Goal: Task Accomplishment & Management: Complete application form

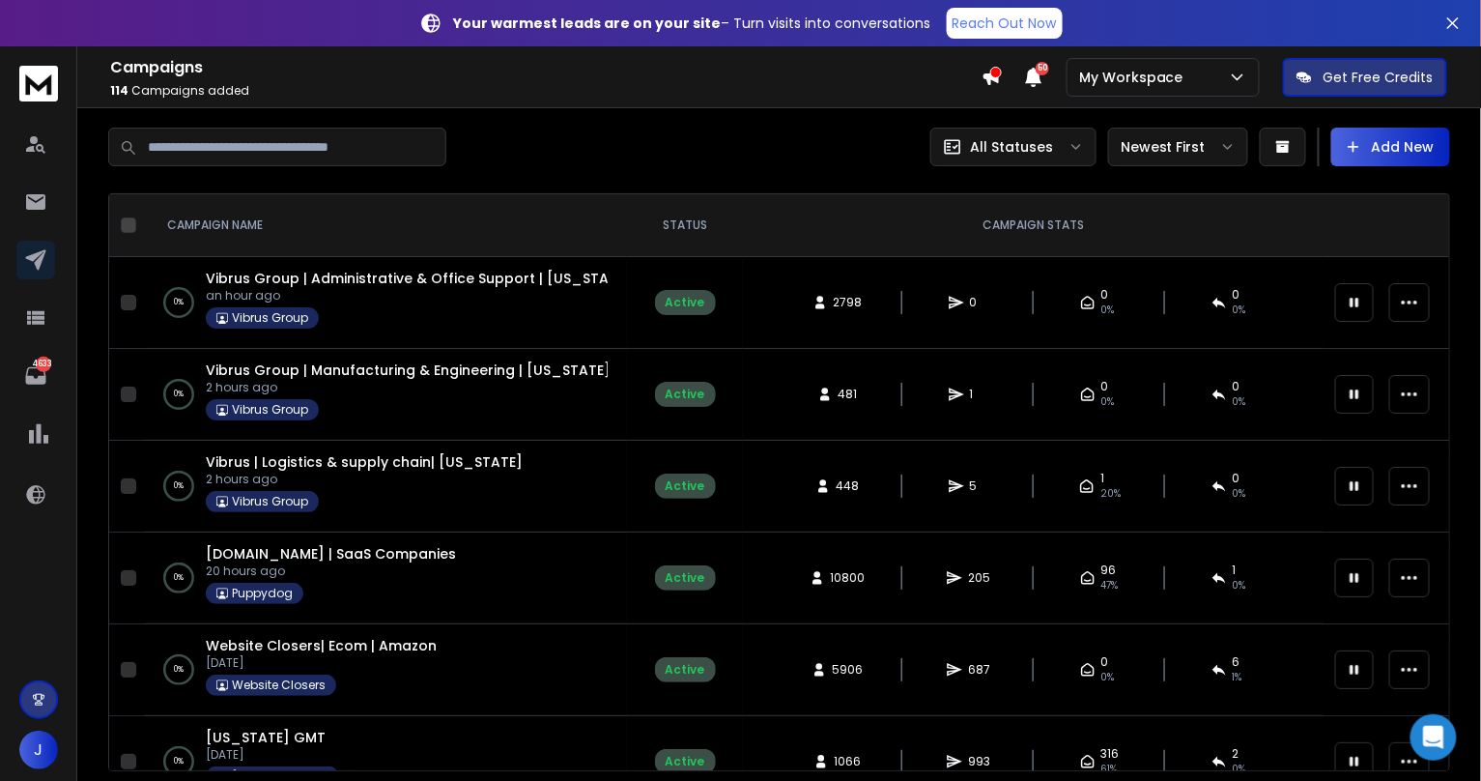
click at [839, 100] on div "Campaigns 114 Campaigns added 50 My Workspace Get Free Credits" at bounding box center [740, 77] width 1481 height 62
click at [828, 125] on div "Campaigns 114 Campaigns Added All Statuses Newest First Add New CAMPAIGN NAME S…" at bounding box center [779, 449] width 1404 height 682
click at [760, 128] on div at bounding box center [444, 147] width 672 height 39
click at [39, 746] on span "J" at bounding box center [38, 750] width 39 height 39
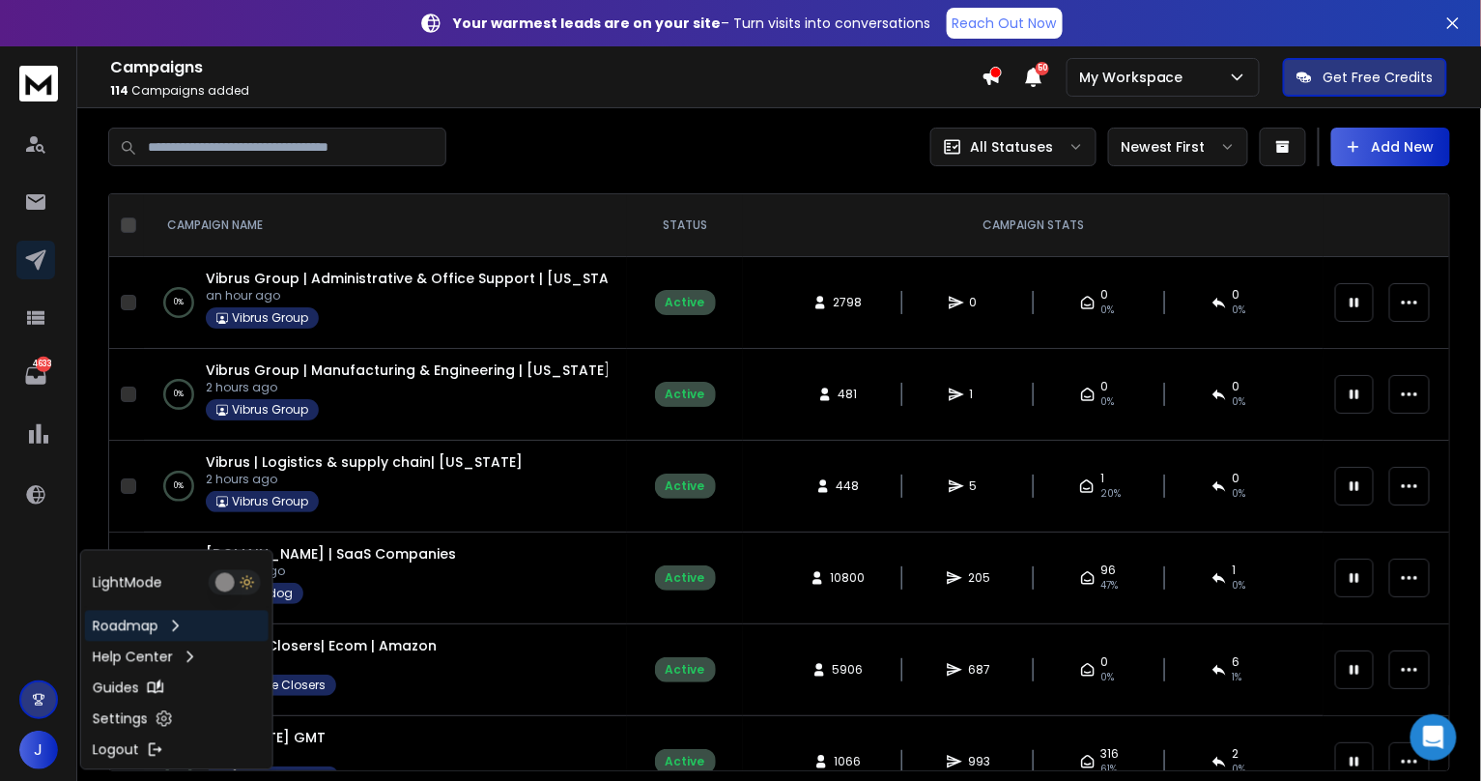
click at [250, 580] on icon at bounding box center [247, 582] width 15 height 15
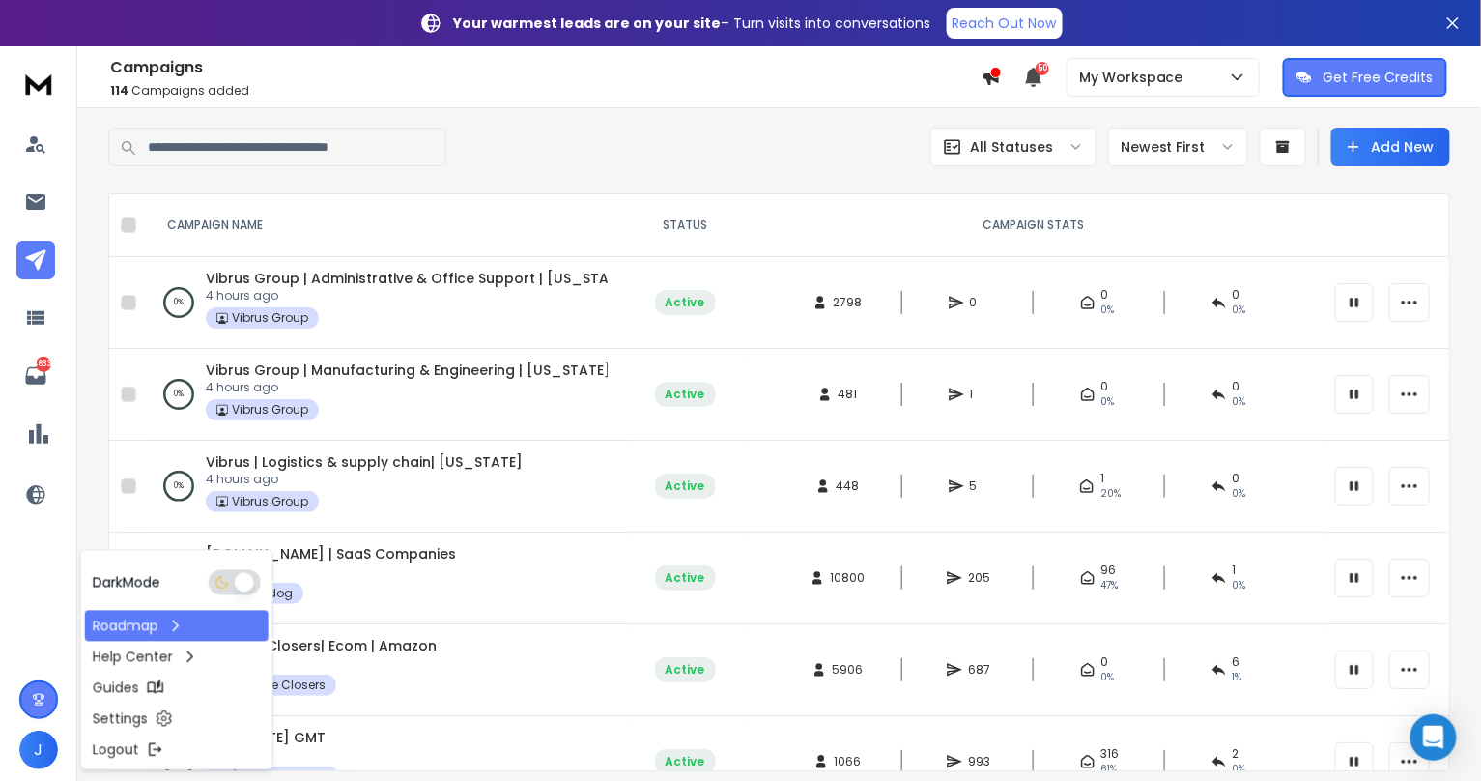
click at [751, 123] on div "Campaigns 114 Campaigns Added All Statuses Newest First Add New CAMPAIGN NAME S…" at bounding box center [779, 449] width 1404 height 682
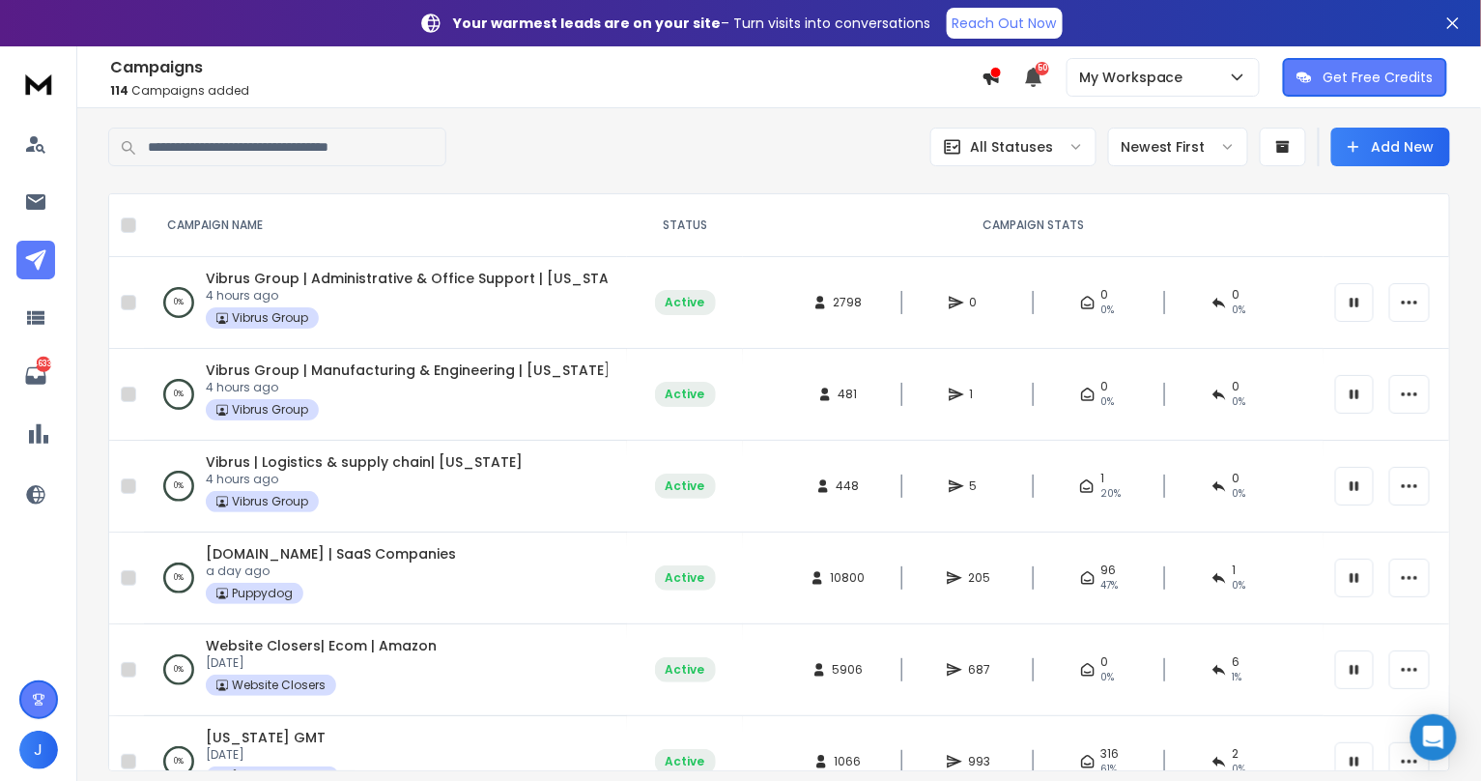
click at [702, 136] on div at bounding box center [444, 147] width 672 height 39
click at [1194, 81] on div "My Workspace" at bounding box center [1163, 77] width 168 height 19
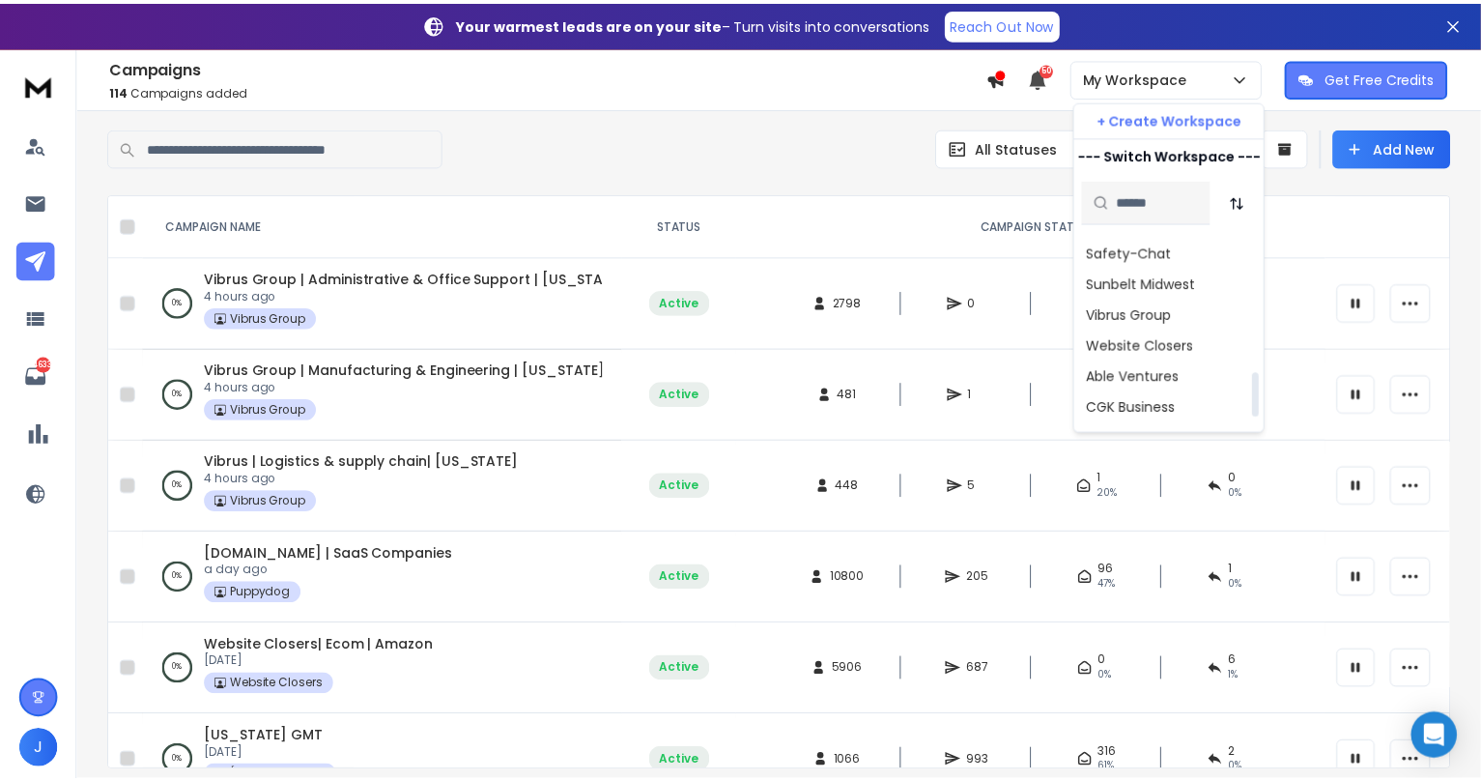
scroll to position [588, 0]
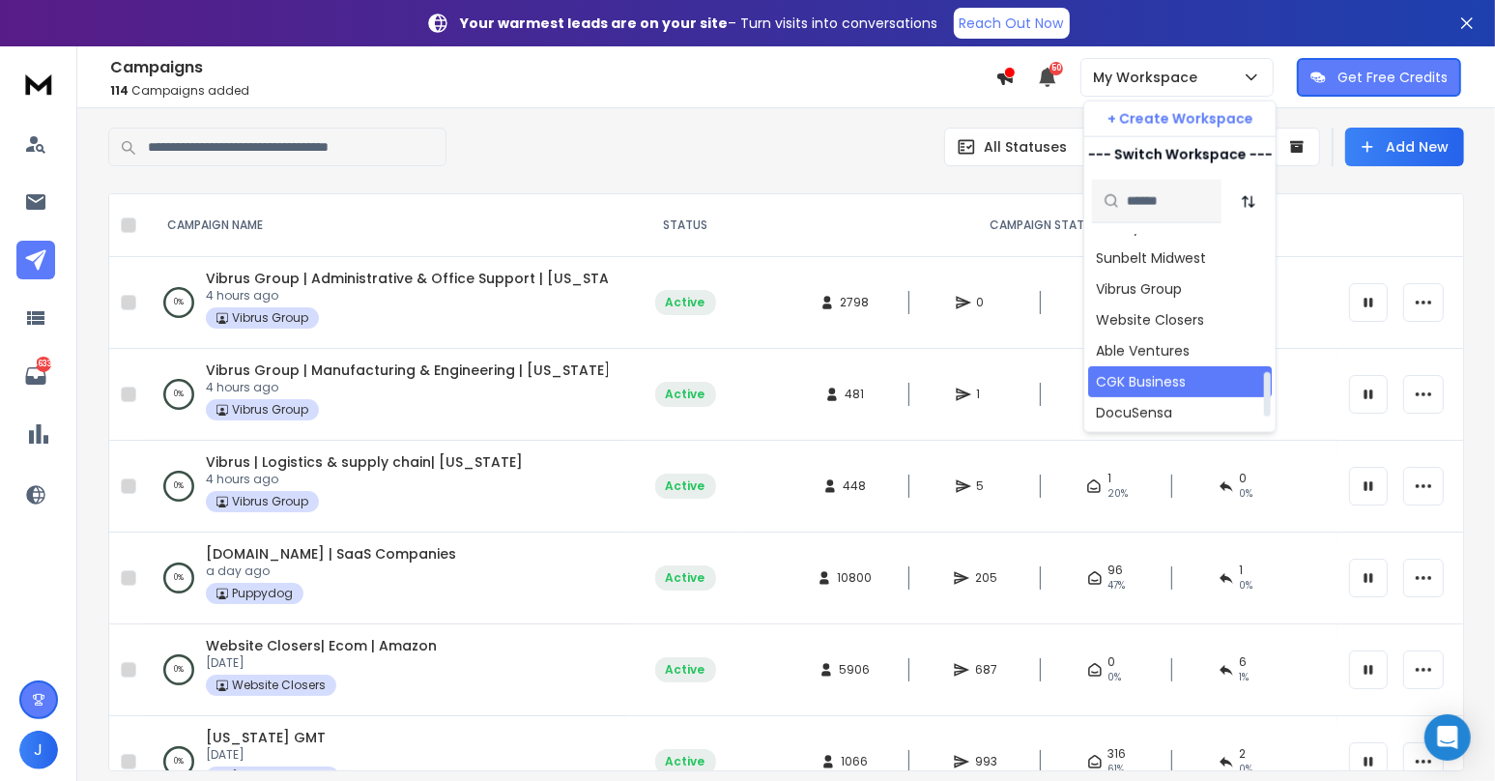
click at [1193, 366] on div "CGK Business" at bounding box center [1180, 381] width 184 height 31
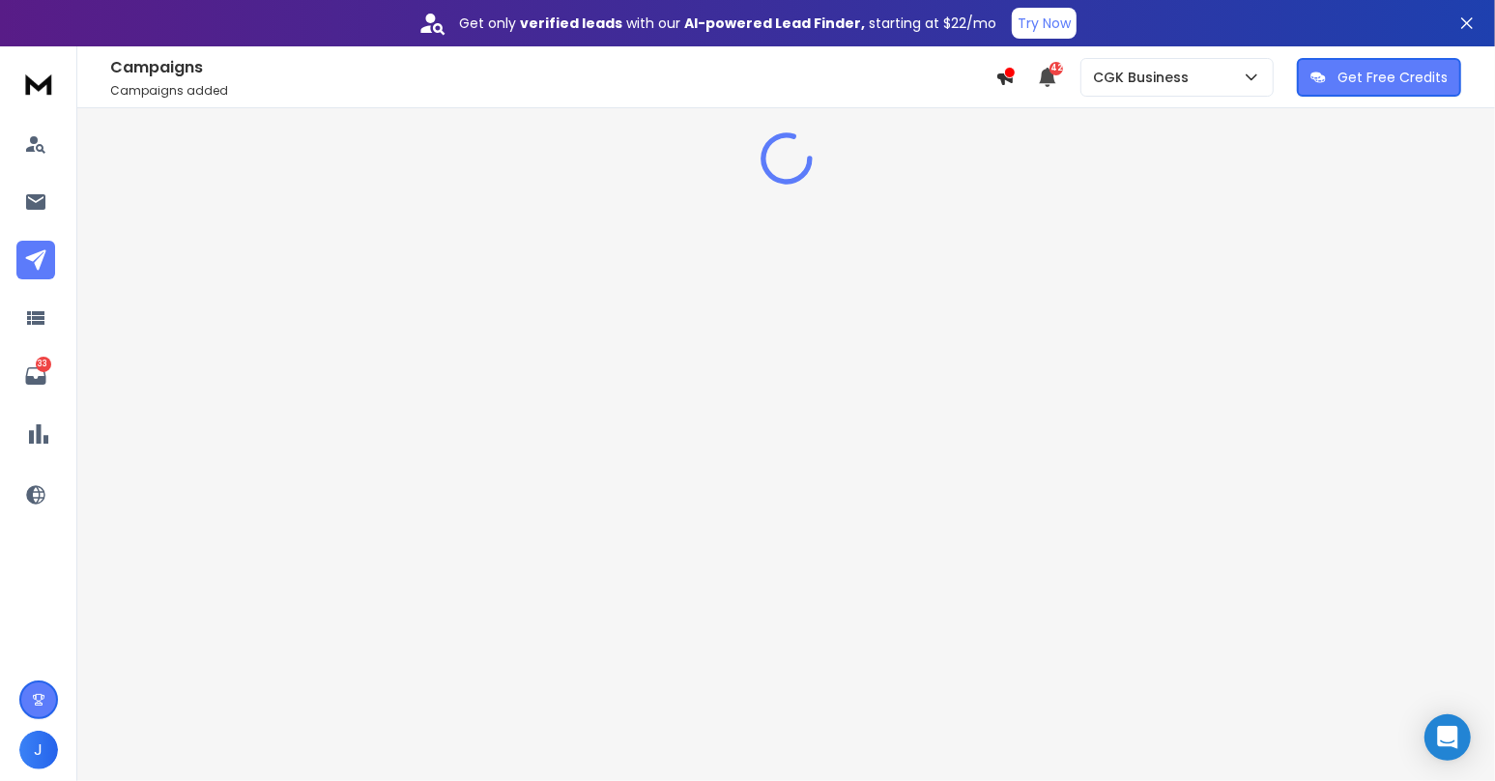
click at [553, 101] on div "Campaigns Campaigns added 42 CGK Business Get Free Credits" at bounding box center [747, 77] width 1495 height 62
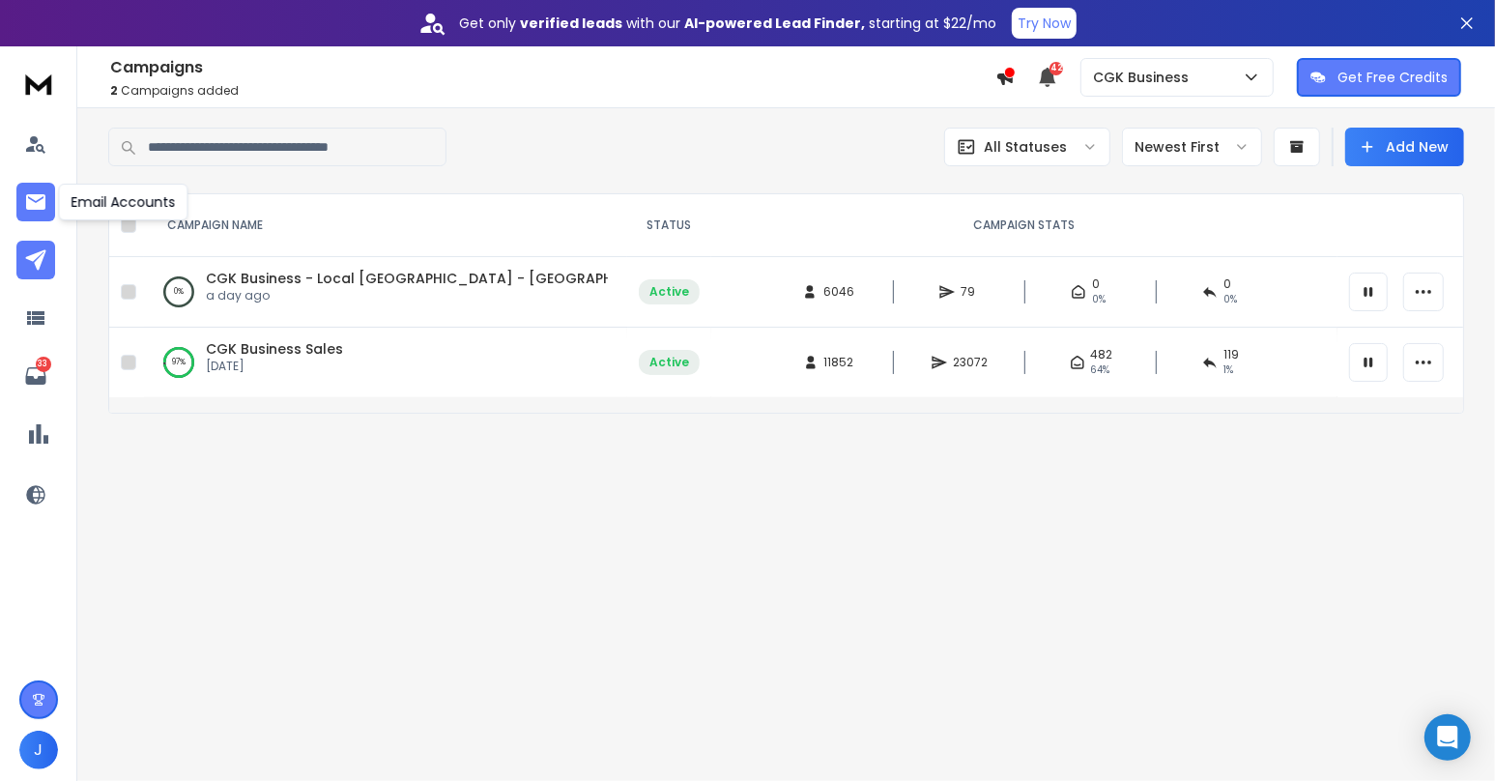
click at [45, 201] on icon at bounding box center [35, 201] width 23 height 23
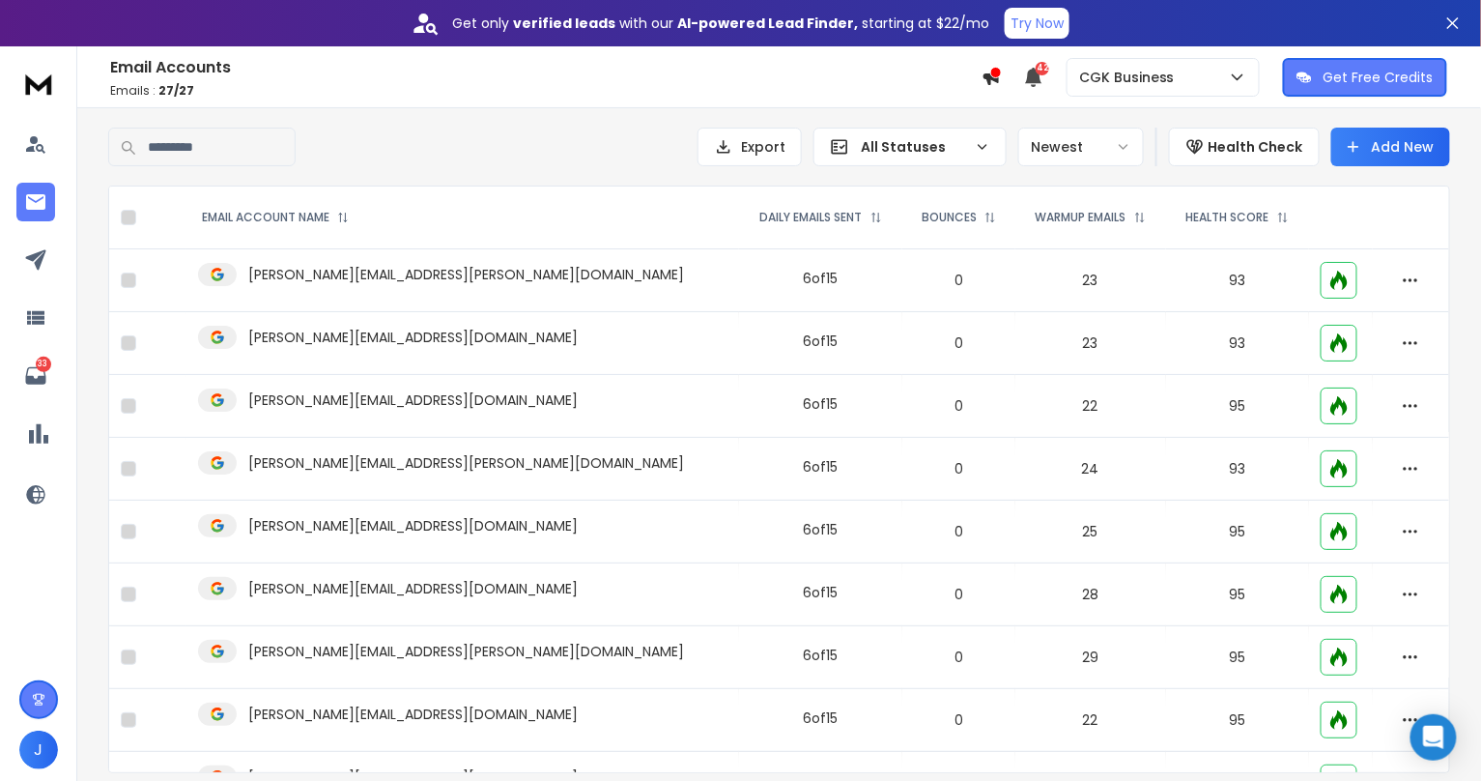
click at [523, 157] on div at bounding box center [397, 147] width 578 height 39
click at [555, 150] on div at bounding box center [397, 147] width 578 height 39
click at [575, 125] on div "Export All Statuses Newest Health Check Add New EMAIL ACCOUNT NAME DAILY EMAILS…" at bounding box center [779, 450] width 1404 height 684
click at [443, 134] on div at bounding box center [397, 147] width 578 height 39
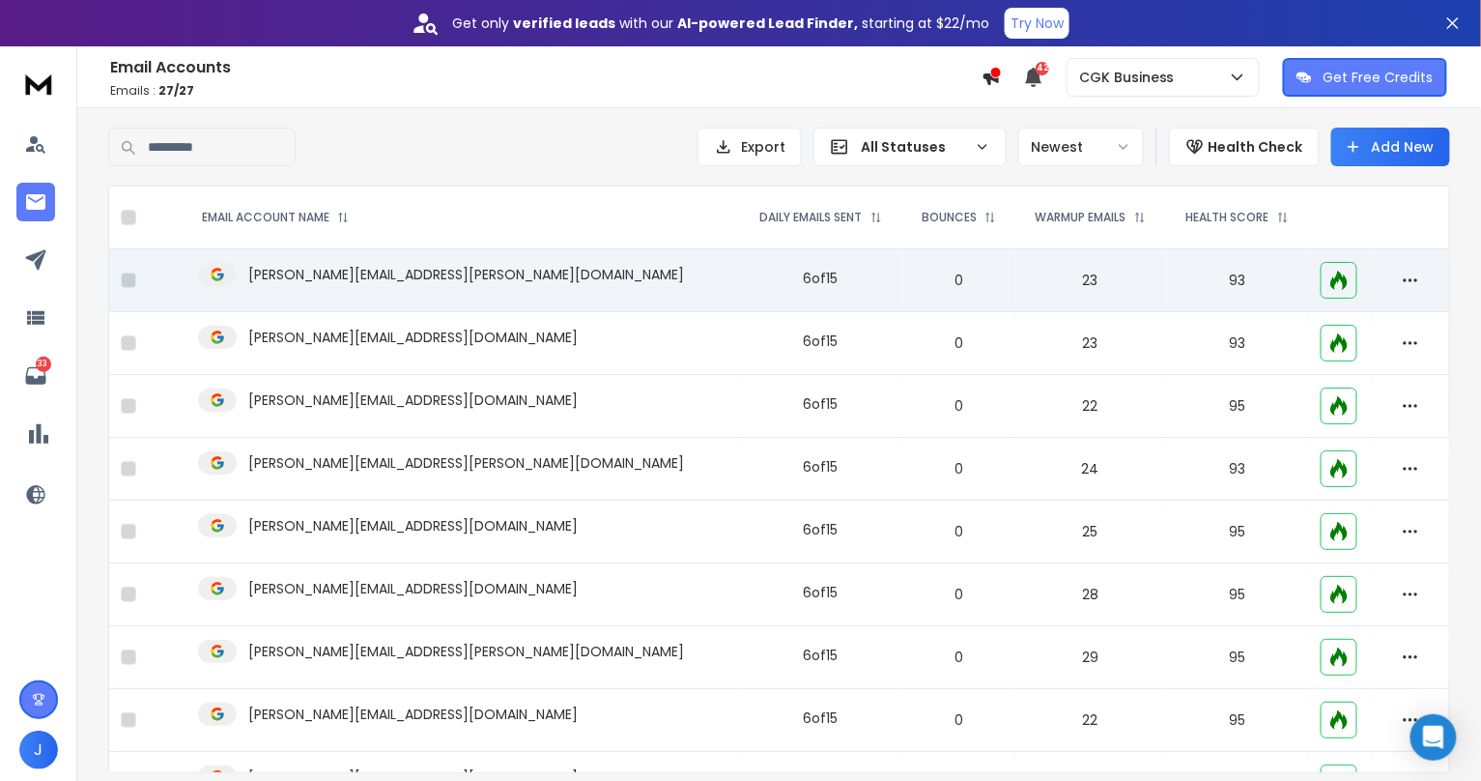
click at [1331, 284] on icon at bounding box center [1339, 280] width 16 height 19
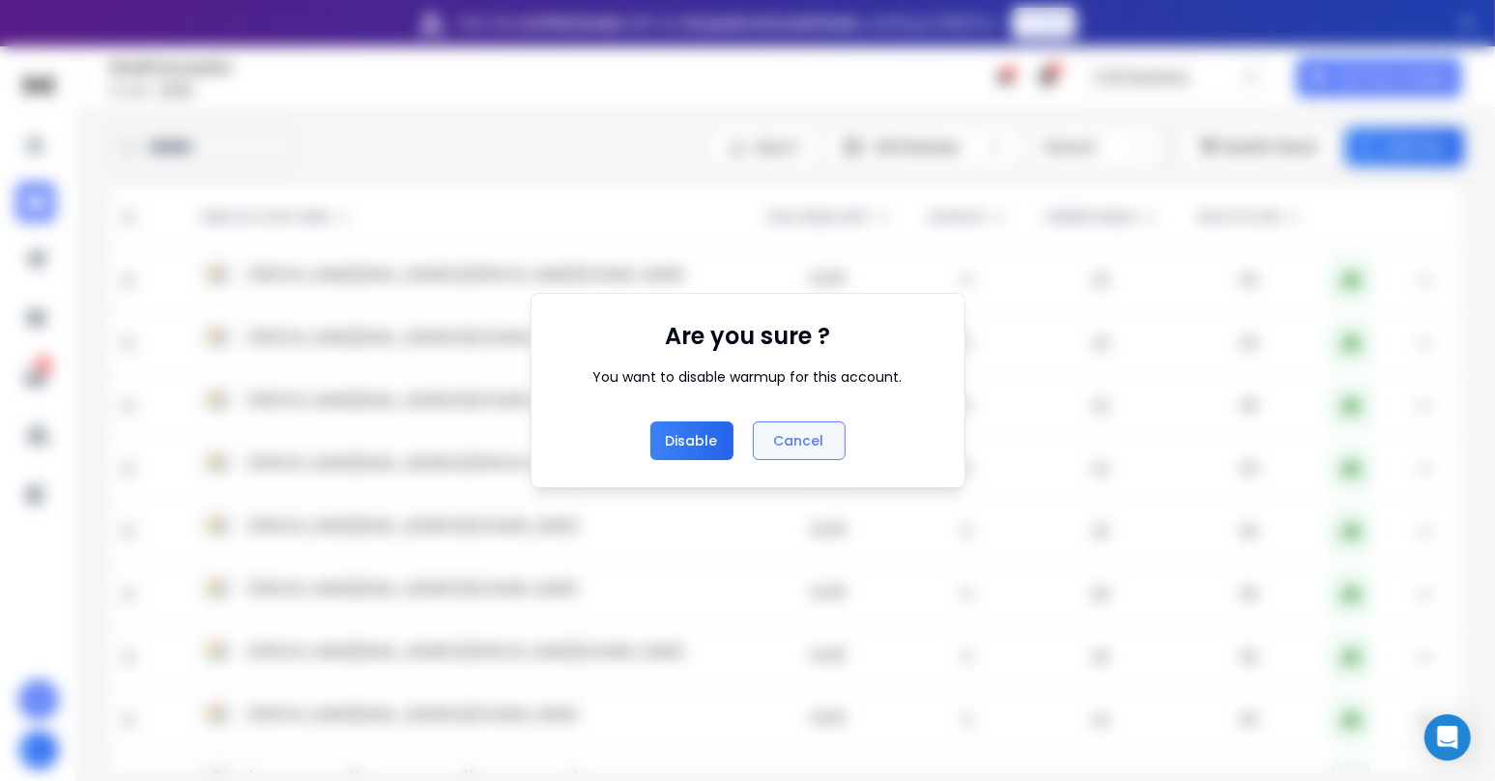
click at [813, 443] on button "Cancel" at bounding box center [799, 440] width 93 height 39
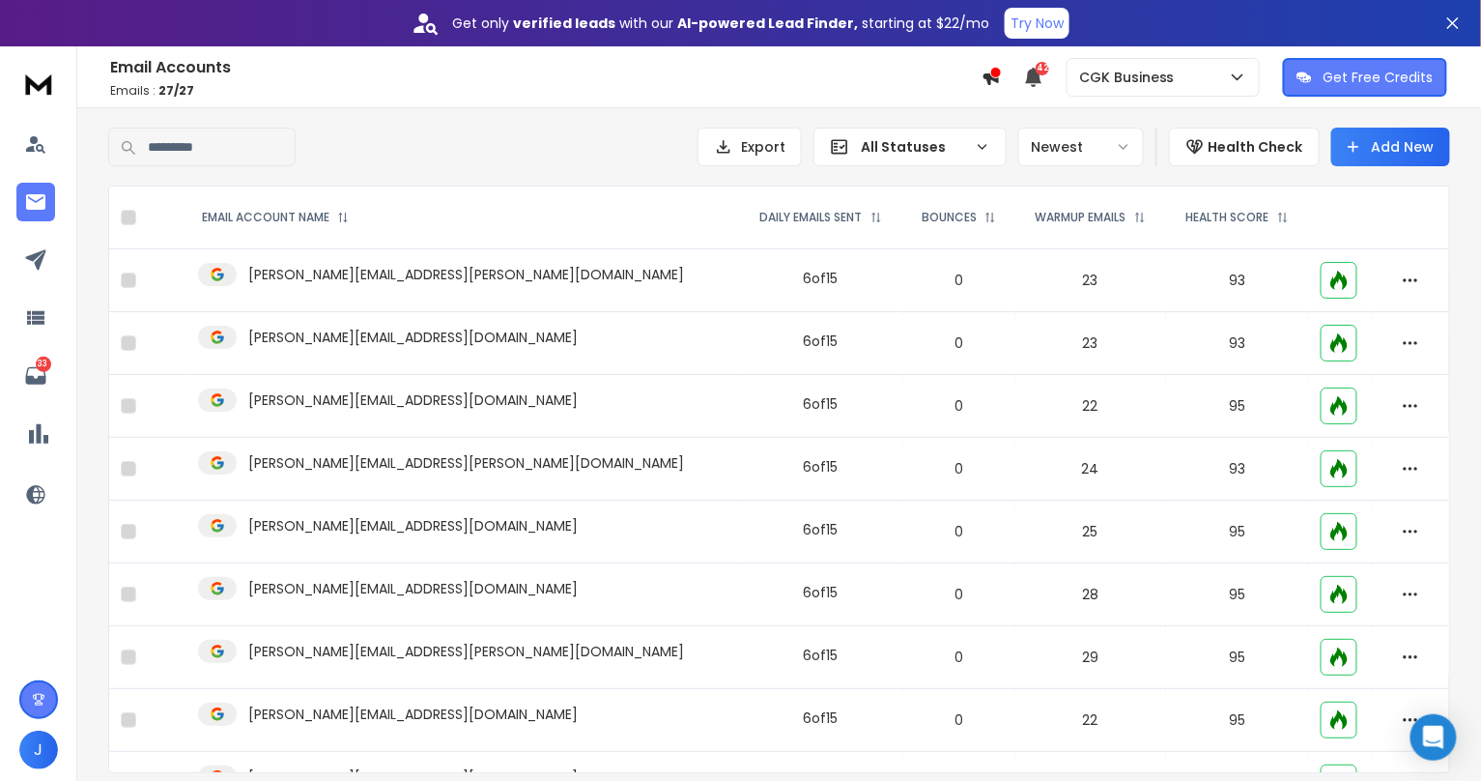
click at [562, 164] on div at bounding box center [397, 147] width 578 height 39
click at [508, 137] on div at bounding box center [397, 147] width 578 height 39
click at [33, 257] on icon at bounding box center [35, 259] width 20 height 20
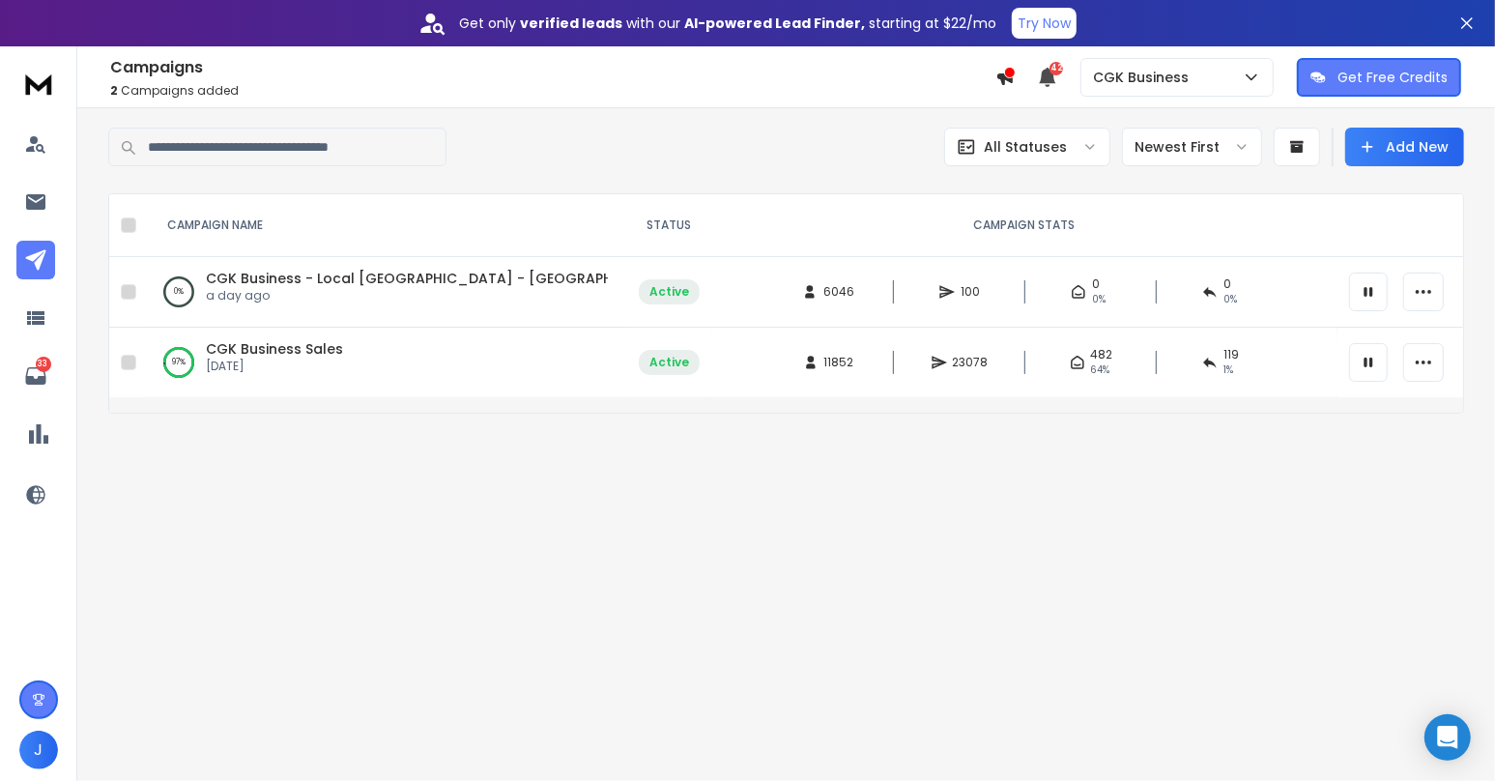
click at [604, 142] on div at bounding box center [447, 147] width 678 height 39
click at [656, 161] on div at bounding box center [447, 147] width 678 height 39
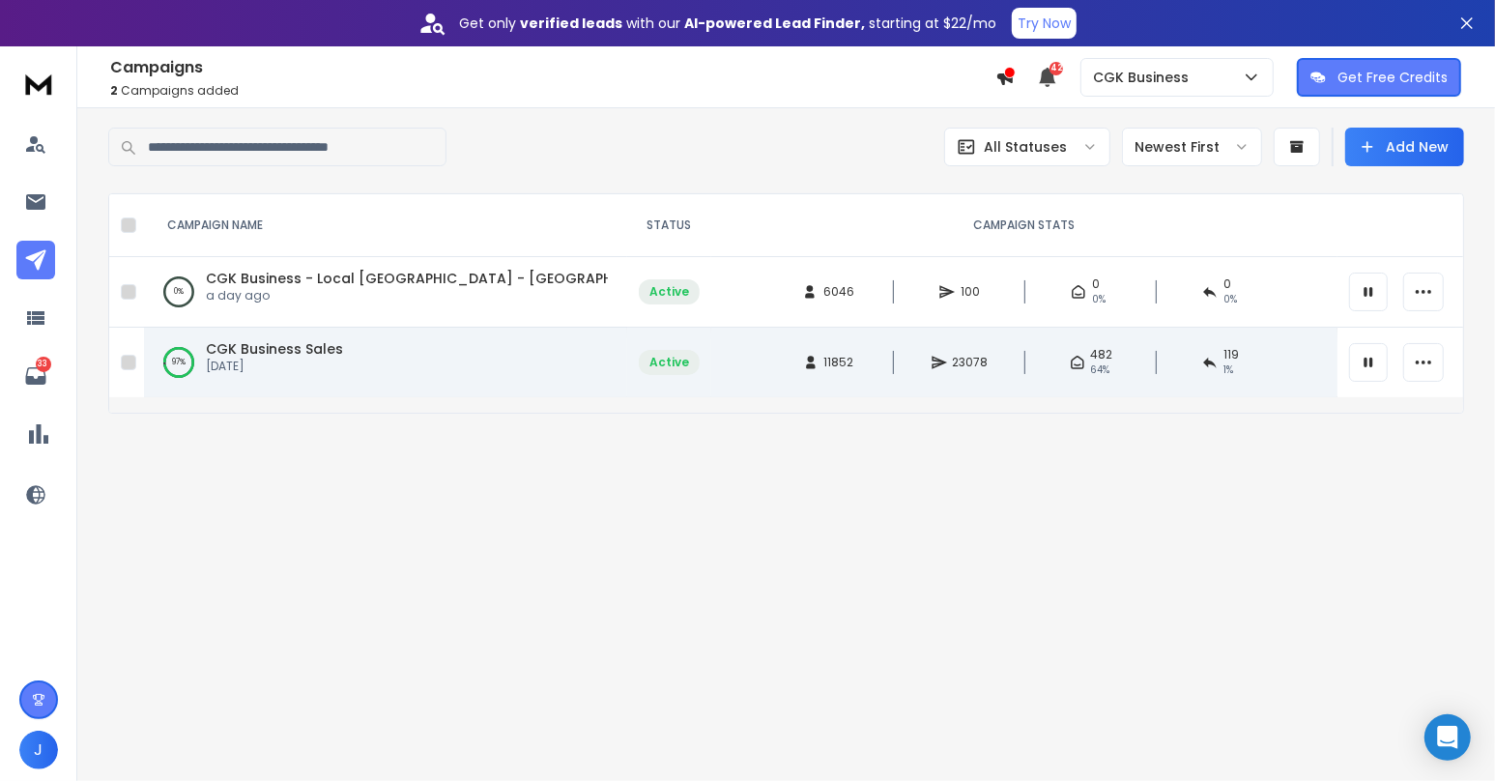
click at [297, 343] on span "CGK Business Sales" at bounding box center [274, 348] width 137 height 19
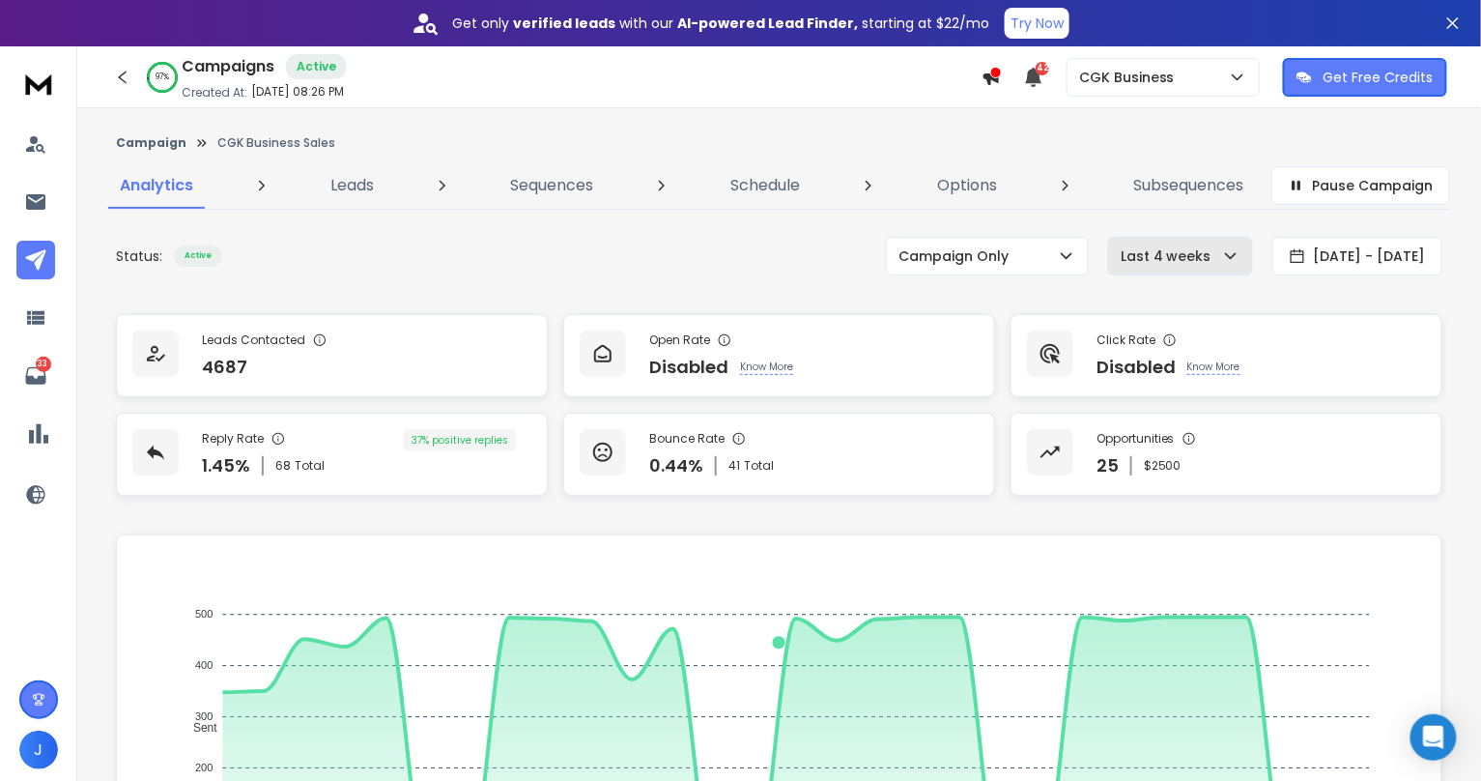
click at [1135, 260] on p "Last 4 weeks" at bounding box center [1170, 255] width 99 height 19
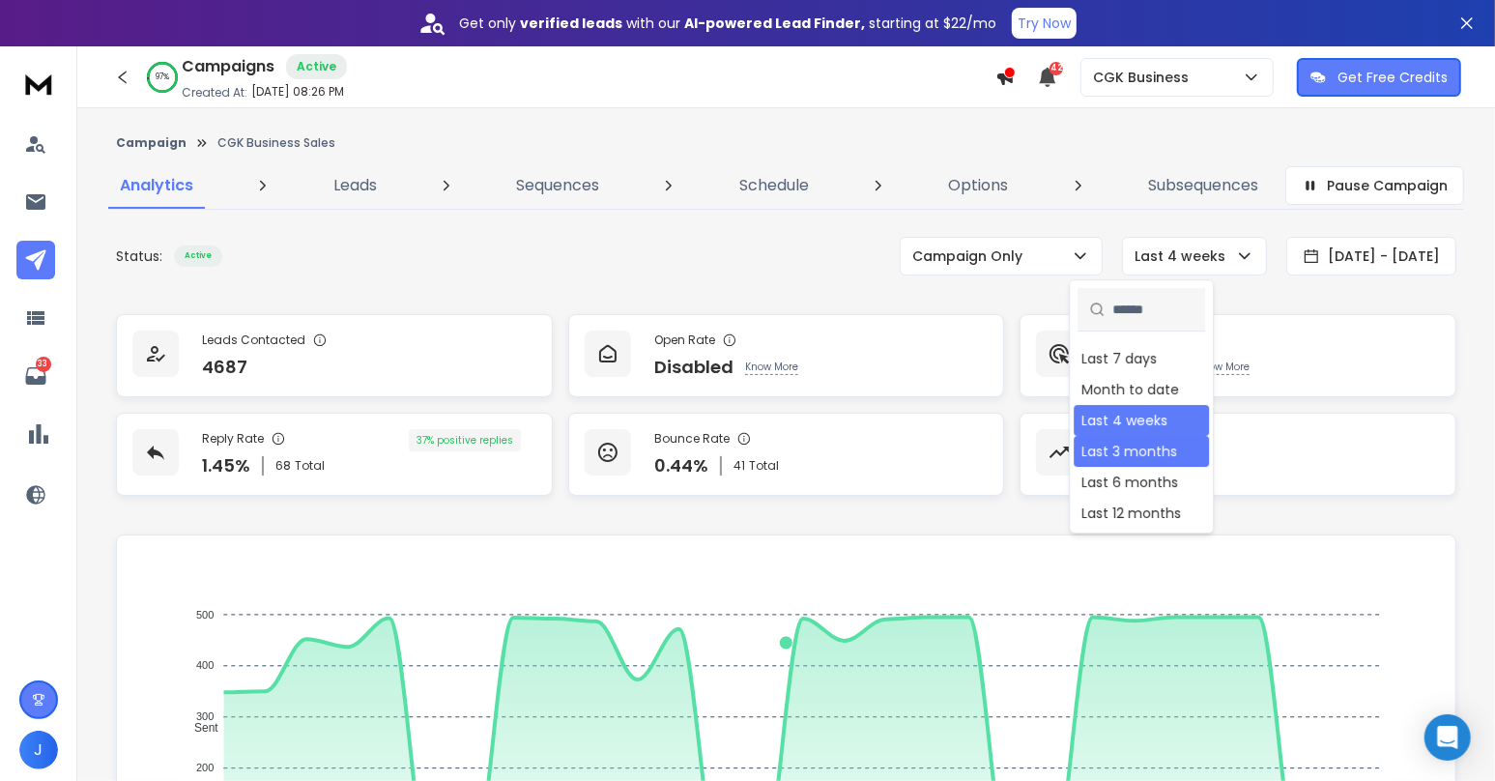
click at [1137, 456] on div "Last 3 months" at bounding box center [1129, 451] width 96 height 19
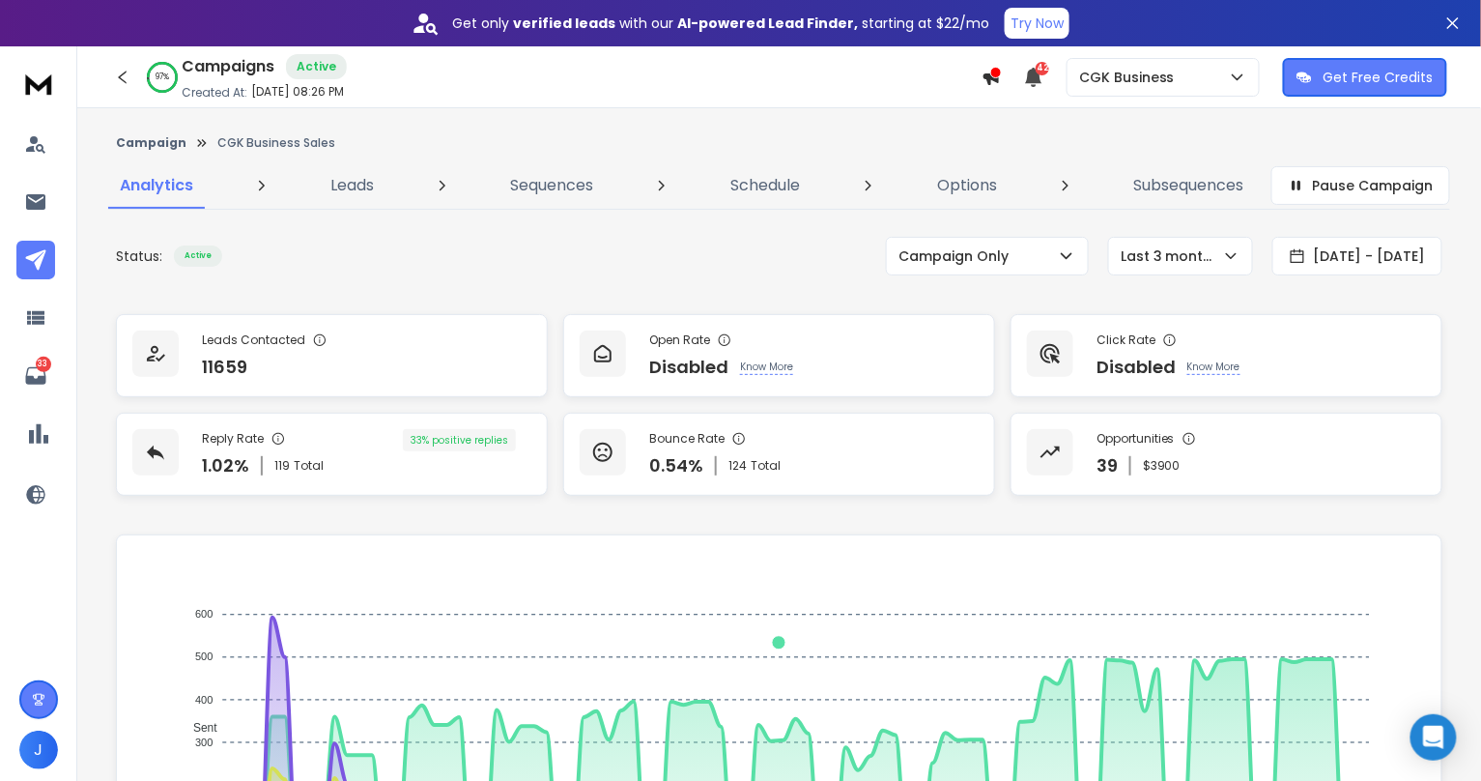
click at [629, 275] on div "Status: Active Pause Campaign Campaign Only Last 3 months 11 May 2025 - 11 Aug …" at bounding box center [779, 773] width 1327 height 1073
click at [668, 264] on div "Status: Active Pause Campaign Campaign Only Last 3 months 11 May 2025 - 11 Aug …" at bounding box center [779, 256] width 1327 height 39
click at [672, 278] on div "Status: Active Pause Campaign Campaign Only Last 3 months 11 May 2025 - 11 Aug …" at bounding box center [779, 773] width 1327 height 1073
click at [667, 281] on div "Status: Active Pause Campaign Campaign Only Last 3 months 11 May 2025 - 11 Aug …" at bounding box center [779, 773] width 1327 height 1073
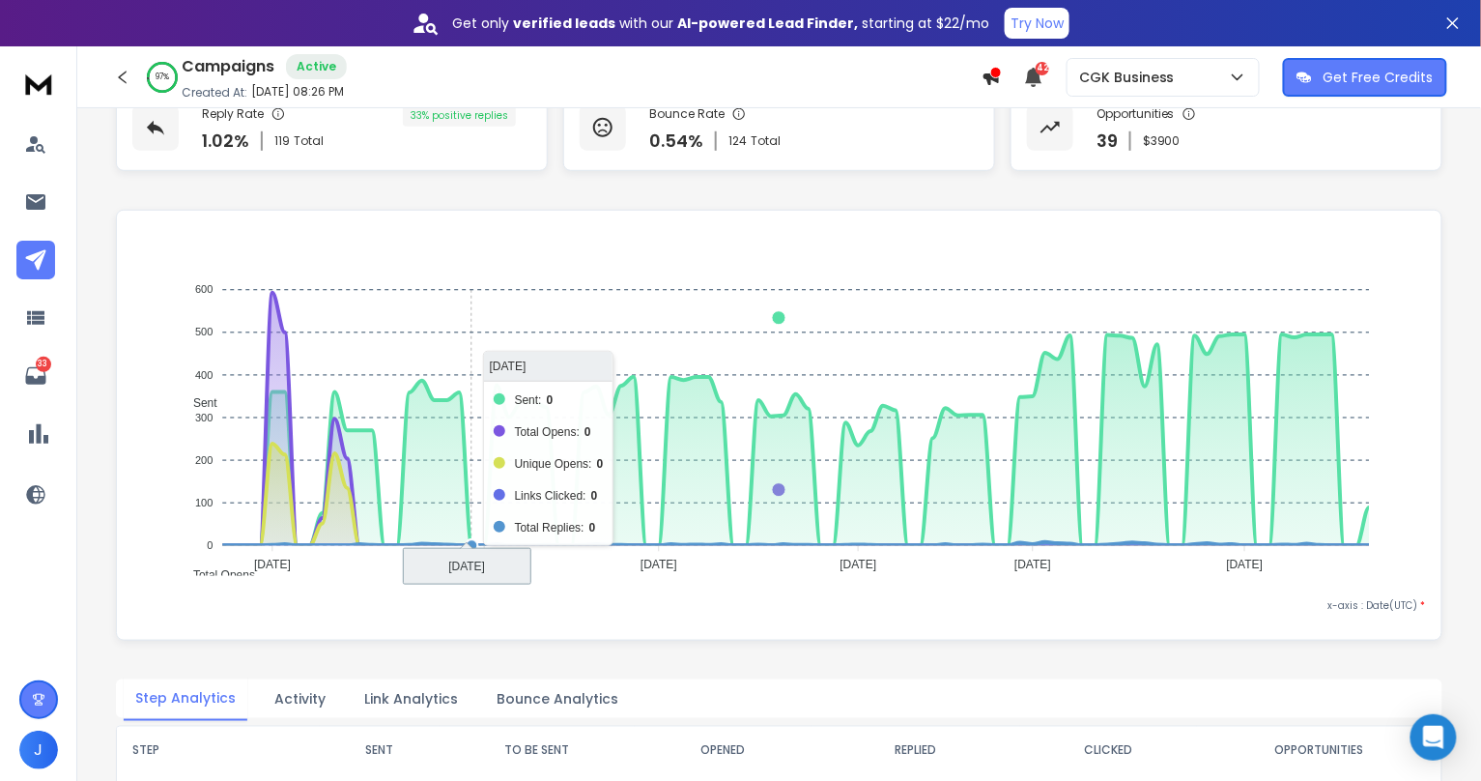
scroll to position [324, 0]
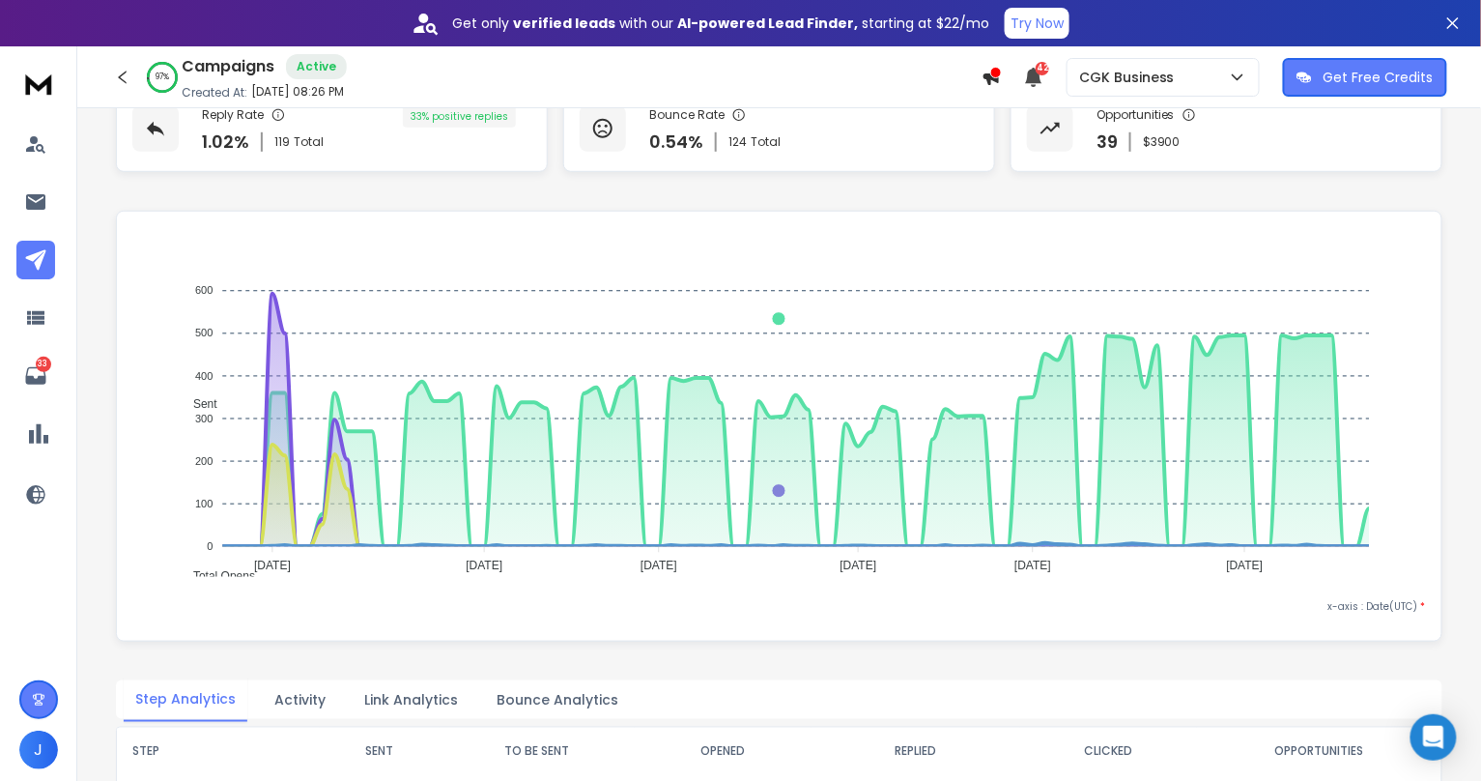
click at [518, 627] on div "Sent Total Opens Unique Opens Links Clicked Total Replies 600 600 500 500 400 4…" at bounding box center [779, 426] width 1327 height 431
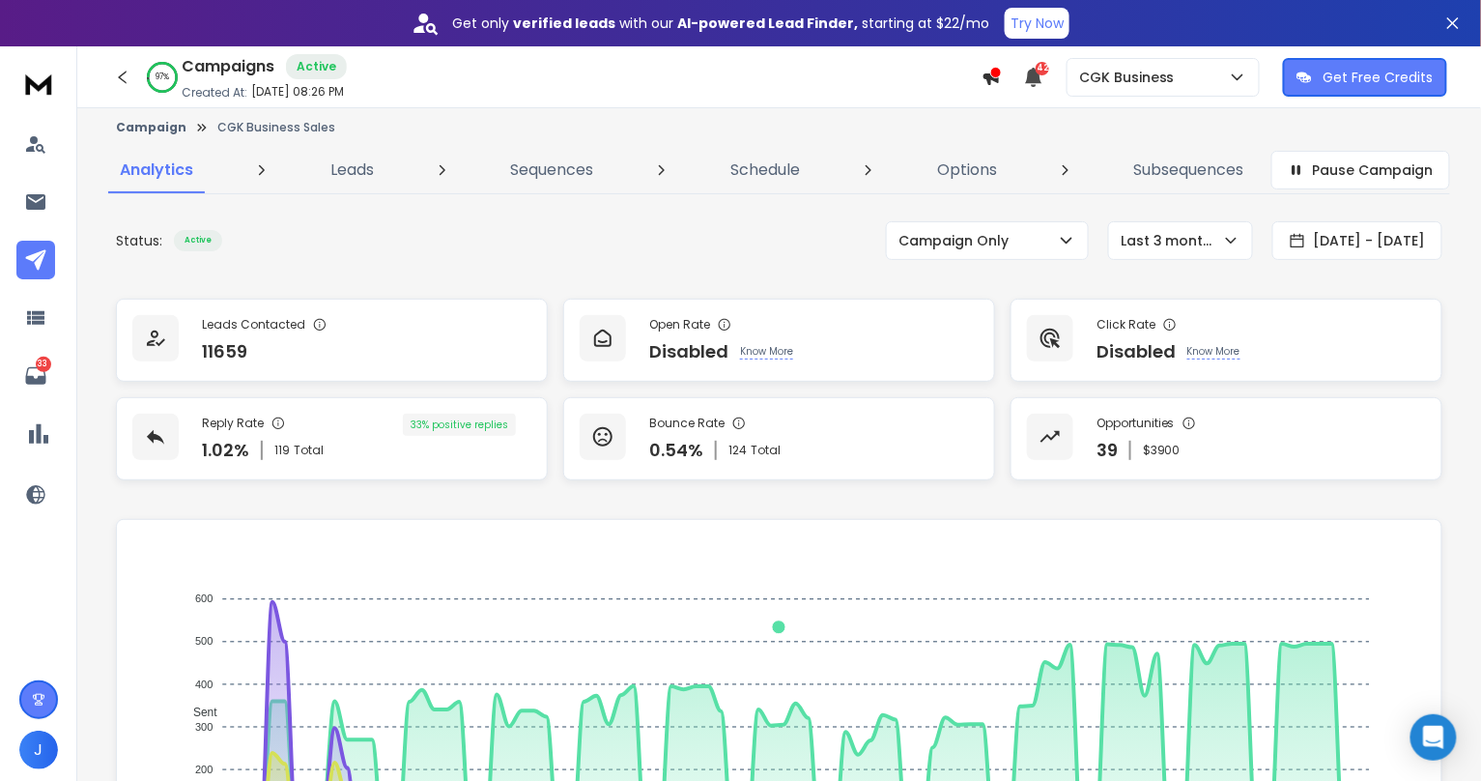
scroll to position [0, 0]
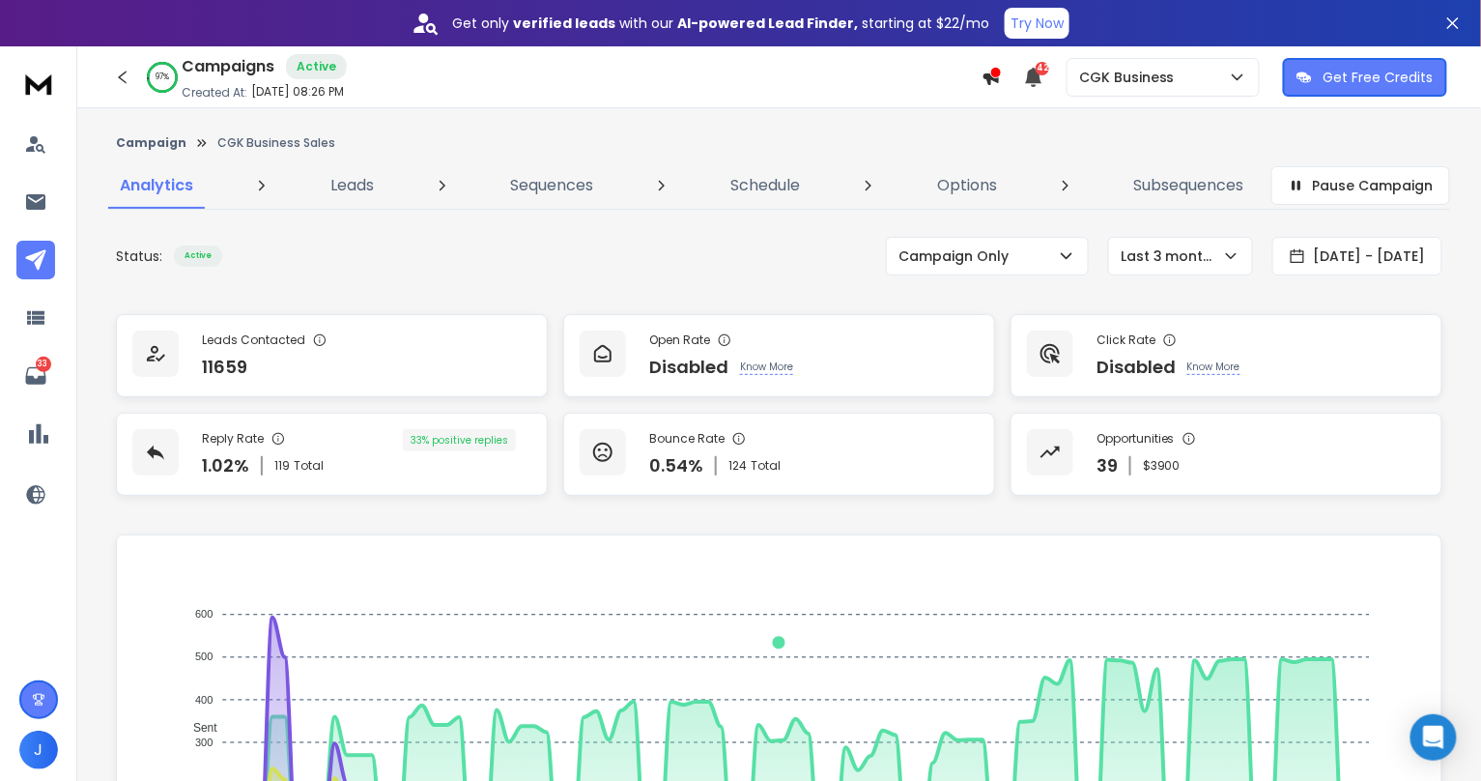
click at [524, 280] on div "Status: Active Pause Campaign Campaign Only Last 3 months 11 May 2025 - 11 Aug …" at bounding box center [779, 773] width 1327 height 1073
click at [564, 279] on div "Status: Active Pause Campaign Campaign Only Last 3 months 11 May 2025 - 11 Aug …" at bounding box center [779, 773] width 1327 height 1073
click at [352, 190] on p "Leads" at bounding box center [351, 185] width 43 height 23
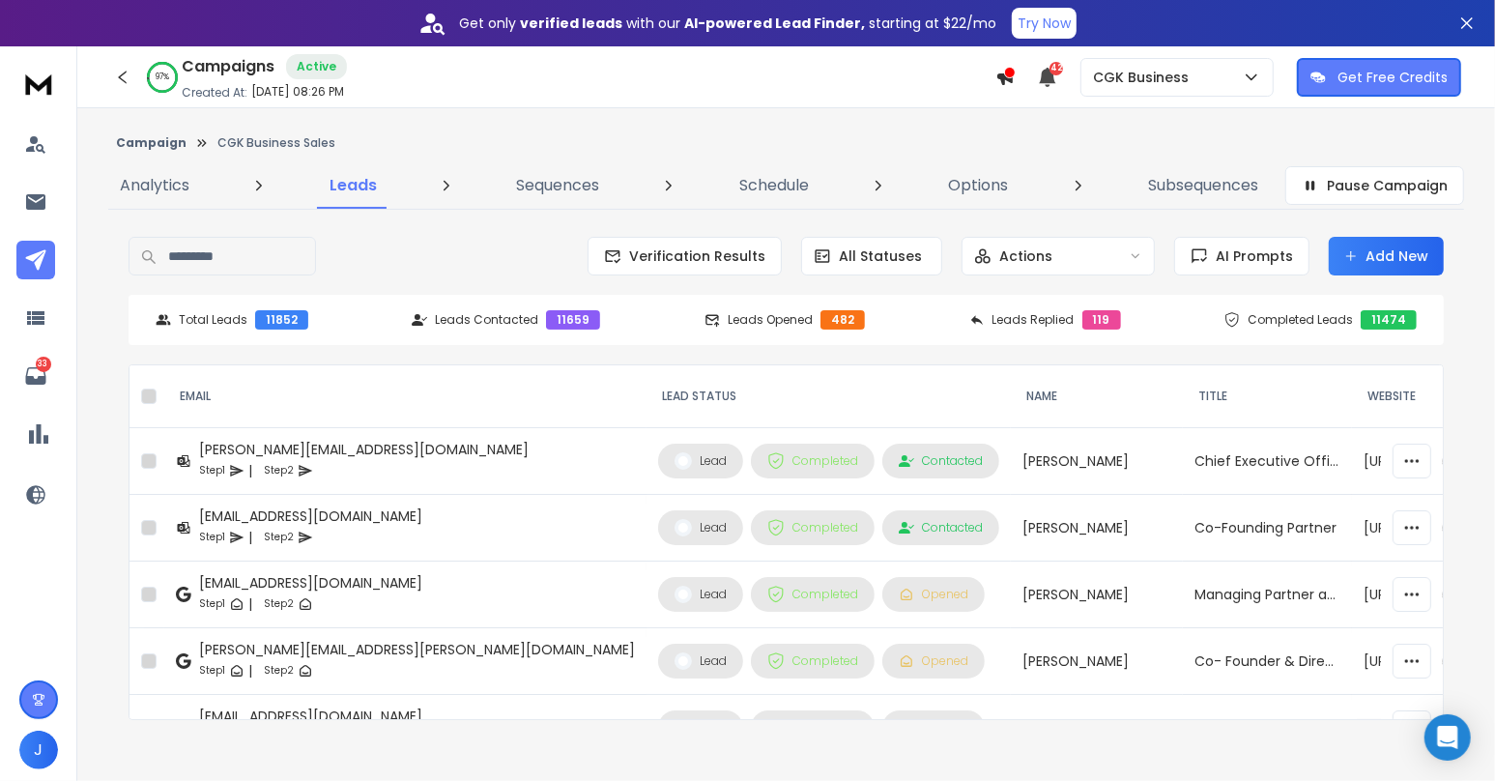
click at [471, 264] on div "Verification Results All Statuses Actions AI Prompts Add New" at bounding box center [786, 256] width 1315 height 39
click at [438, 262] on div "Verification Results All Statuses Actions AI Prompts Add New" at bounding box center [786, 256] width 1315 height 39
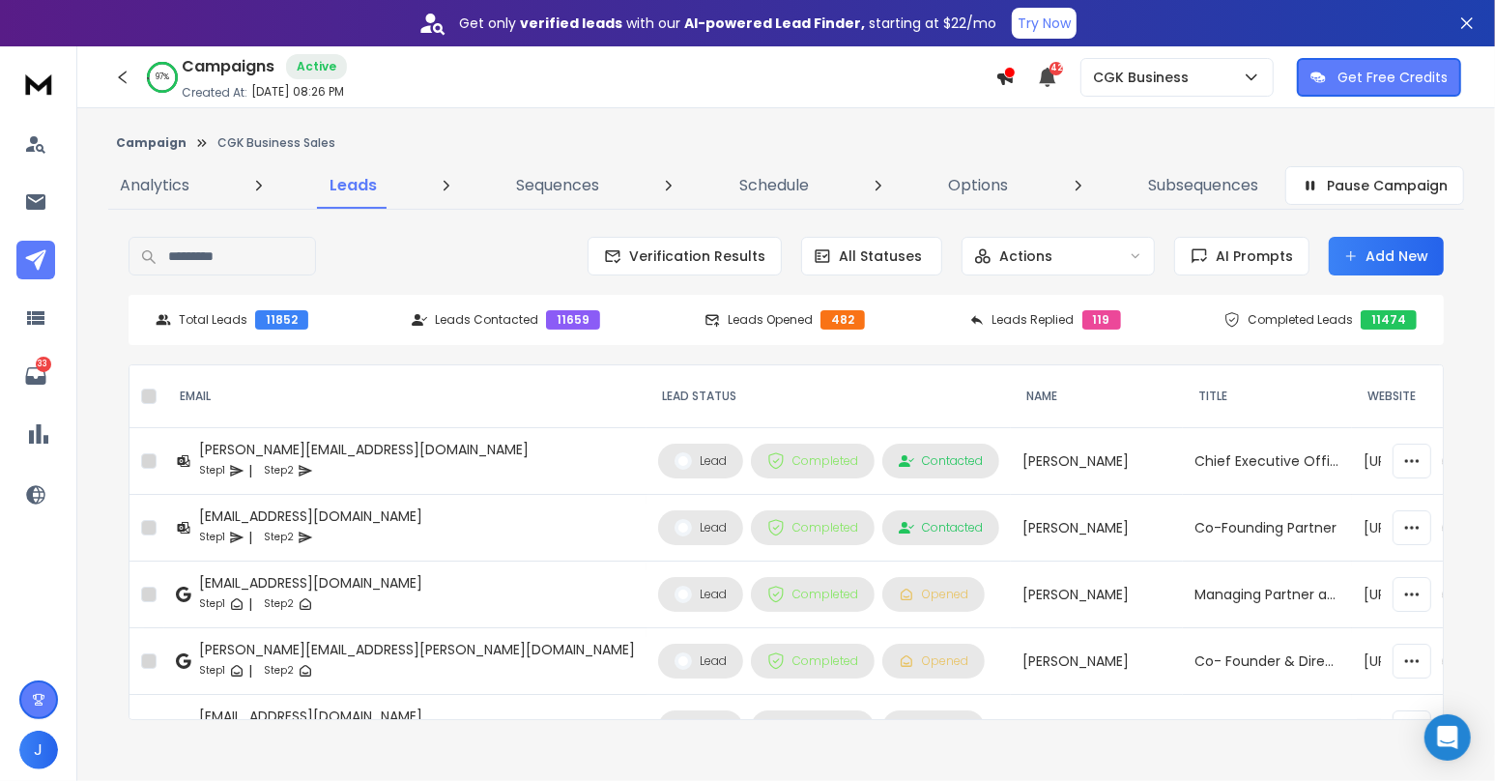
click at [1343, 355] on div "Verification Results All Statuses Actions AI Prompts Add New Total Leads 11852 …" at bounding box center [786, 469] width 1315 height 464
click at [491, 255] on div "Verification Results All Statuses Actions AI Prompts Add New" at bounding box center [786, 256] width 1315 height 39
click at [495, 277] on div "Verification Results All Statuses Actions AI Prompts Add New Total Leads 11852 …" at bounding box center [786, 469] width 1315 height 464
click at [546, 188] on p "Sequences" at bounding box center [557, 185] width 83 height 23
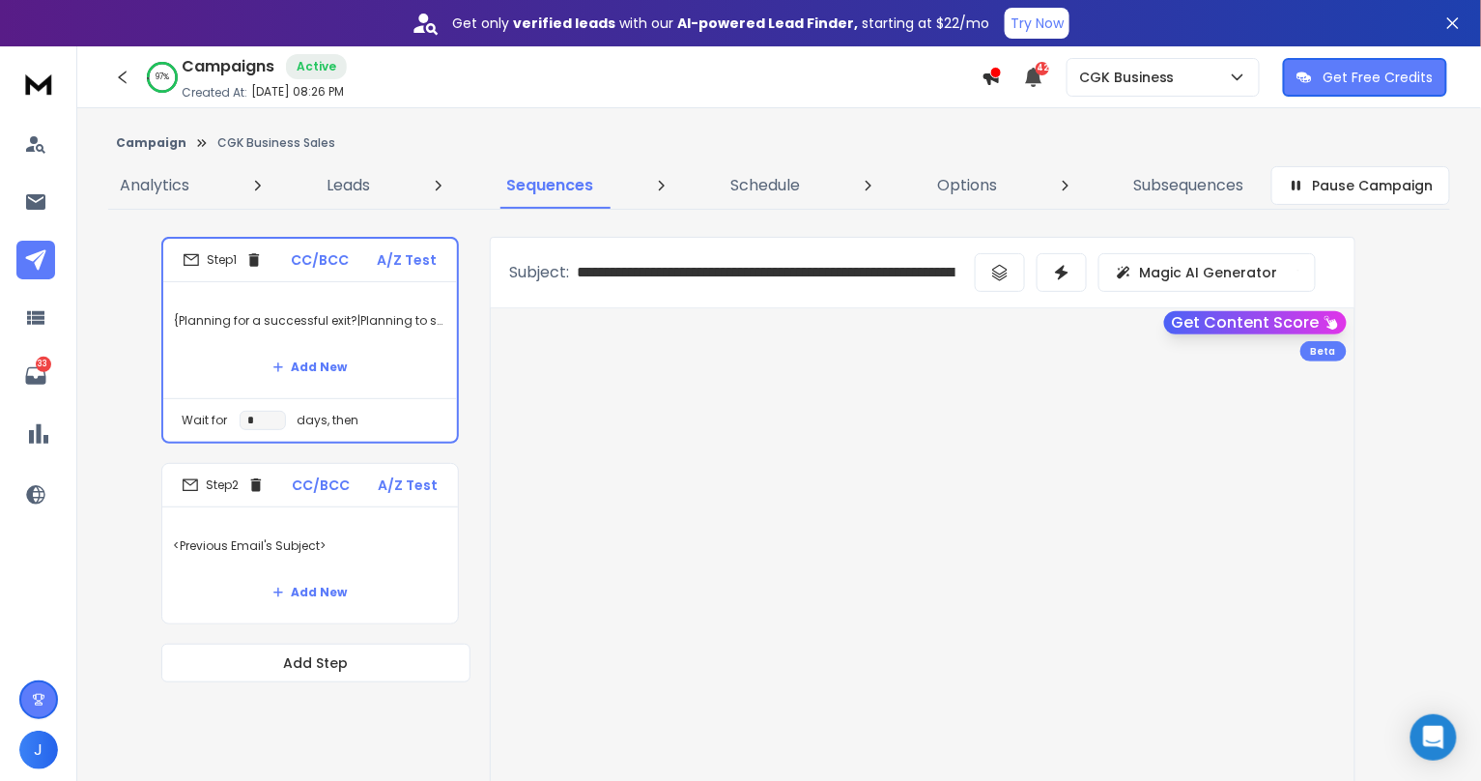
click at [582, 134] on div "Campaign CGK Business Sales" at bounding box center [779, 143] width 1342 height 31
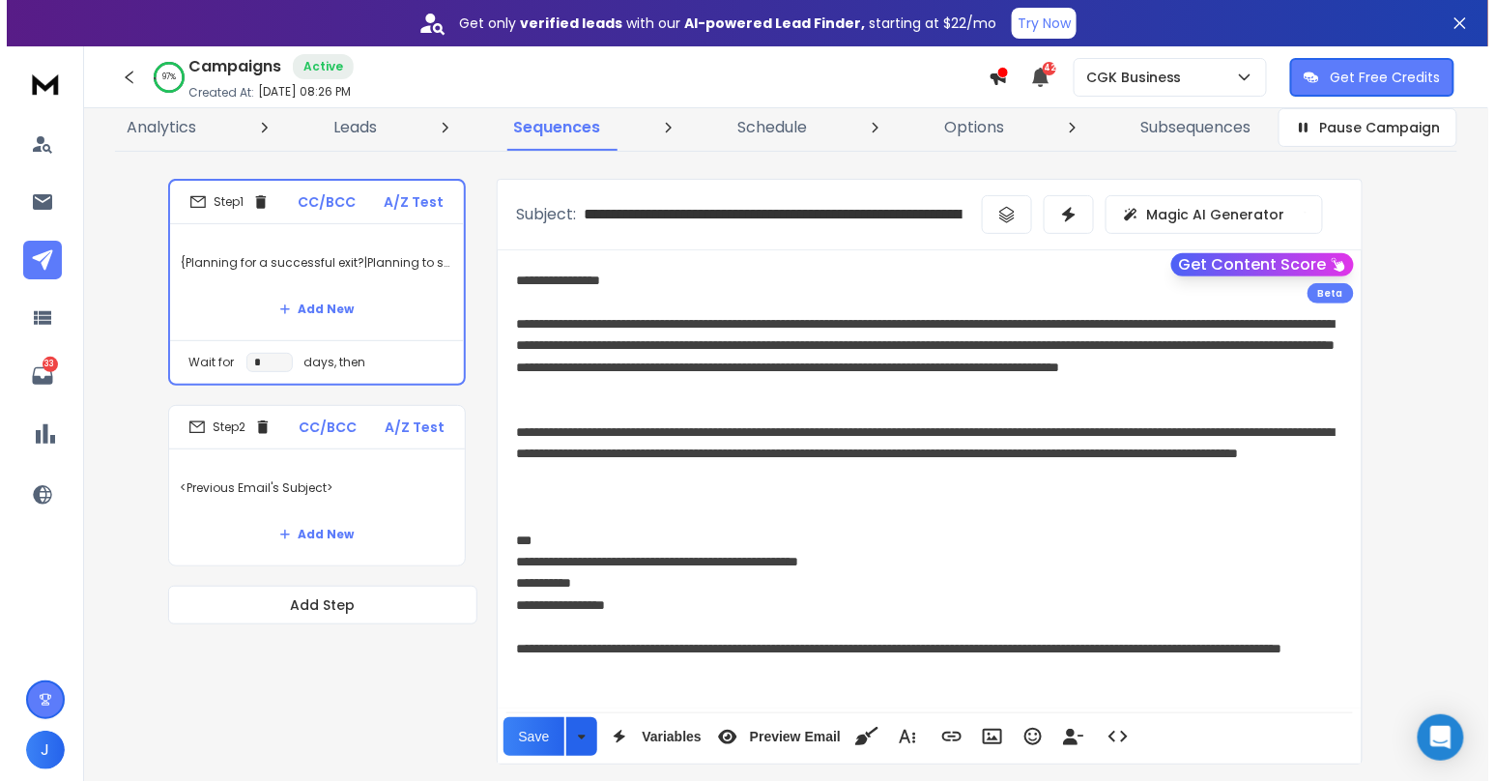
scroll to position [68, 0]
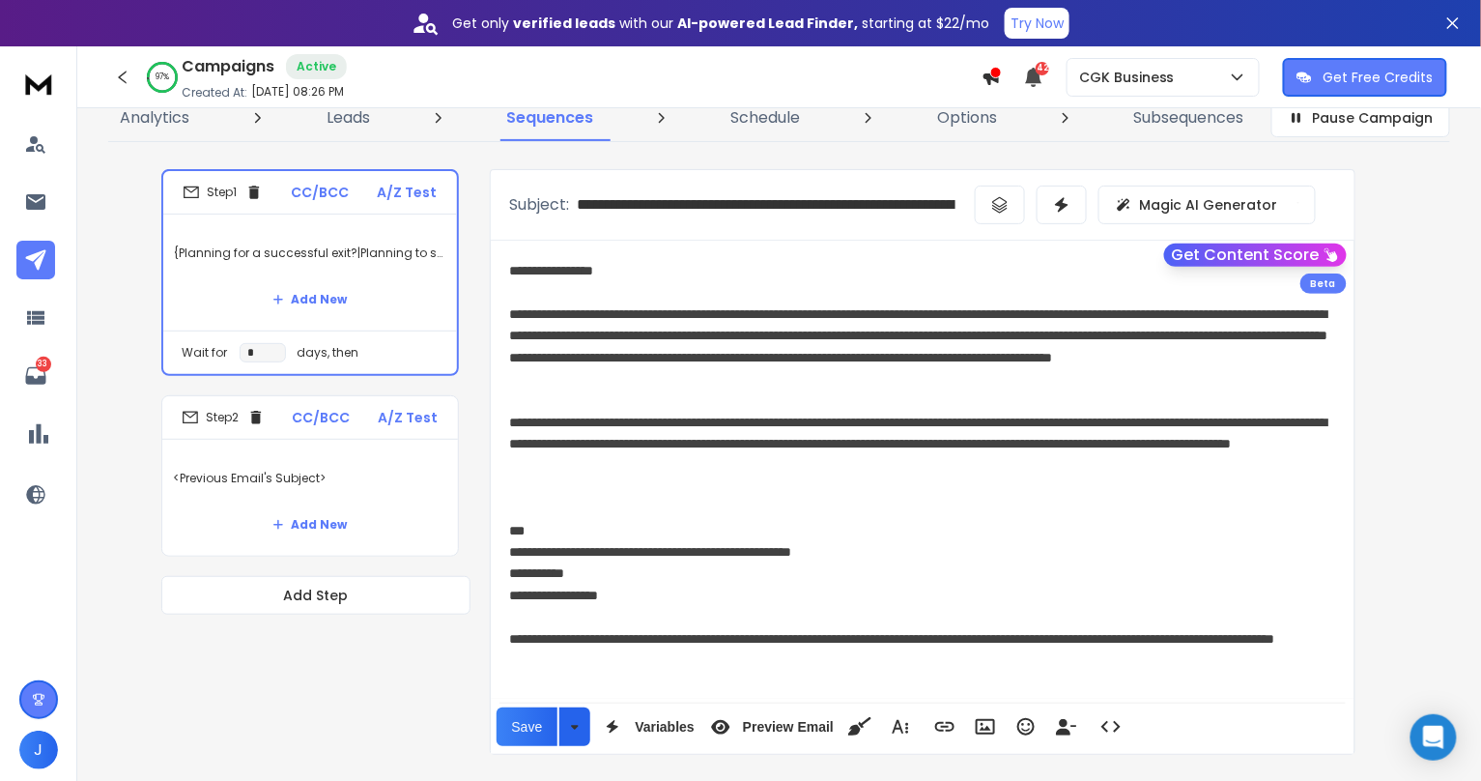
click at [391, 257] on p "{Planning for a successful exit?|Planning to sell your business?|Sussesfull Exi…" at bounding box center [310, 253] width 271 height 54
click at [373, 464] on p "<Previous Email's Subject>" at bounding box center [310, 478] width 273 height 54
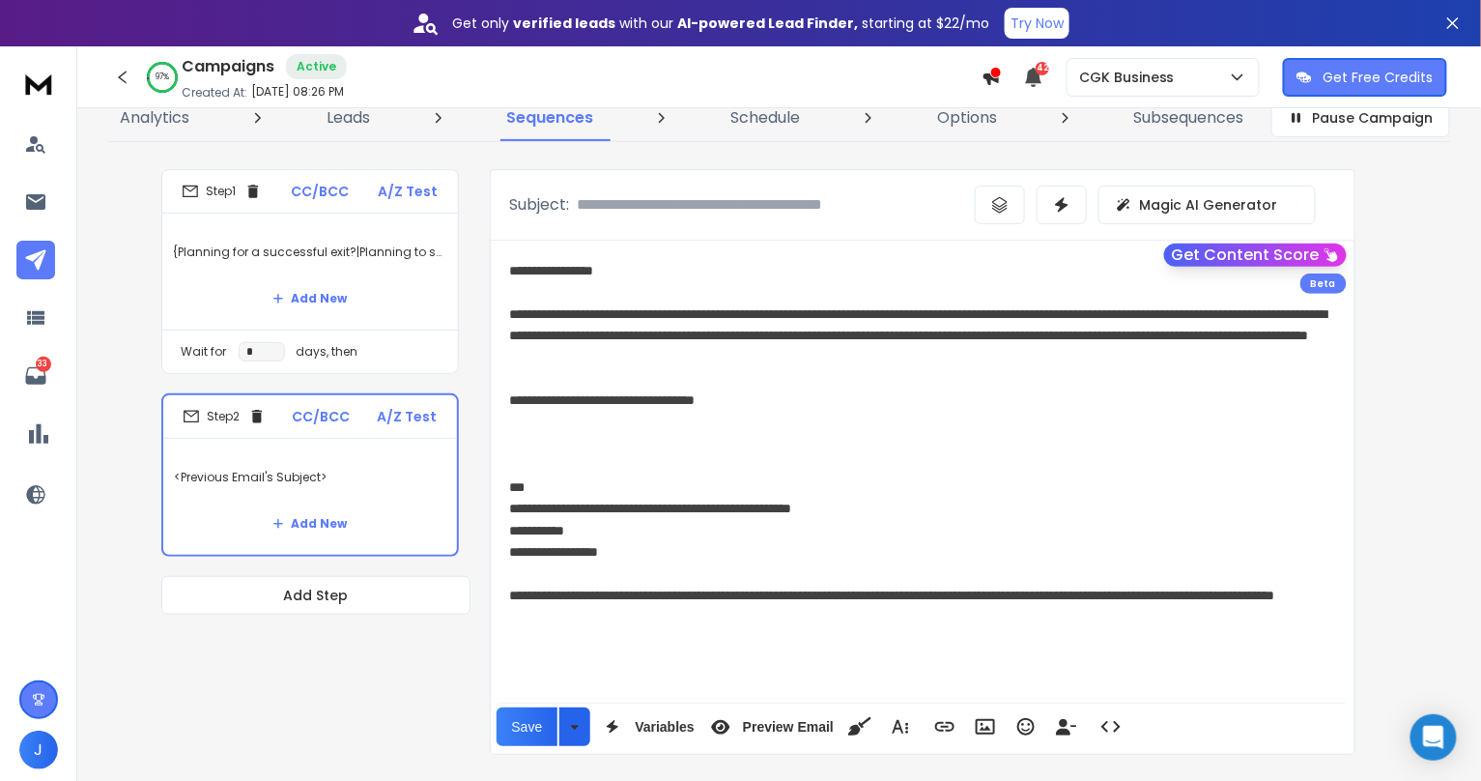
click at [408, 262] on p "{Planning for a successful exit?|Planning to sell your business?|Sussesfull Exi…" at bounding box center [310, 252] width 273 height 54
type input "**********"
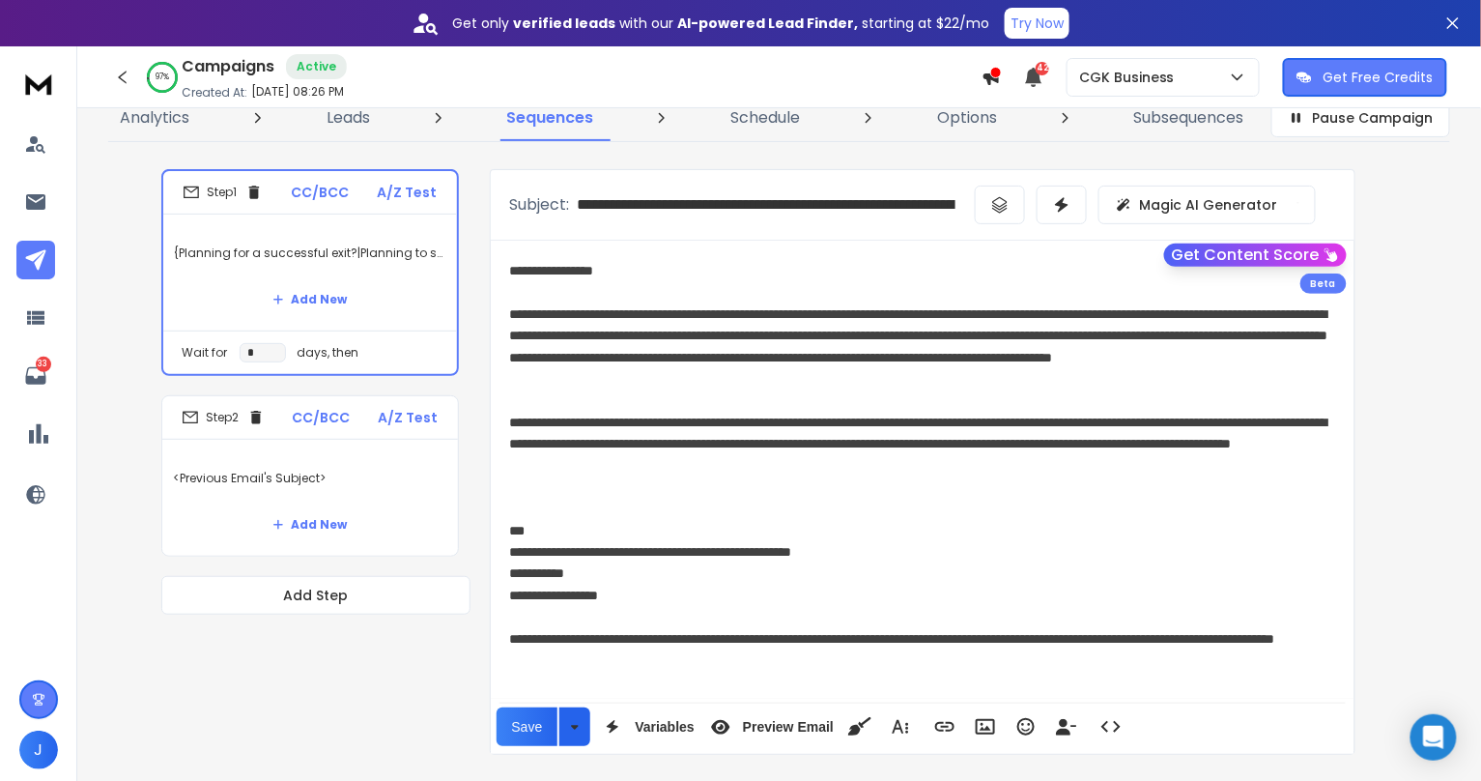
click at [354, 474] on p "<Previous Email's Subject>" at bounding box center [310, 478] width 273 height 54
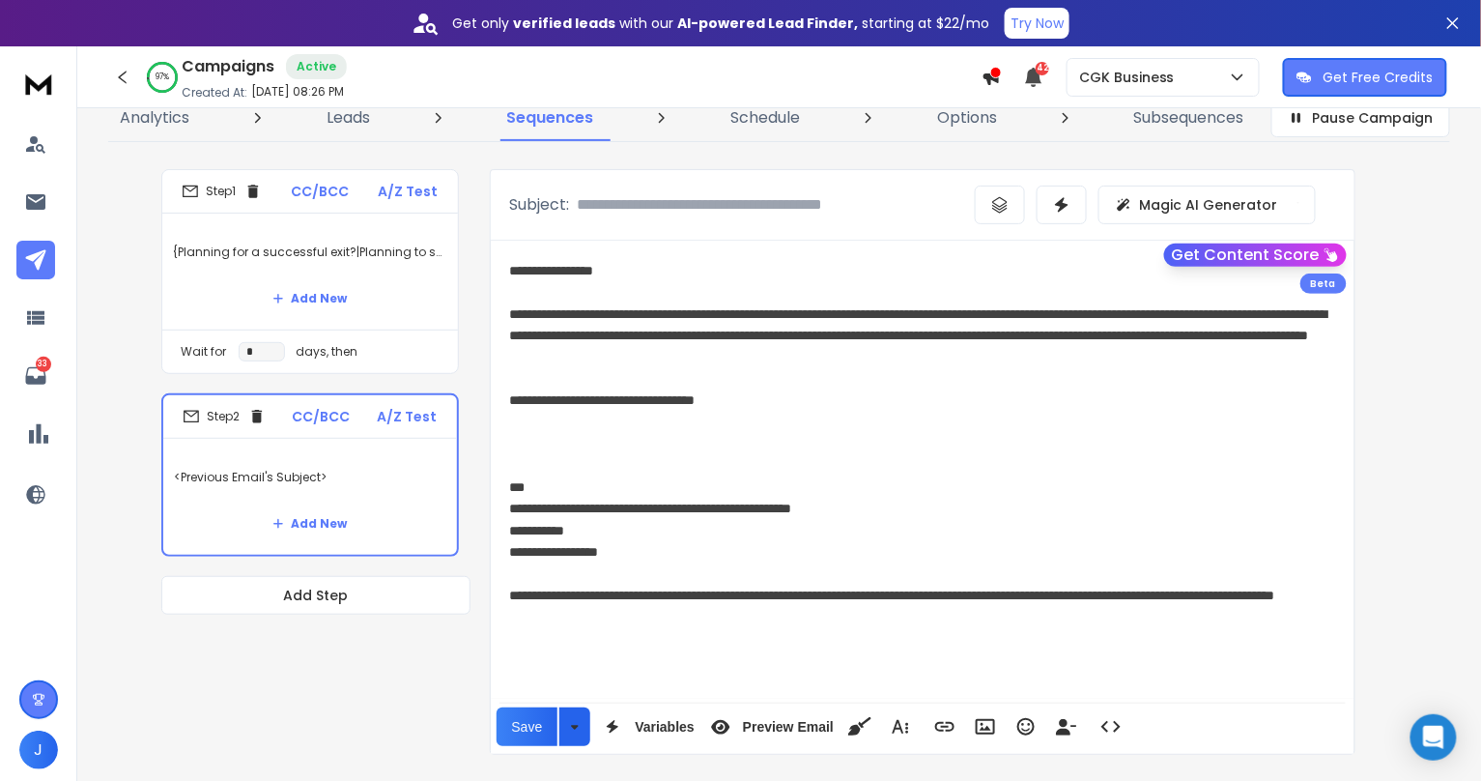
click at [401, 248] on p "{Planning for a successful exit?|Planning to sell your business?|Sussesfull Exi…" at bounding box center [310, 252] width 273 height 54
type input "**********"
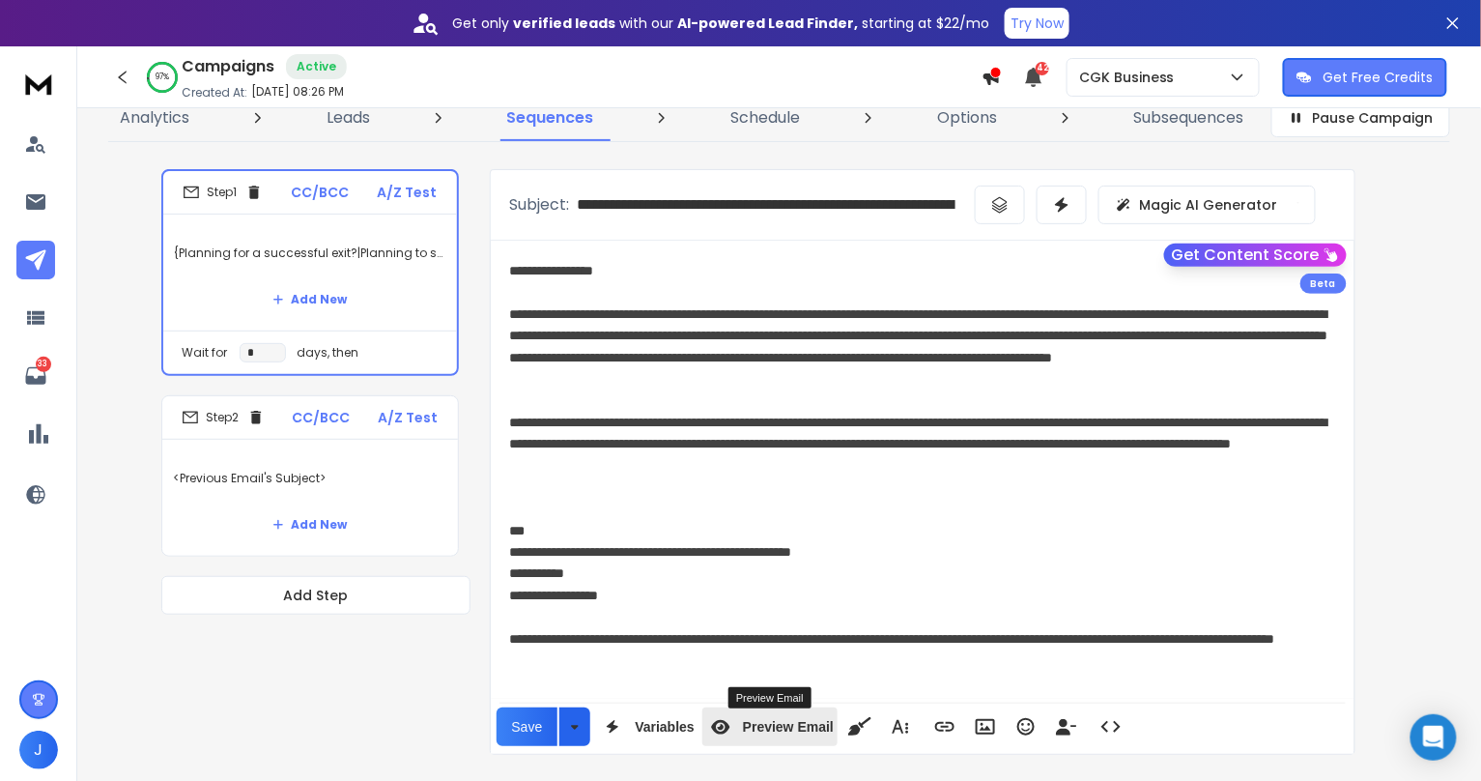
click at [774, 729] on span "Preview Email" at bounding box center [788, 727] width 99 height 16
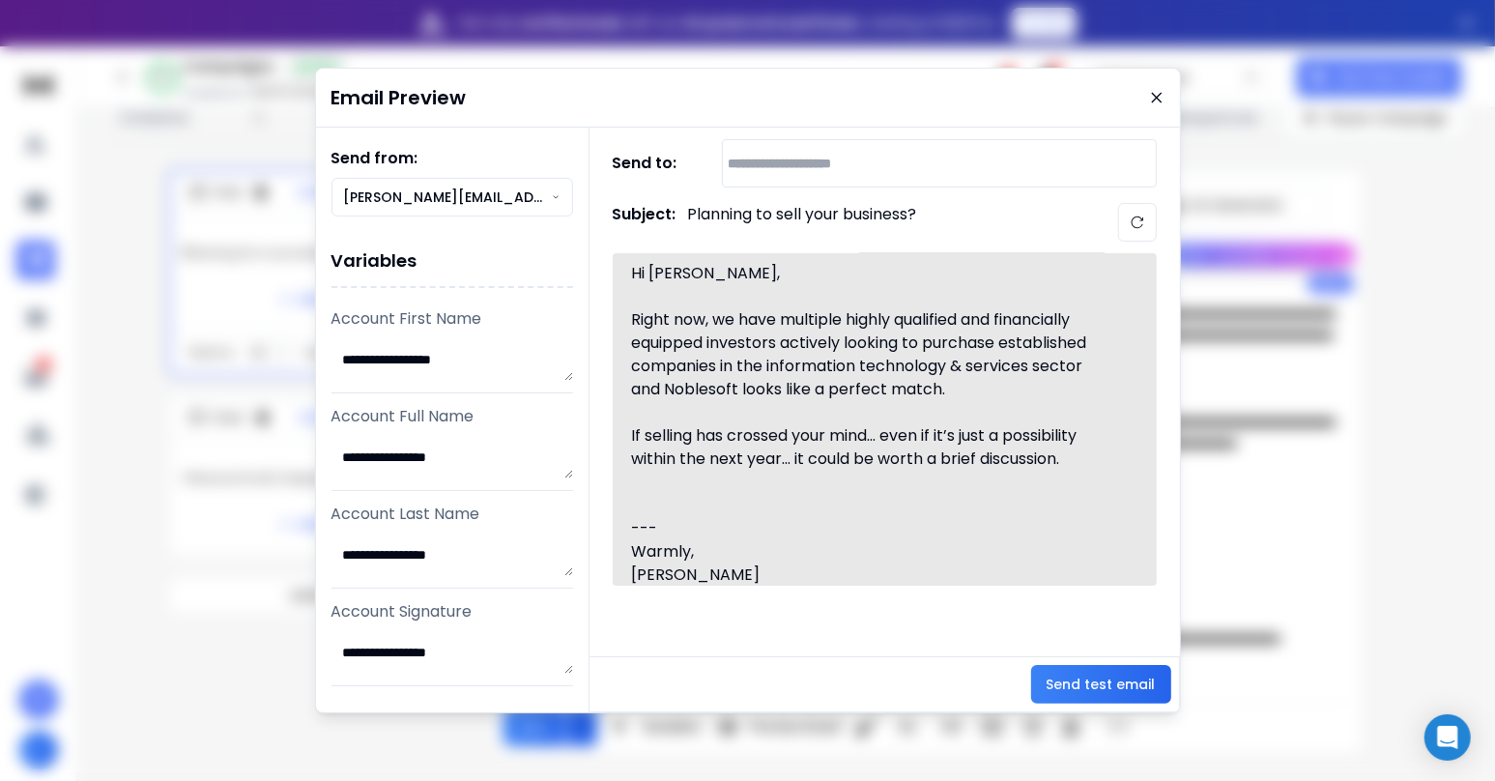
scroll to position [0, 0]
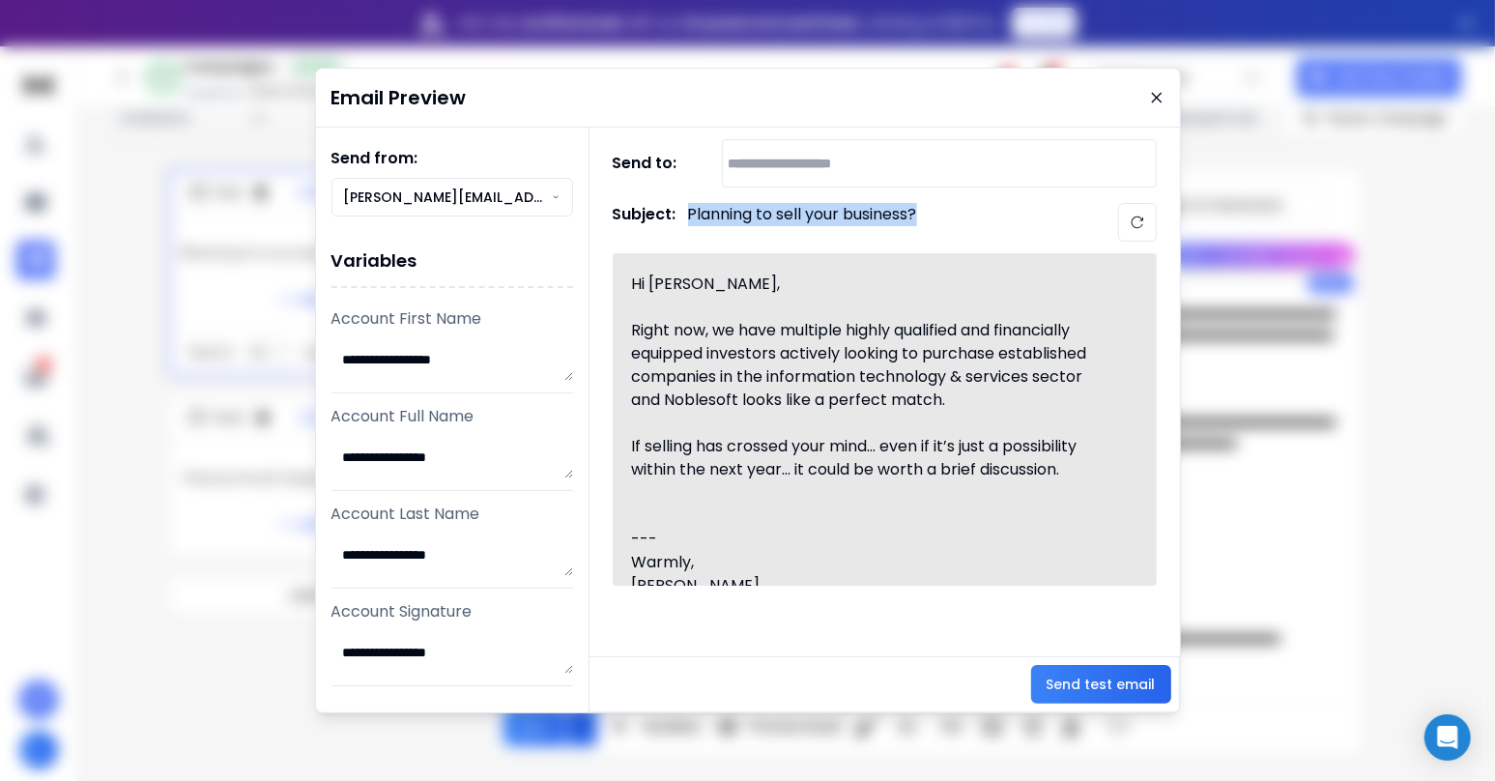
drag, startPoint x: 949, startPoint y: 218, endPoint x: 693, endPoint y: 210, distance: 256.2
click at [693, 210] on div "Subject: Planning to sell your business?" at bounding box center [860, 222] width 494 height 39
drag, startPoint x: 737, startPoint y: 288, endPoint x: 637, endPoint y: 284, distance: 100.6
click at [637, 284] on div "Hi Venkat," at bounding box center [873, 284] width 483 height 23
click at [1154, 99] on icon at bounding box center [1156, 97] width 15 height 15
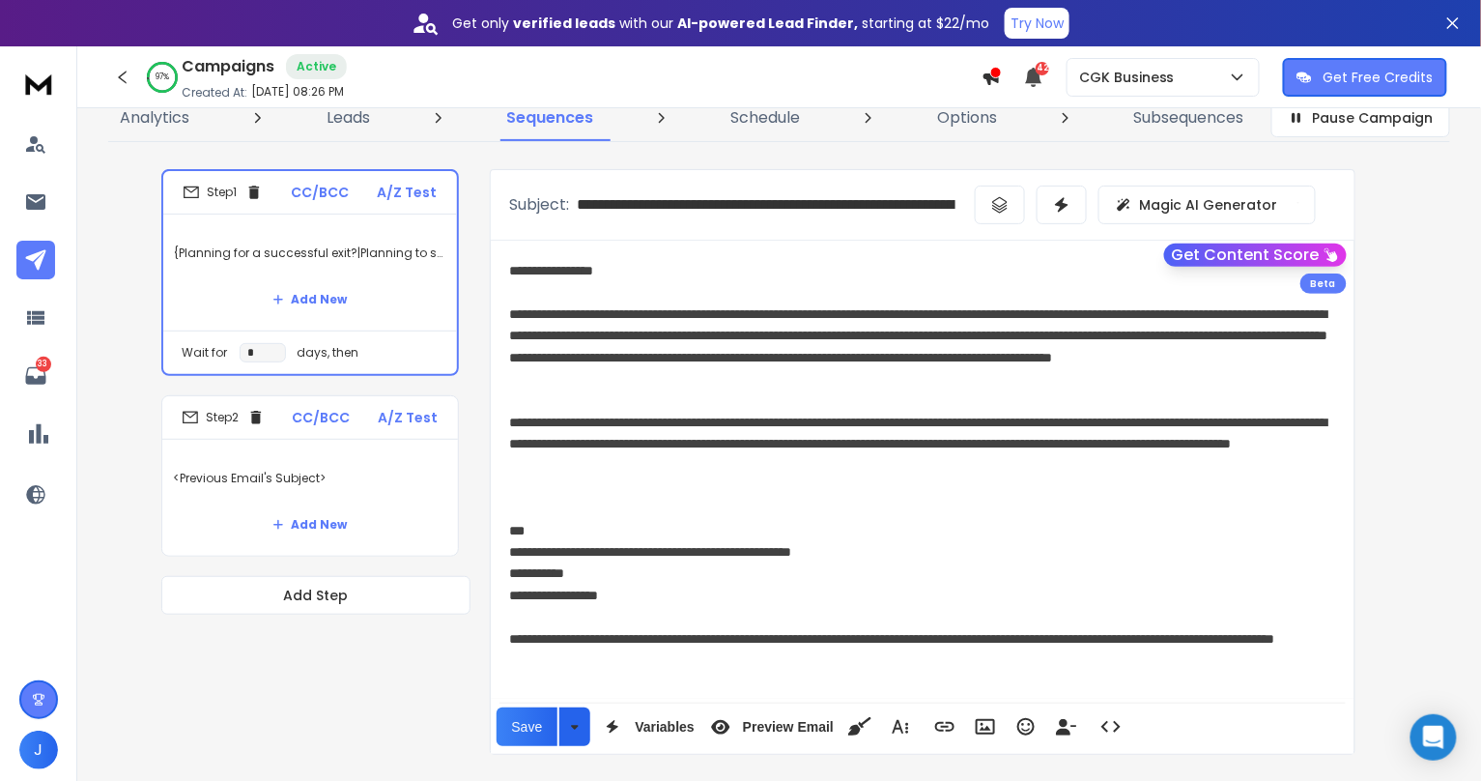
click at [569, 271] on div "**********" at bounding box center [922, 270] width 825 height 21
click at [602, 267] on div "**********" at bounding box center [922, 270] width 825 height 21
click at [768, 732] on span "Preview Email" at bounding box center [788, 727] width 99 height 16
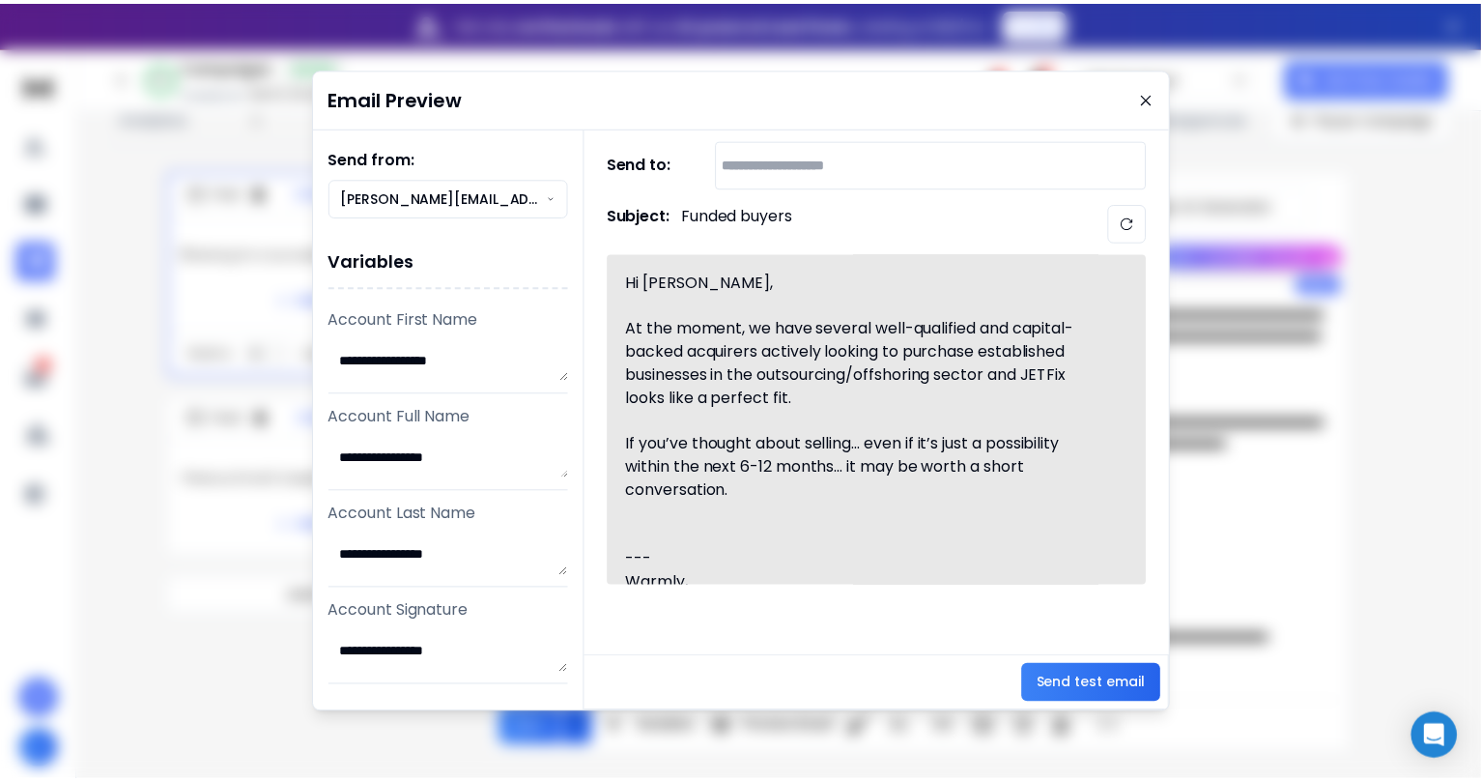
scroll to position [3, 0]
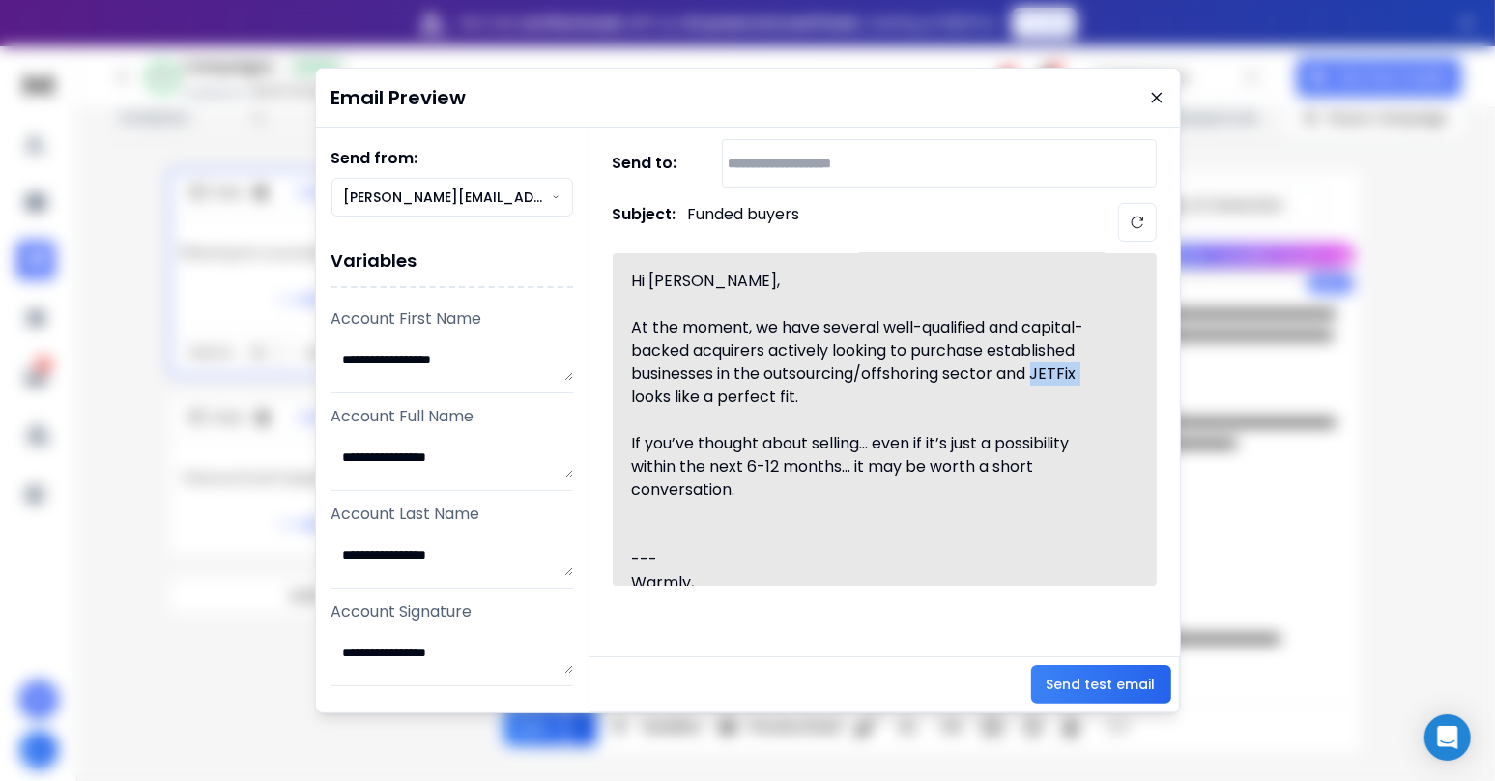
drag, startPoint x: 1045, startPoint y: 374, endPoint x: 1102, endPoint y: 375, distance: 57.0
click at [1102, 375] on div "At the moment, we have several well-qualified and capital-backed acquirers acti…" at bounding box center [873, 362] width 483 height 93
click at [1280, 374] on div "**********" at bounding box center [747, 390] width 1495 height 684
click at [1163, 99] on icon at bounding box center [1156, 97] width 15 height 15
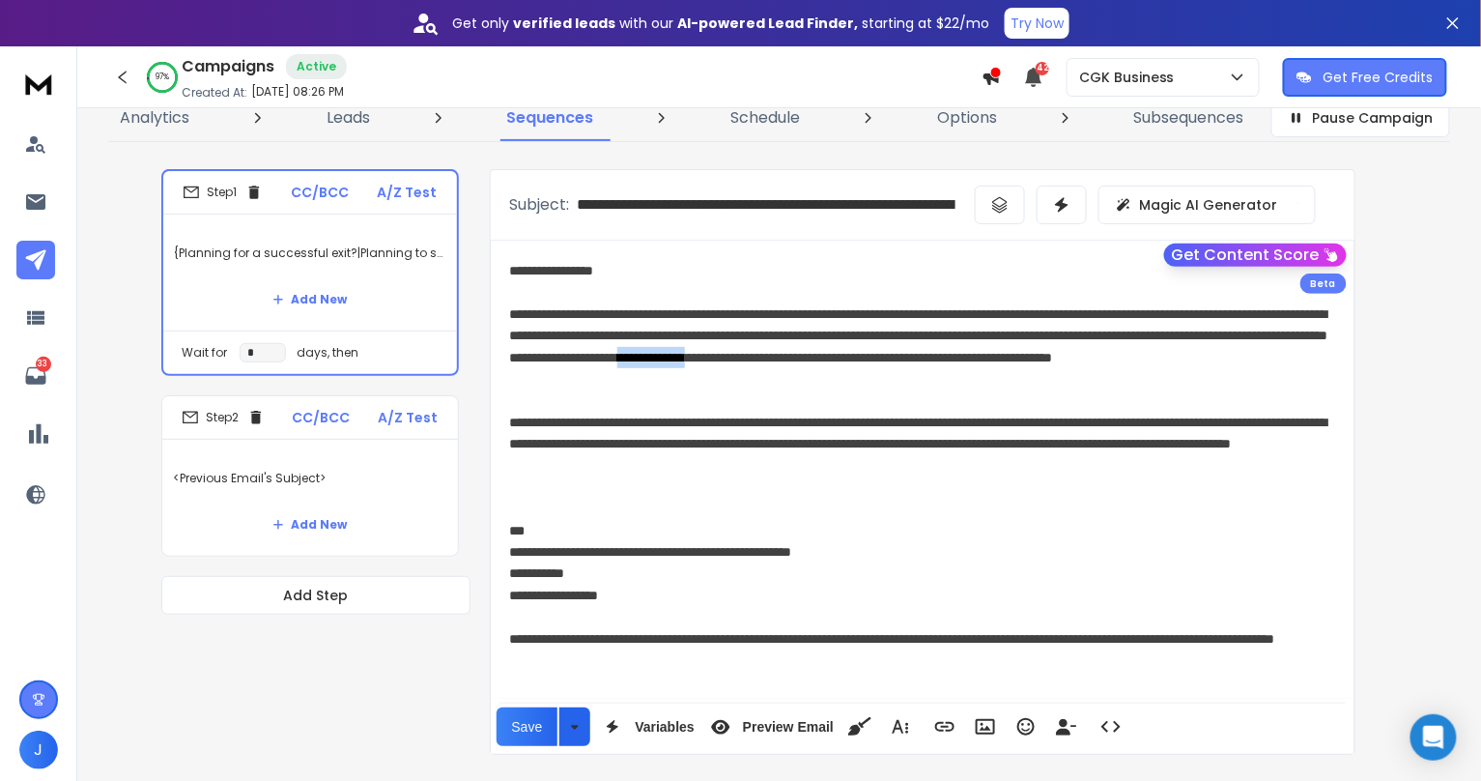
drag, startPoint x: 1163, startPoint y: 357, endPoint x: 1057, endPoint y: 362, distance: 106.5
click at [1057, 362] on div "**********" at bounding box center [922, 346] width 825 height 87
click at [1111, 359] on div "**********" at bounding box center [922, 346] width 825 height 87
click at [360, 119] on p "Leads" at bounding box center [348, 117] width 43 height 23
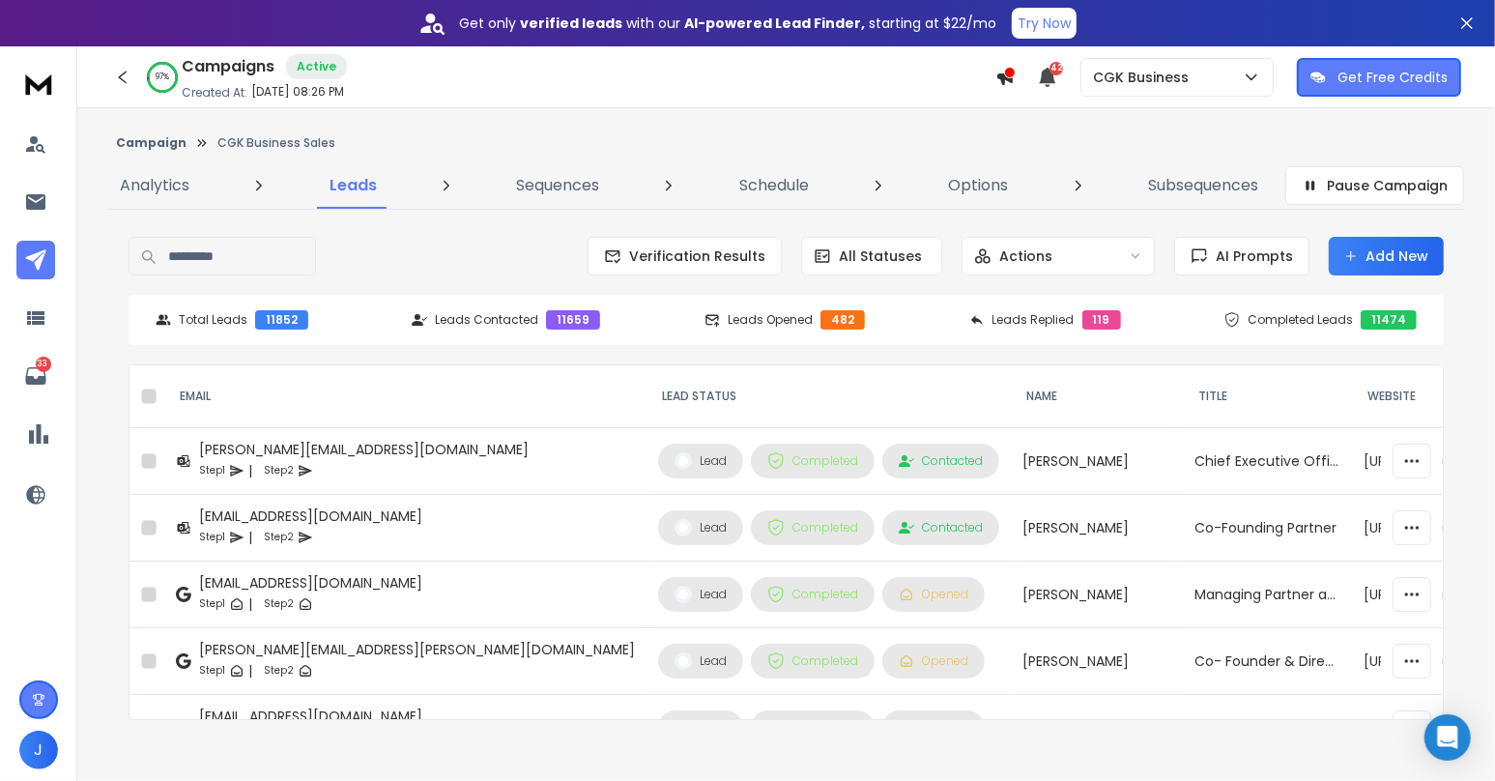
click at [478, 244] on div "Verification Results All Statuses Actions AI Prompts Add New" at bounding box center [786, 256] width 1315 height 39
click at [544, 186] on p "Sequences" at bounding box center [557, 185] width 83 height 23
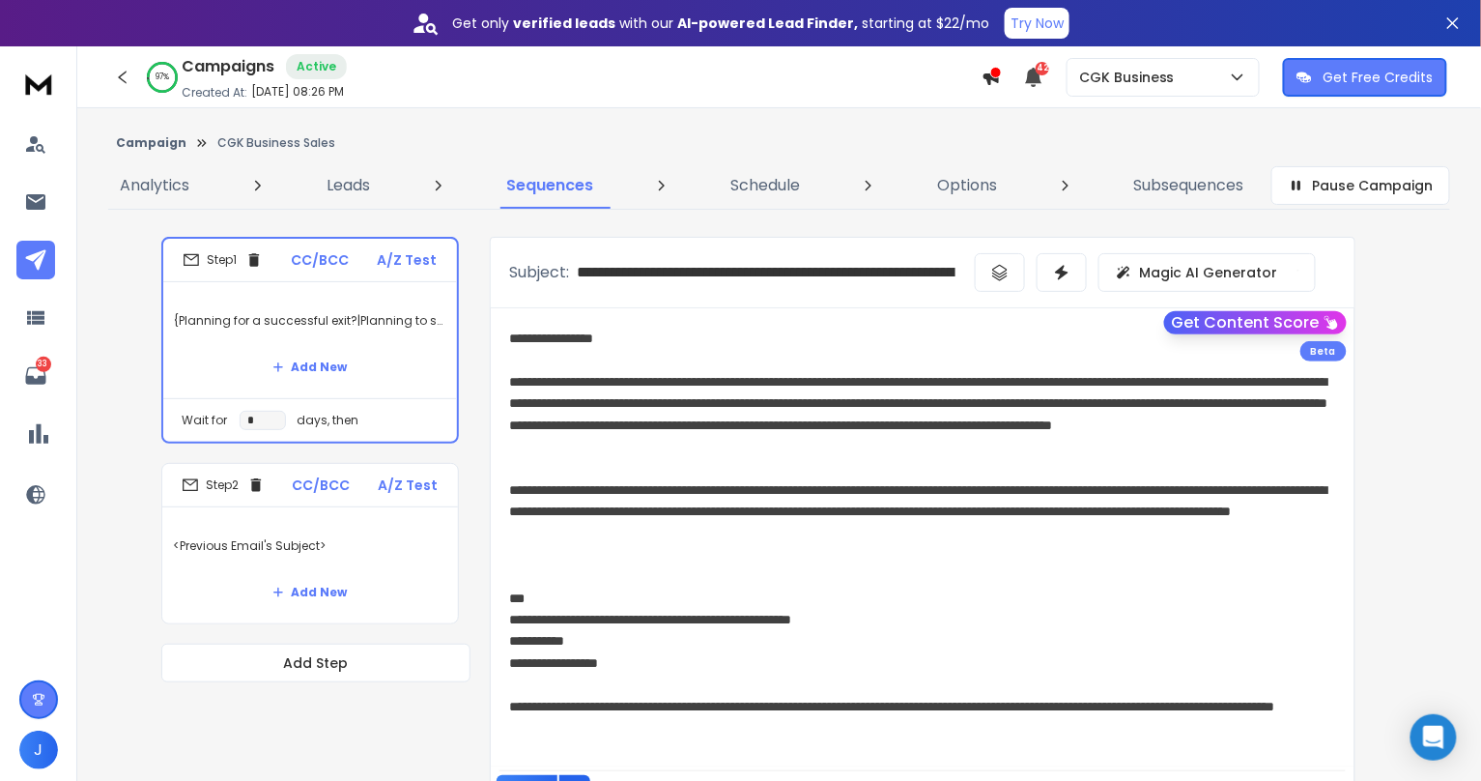
click at [363, 556] on p "<Previous Email's Subject>" at bounding box center [310, 546] width 273 height 54
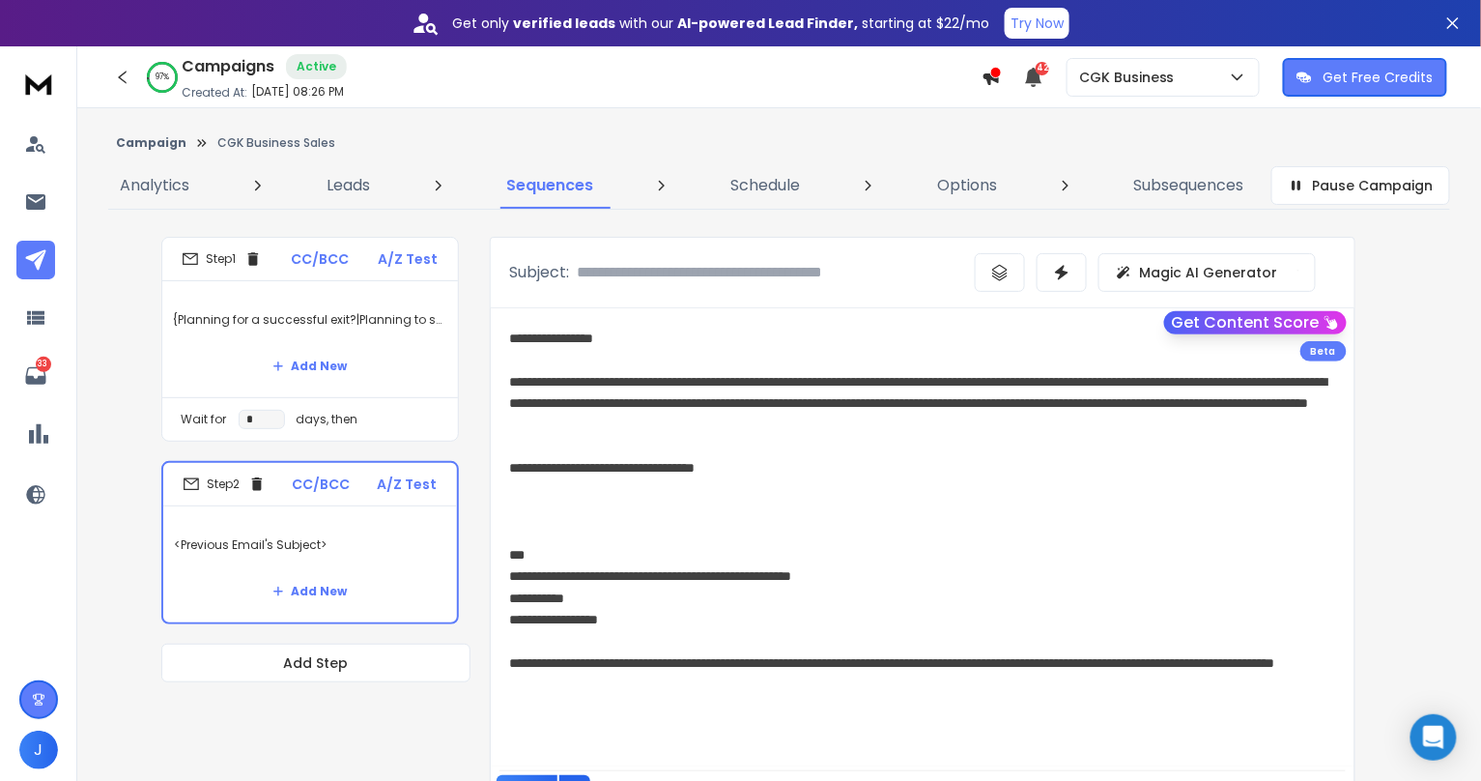
click at [384, 528] on p "<Previous Email's Subject>" at bounding box center [310, 545] width 271 height 54
click at [382, 316] on p "{Planning for a successful exit?|Planning to sell your business?|Sussesfull Exi…" at bounding box center [310, 320] width 273 height 54
type input "**********"
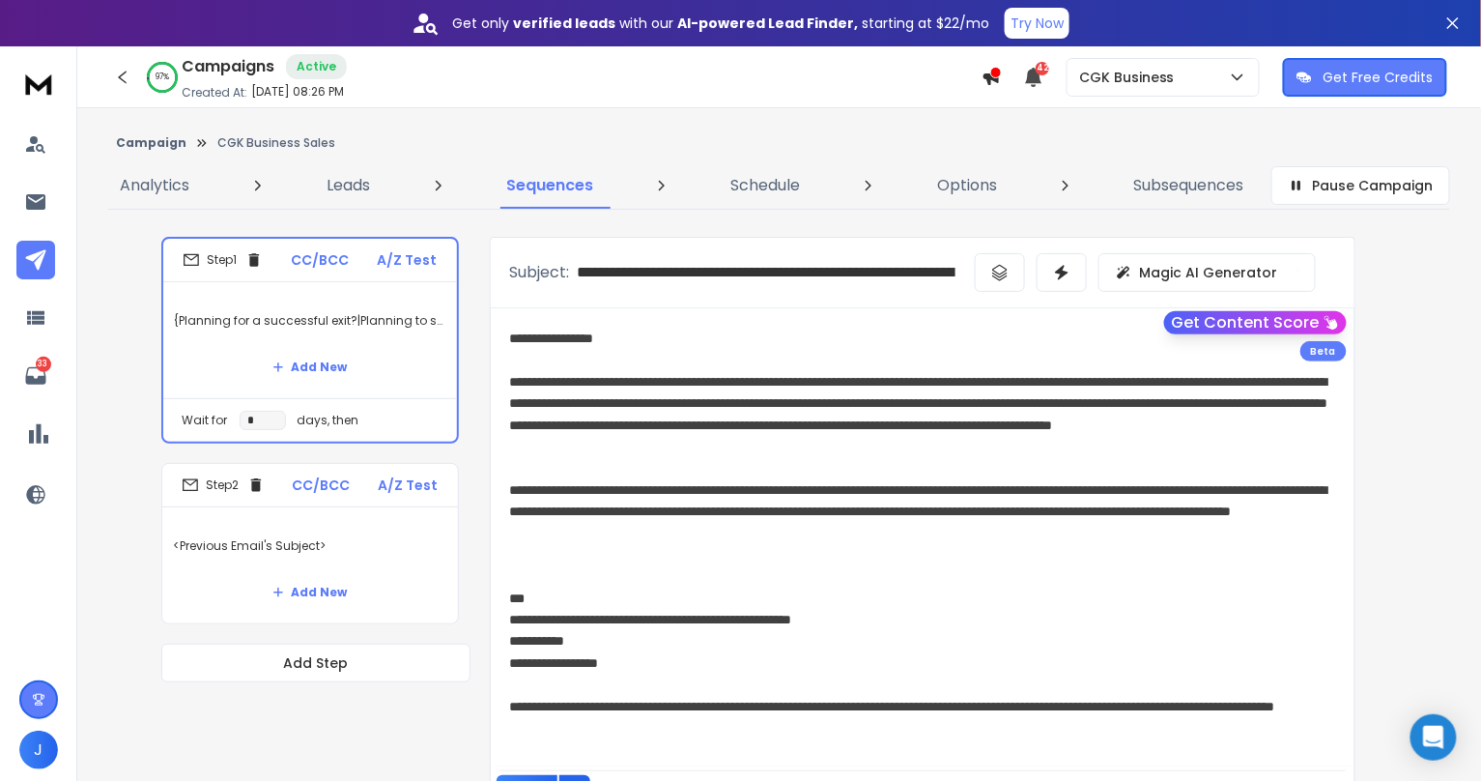
click at [269, 424] on input "*" at bounding box center [263, 420] width 46 height 19
click at [396, 537] on p "<Previous Email's Subject>" at bounding box center [310, 546] width 273 height 54
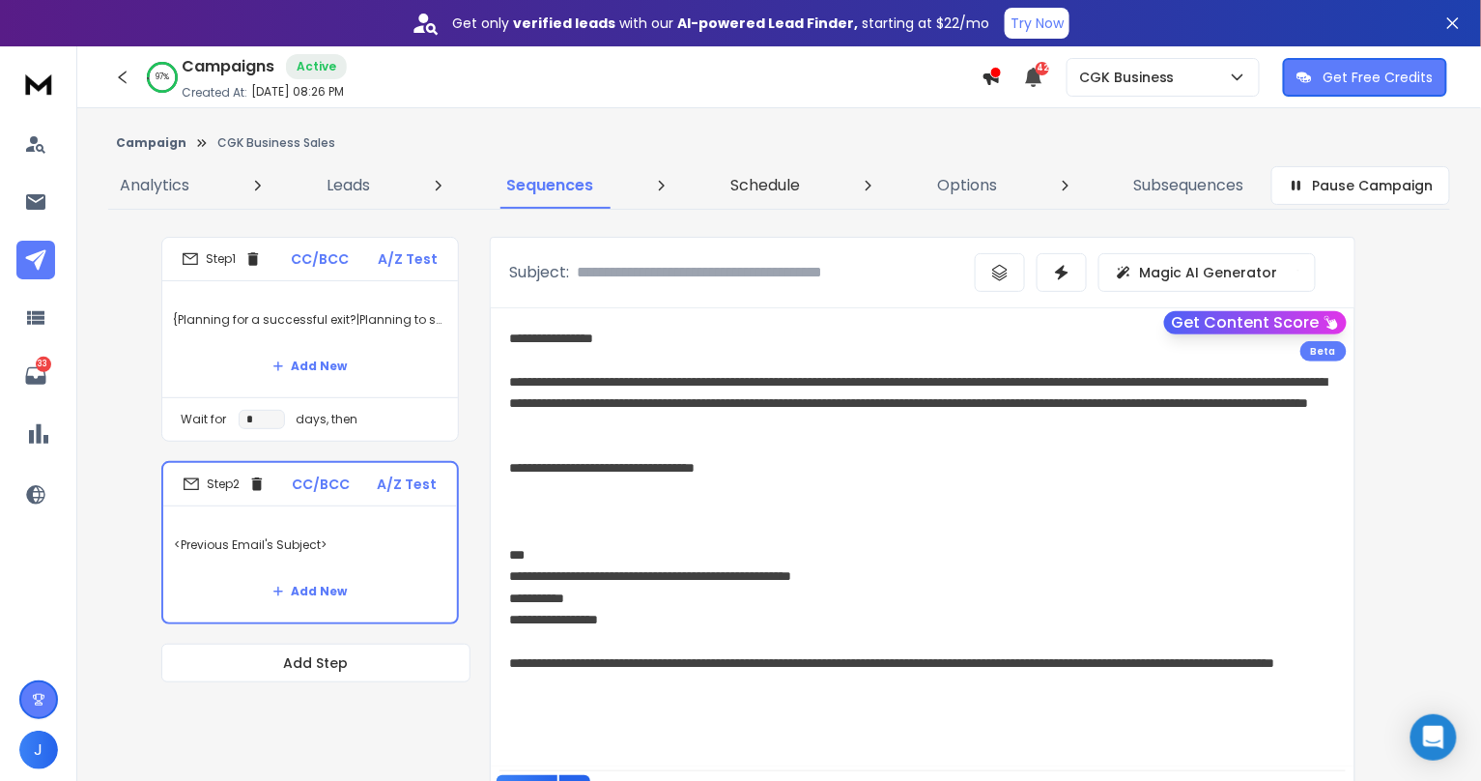
type input "**********"
click at [754, 185] on p "Schedule" at bounding box center [766, 185] width 70 height 23
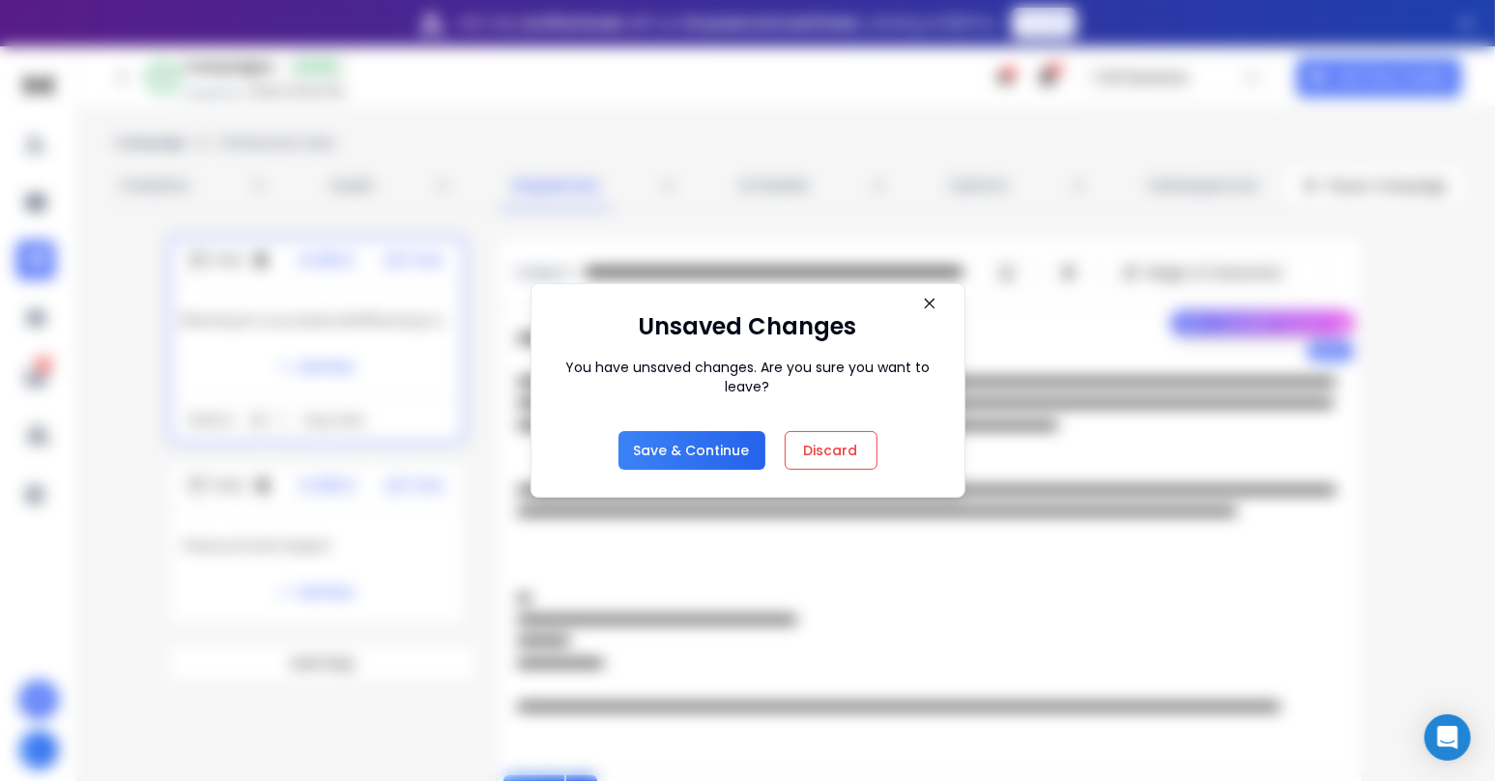
click at [705, 444] on button "Save & Continue" at bounding box center [691, 450] width 147 height 39
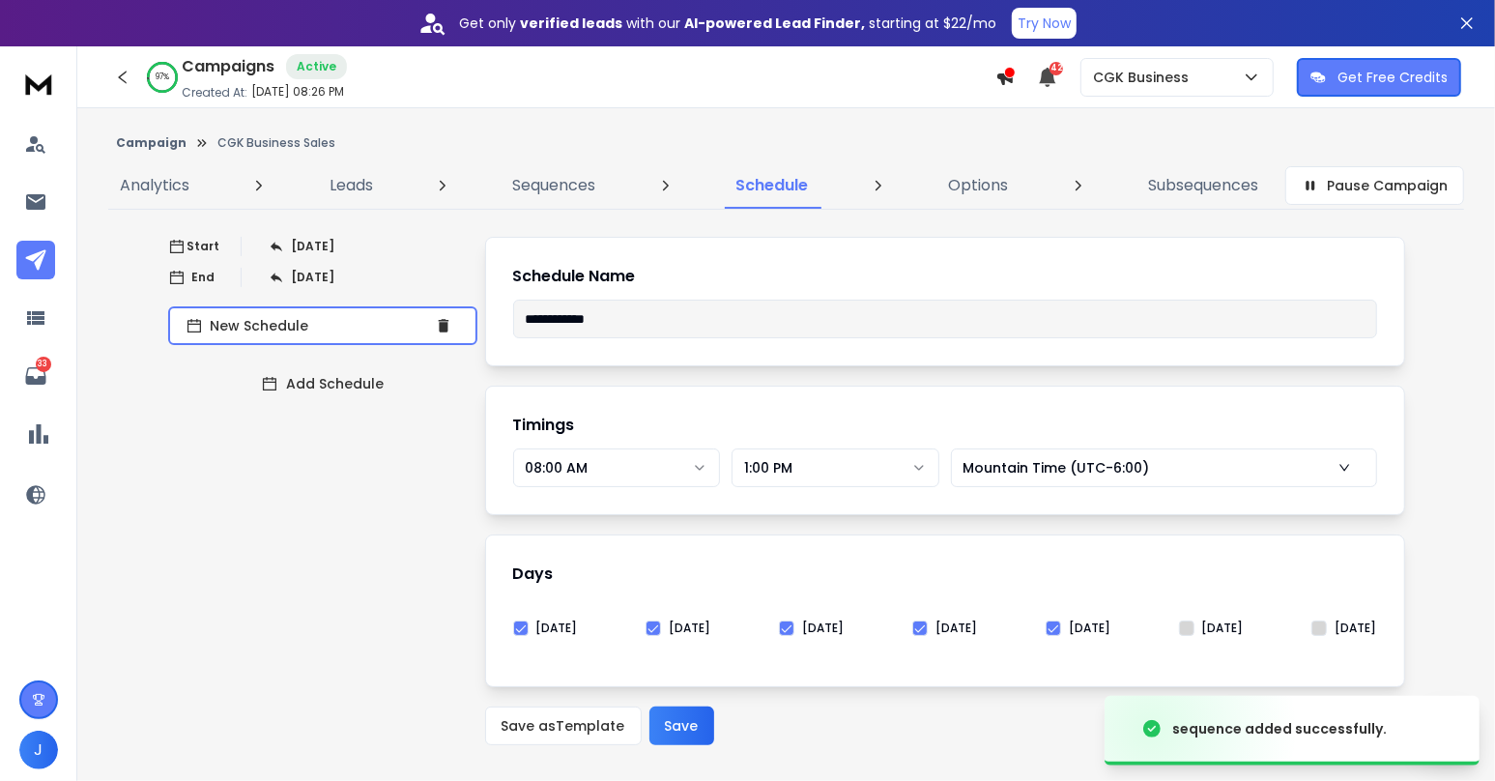
click at [795, 137] on div "Campaign CGK Business Sales" at bounding box center [786, 143] width 1356 height 31
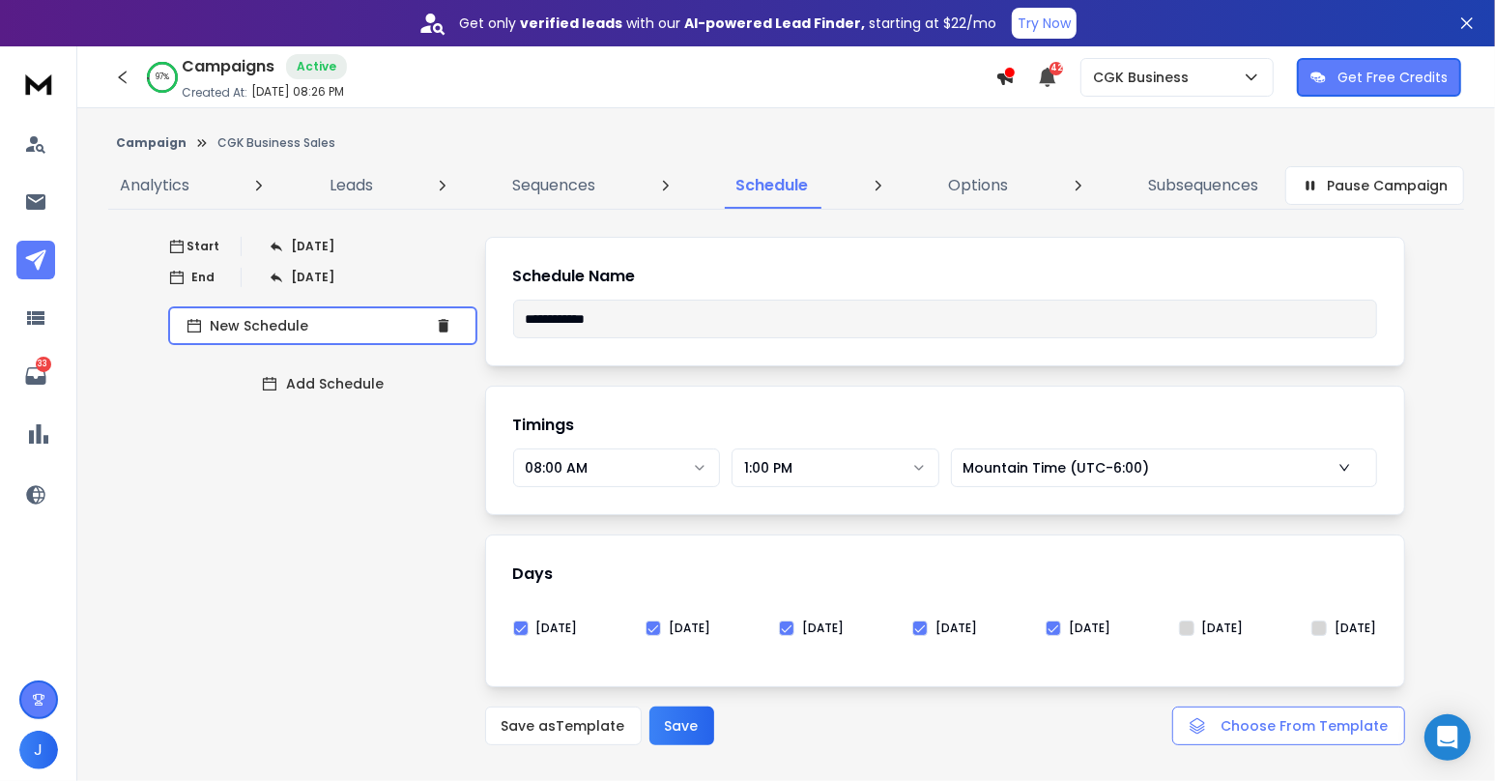
click at [1012, 526] on div "**********" at bounding box center [945, 491] width 920 height 508
click at [440, 501] on div "**********" at bounding box center [786, 491] width 1237 height 508
click at [971, 185] on p "Options" at bounding box center [978, 185] width 60 height 23
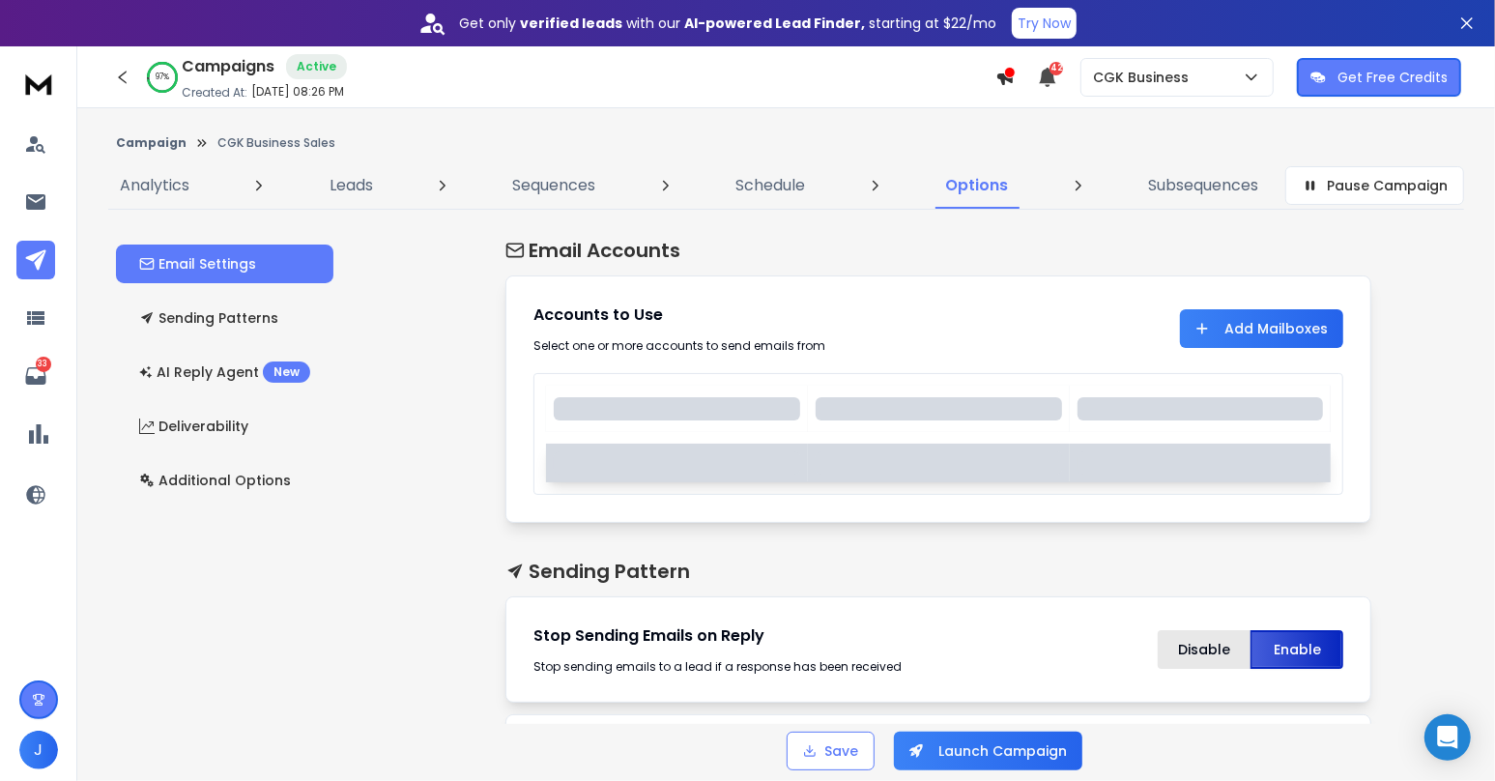
click at [881, 133] on div "Campaign CGK Business Sales" at bounding box center [786, 143] width 1356 height 31
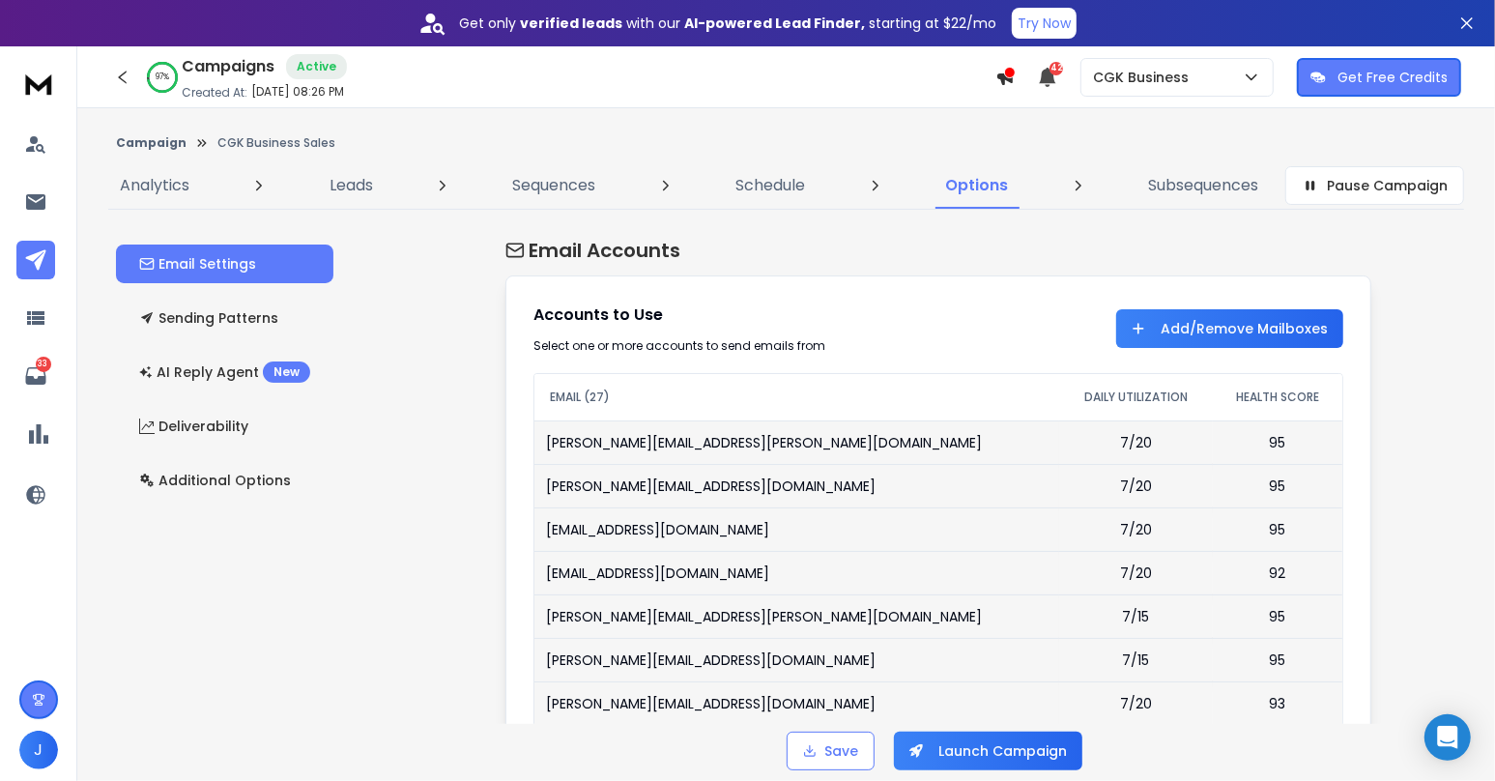
click at [1419, 325] on div "Email Accounts Accounts to Use Select one or more accounts to send emails from …" at bounding box center [950, 480] width 1172 height 487
click at [758, 251] on h1 "Email Accounts" at bounding box center [938, 250] width 866 height 27
click at [869, 258] on h1 "Email Accounts" at bounding box center [938, 250] width 866 height 27
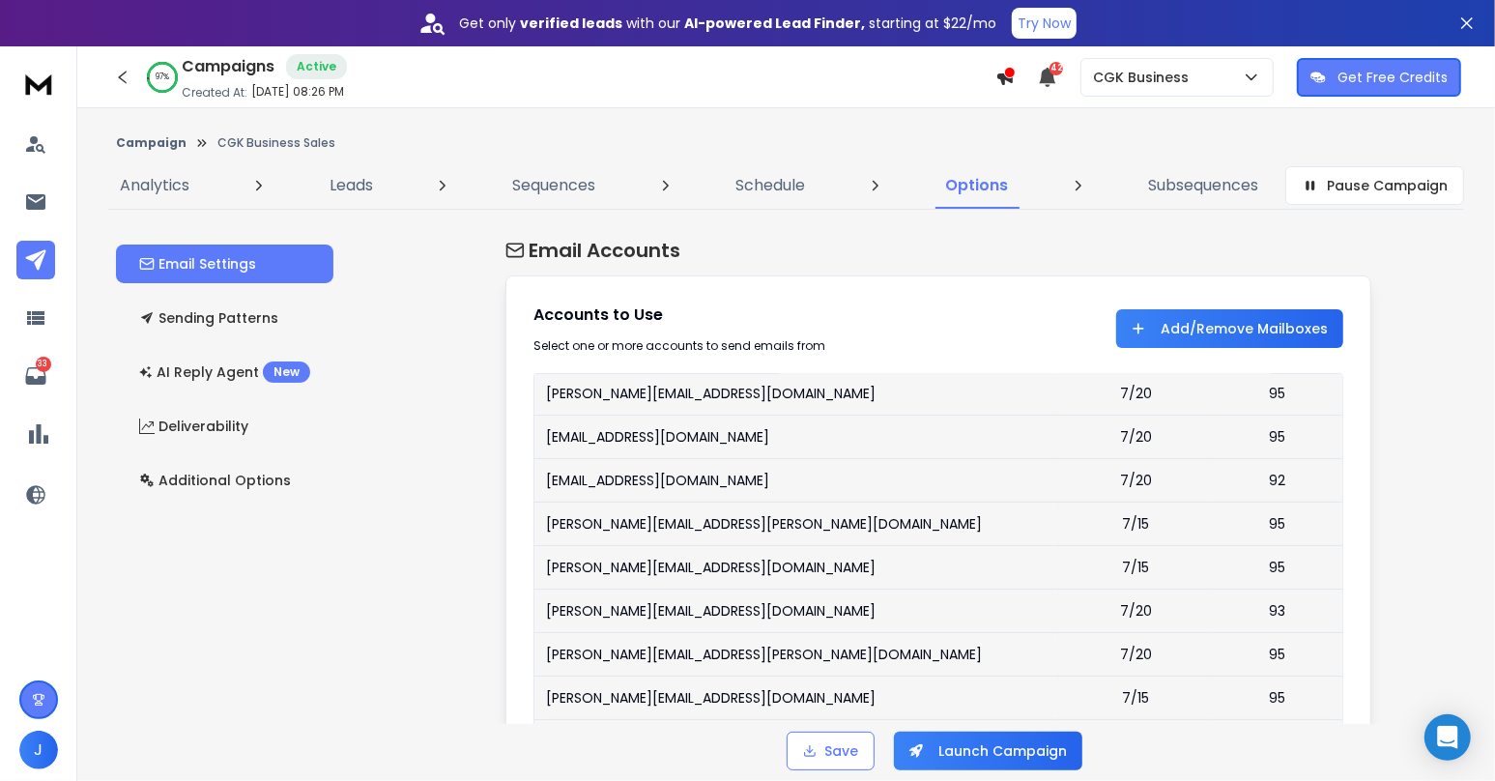
scroll to position [101, 0]
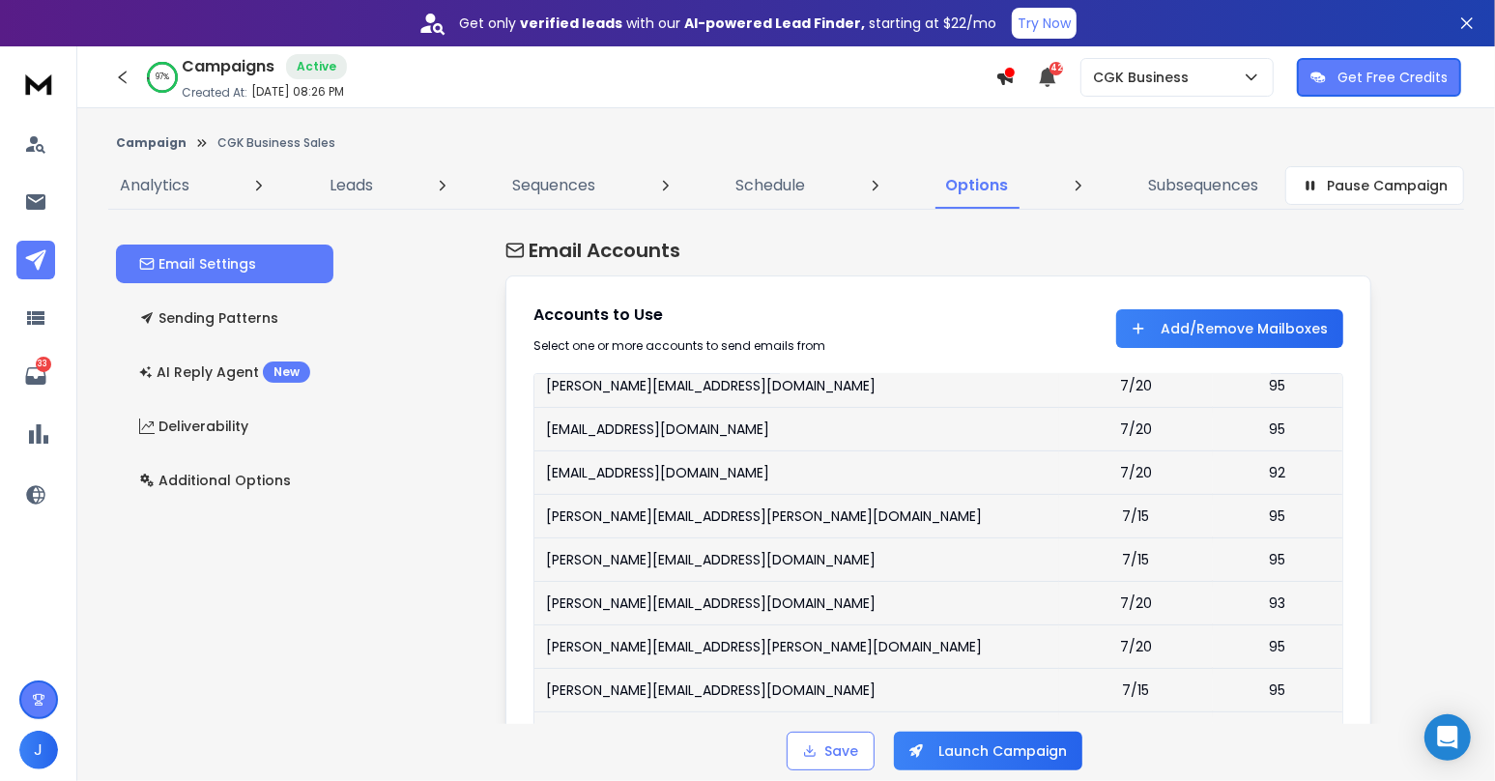
click at [1245, 321] on button "Add/Remove Mailboxes" at bounding box center [1229, 328] width 227 height 39
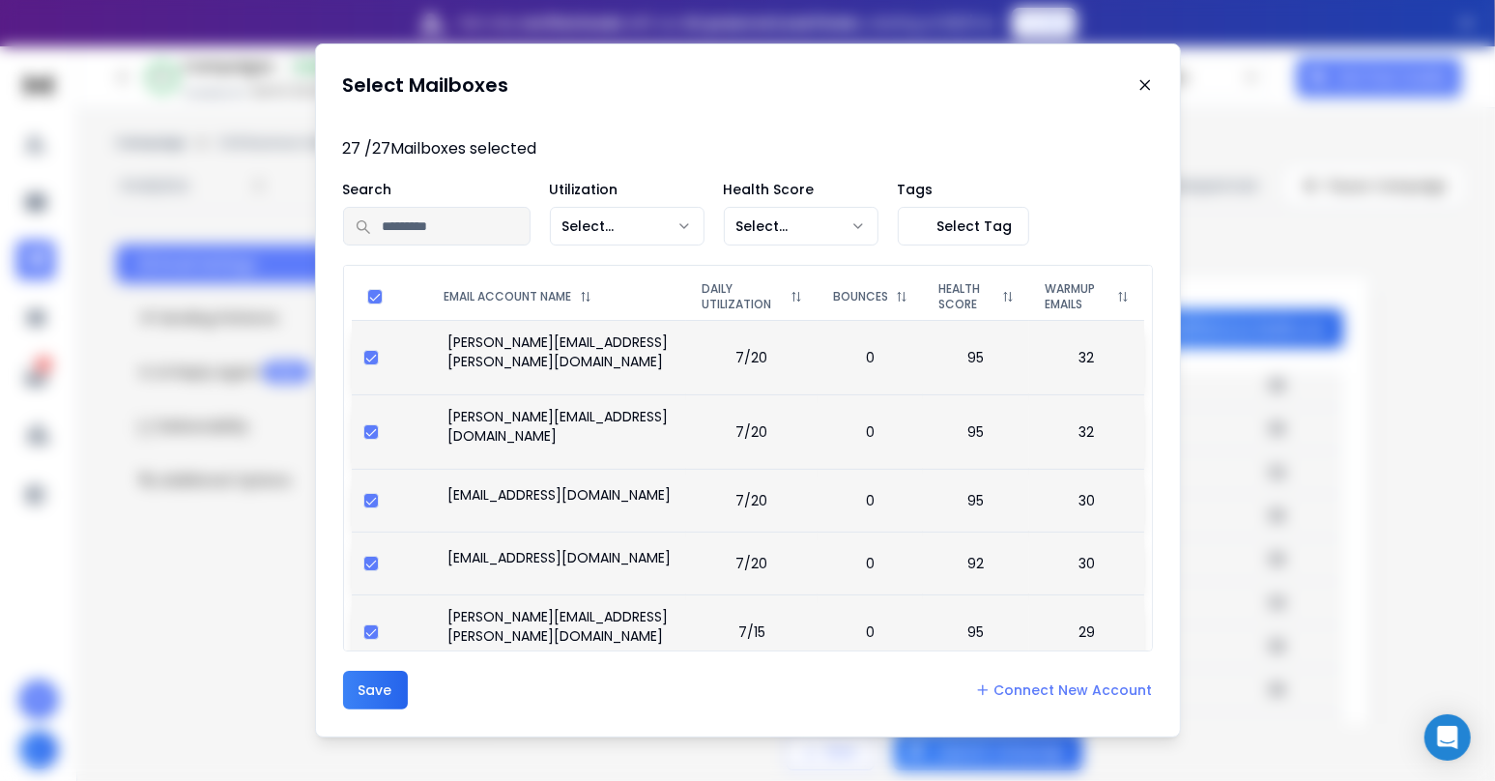
click at [1149, 80] on icon at bounding box center [1144, 85] width 11 height 11
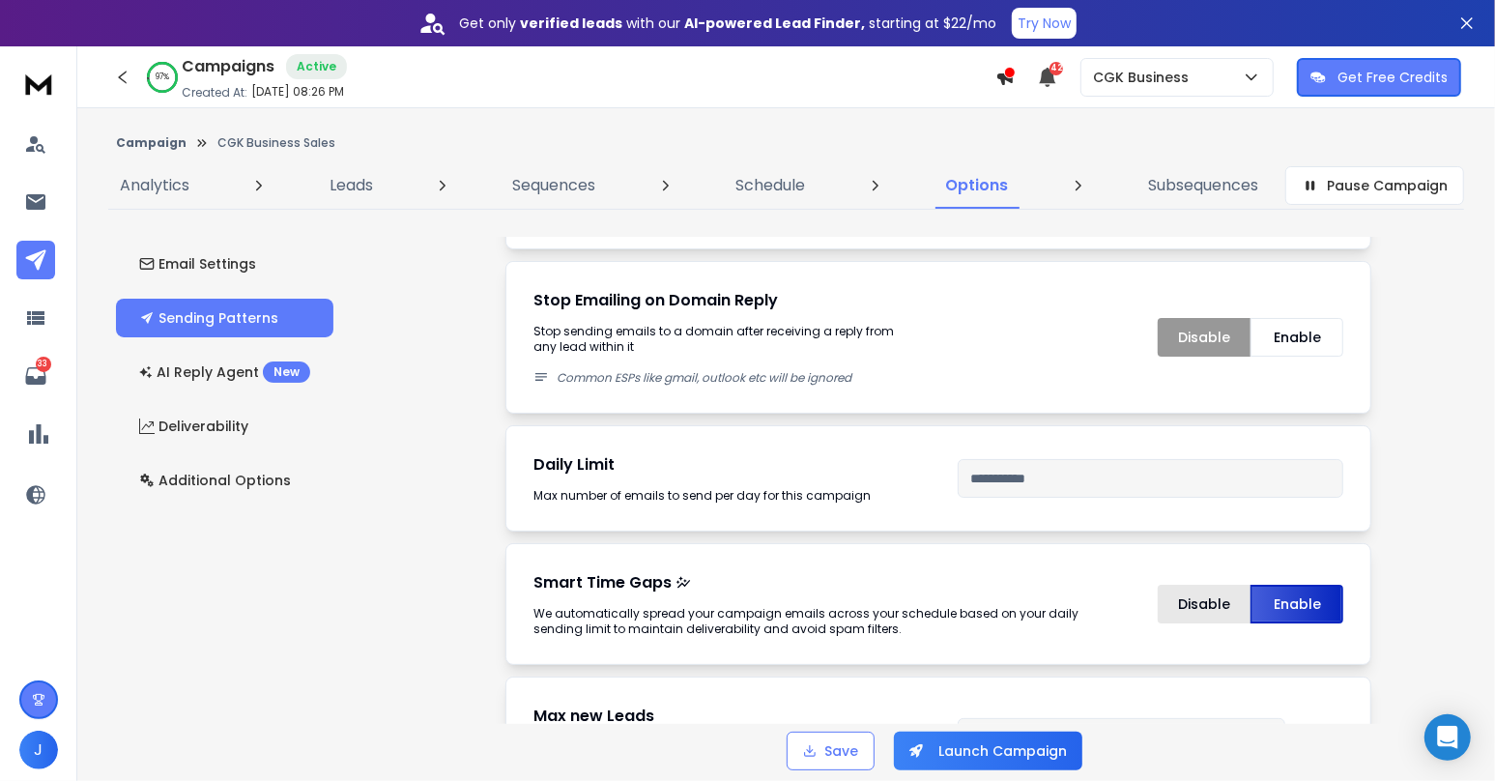
scroll to position [759, 0]
click at [333, 607] on div "Email Settings Sending Patterns AI Reply Agent New Deliverability Additional Op…" at bounding box center [826, 480] width 1421 height 487
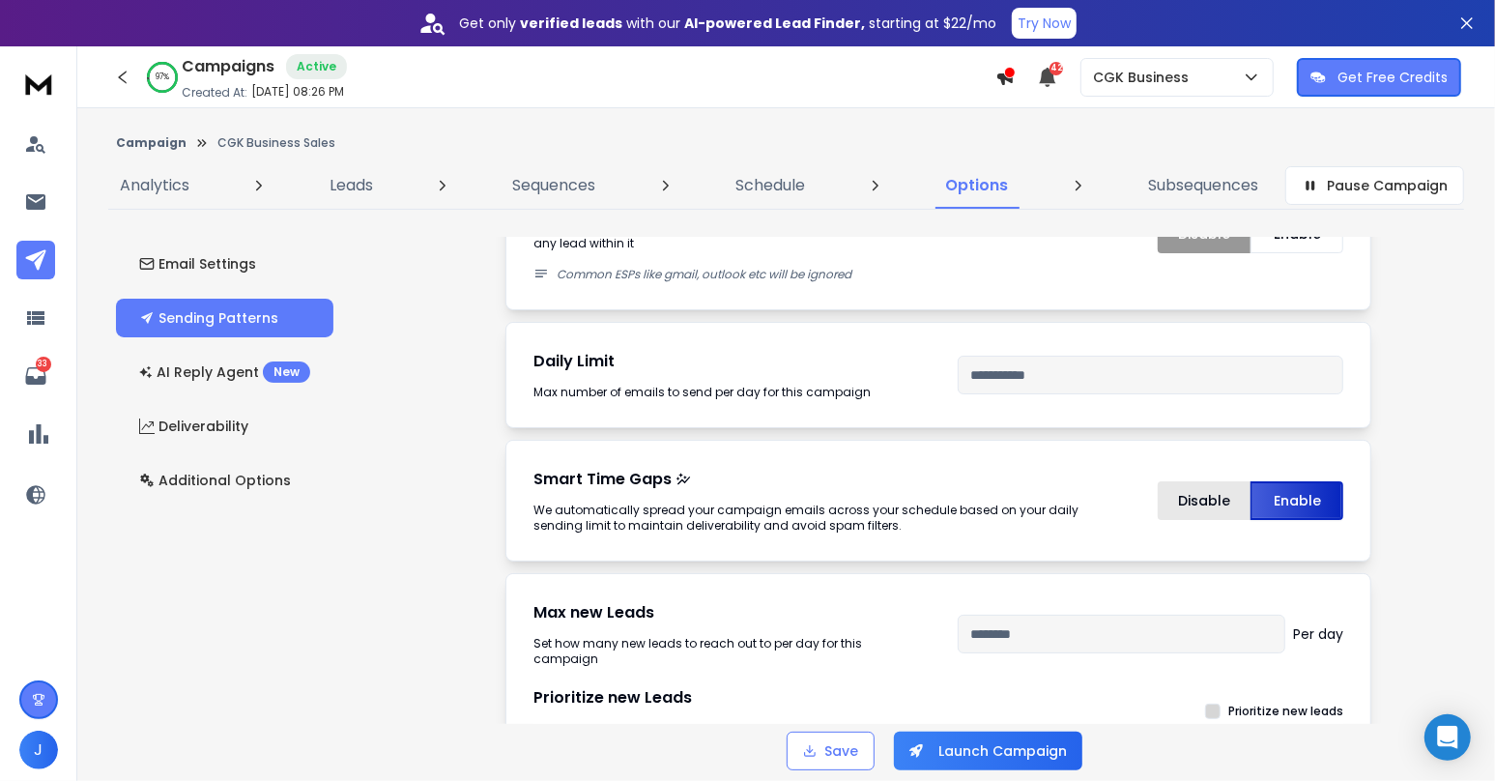
scroll to position [935, 0]
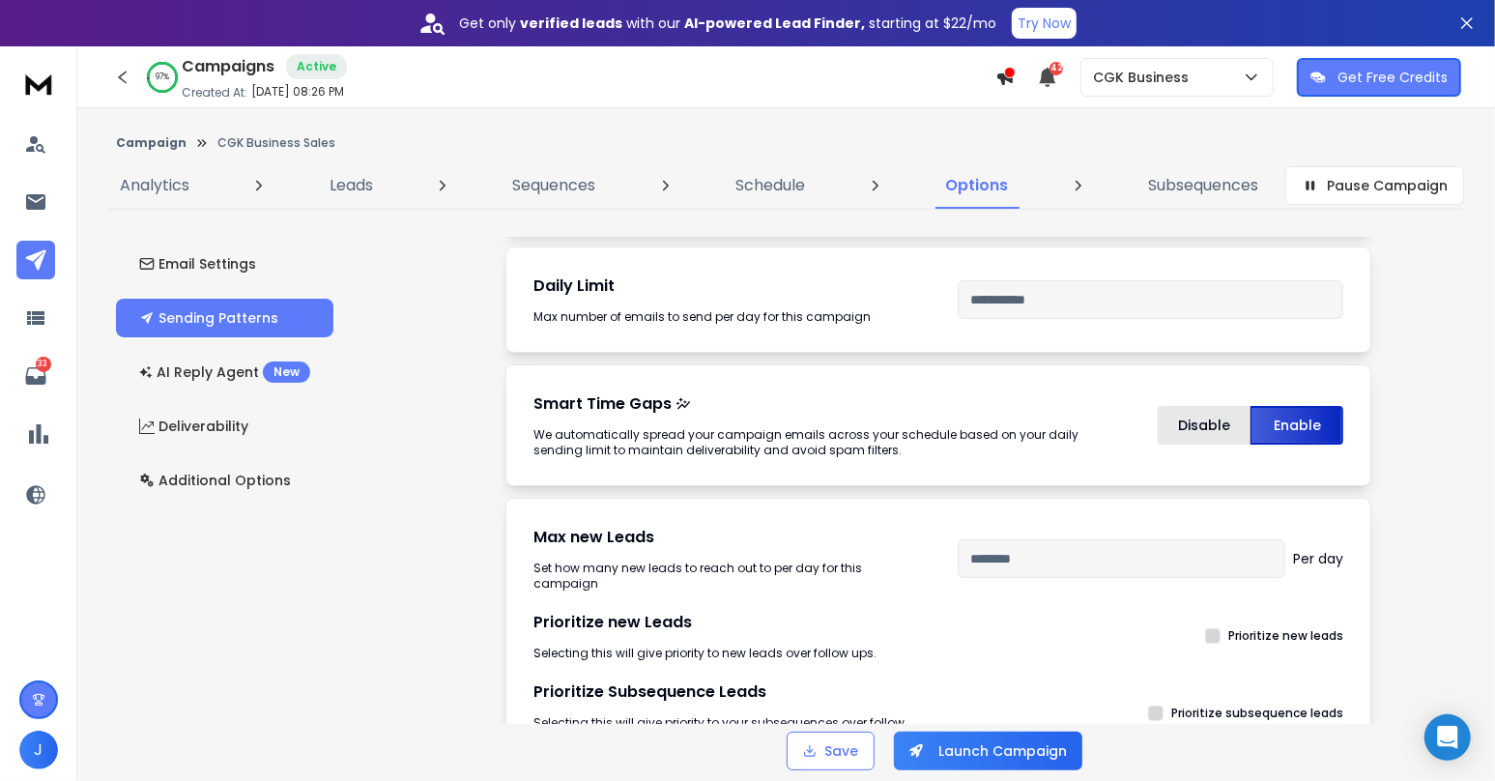
click at [1441, 374] on div "Email Accounts Accounts to Use Select one or more accounts to send emails from …" at bounding box center [950, 480] width 1172 height 487
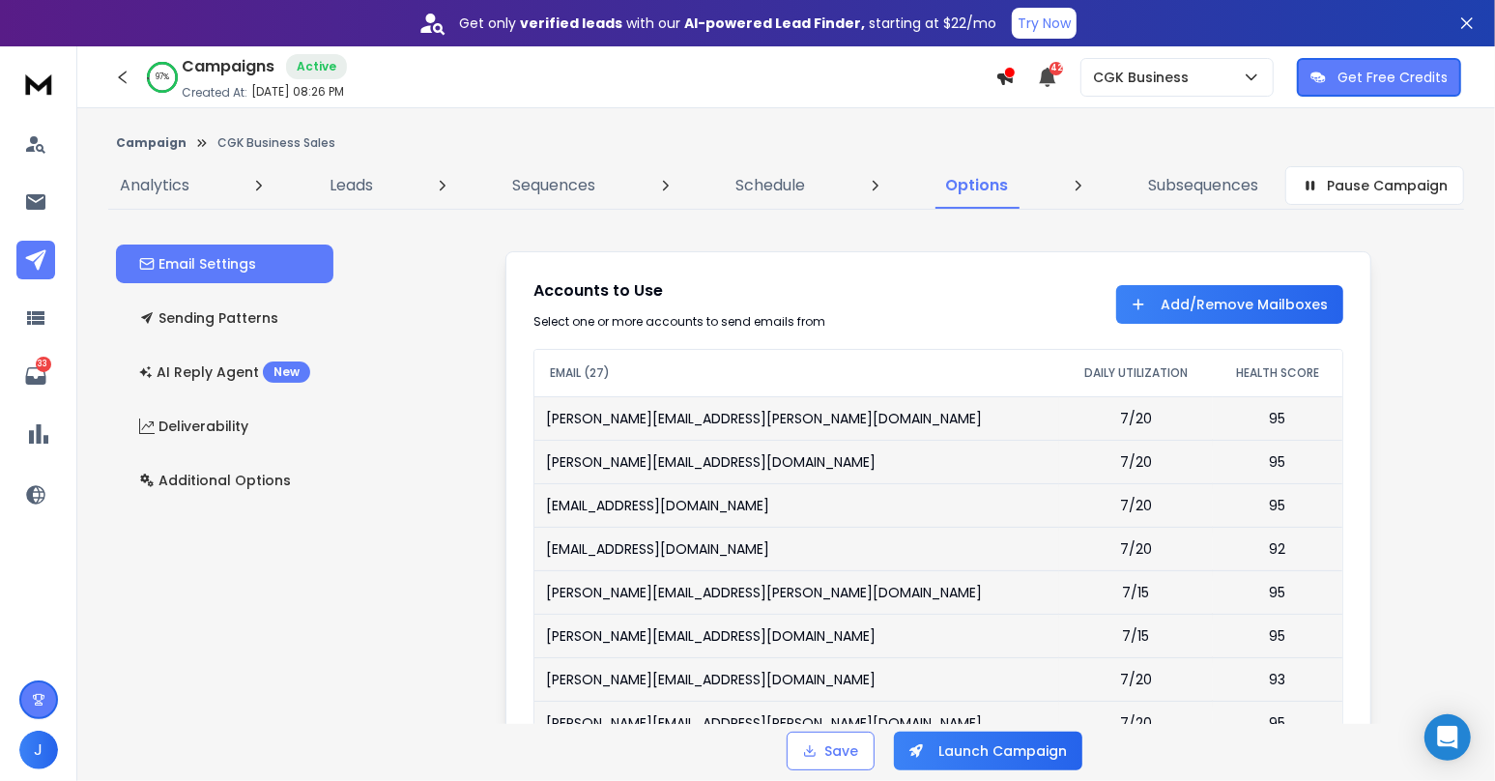
scroll to position [17, 0]
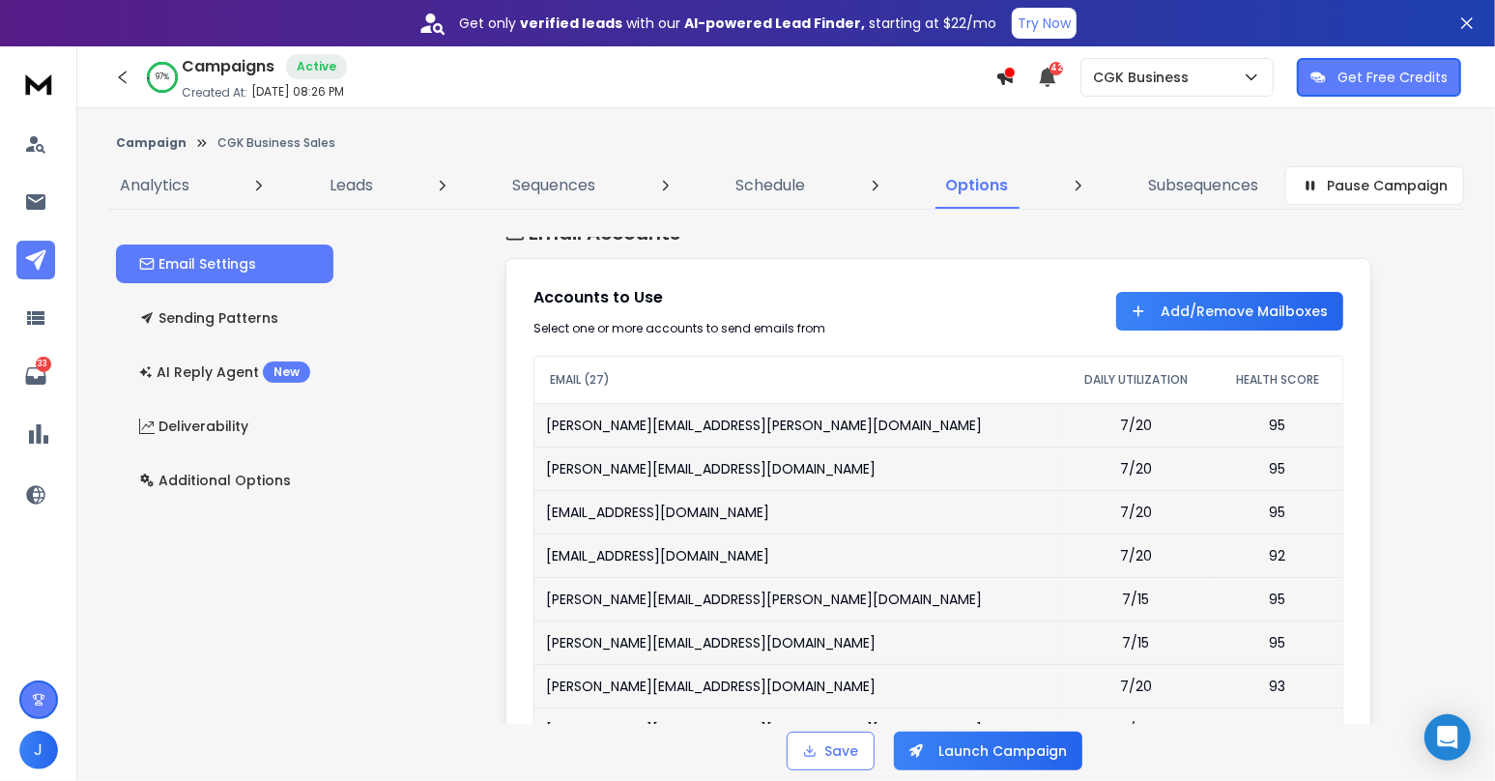
click at [1433, 445] on div "Email Accounts Accounts to Use Select one or more accounts to send emails from …" at bounding box center [950, 480] width 1172 height 487
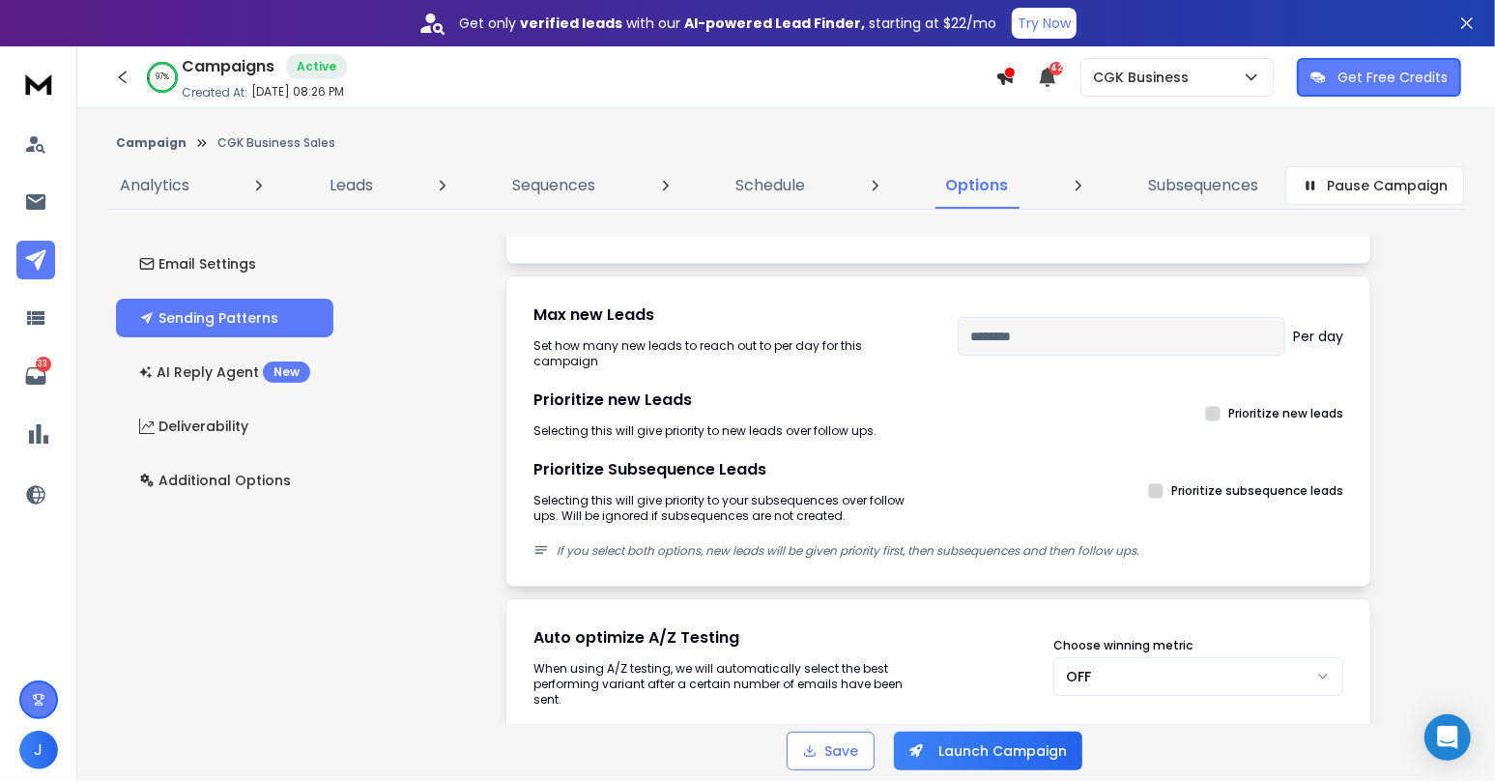
scroll to position [1257, 0]
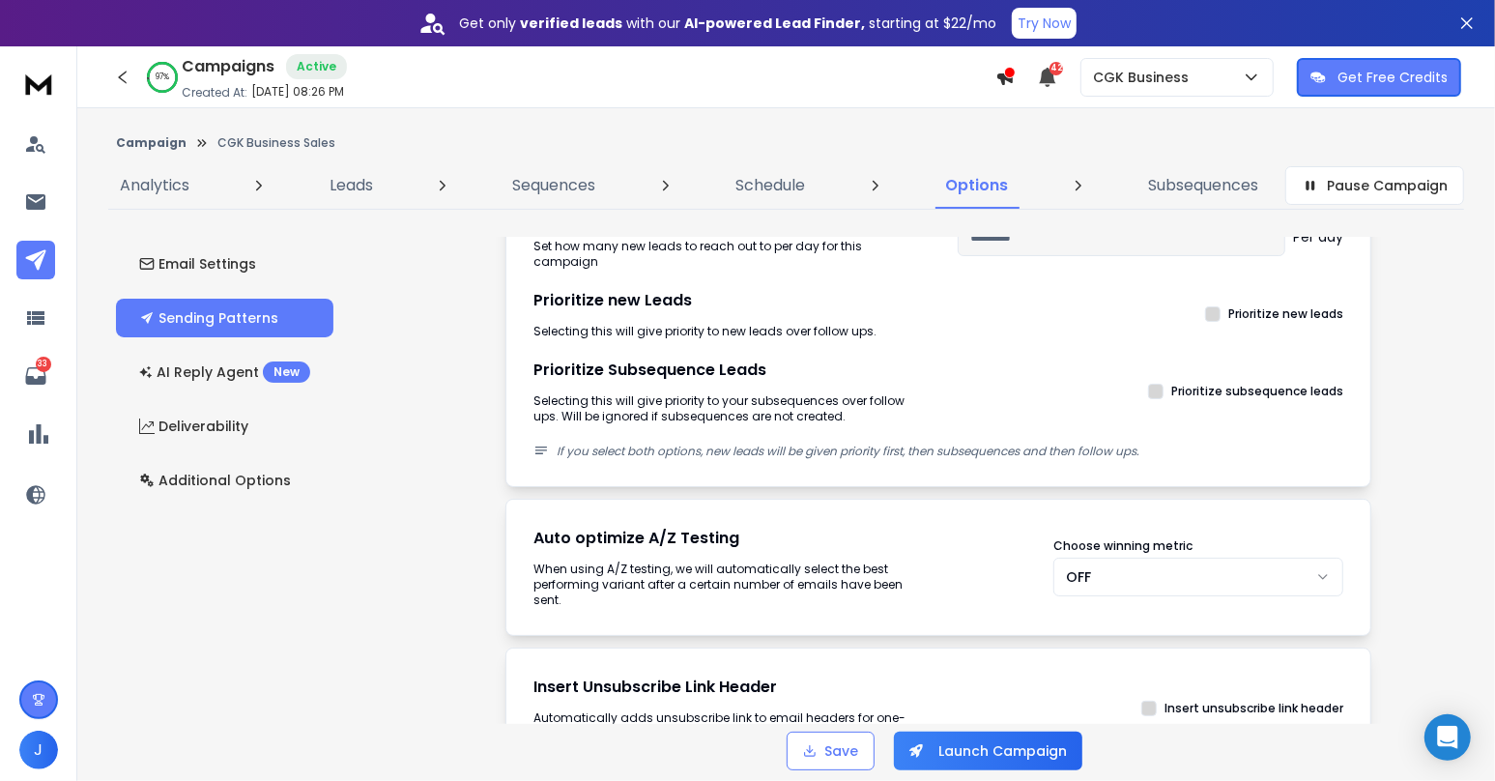
click at [1376, 353] on div "Email Accounts Accounts to Use Select one or more accounts to send emails from …" at bounding box center [950, 480] width 1172 height 487
click at [558, 190] on p "Sequences" at bounding box center [554, 185] width 83 height 23
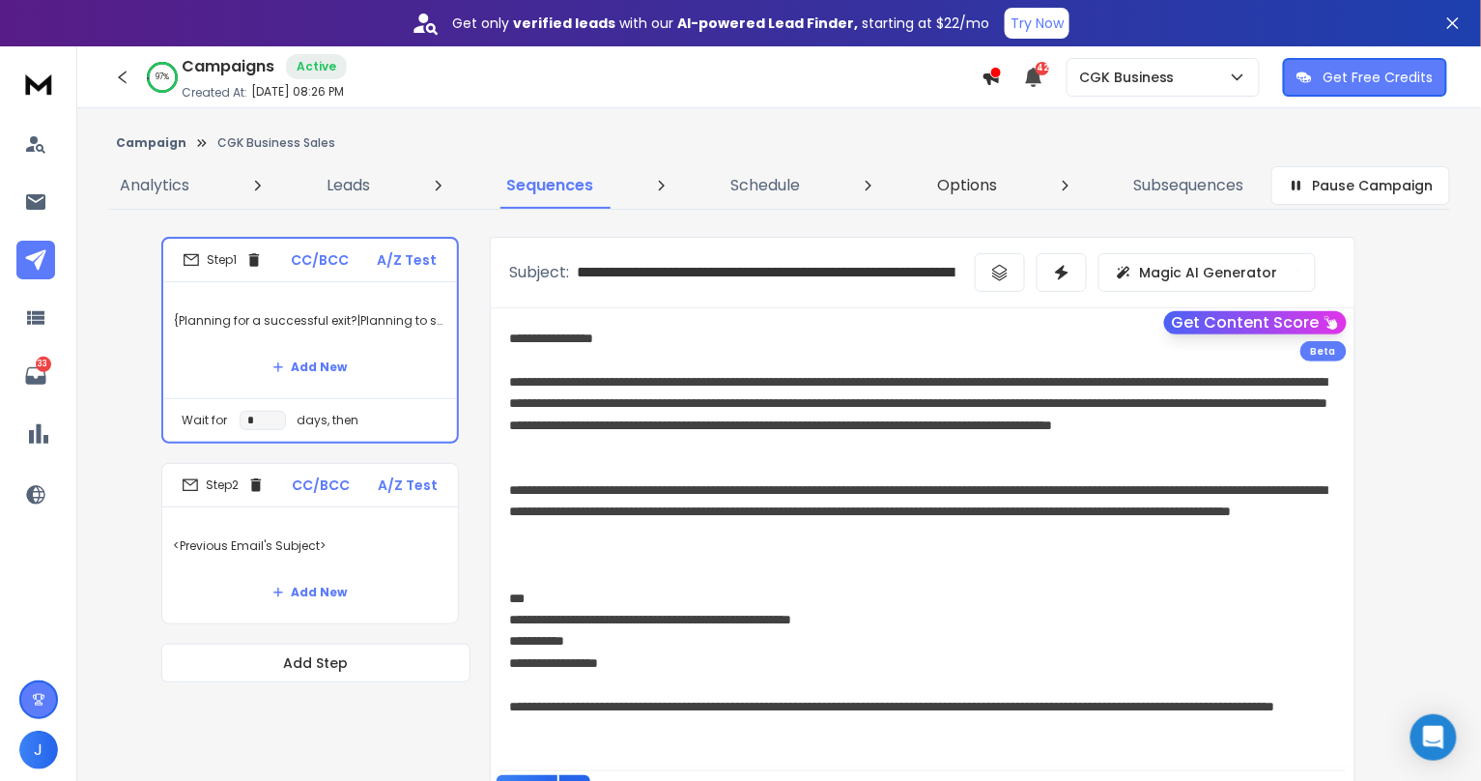
click at [992, 187] on p "Options" at bounding box center [967, 185] width 60 height 23
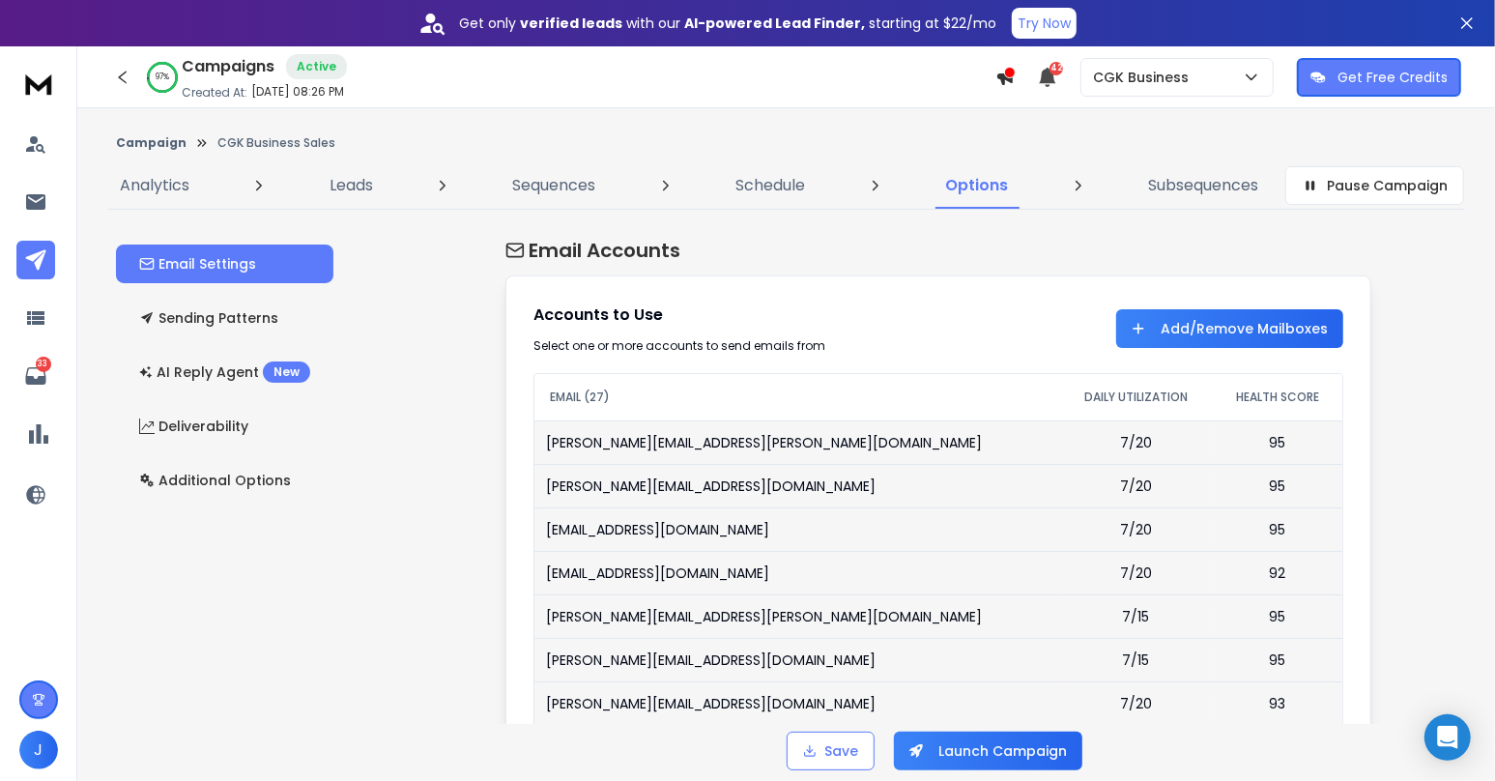
click at [1401, 429] on div "Email Accounts Accounts to Use Select one or more accounts to send emails from …" at bounding box center [950, 480] width 1172 height 487
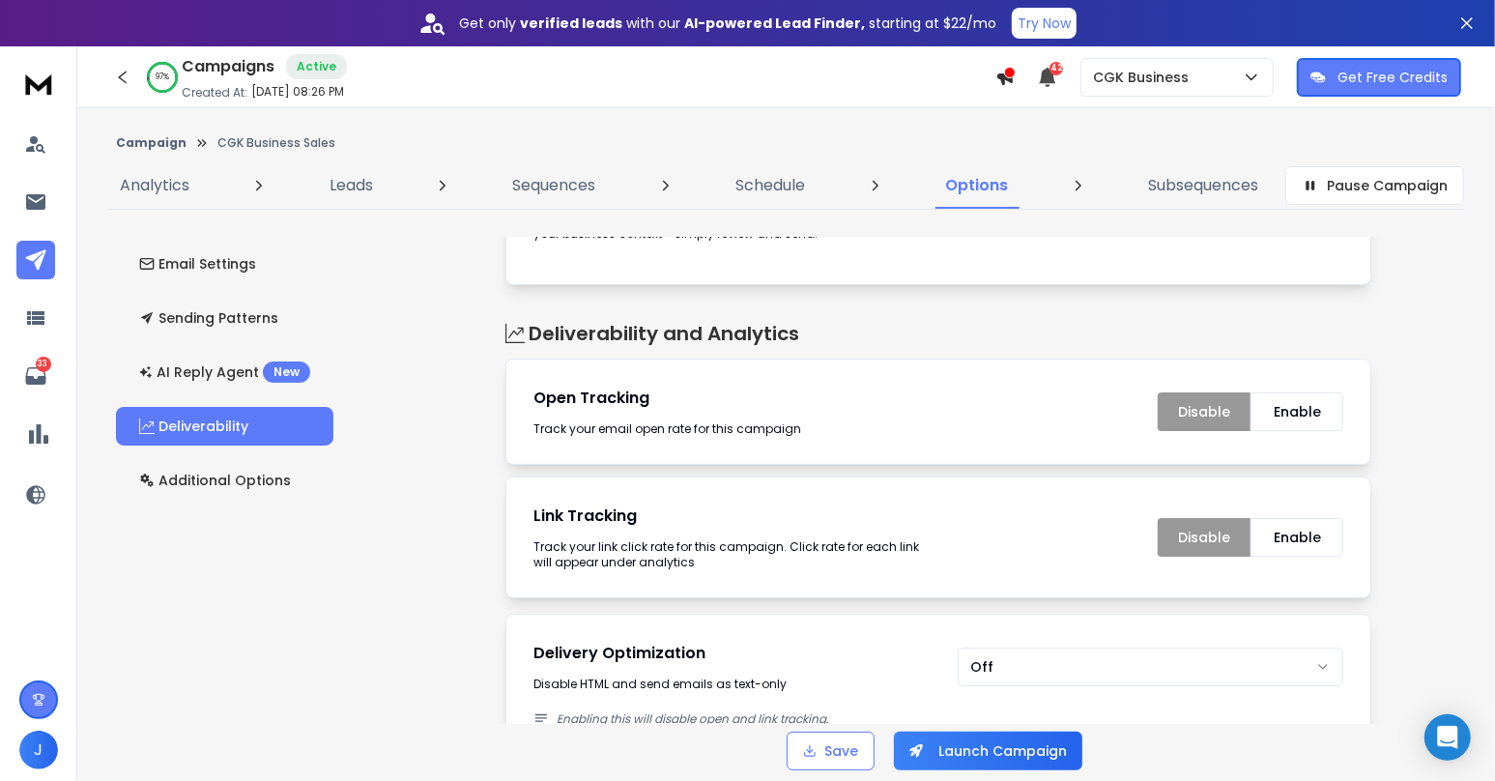
scroll to position [2103, 0]
click at [1413, 303] on div "Email Accounts Accounts to Use Select one or more accounts to send emails from …" at bounding box center [950, 480] width 1172 height 487
click at [1420, 493] on div "Email Accounts Accounts to Use Select one or more accounts to send emails from …" at bounding box center [950, 480] width 1172 height 487
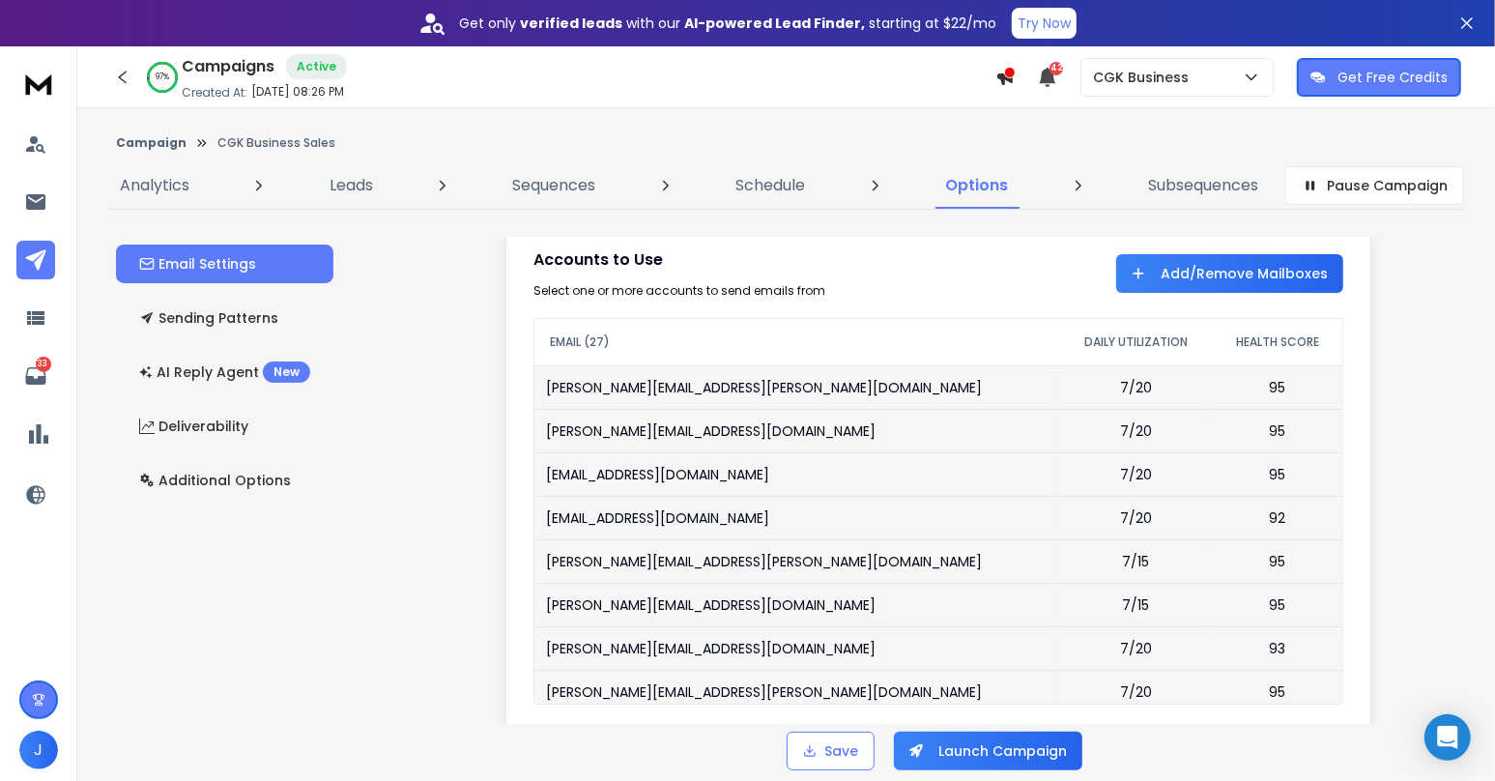
scroll to position [0, 0]
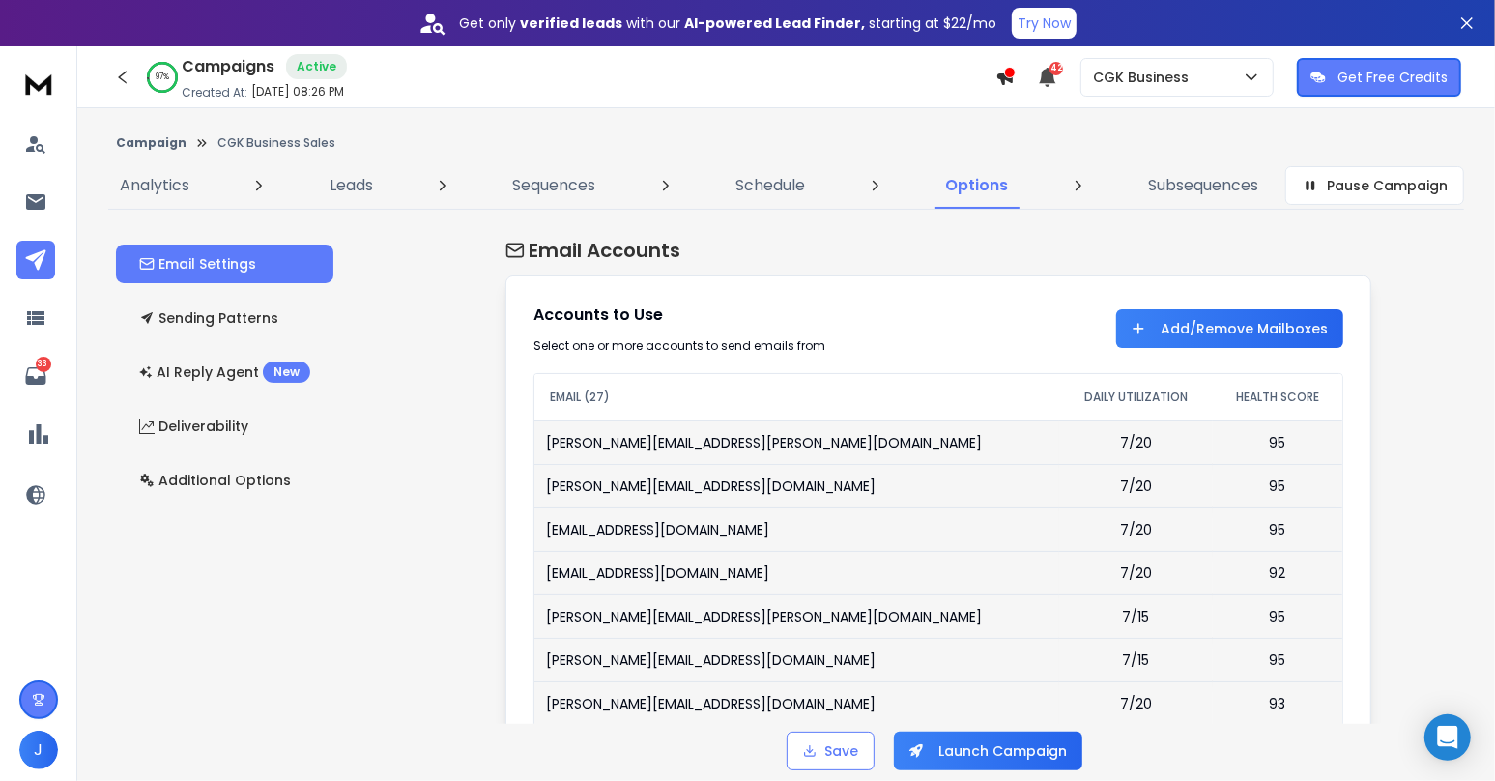
click at [968, 134] on div "Campaign CGK Business Sales" at bounding box center [786, 143] width 1356 height 31
click at [558, 184] on p "Sequences" at bounding box center [554, 185] width 83 height 23
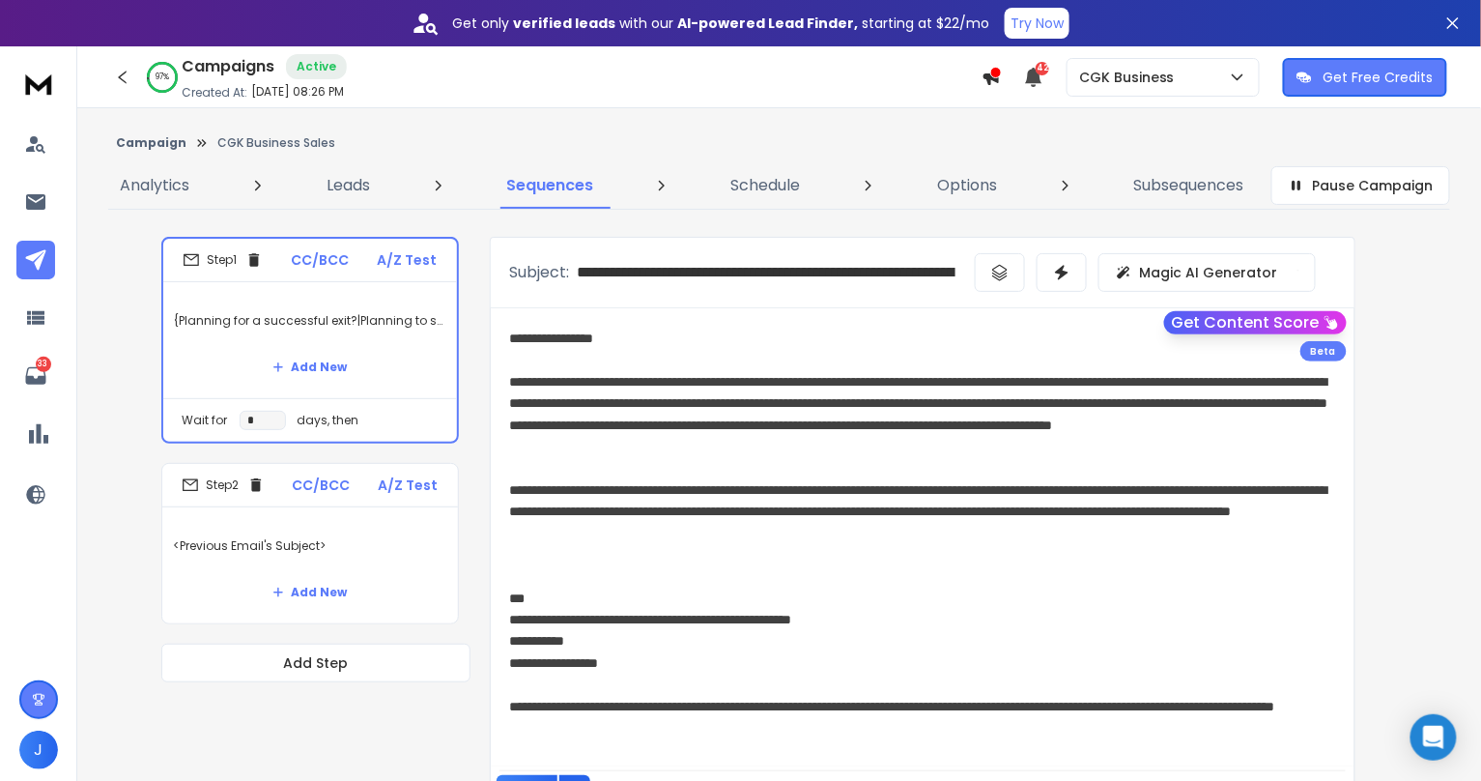
click at [392, 551] on p "<Previous Email's Subject>" at bounding box center [310, 546] width 273 height 54
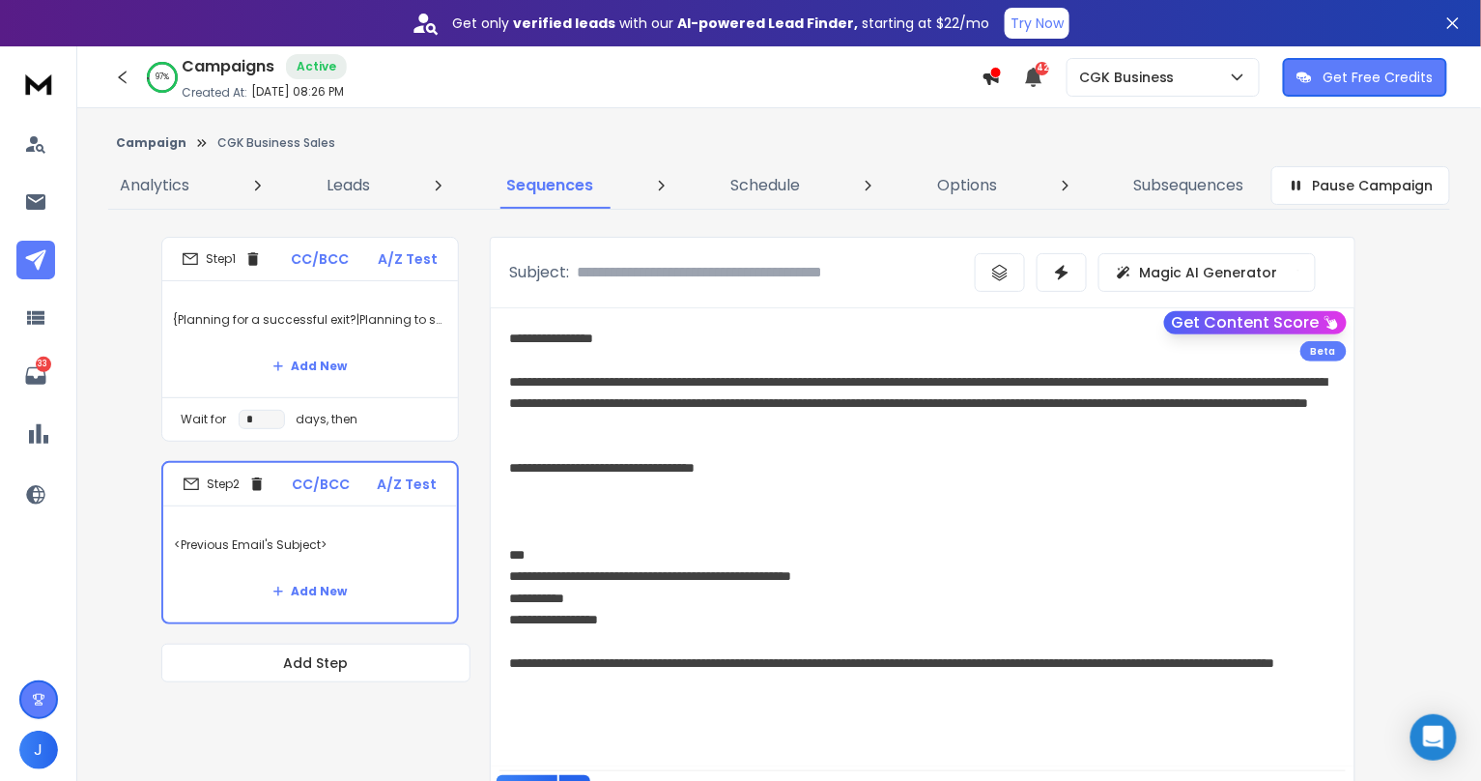
click at [603, 140] on div "Campaign CGK Business Sales" at bounding box center [779, 143] width 1342 height 31
drag, startPoint x: 354, startPoint y: 145, endPoint x: 207, endPoint y: 141, distance: 146.9
click at [207, 141] on div "Campaign CGK Business Sales" at bounding box center [779, 143] width 1342 height 31
copy p "CGK Business Sales"
click at [40, 259] on icon at bounding box center [35, 259] width 20 height 20
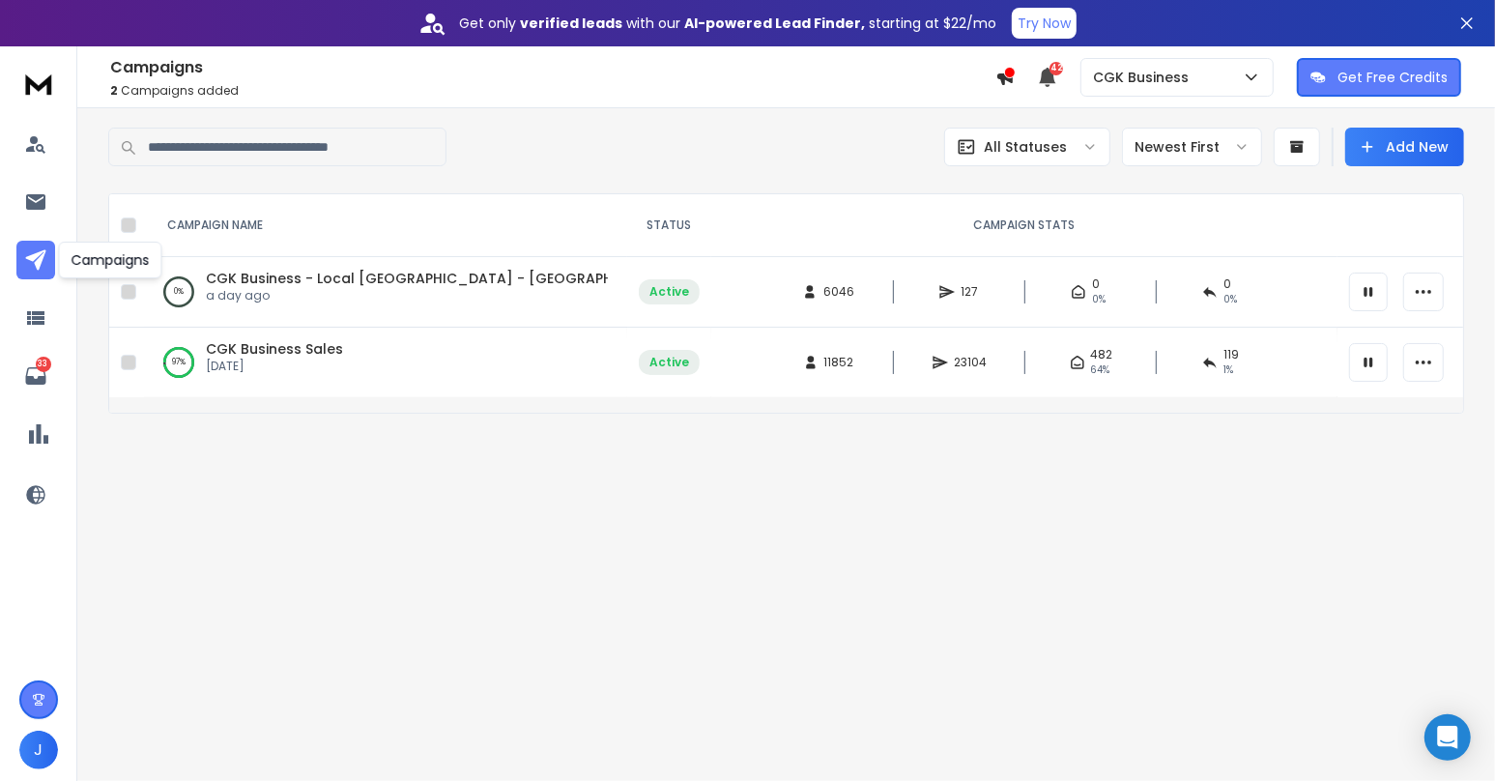
click at [561, 155] on div at bounding box center [447, 147] width 678 height 39
click at [694, 152] on div at bounding box center [447, 147] width 678 height 39
click at [1227, 82] on div "CGK Business" at bounding box center [1177, 77] width 168 height 19
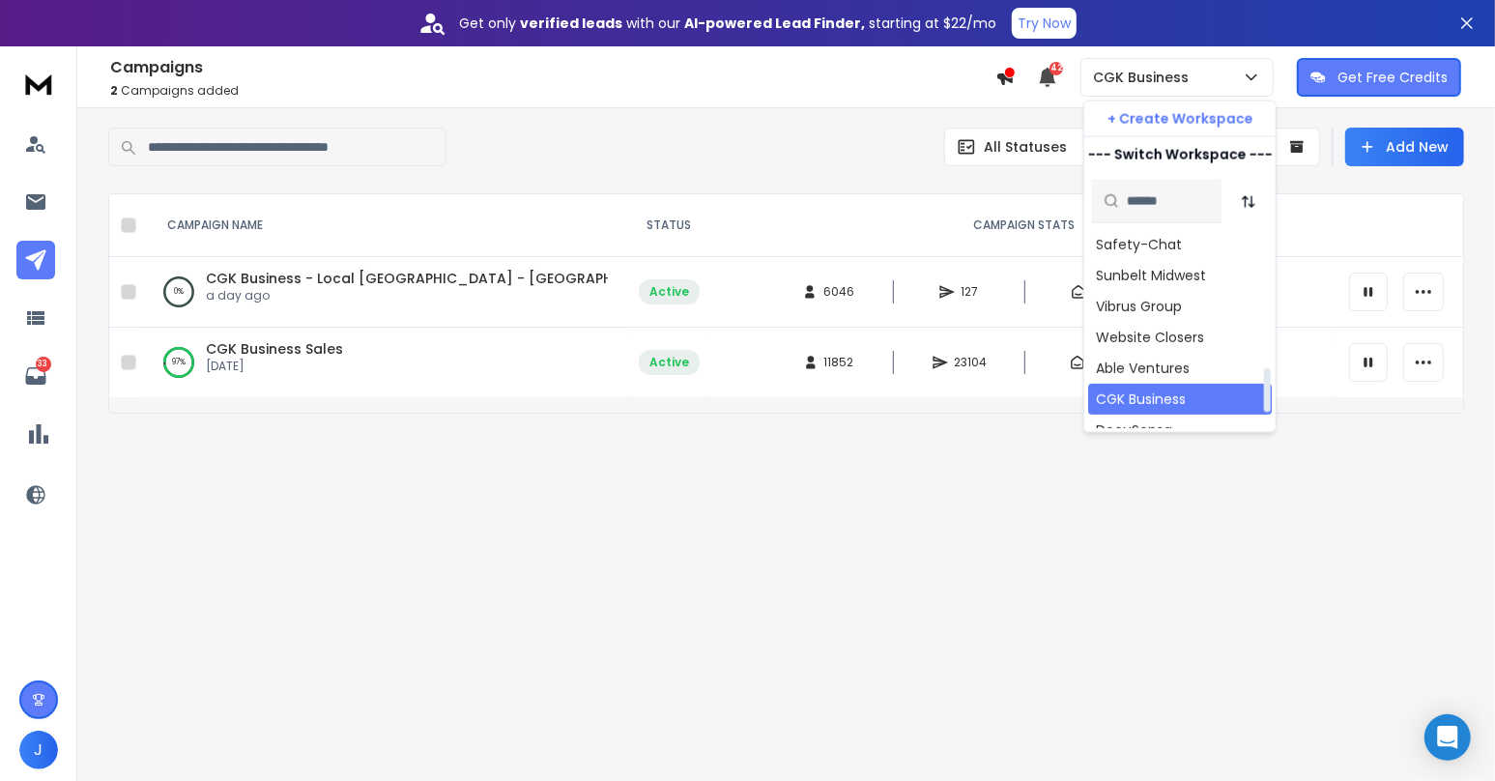
scroll to position [570, 0]
click at [1195, 328] on div "Website Closers" at bounding box center [1150, 337] width 108 height 19
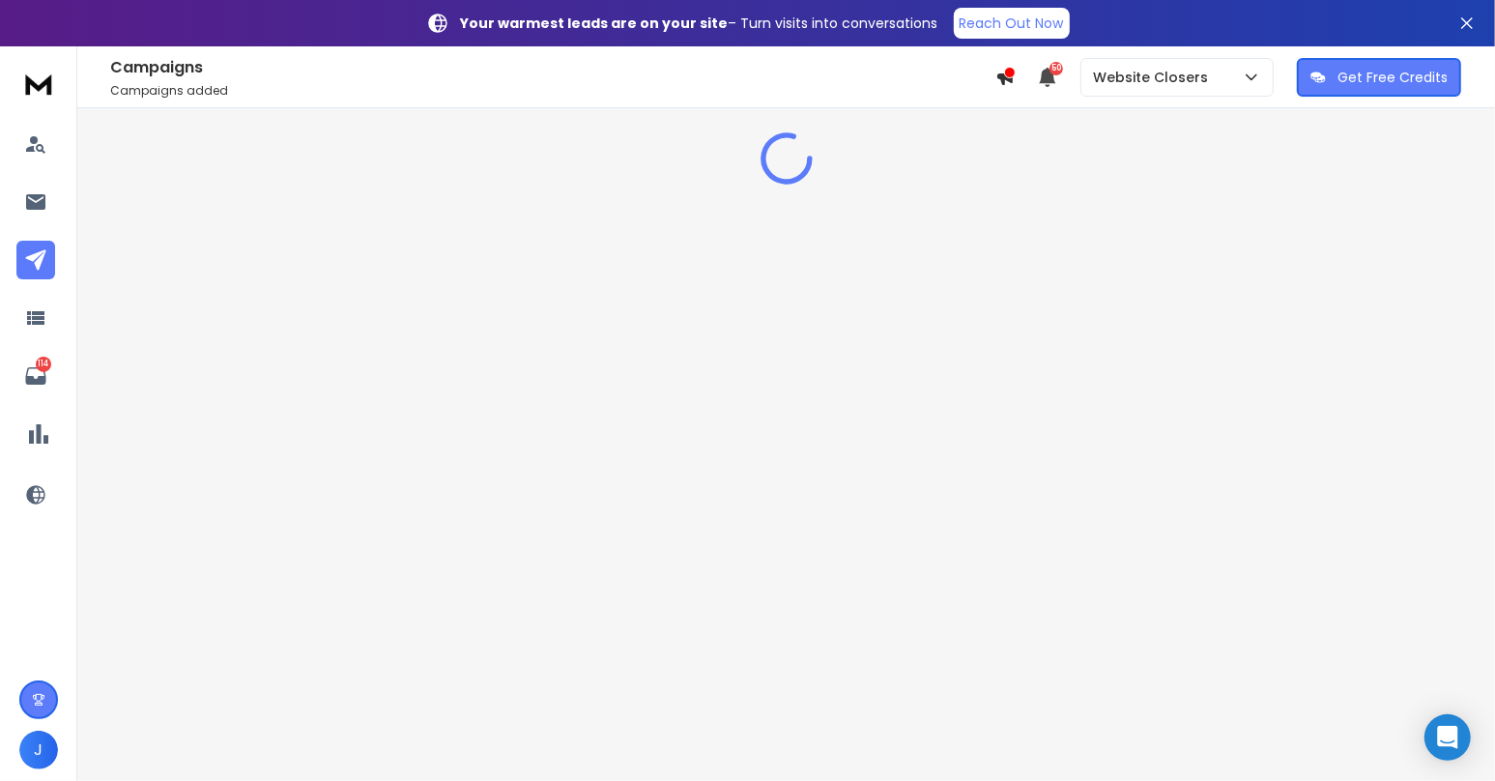
click at [597, 93] on p "Campaigns added" at bounding box center [552, 90] width 885 height 15
click at [36, 438] on icon at bounding box center [38, 433] width 19 height 19
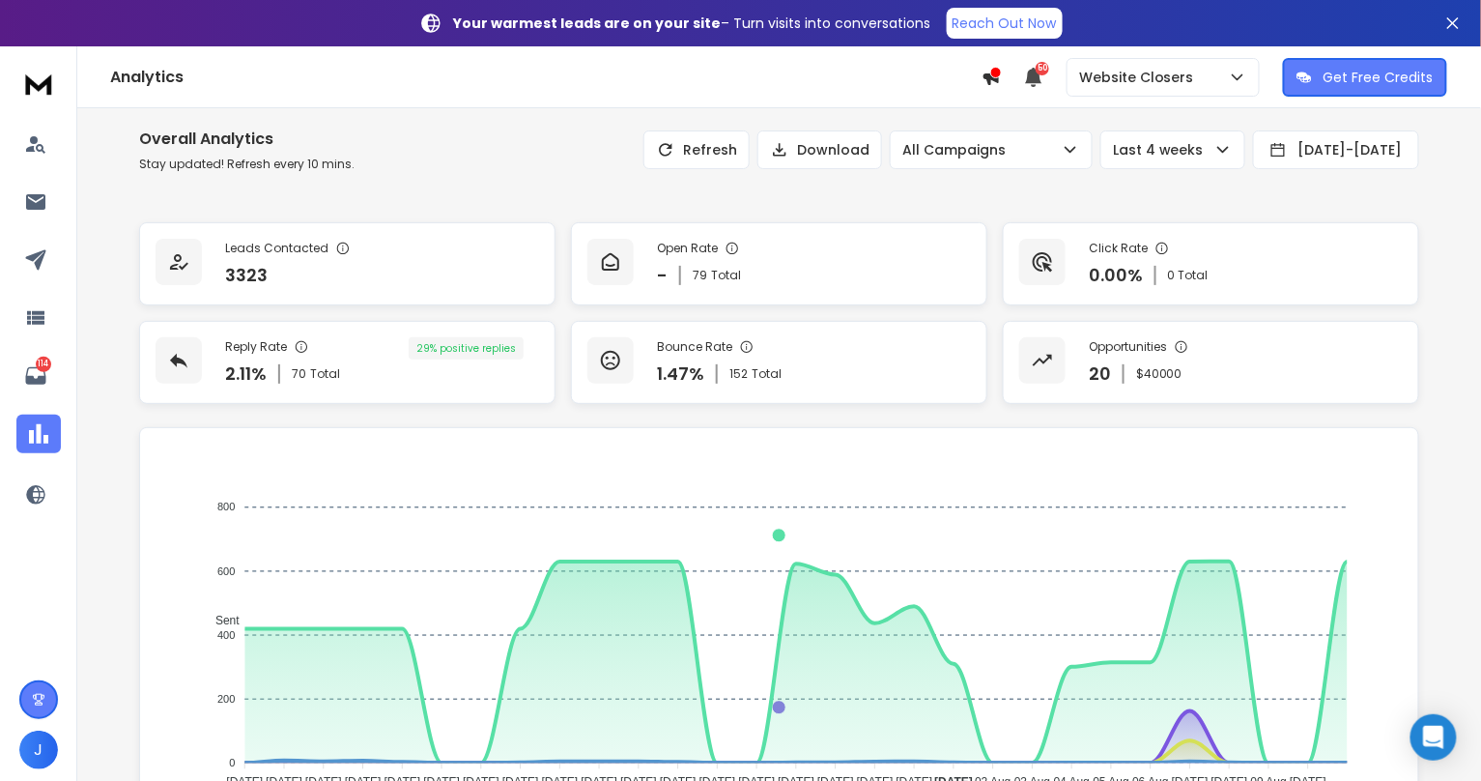
click at [460, 177] on div "Overall Analytics Stay updated! Refresh every 10 mins. Refresh Download All Cam…" at bounding box center [779, 156] width 1280 height 56
click at [107, 374] on div "Overall Analytics Stay updated! Refresh every 10 mins. Refresh Download All Cam…" at bounding box center [779, 739] width 1404 height 1262
click at [43, 371] on p "114" at bounding box center [43, 364] width 15 height 15
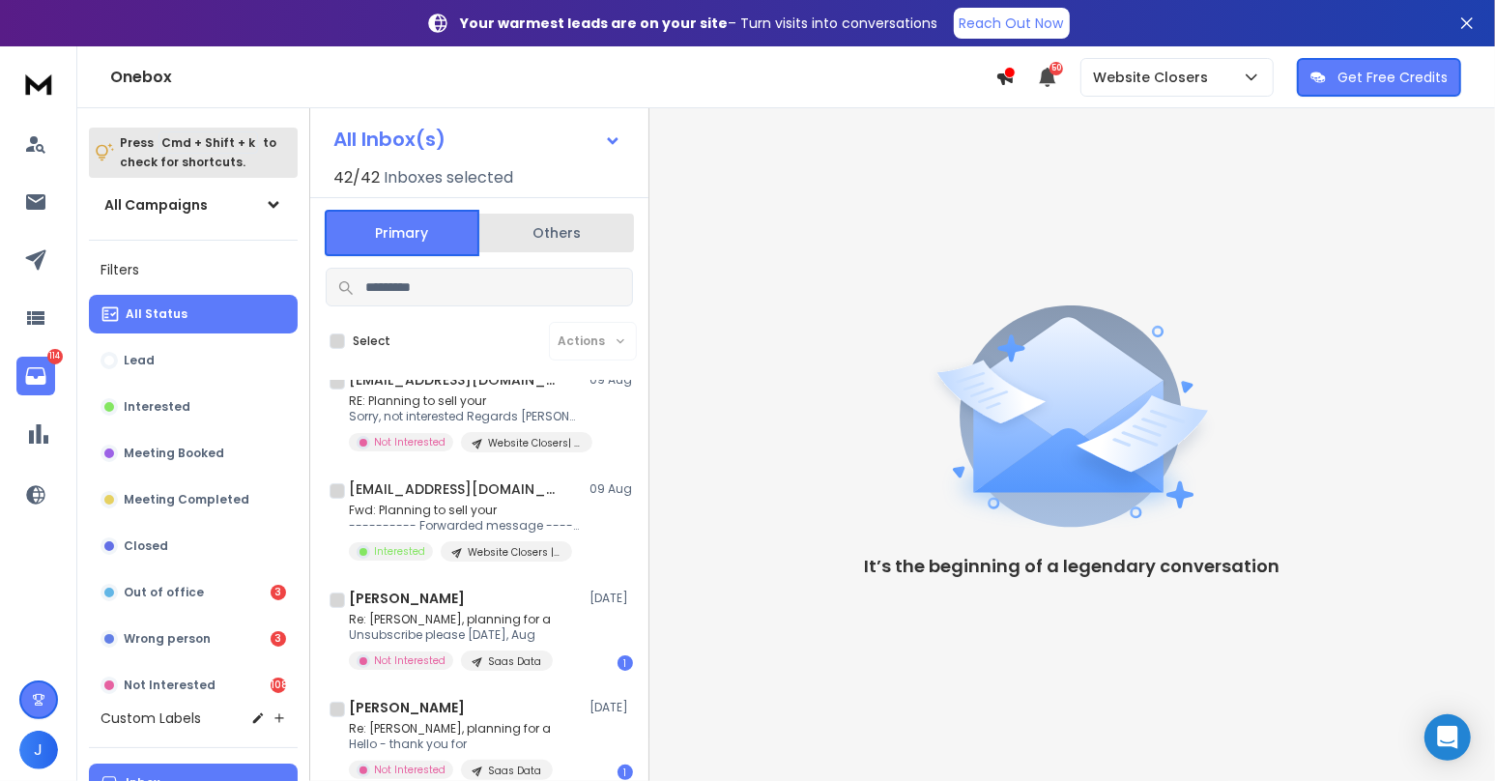
scroll to position [276, 0]
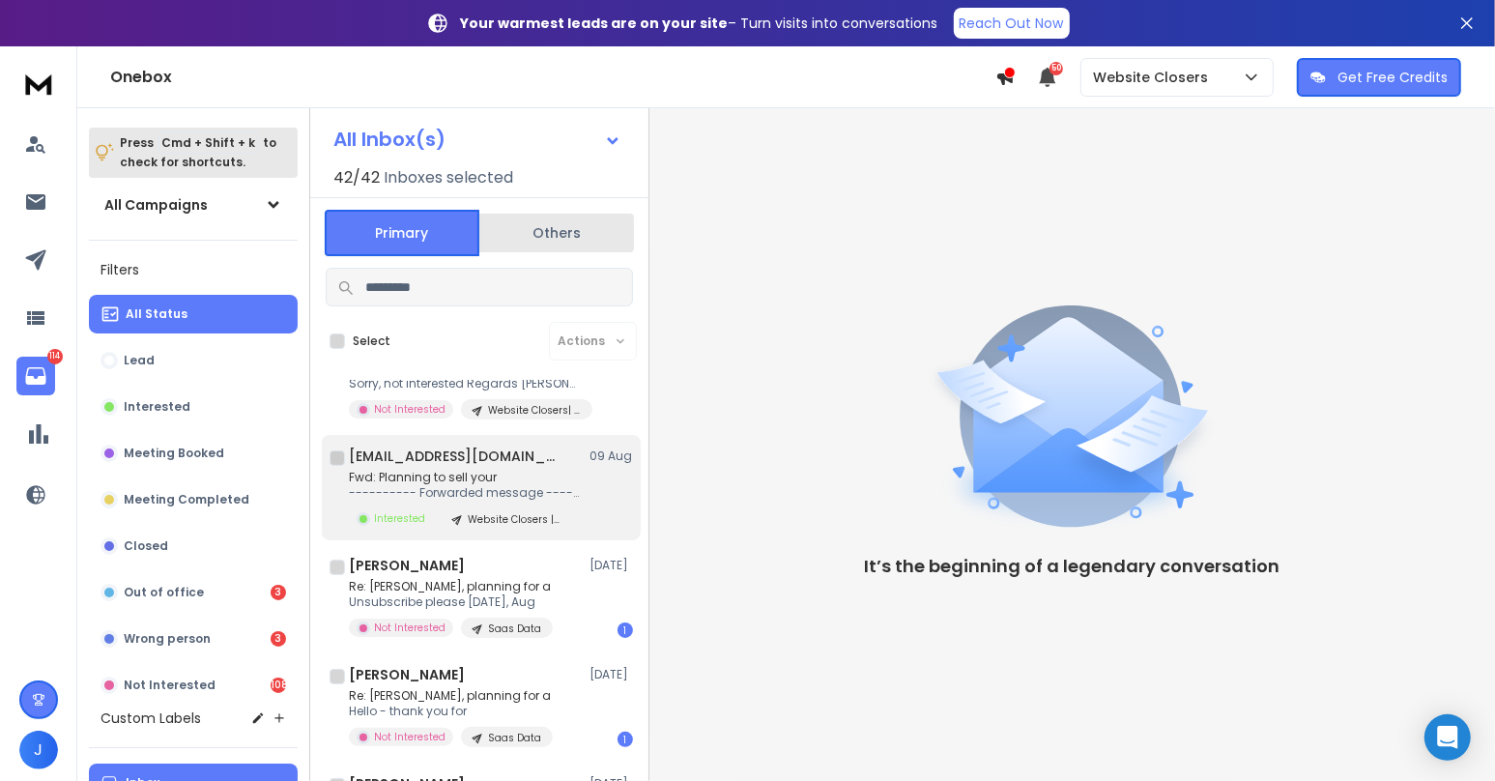
click at [522, 475] on p "Fwd: Planning to sell your" at bounding box center [465, 477] width 232 height 15
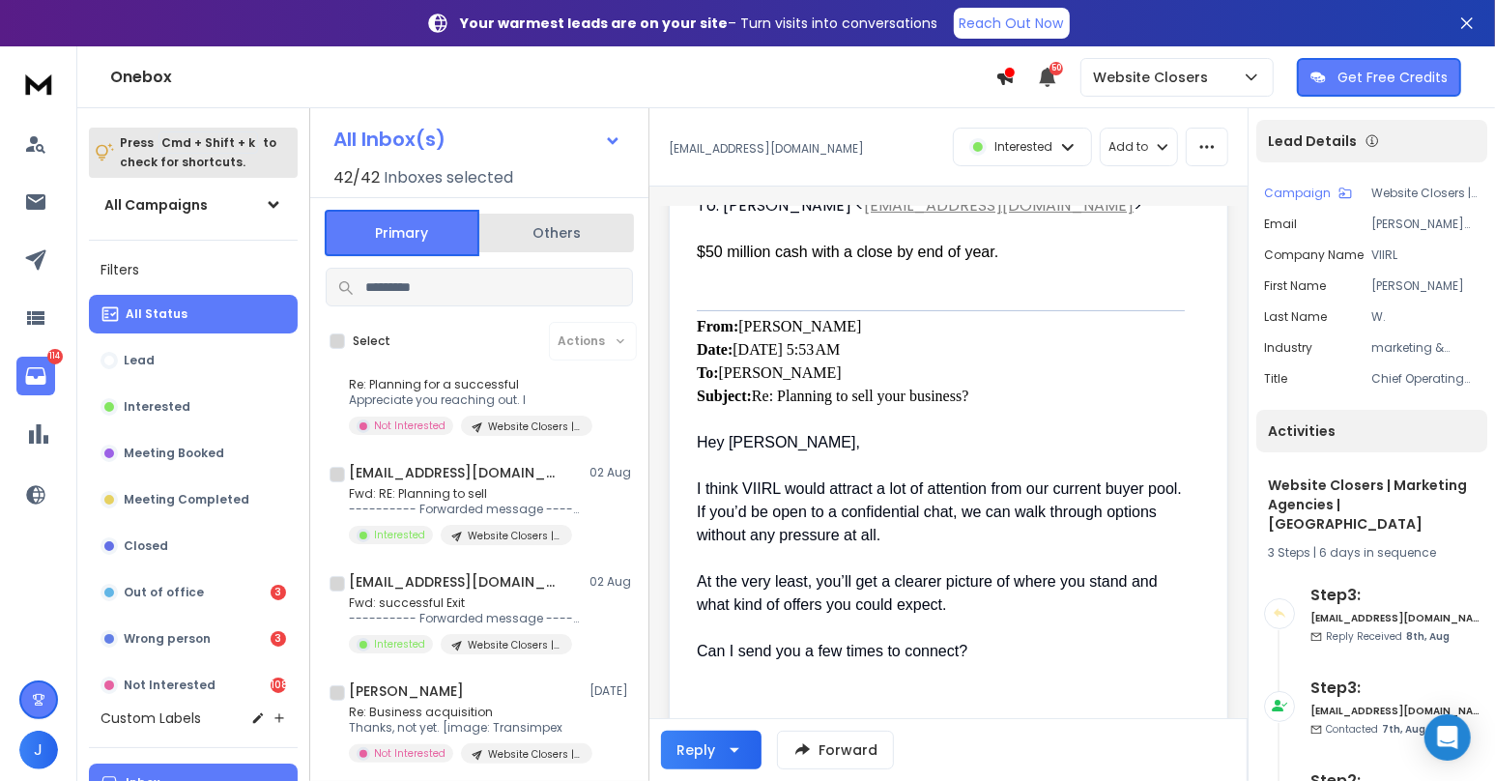
scroll to position [1139, 0]
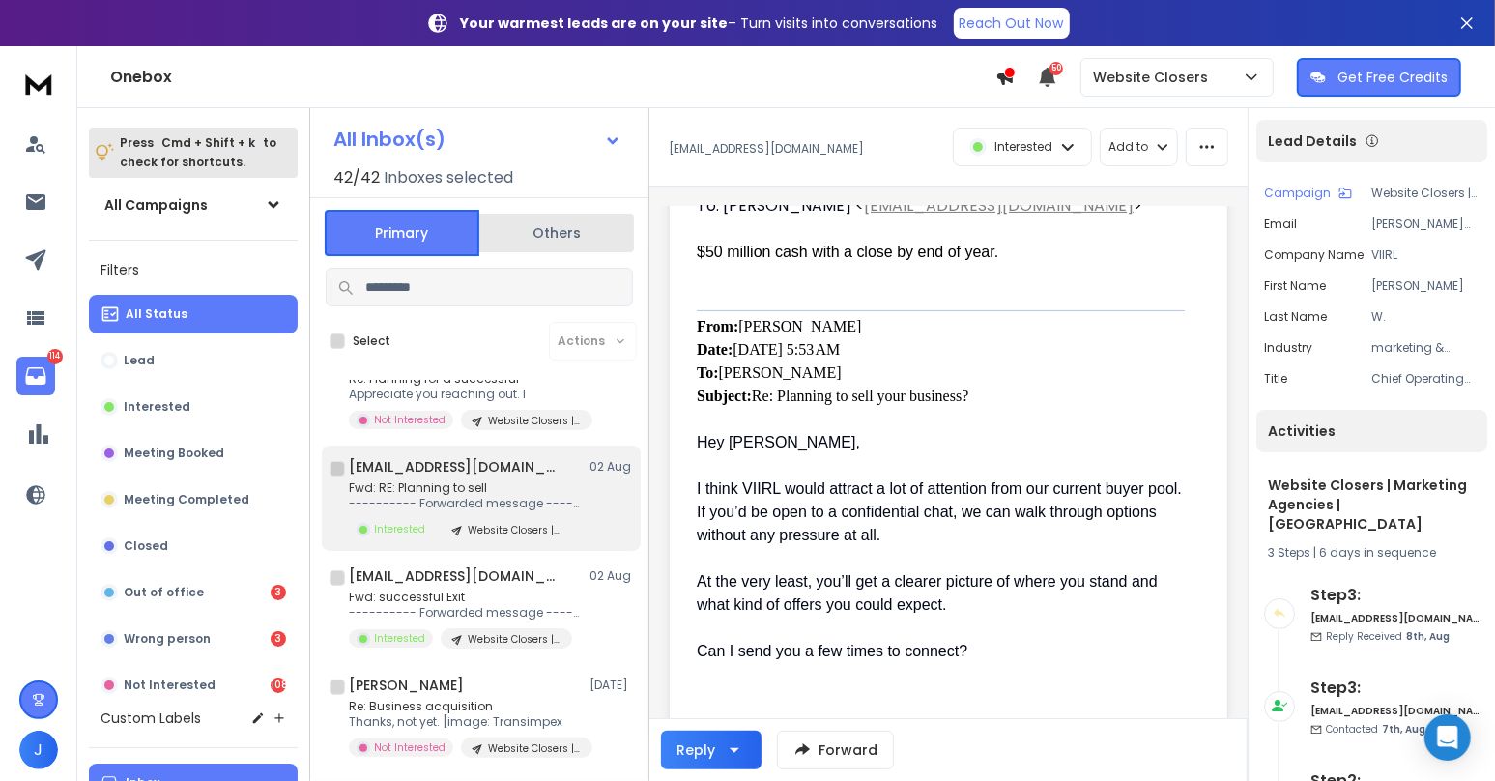
click at [533, 487] on p "Fwd: RE: Planning to sell" at bounding box center [465, 487] width 232 height 15
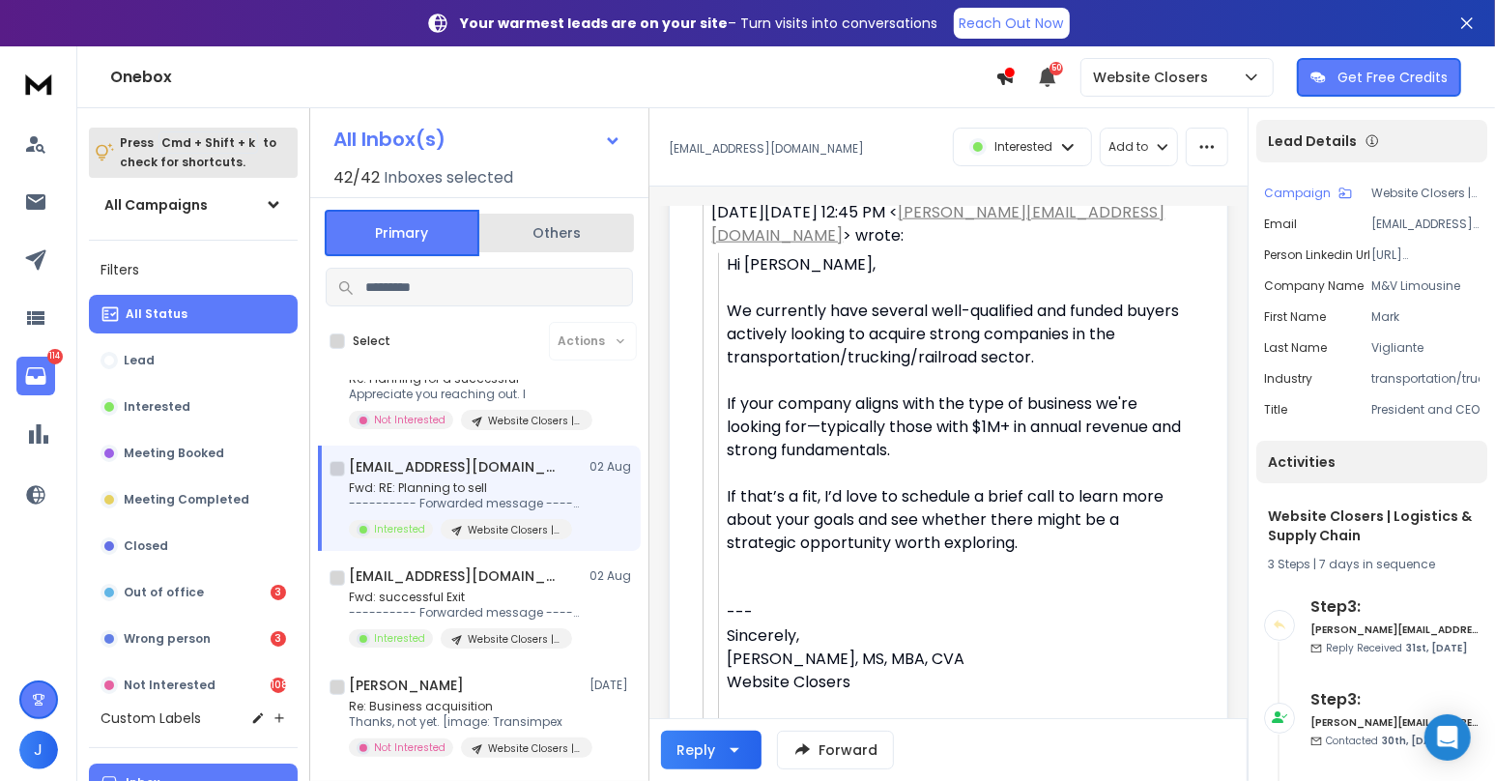
scroll to position [1826, 0]
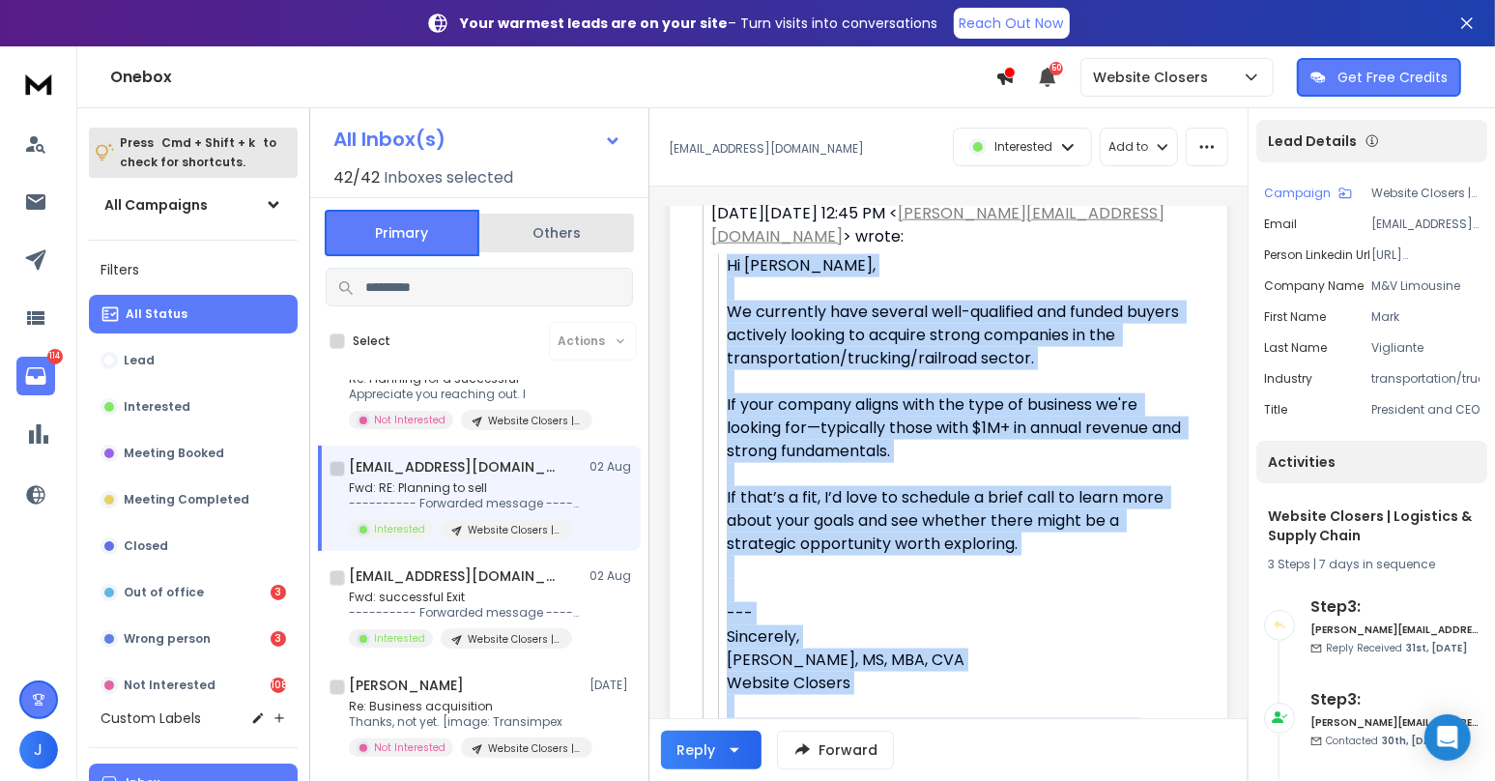
drag, startPoint x: 729, startPoint y: 243, endPoint x: 1146, endPoint y: 713, distance: 629.1
click at [1146, 713] on div "Hi Mark, We currently have several well-qualified and funded buyers actively lo…" at bounding box center [956, 509] width 458 height 510
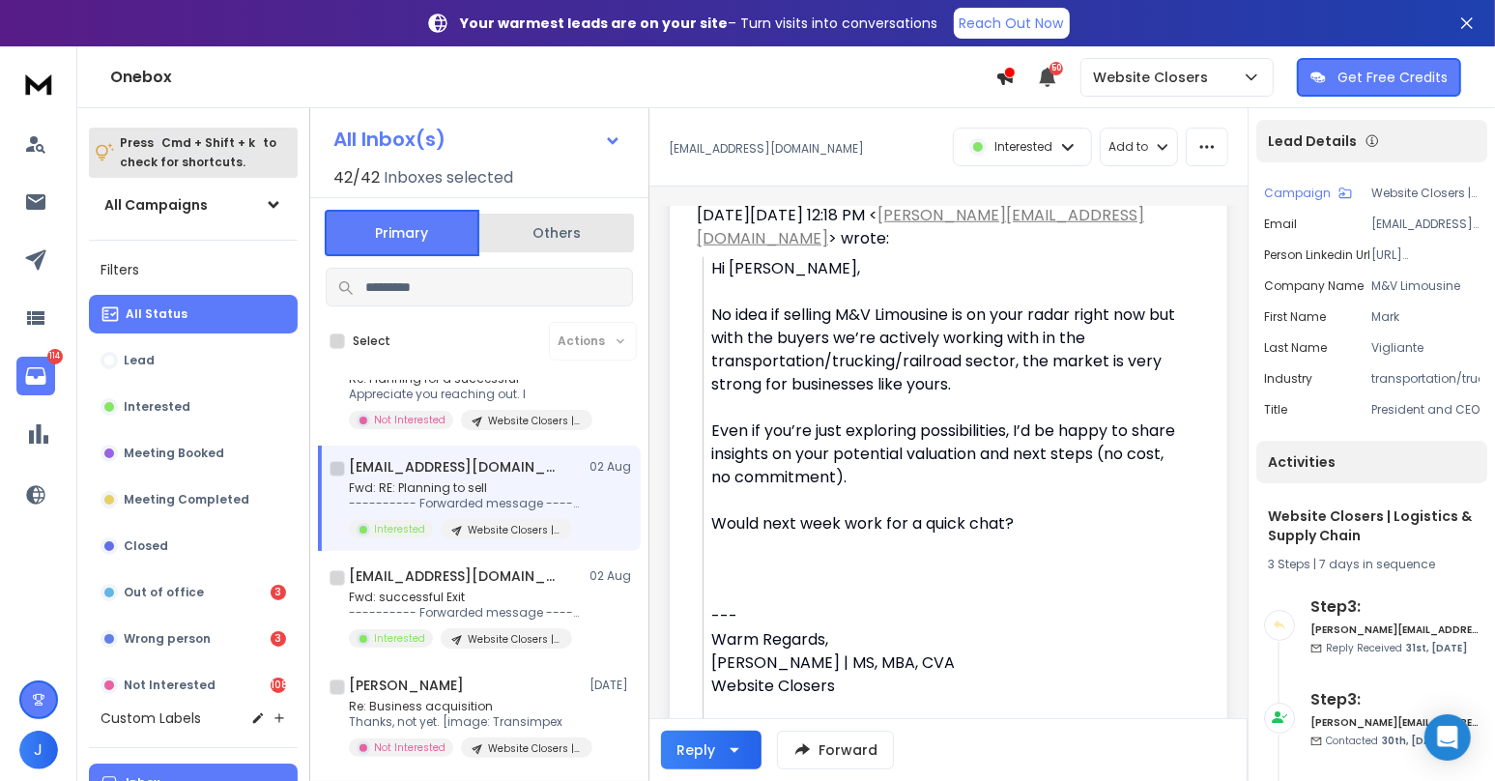
scroll to position [1251, 0]
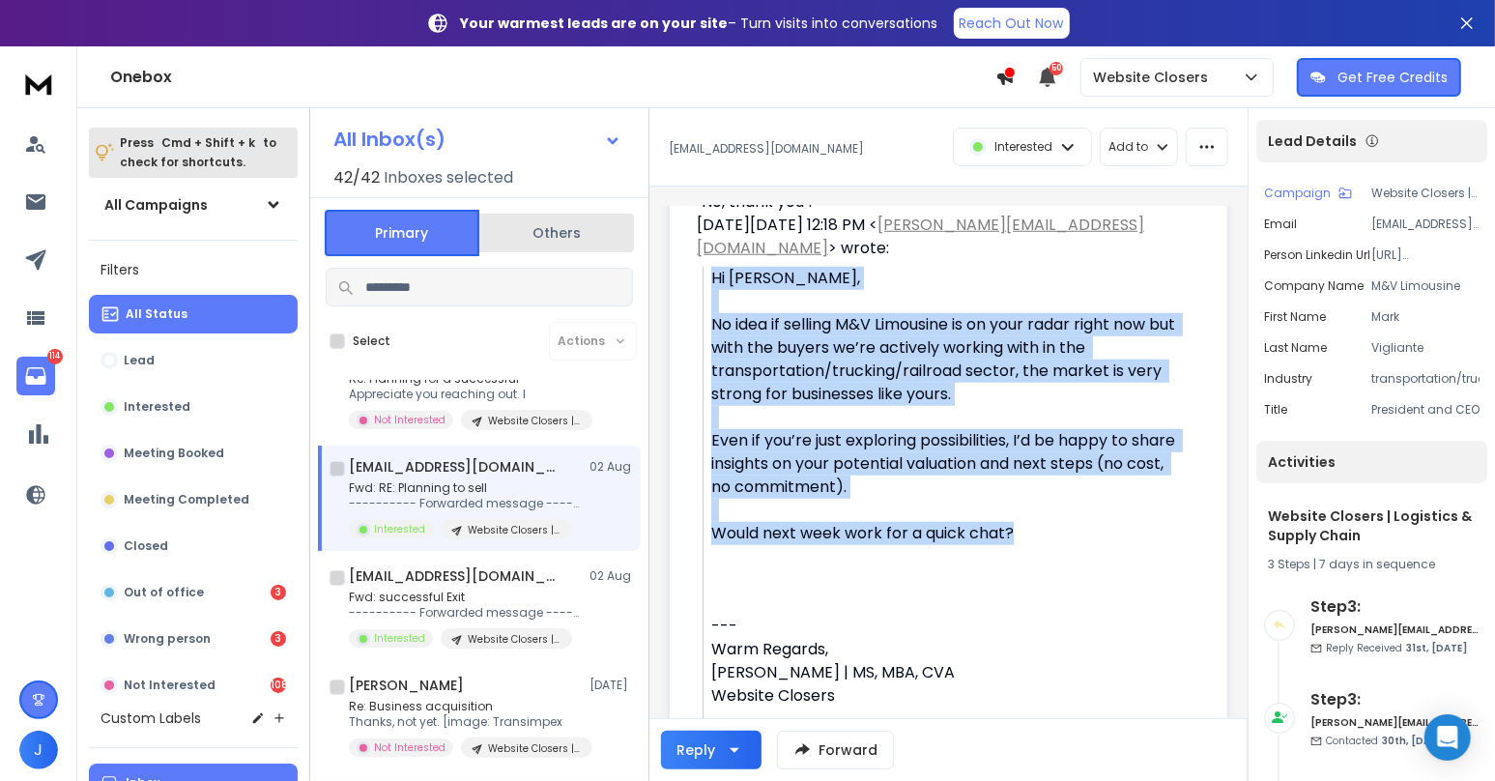
drag, startPoint x: 1021, startPoint y: 508, endPoint x: 715, endPoint y: 262, distance: 393.1
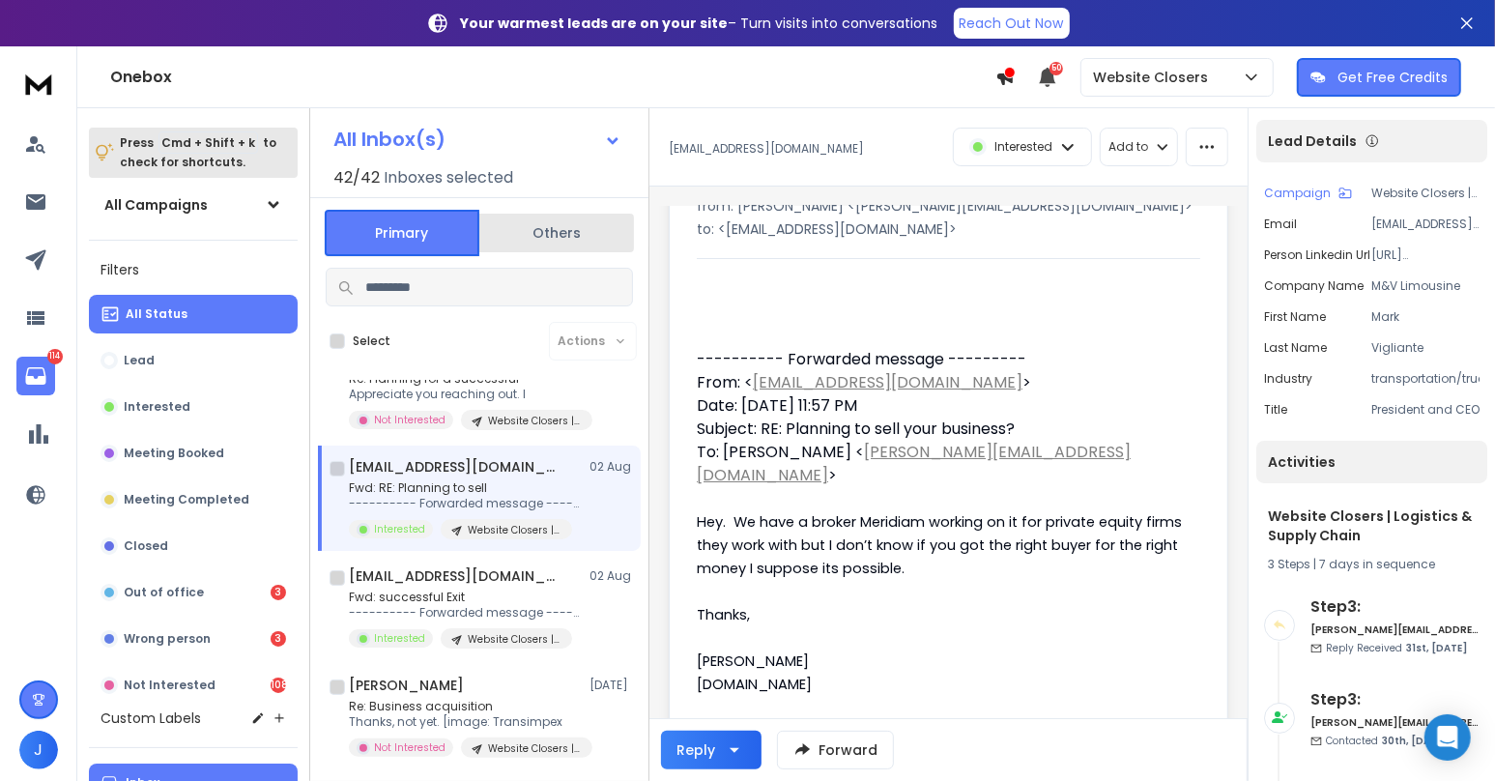
scroll to position [137, 0]
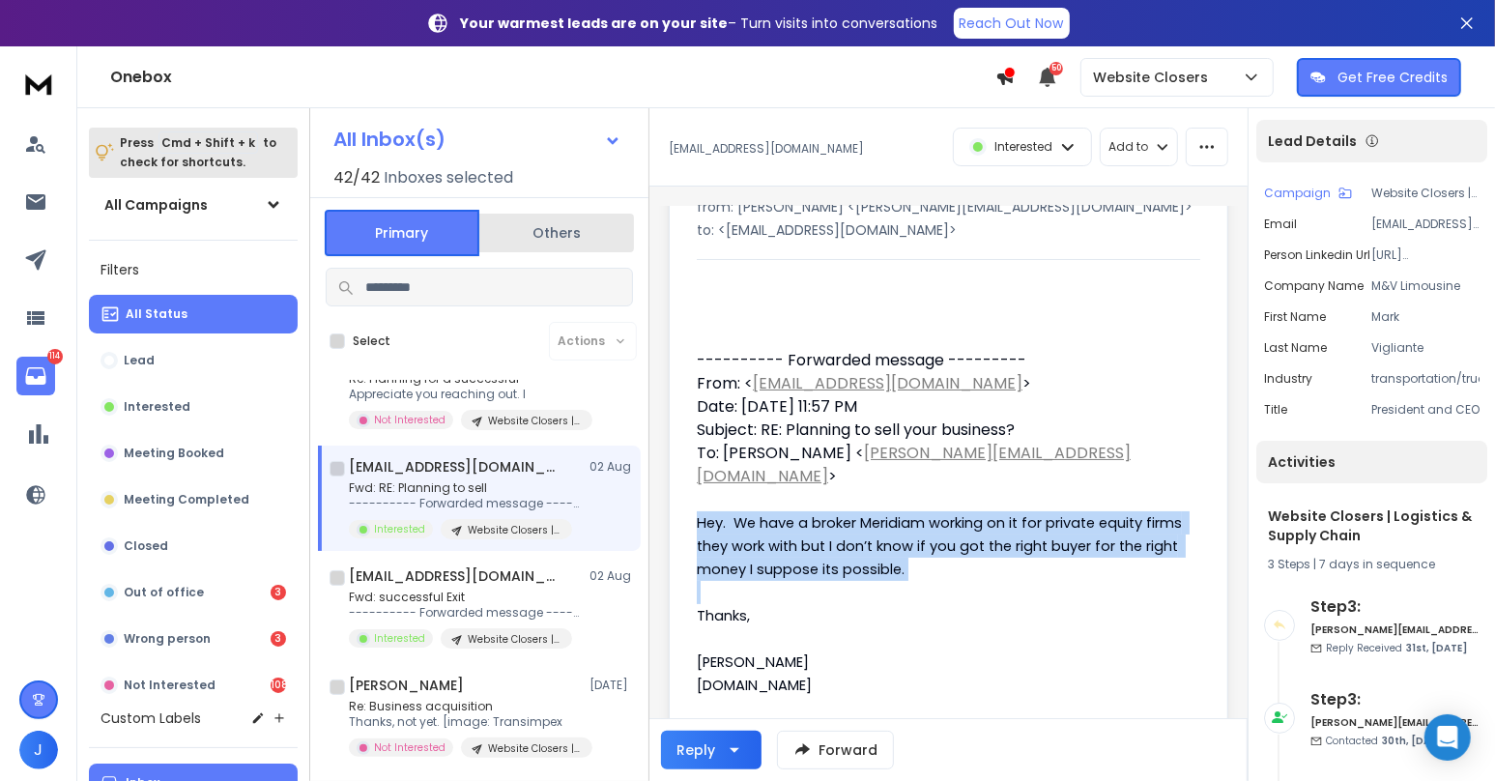
drag, startPoint x: 967, startPoint y: 563, endPoint x: 676, endPoint y: 500, distance: 297.8
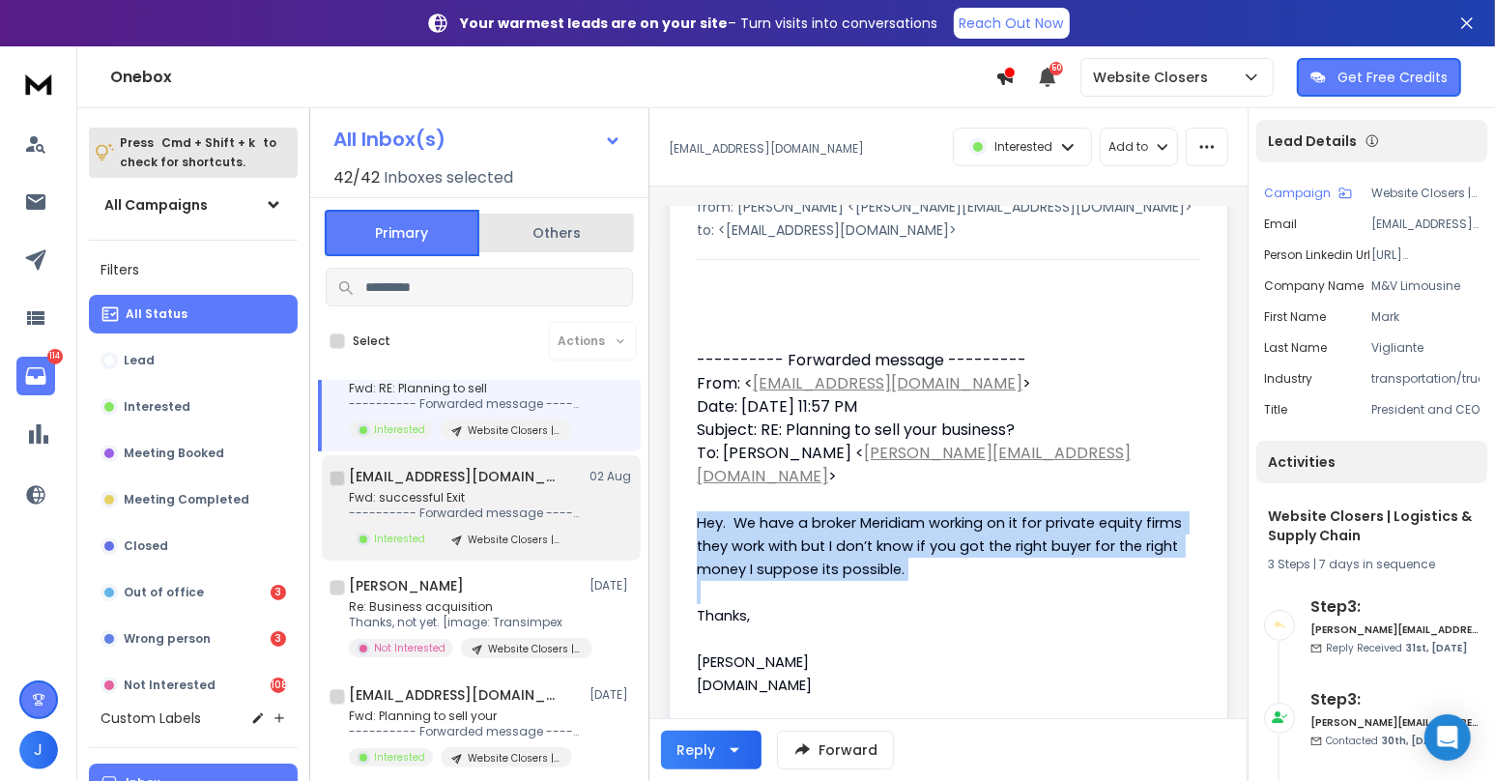
scroll to position [1271, 0]
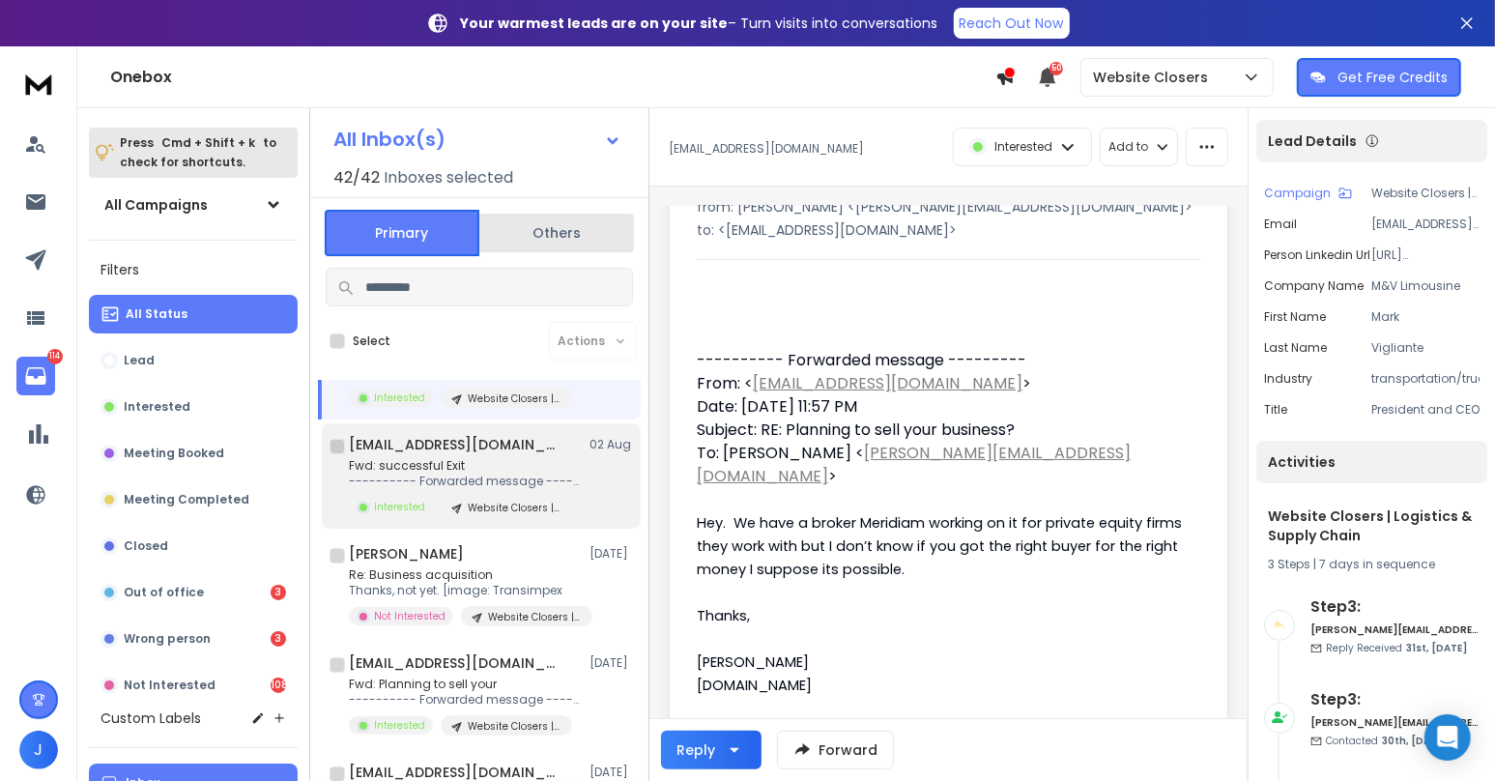
click at [534, 474] on p "---------- Forwarded message --------- From: Sharmarke" at bounding box center [465, 481] width 232 height 15
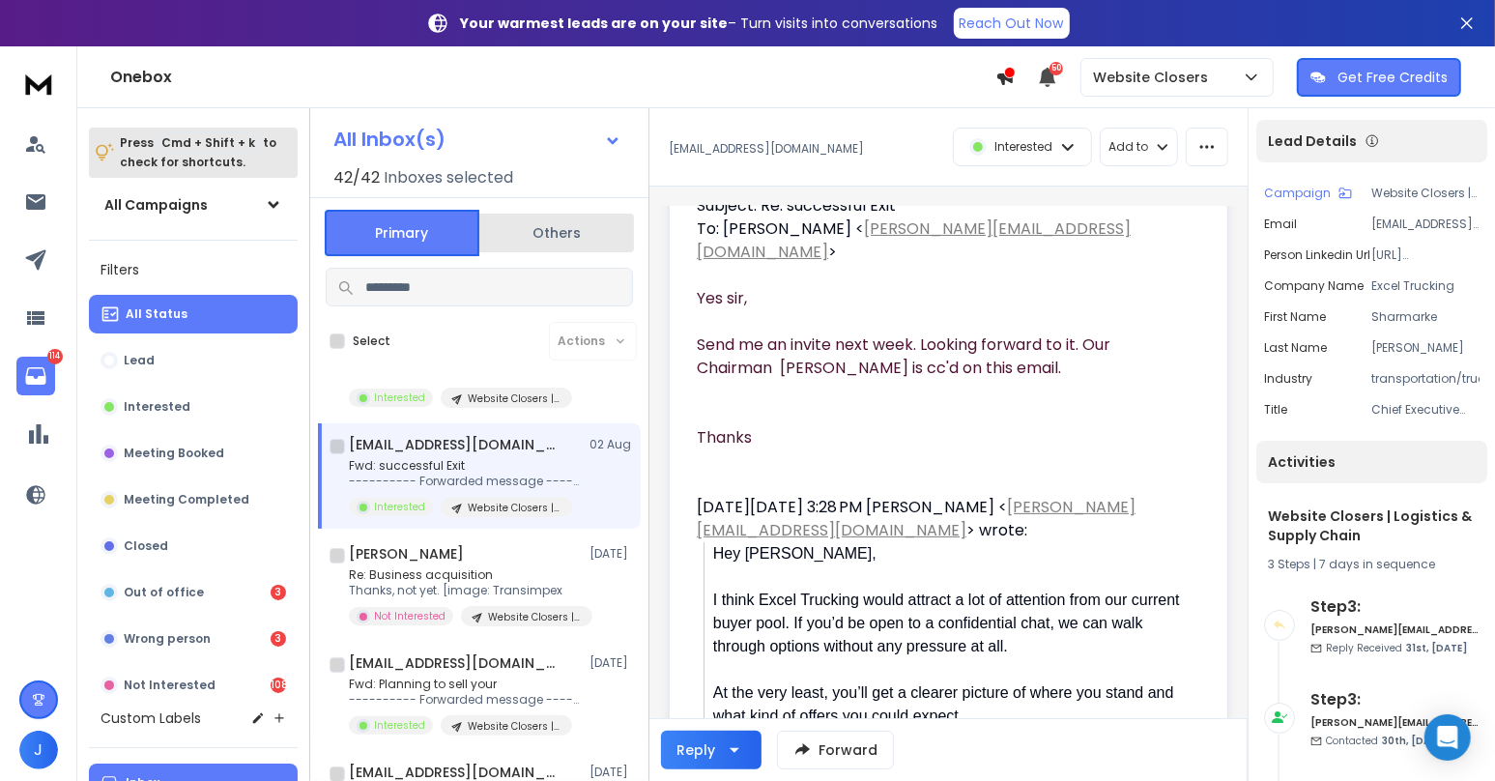
scroll to position [380, 0]
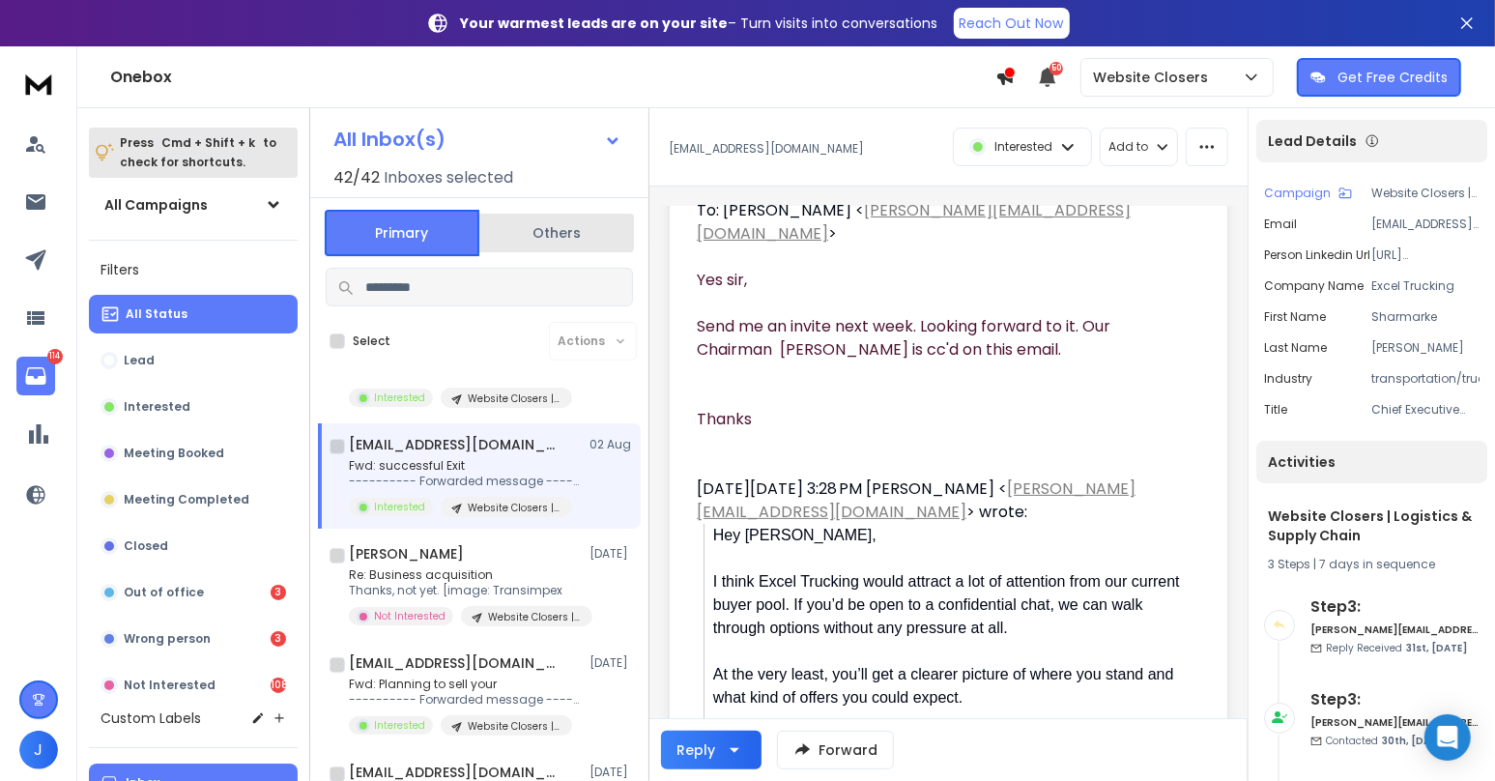
drag, startPoint x: 761, startPoint y: 403, endPoint x: 695, endPoint y: 258, distance: 159.2
drag, startPoint x: 782, startPoint y: 395, endPoint x: 686, endPoint y: 247, distance: 176.1
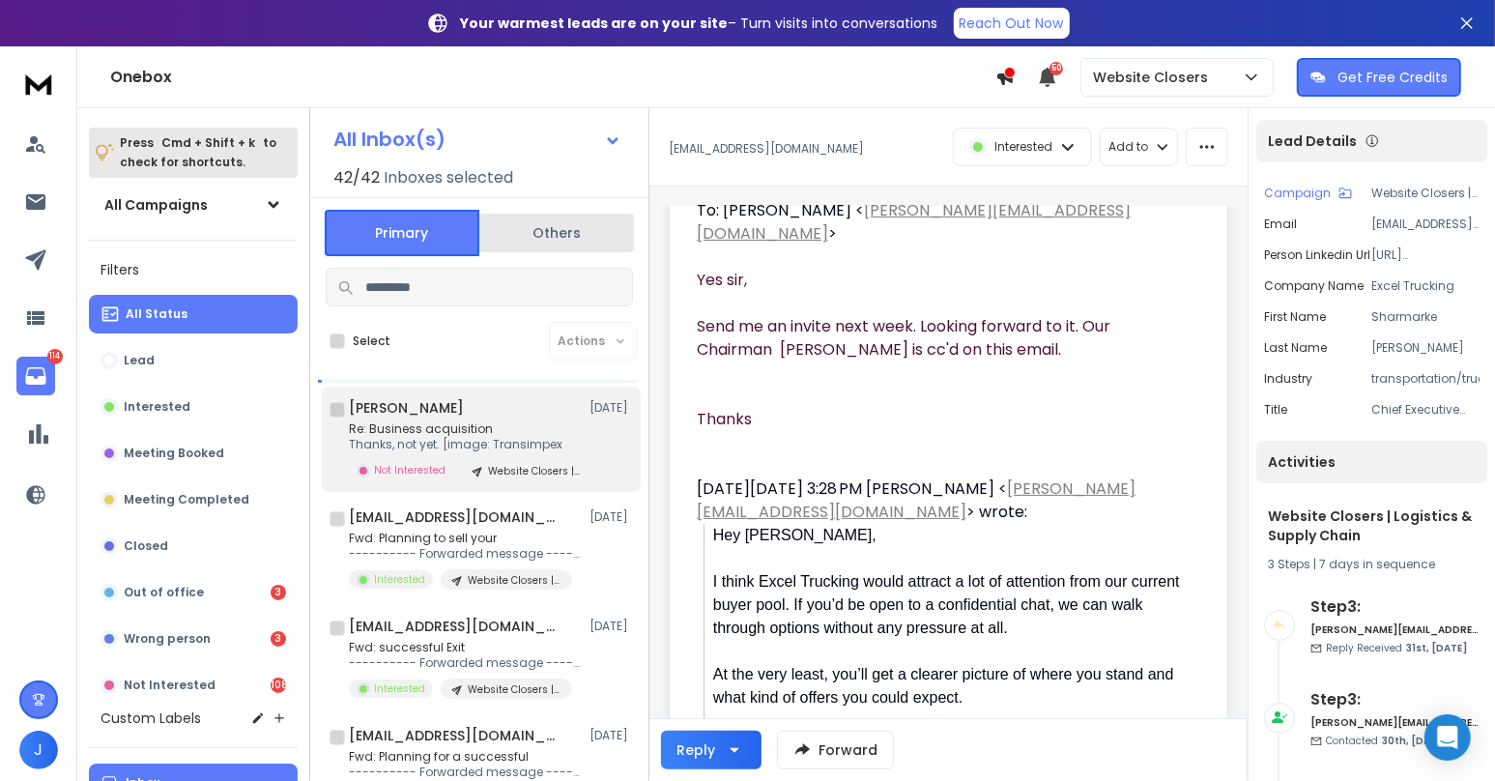
scroll to position [1445, 0]
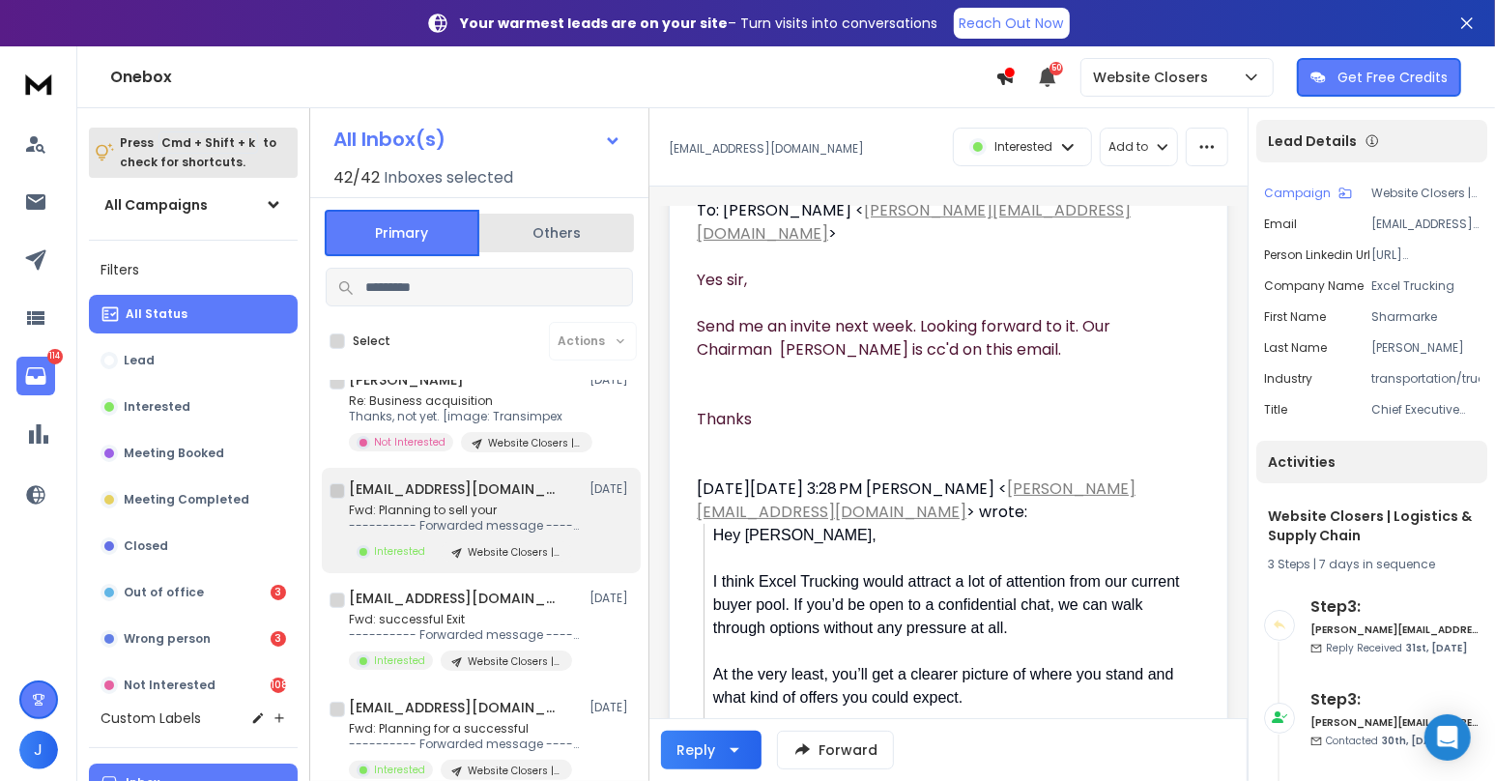
click at [456, 531] on p "---------- Forwarded message --------- From: Nick" at bounding box center [465, 525] width 232 height 15
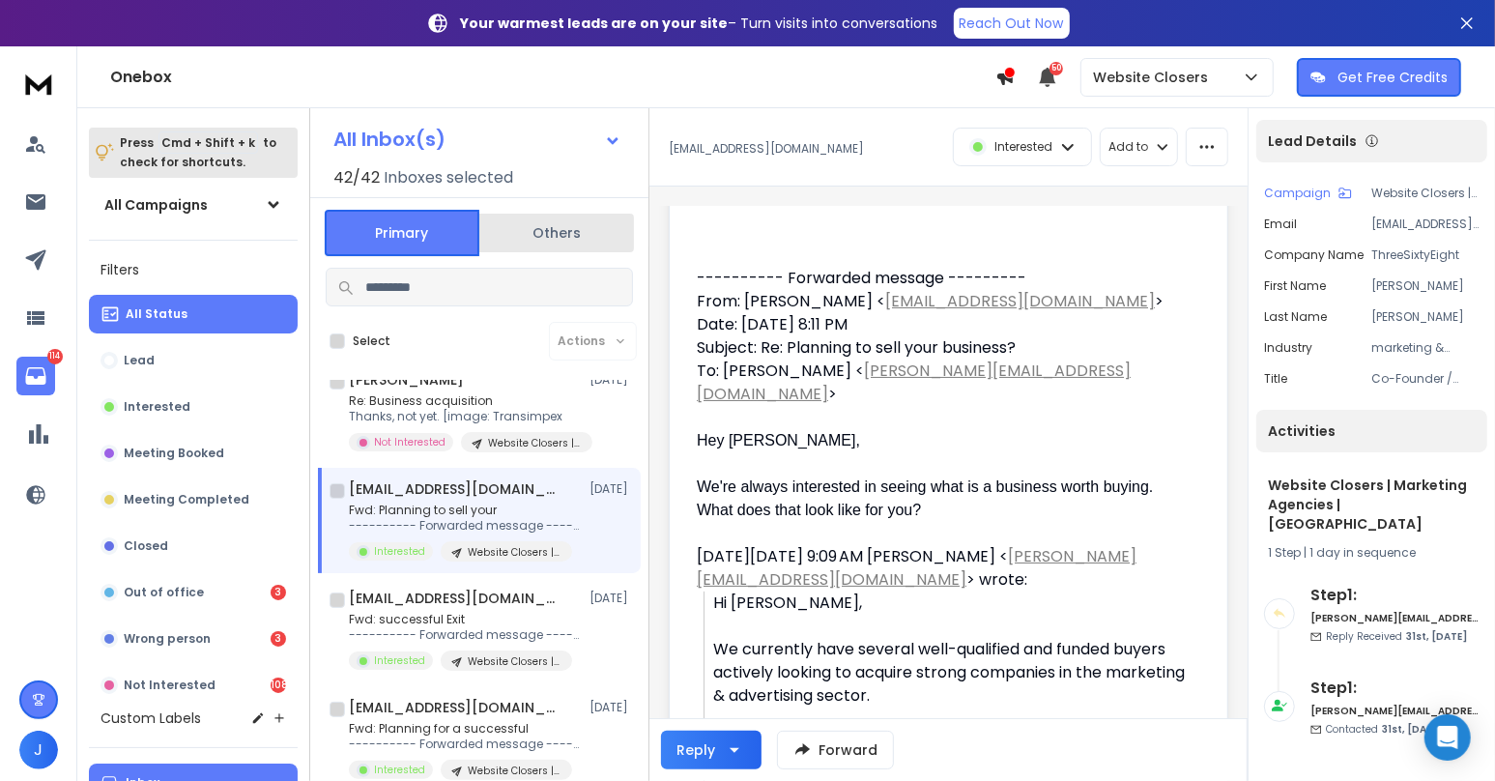
scroll to position [219, 0]
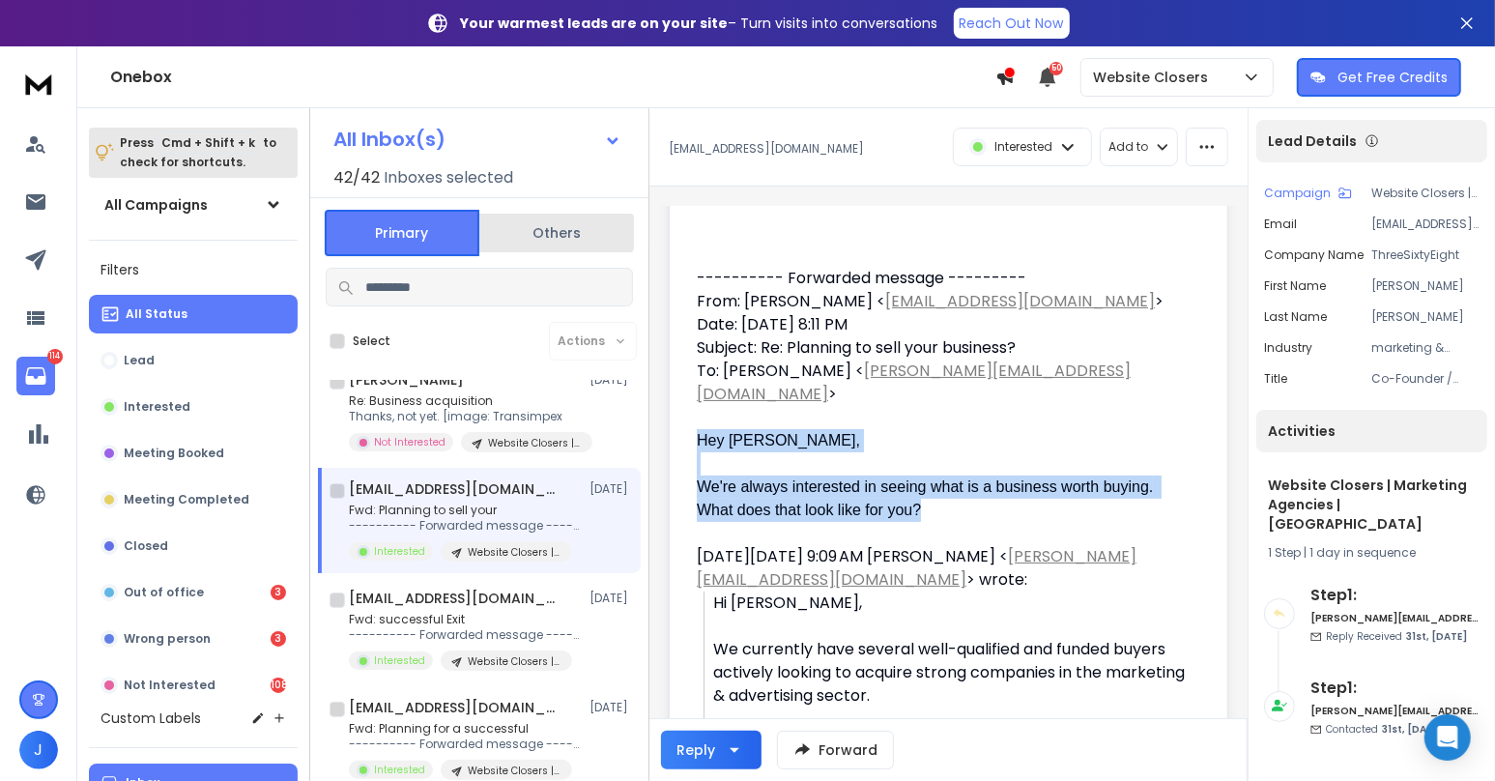
drag, startPoint x: 1057, startPoint y: 491, endPoint x: 677, endPoint y: 414, distance: 387.6
click at [677, 414] on div "Fwd: Planning to sell your business? 31 July 2025 : 10:55 pm Reply Forward from…" at bounding box center [949, 746] width 560 height 1427
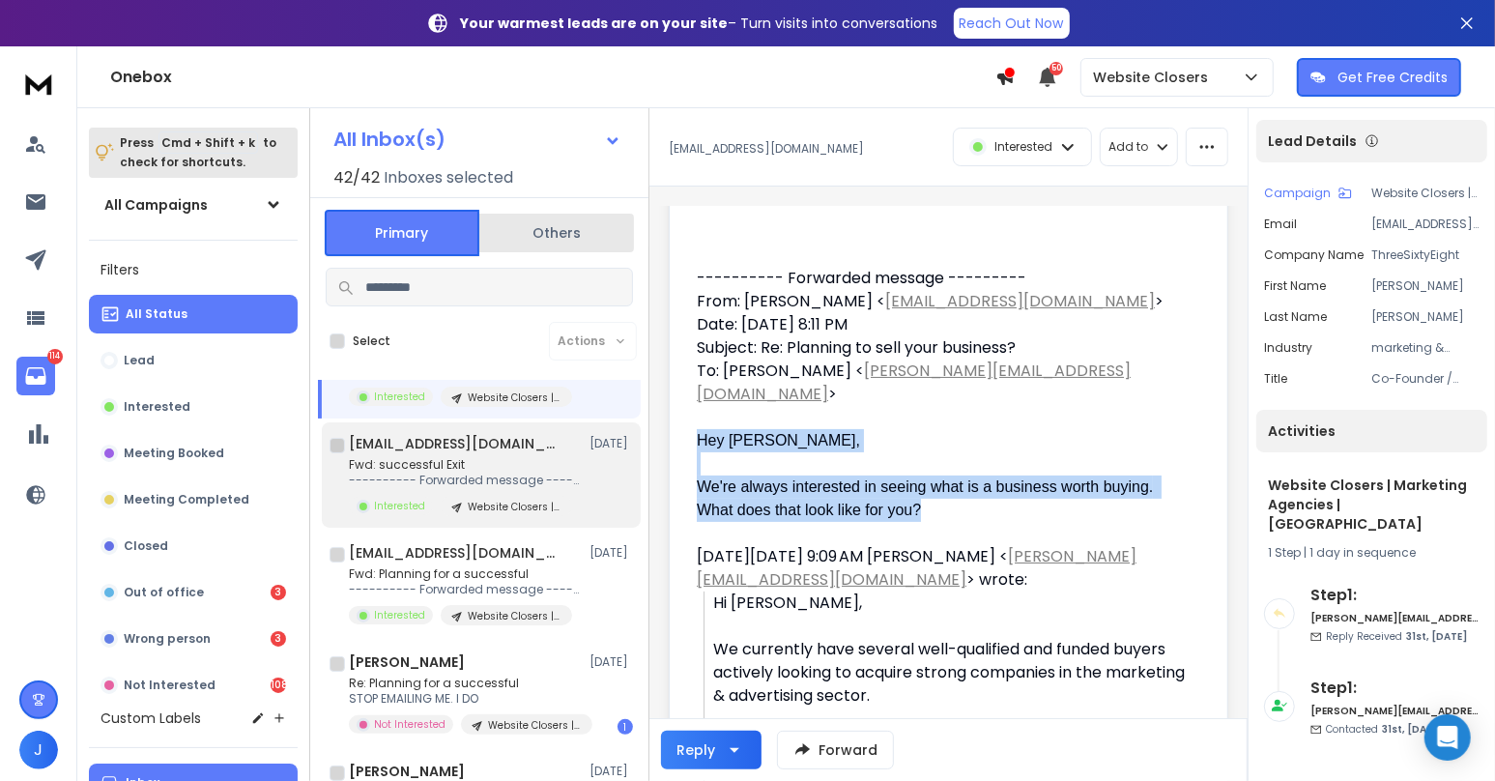
scroll to position [1587, 0]
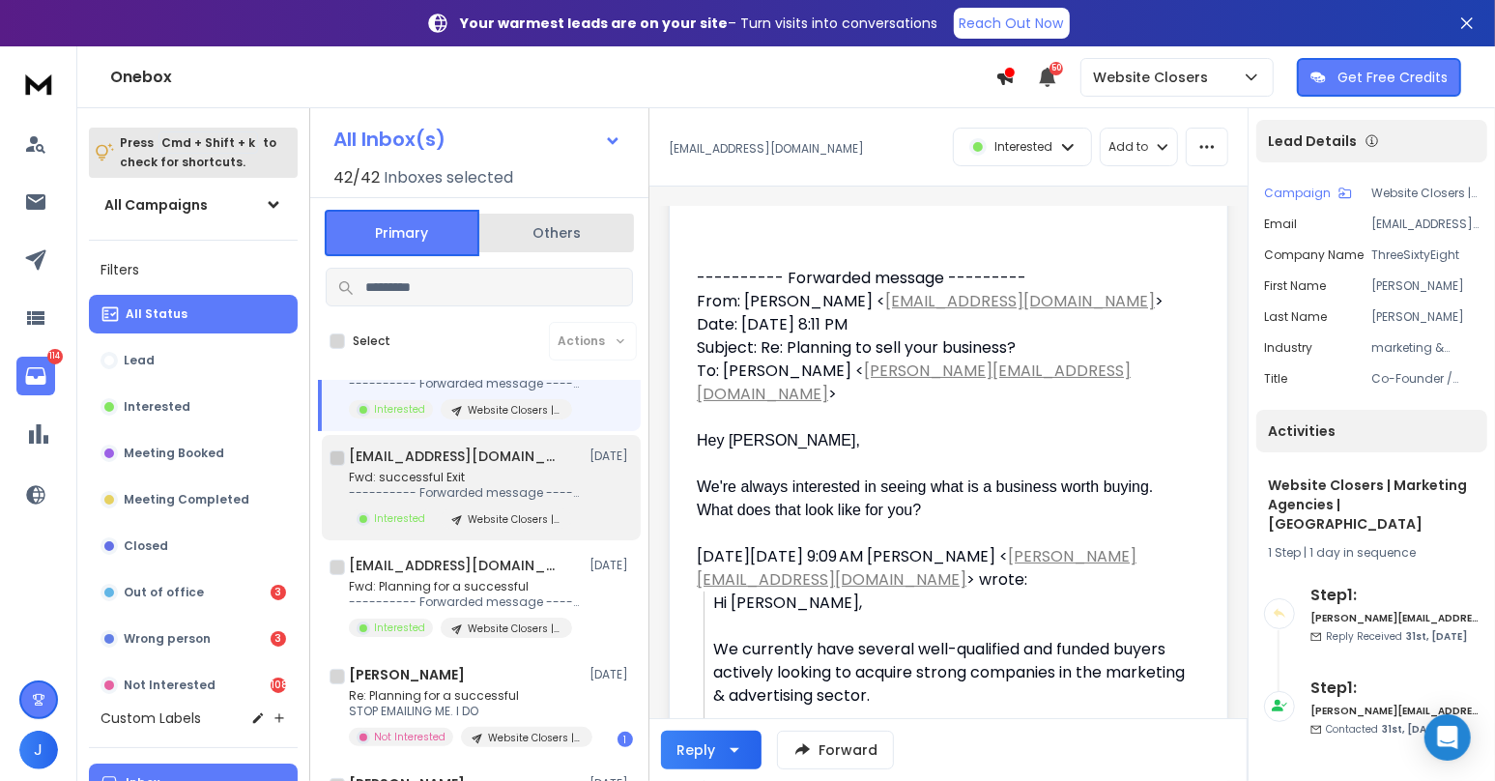
click at [440, 461] on h1 "Mdayal@websiteclosers.com" at bounding box center [455, 455] width 213 height 19
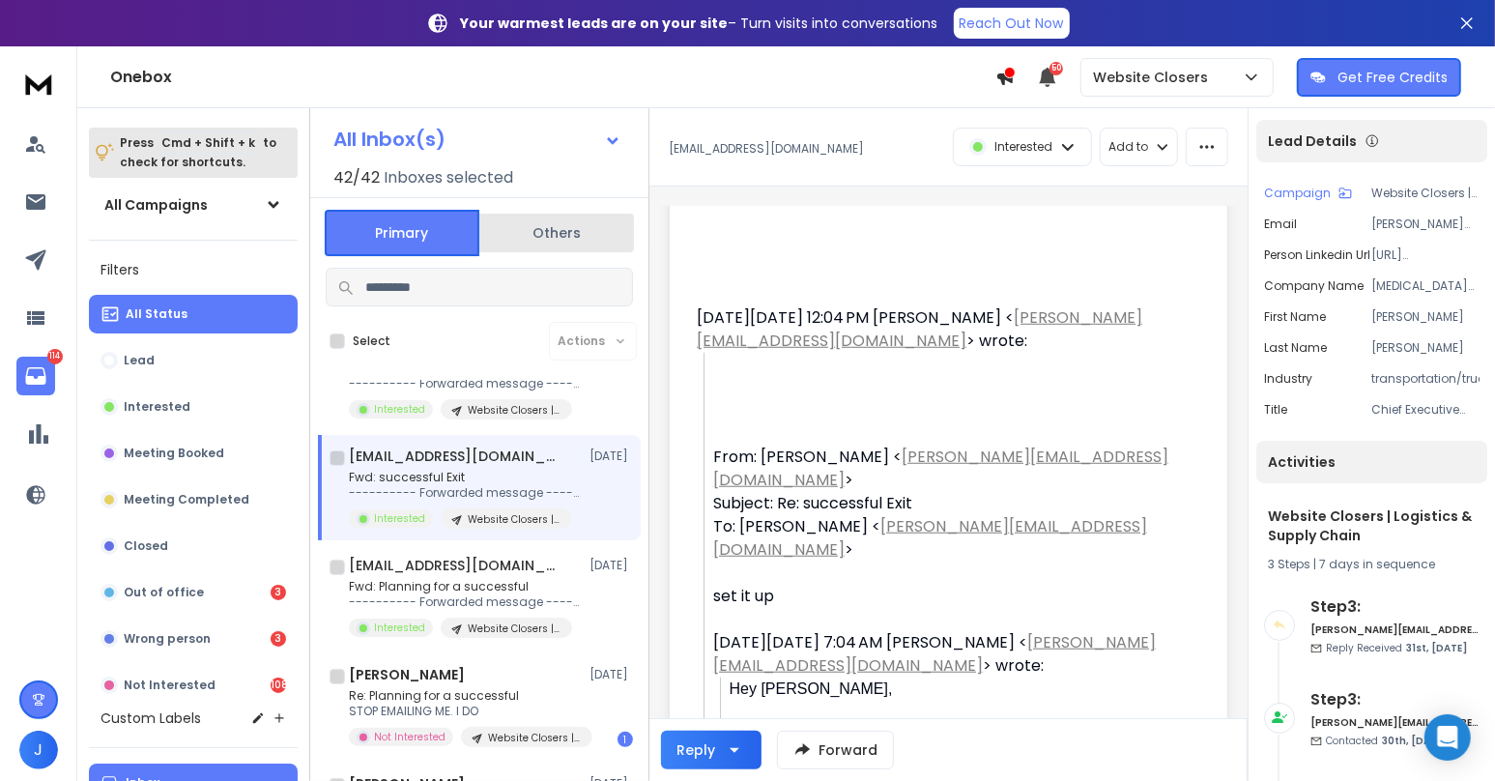
scroll to position [1388, 0]
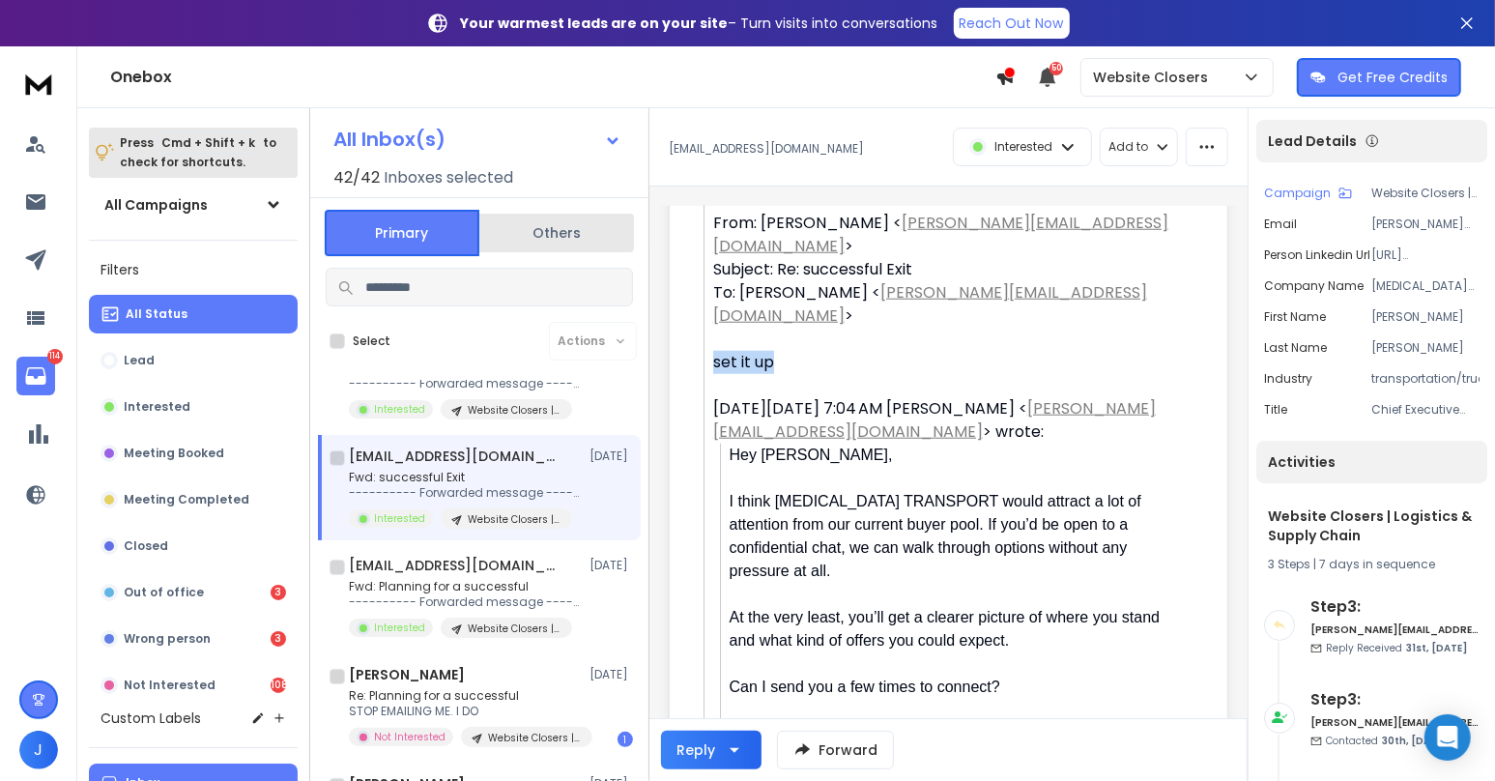
drag, startPoint x: 781, startPoint y: 290, endPoint x: 691, endPoint y: 290, distance: 89.9
click at [691, 290] on div "Fwd: successful Exit 31 July 2025 : 10:54 pm Reply Forward from: Madhur <madhur…" at bounding box center [949, 728] width 560 height 3727
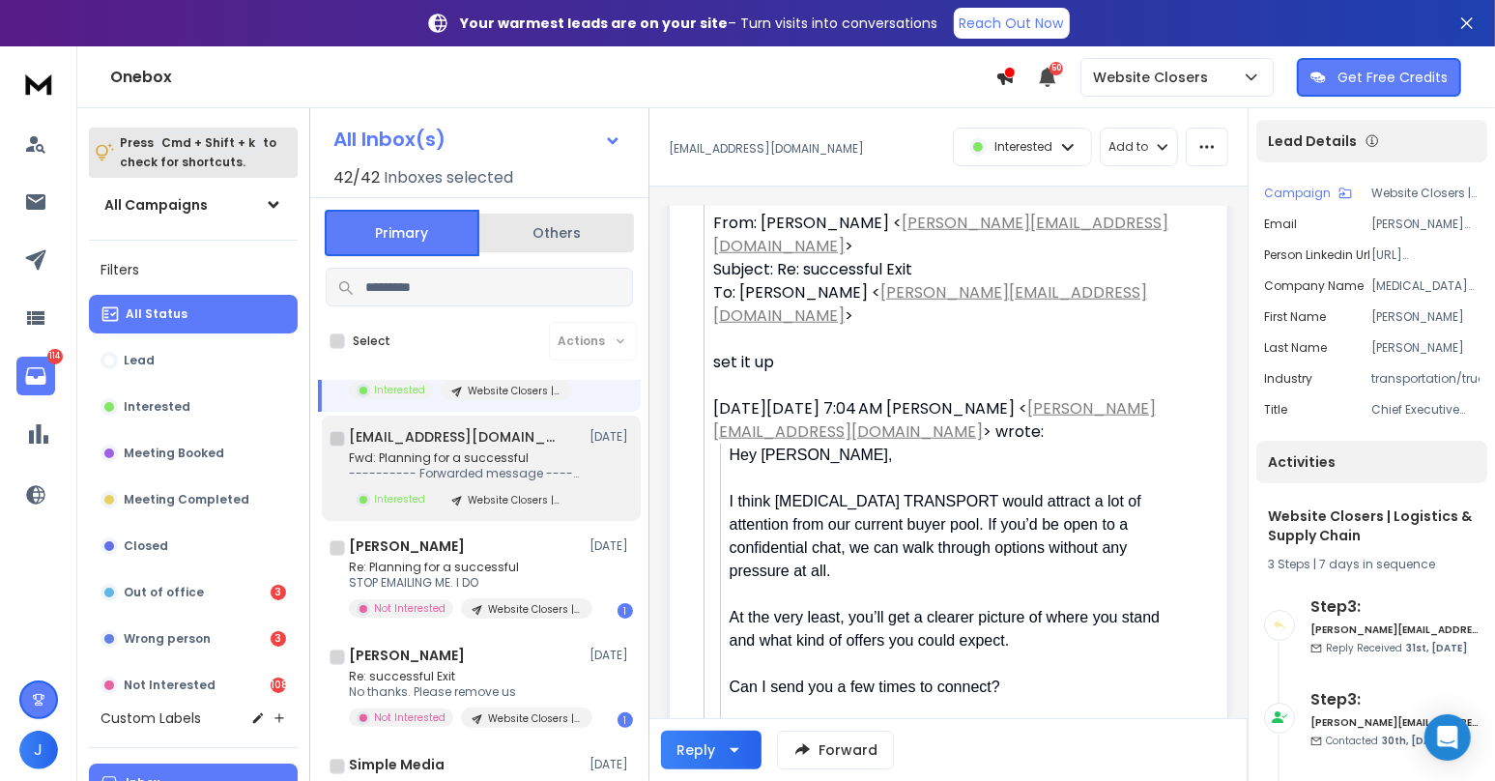
click at [560, 467] on p "---------- Forwarded message --------- From: Madhur" at bounding box center [465, 473] width 232 height 15
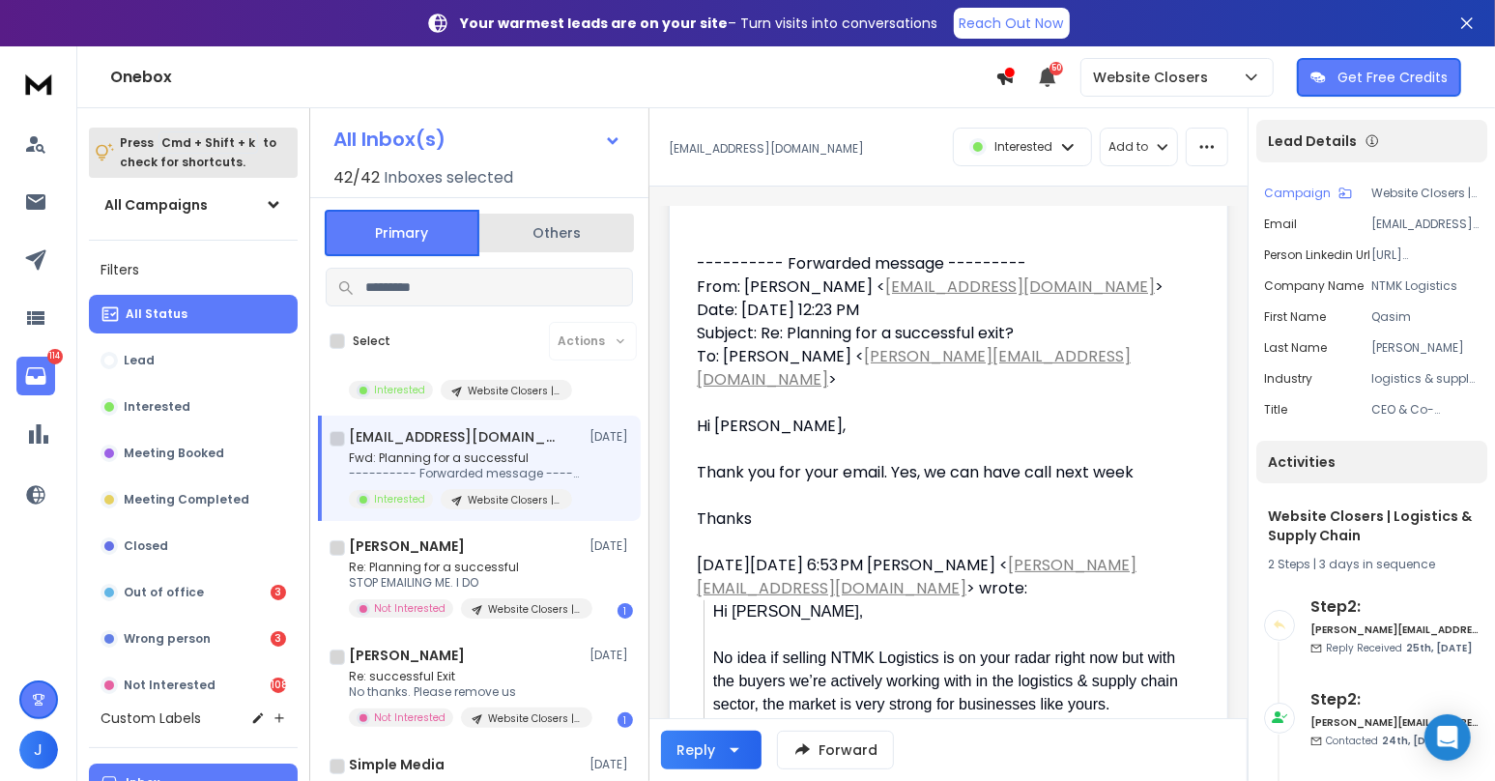
scroll to position [513, 0]
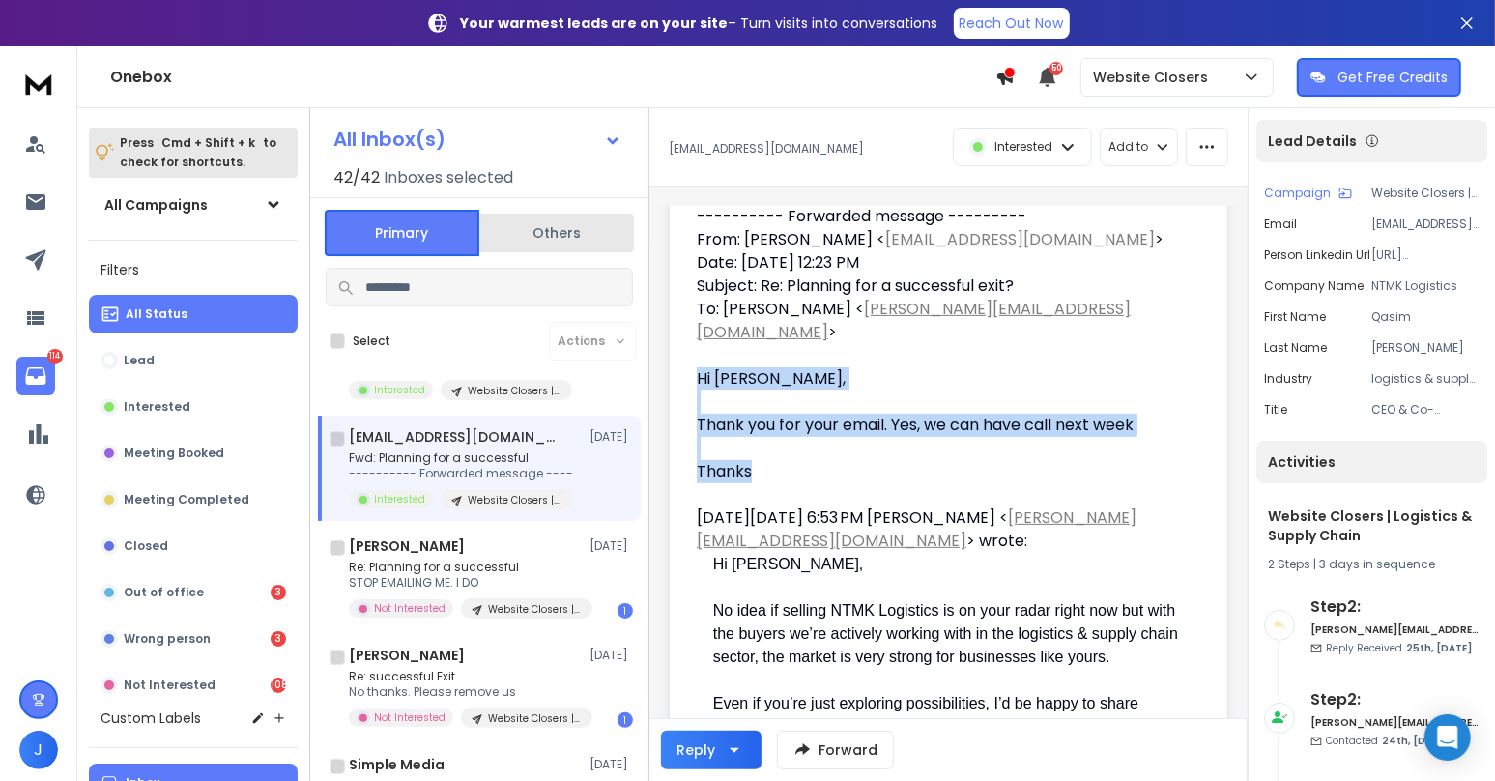
drag, startPoint x: 761, startPoint y: 416, endPoint x: 684, endPoint y: 334, distance: 112.8
click at [1082, 414] on div "Thank you for your email. Yes, we can have call next week" at bounding box center [941, 425] width 488 height 23
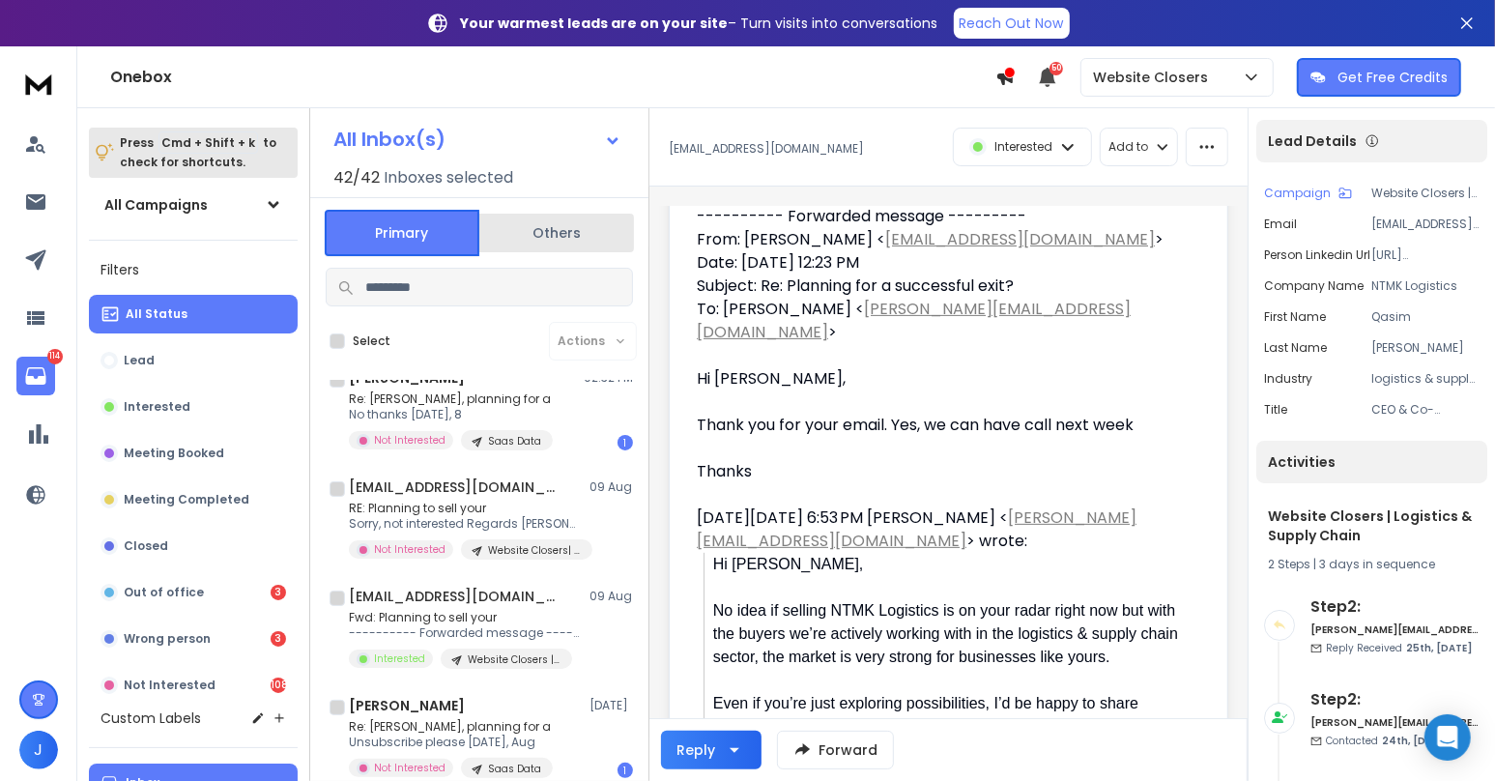
scroll to position [0, 0]
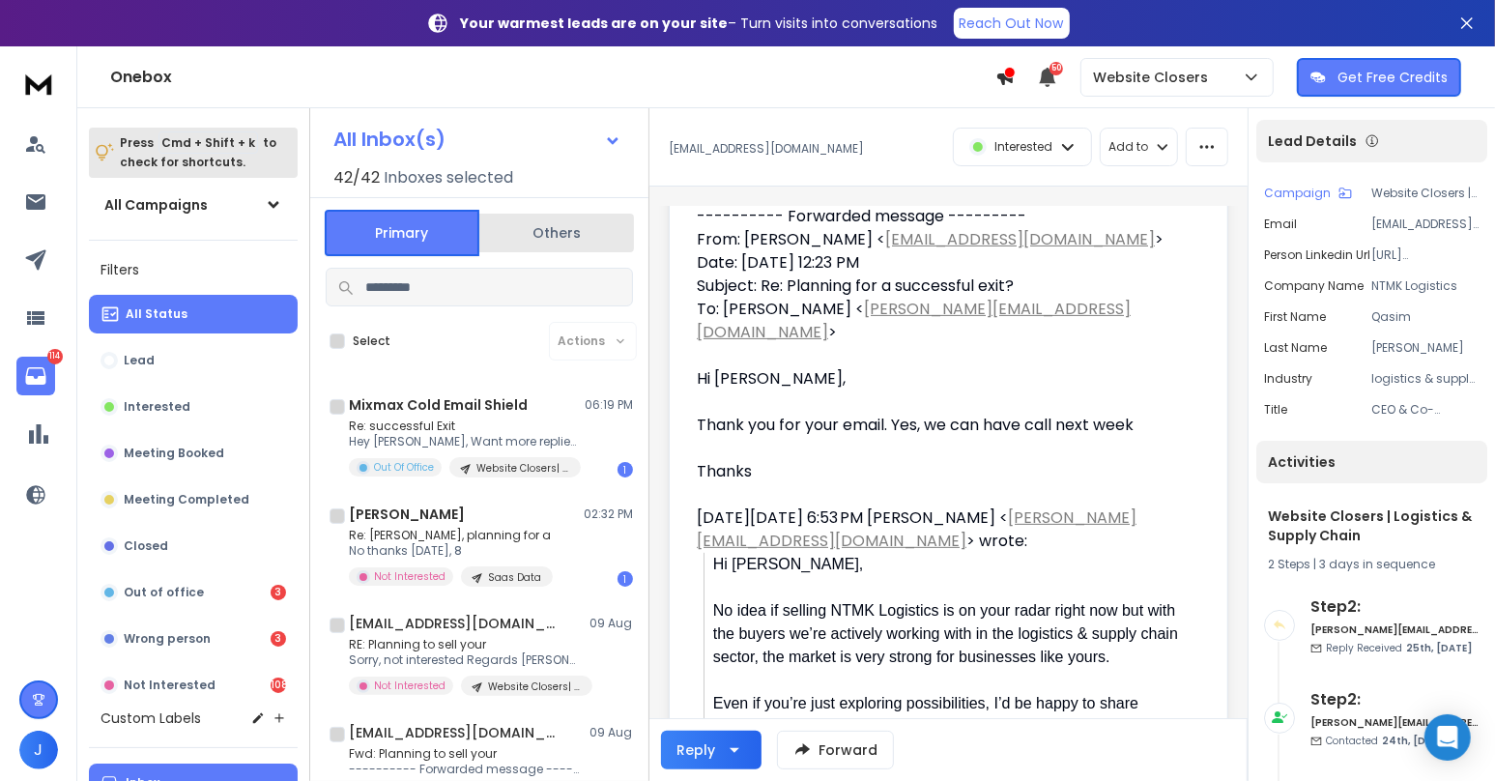
click at [727, 76] on h1 "Onebox" at bounding box center [552, 77] width 885 height 23
click at [763, 99] on div "Onebox 50 Website Closers Get Free Credits" at bounding box center [747, 77] width 1495 height 62
click at [1216, 75] on div "Website Closers" at bounding box center [1177, 77] width 168 height 19
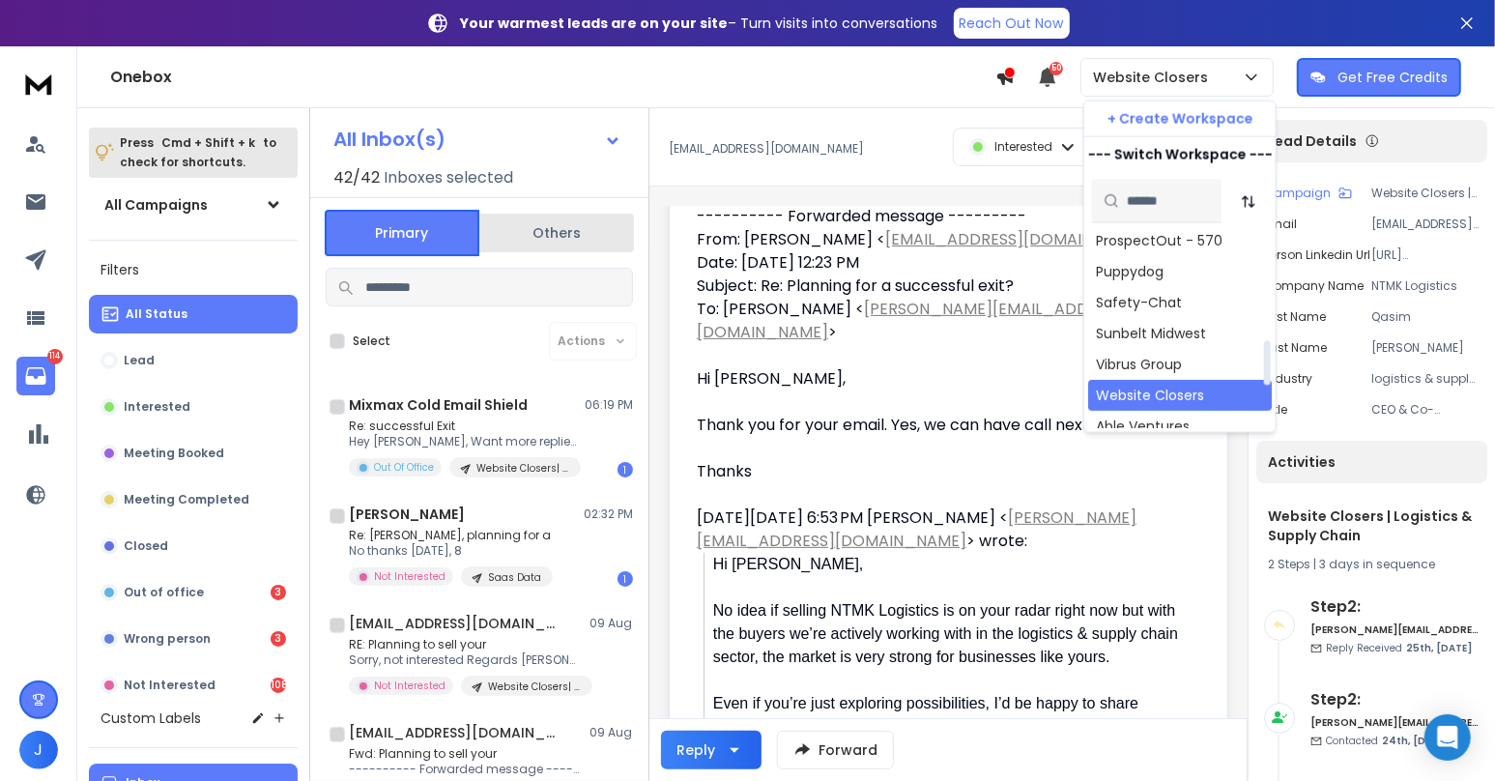
scroll to position [530, 0]
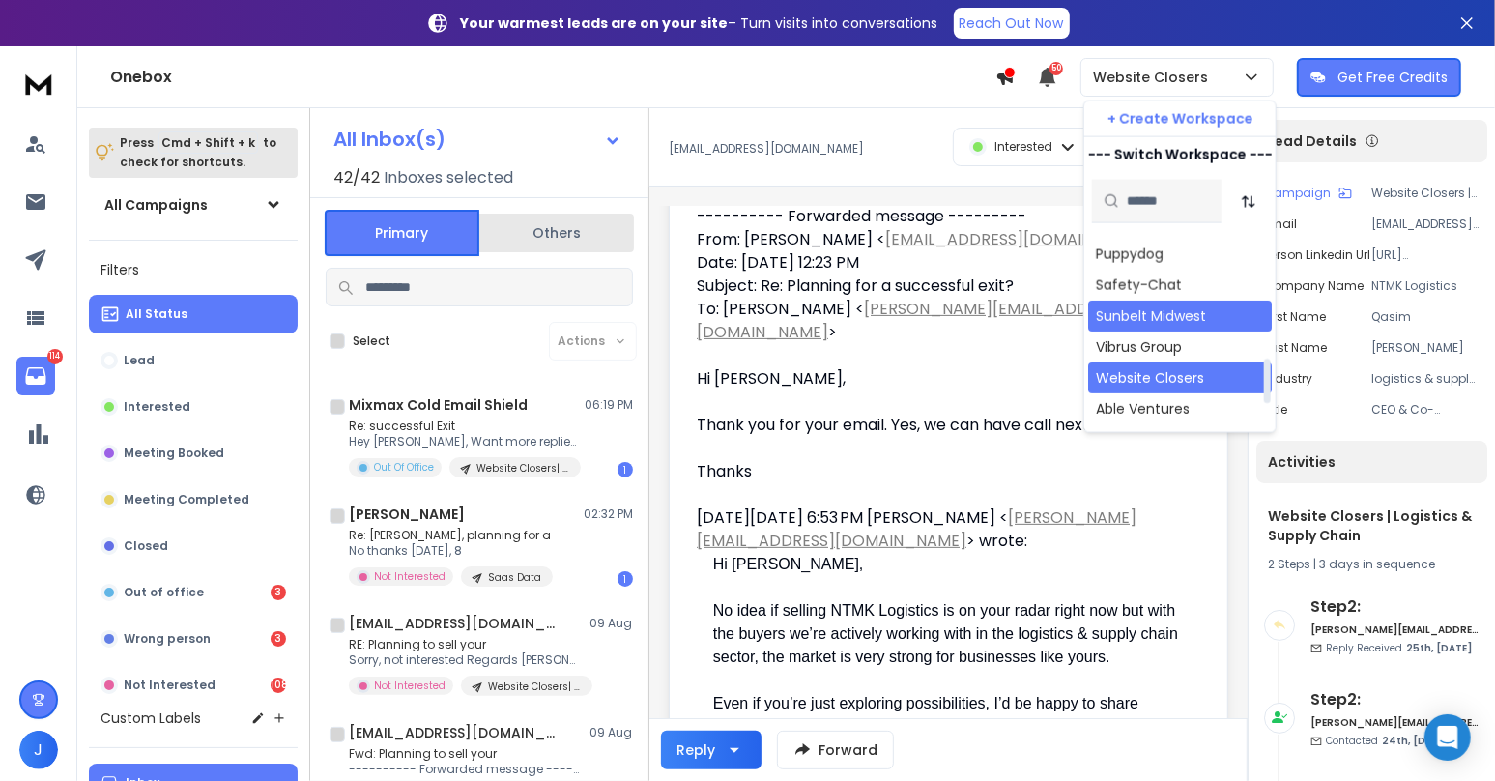
click at [1185, 306] on div "Sunbelt Midwest" at bounding box center [1151, 315] width 110 height 19
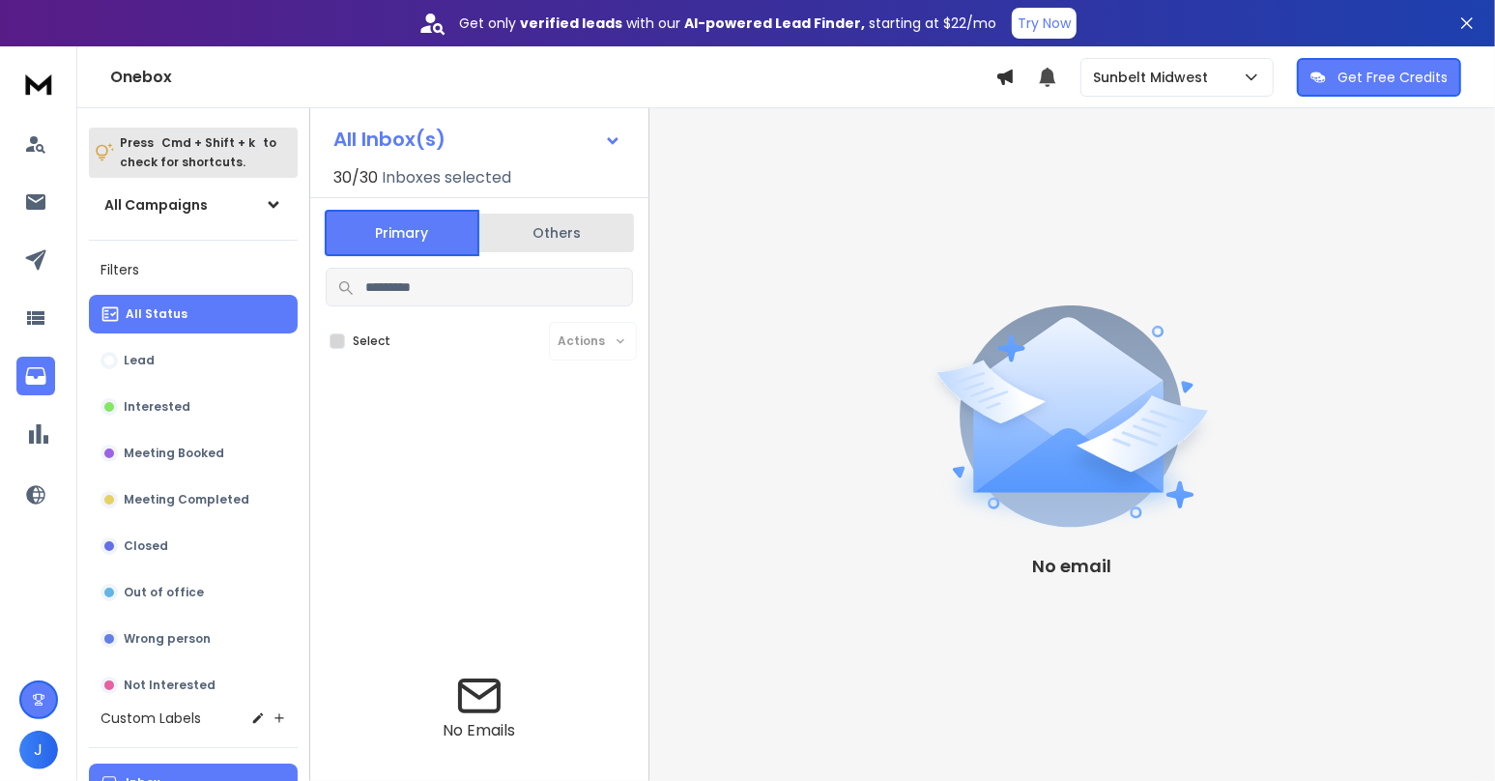
click at [398, 88] on div "Onebox Sunbelt Midwest Get Free Credits" at bounding box center [747, 77] width 1495 height 62
click at [34, 201] on icon at bounding box center [35, 201] width 23 height 23
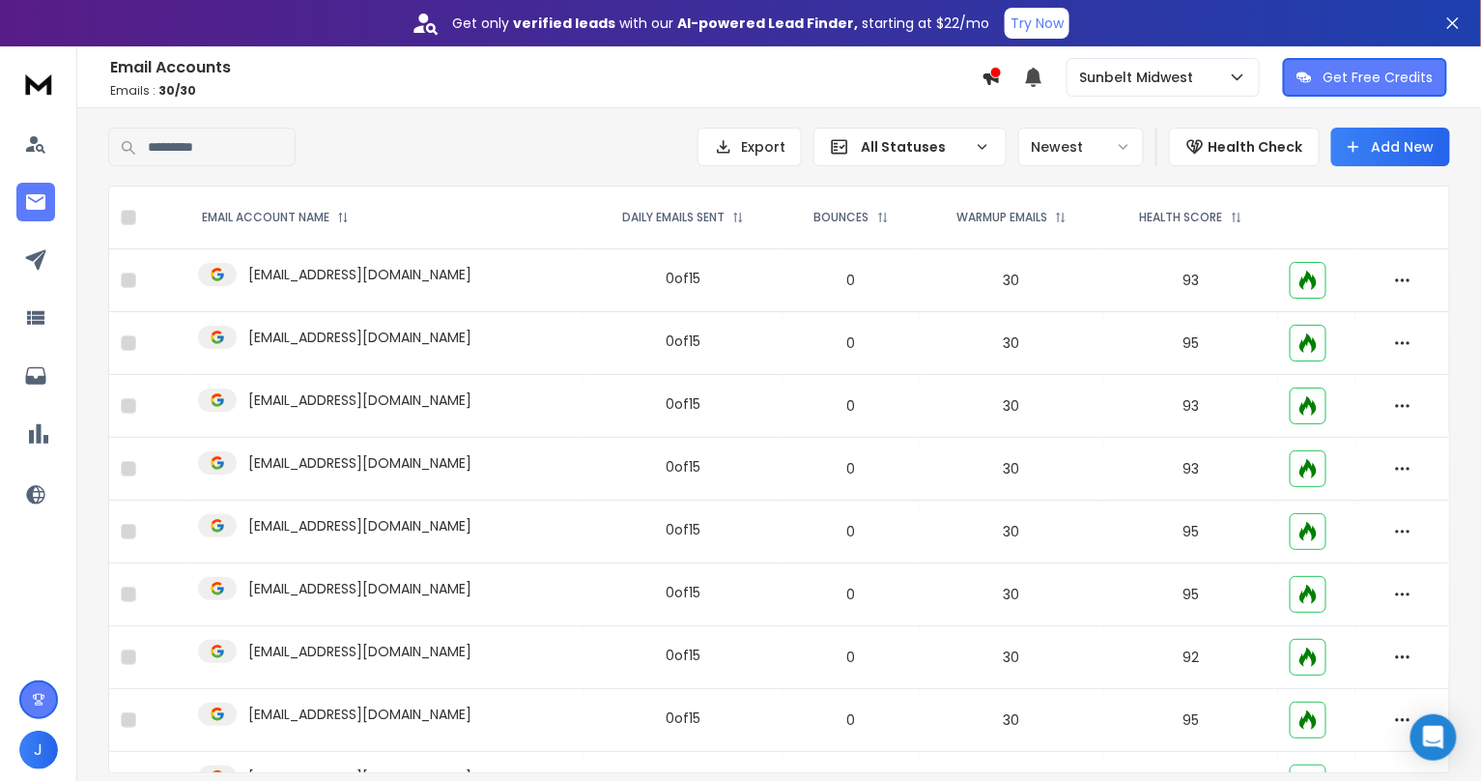
click at [536, 147] on div at bounding box center [397, 147] width 578 height 39
click at [24, 256] on icon at bounding box center [35, 259] width 23 height 23
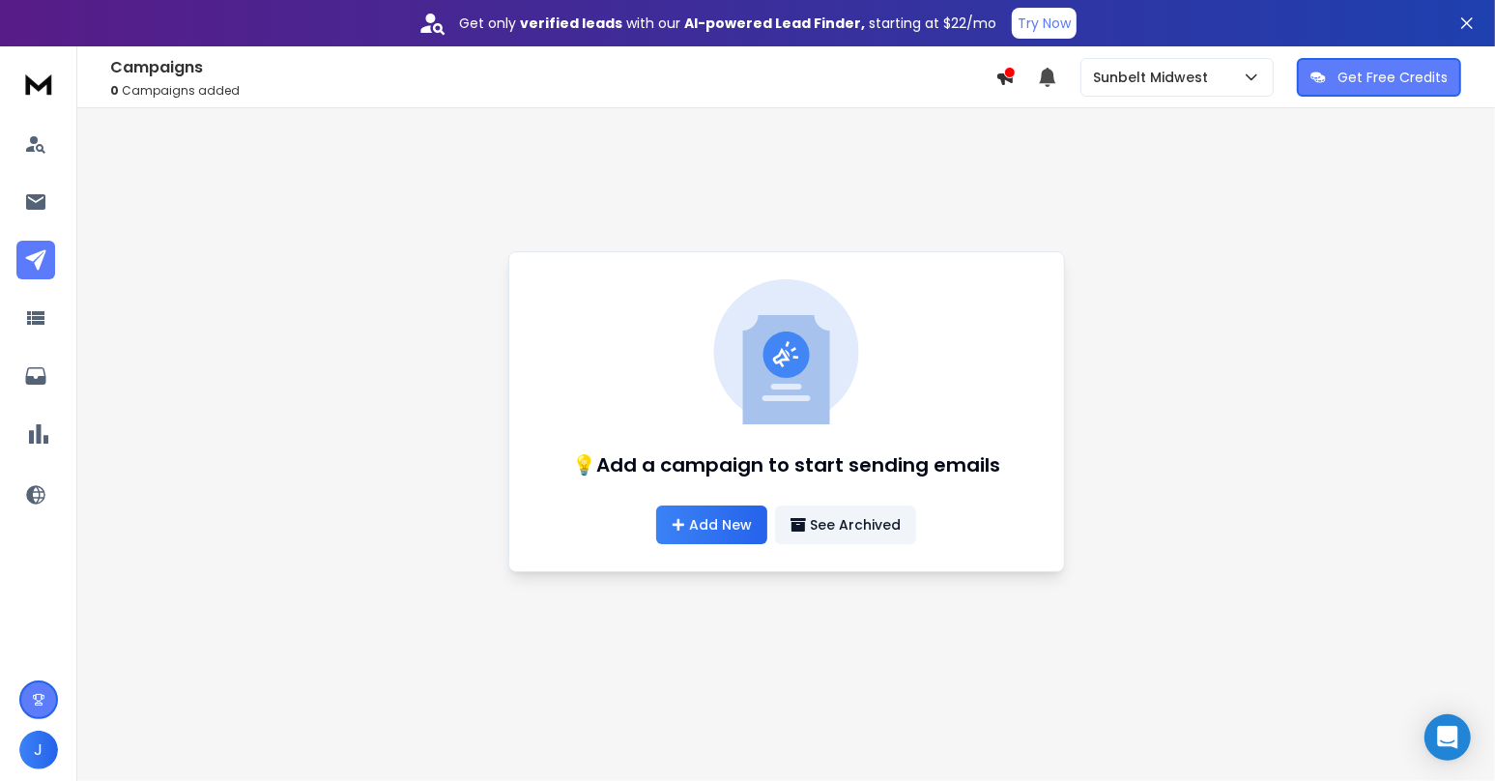
click at [312, 256] on div "💡Add a campaign to start sending emails Add New See Archived" at bounding box center [786, 411] width 1356 height 321
drag, startPoint x: 1074, startPoint y: 67, endPoint x: 1209, endPoint y: 69, distance: 135.3
click at [1209, 69] on div "Sunbelt Midwest Get Free Credits" at bounding box center [1228, 77] width 466 height 39
copy p "Sunbelt Midwest"
click at [459, 395] on div "💡Add a campaign to start sending emails Add New See Archived" at bounding box center [786, 411] width 1356 height 321
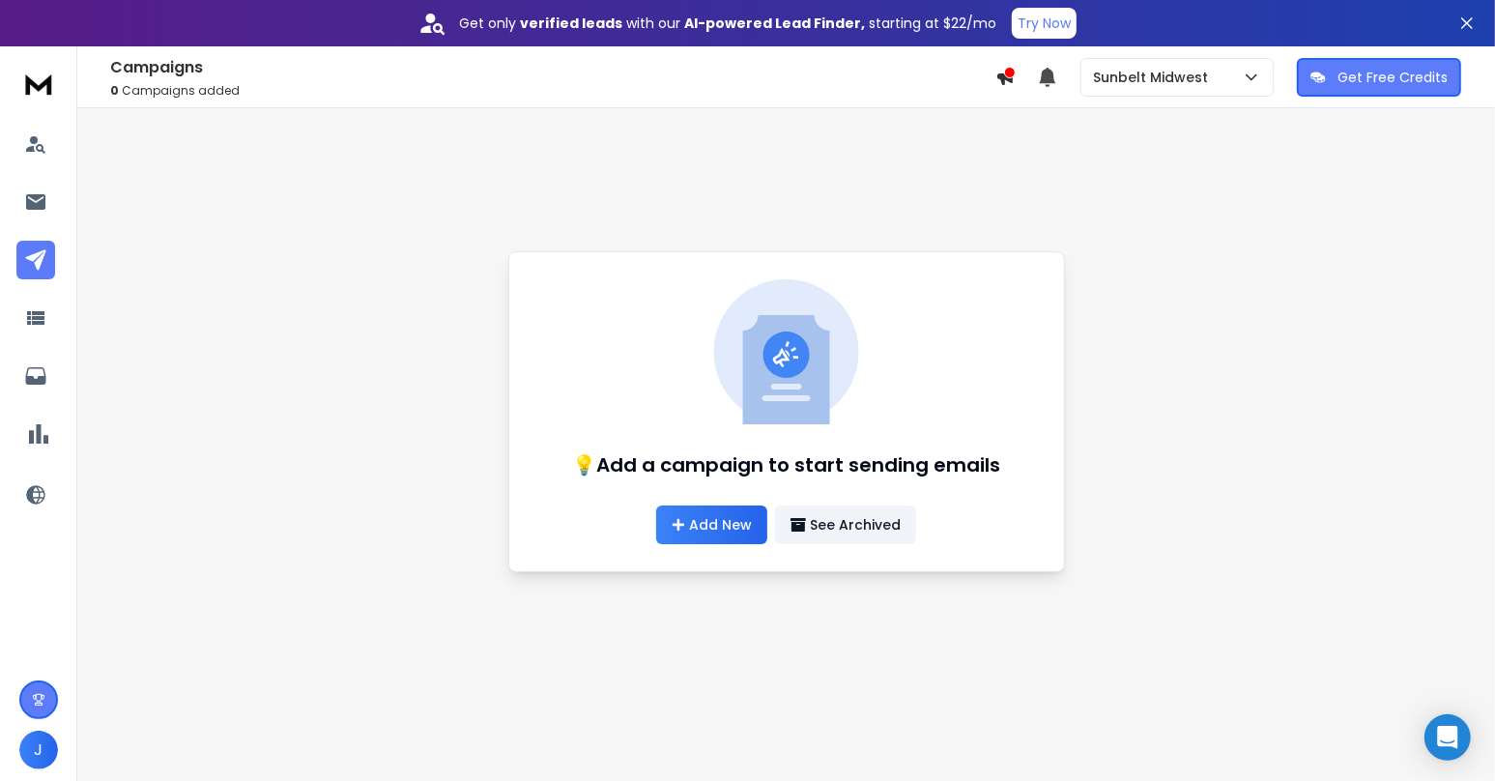
click at [738, 533] on link "Add New" at bounding box center [711, 524] width 111 height 39
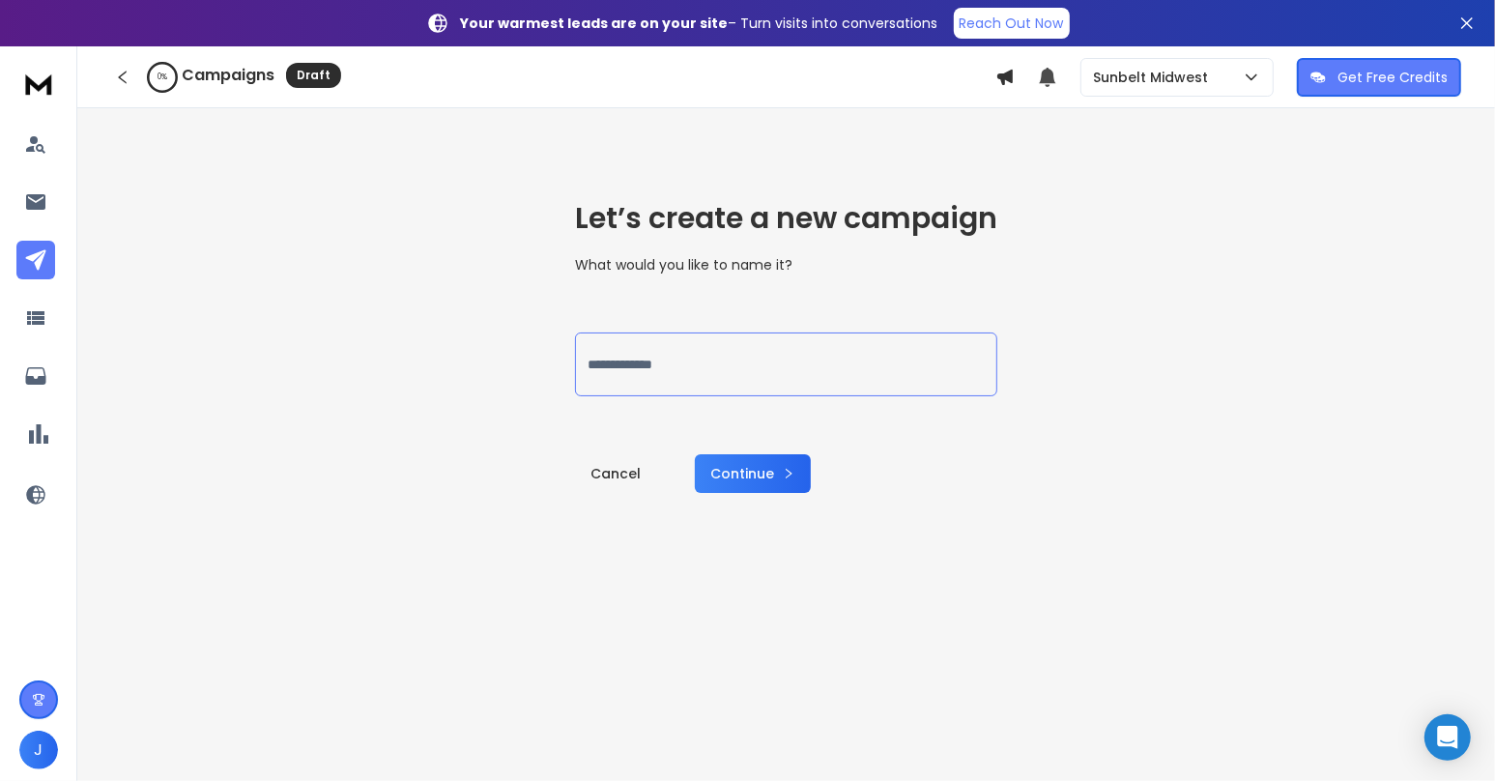
click at [699, 345] on input at bounding box center [786, 364] width 422 height 64
paste input "**********"
click at [793, 370] on input "**********" at bounding box center [786, 364] width 422 height 64
paste input "**********"
type input "**********"
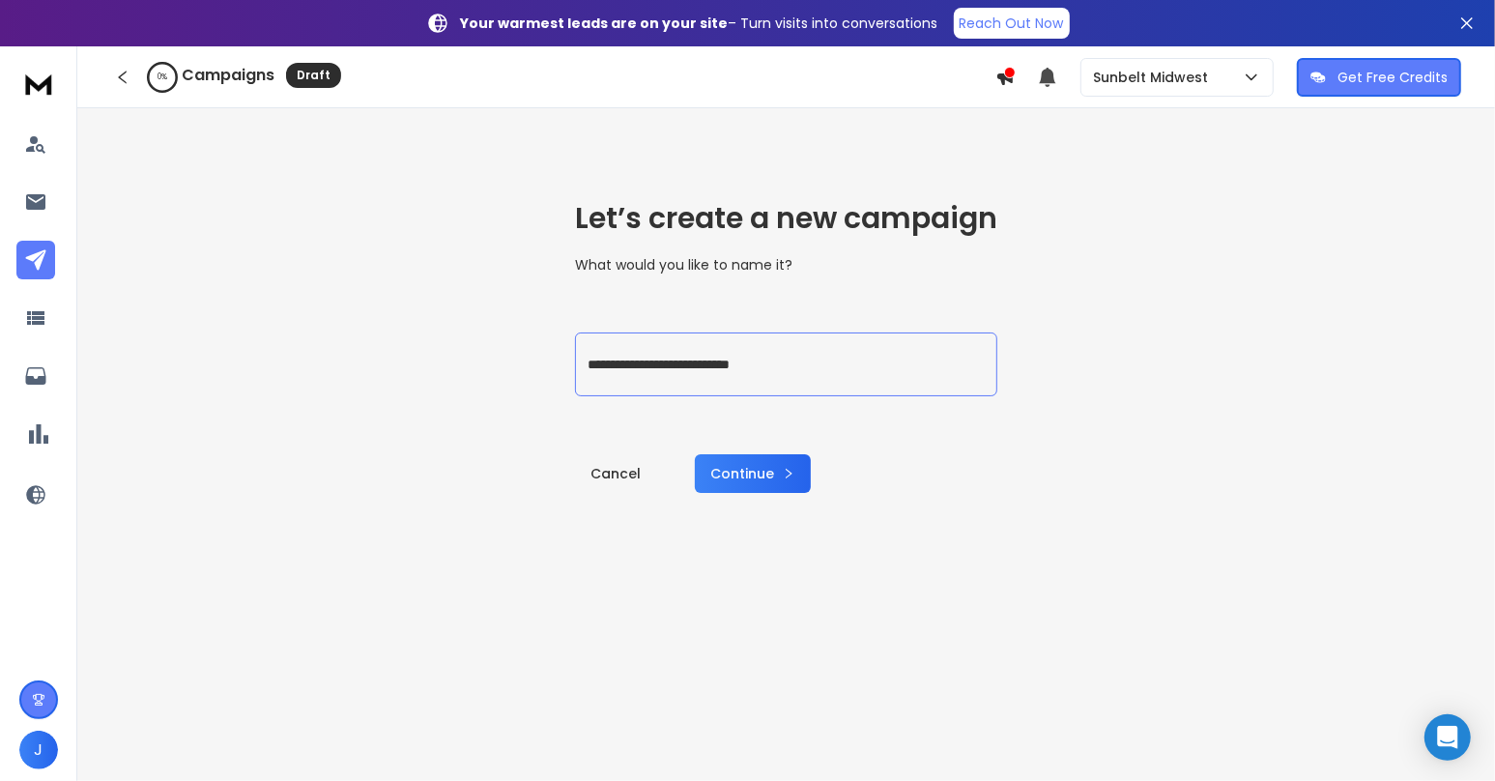
click at [756, 474] on button "Continue" at bounding box center [753, 473] width 116 height 39
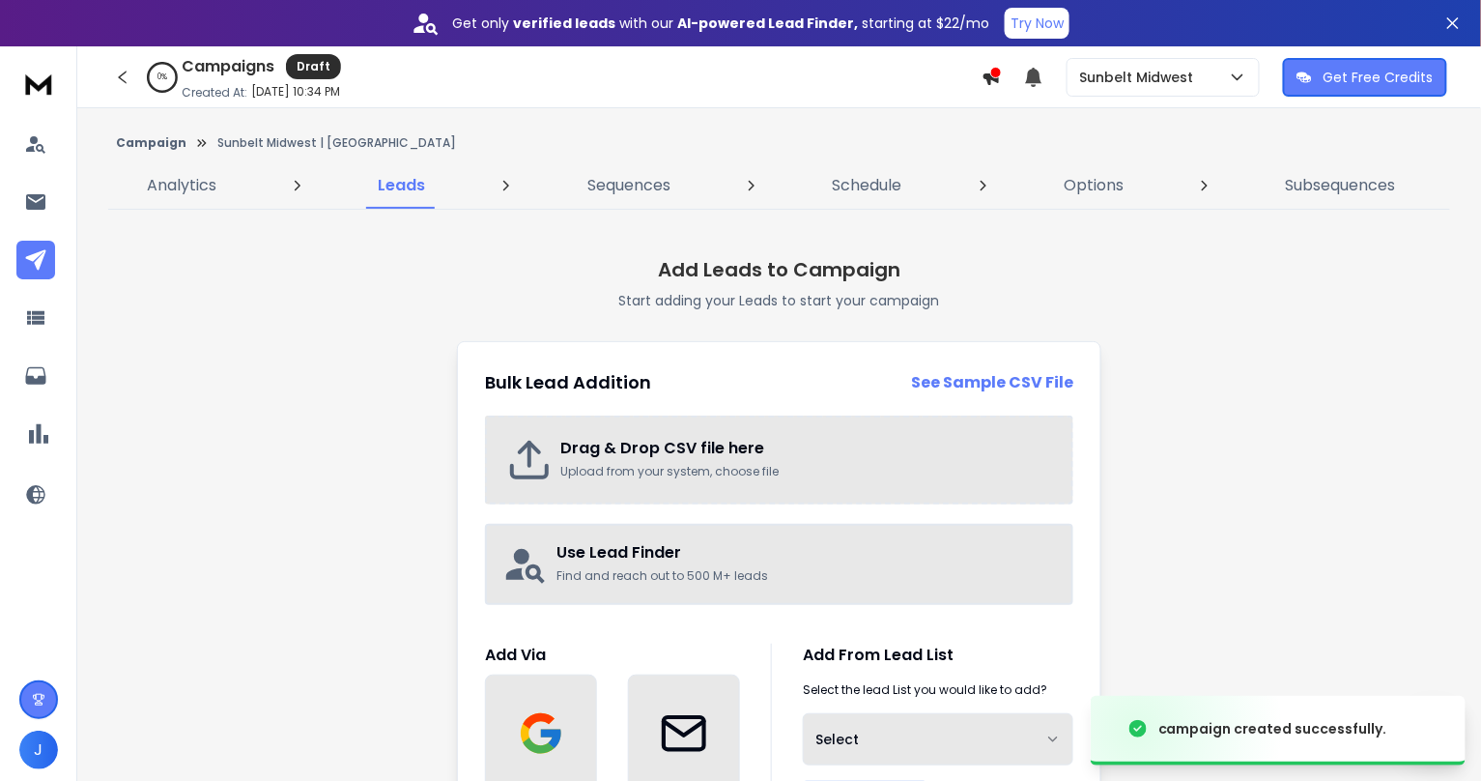
click at [641, 460] on div "Drag & Drop CSV file here Upload from your system, choose file" at bounding box center [806, 460] width 492 height 46
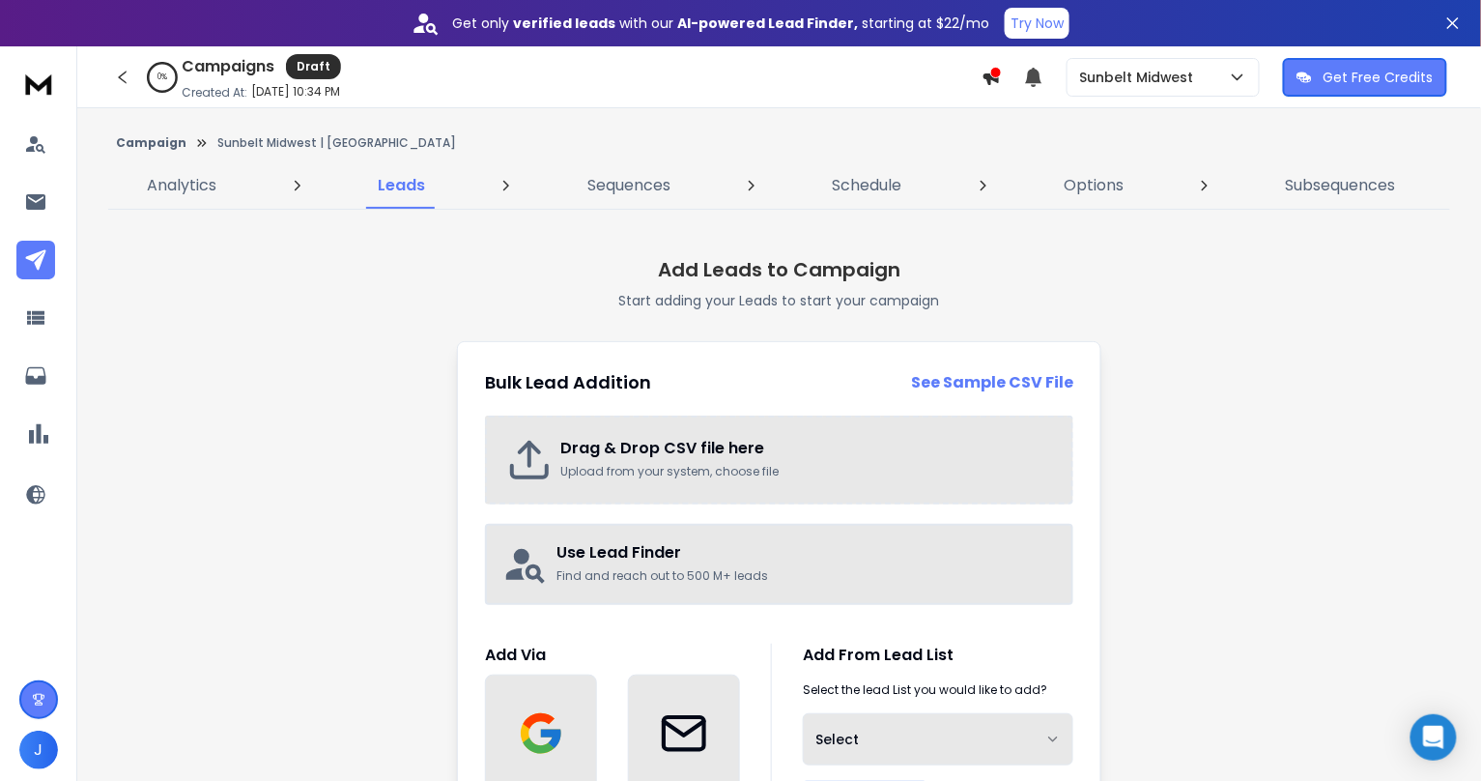
type input "**********"
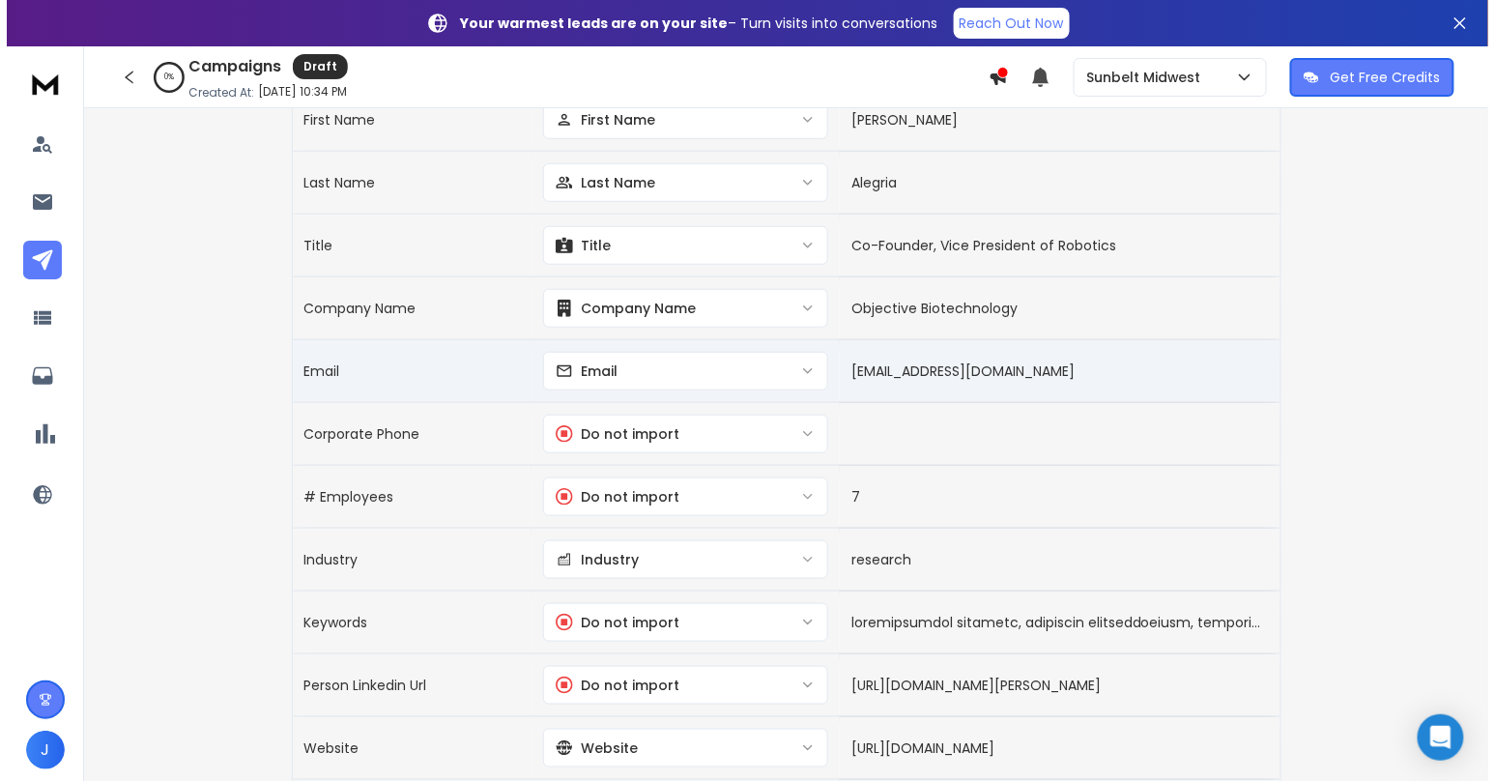
scroll to position [389, 0]
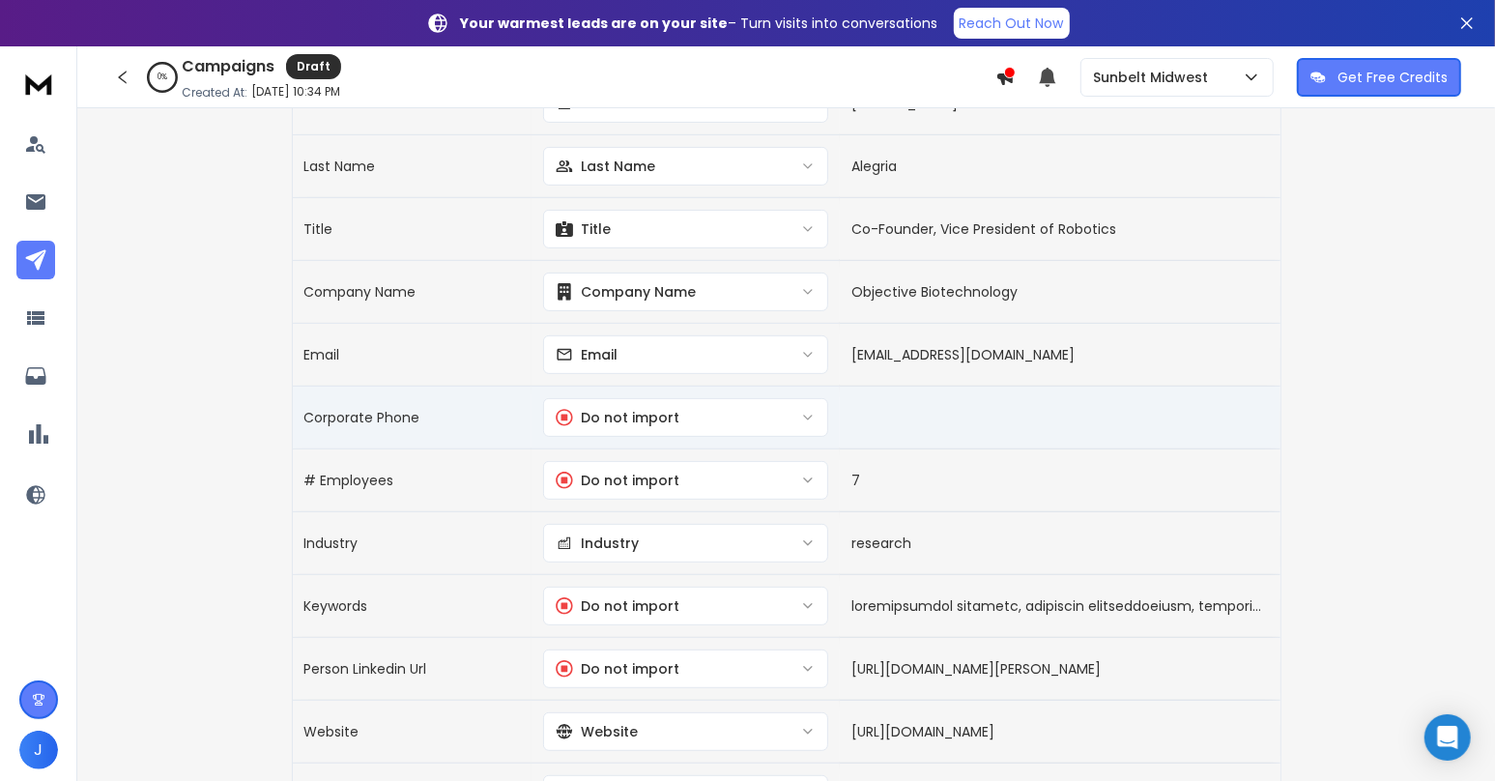
click at [650, 408] on div "Do not import" at bounding box center [618, 417] width 124 height 19
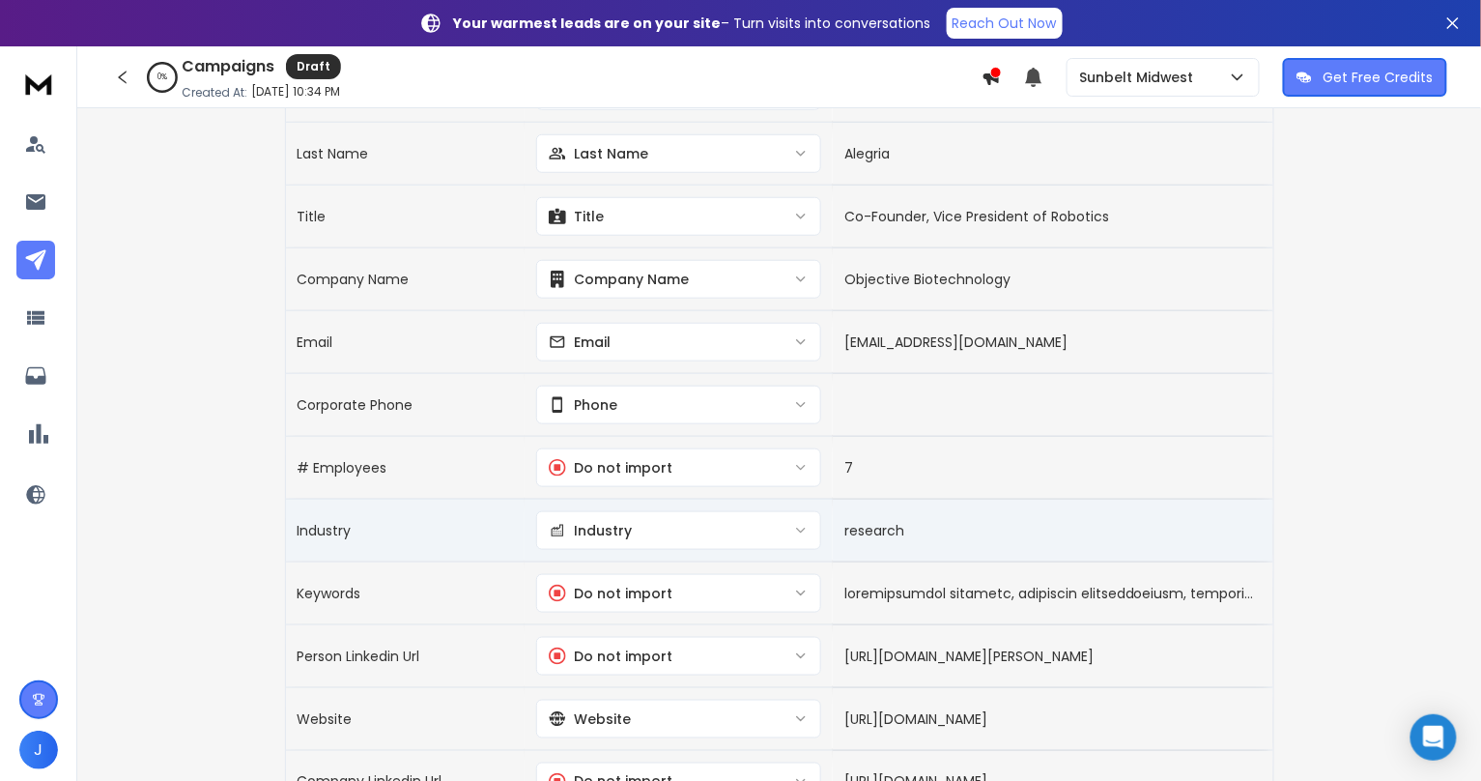
scroll to position [420, 0]
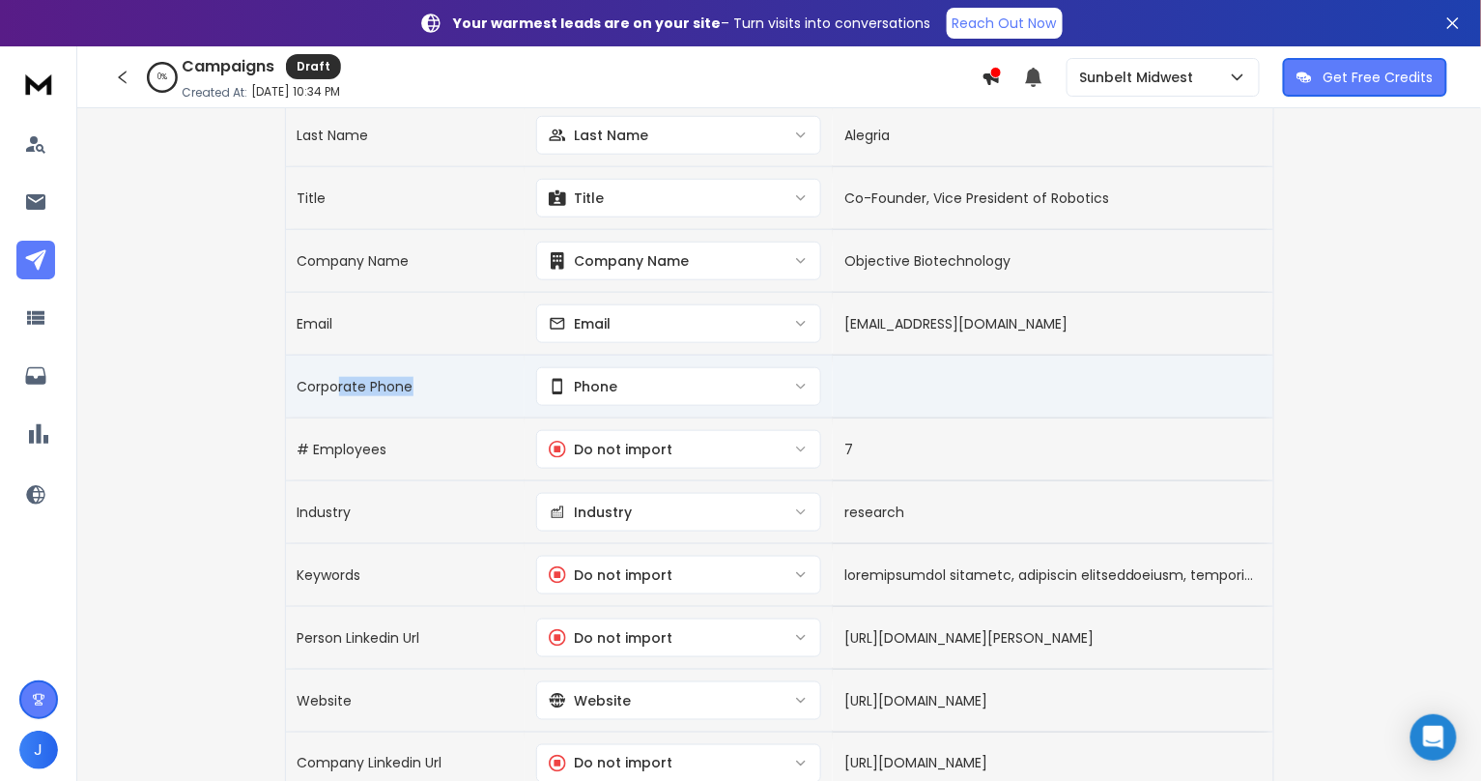
drag, startPoint x: 422, startPoint y: 381, endPoint x: 336, endPoint y: 380, distance: 86.0
click at [336, 380] on td "Corporate Phone" at bounding box center [406, 386] width 240 height 63
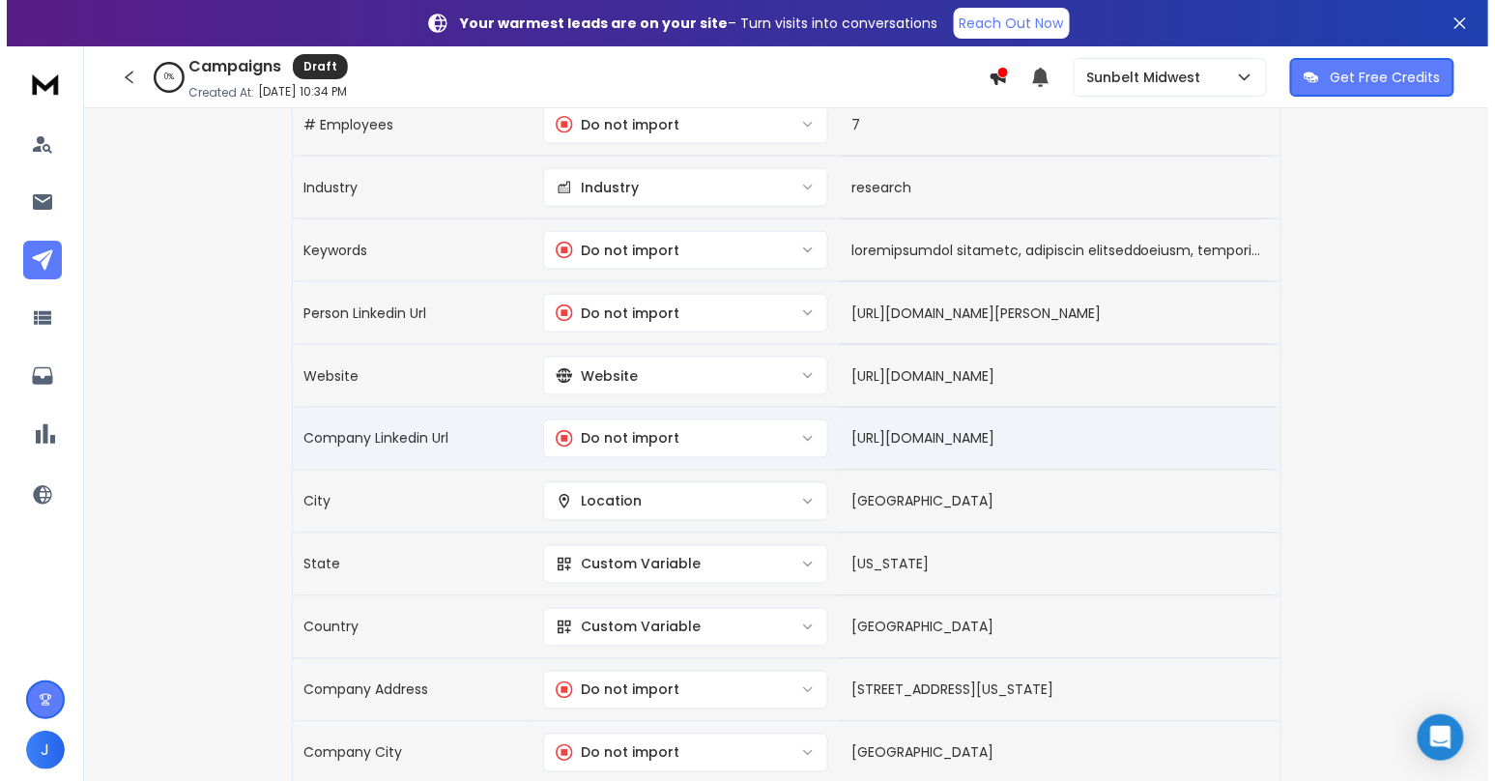
scroll to position [751, 0]
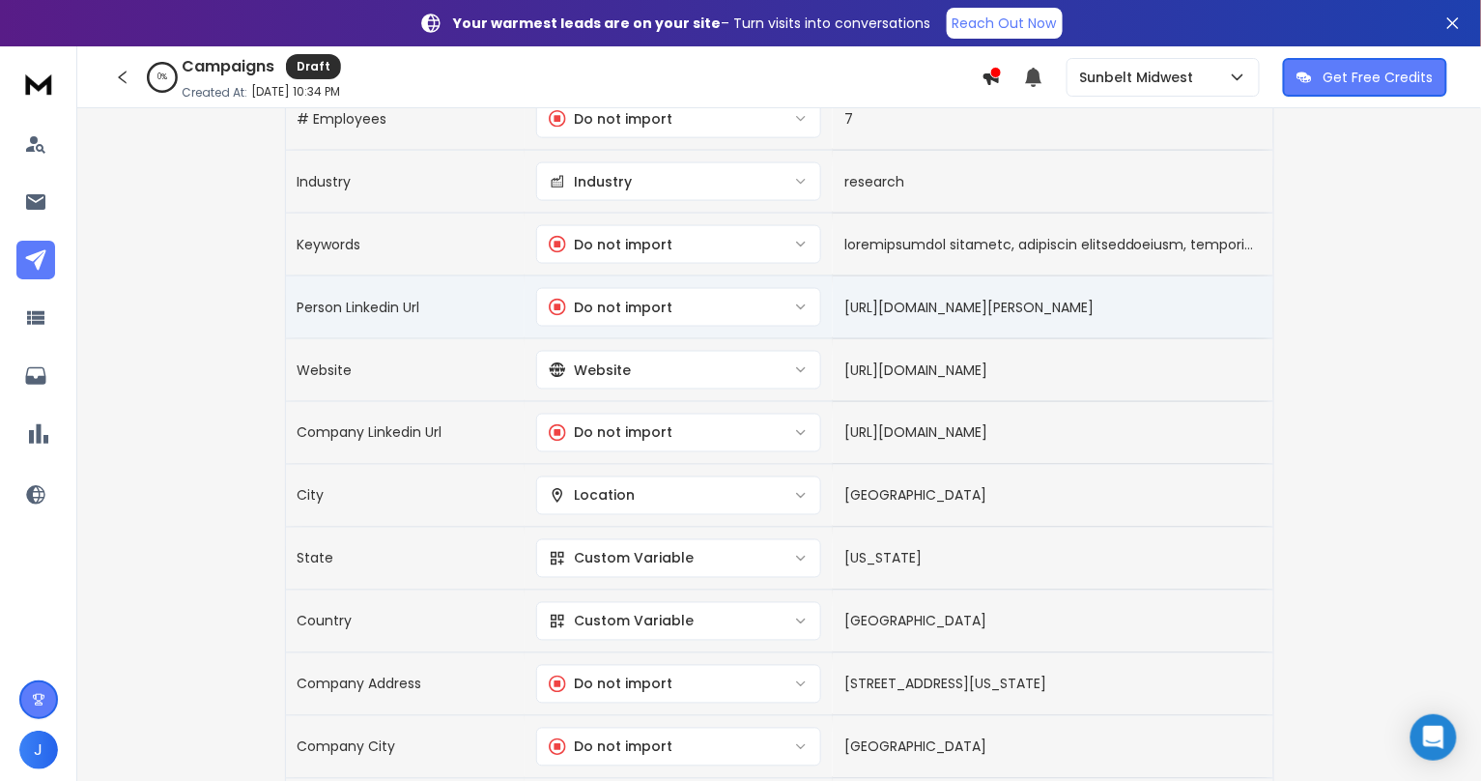
click at [641, 307] on div "Do not import" at bounding box center [611, 307] width 124 height 19
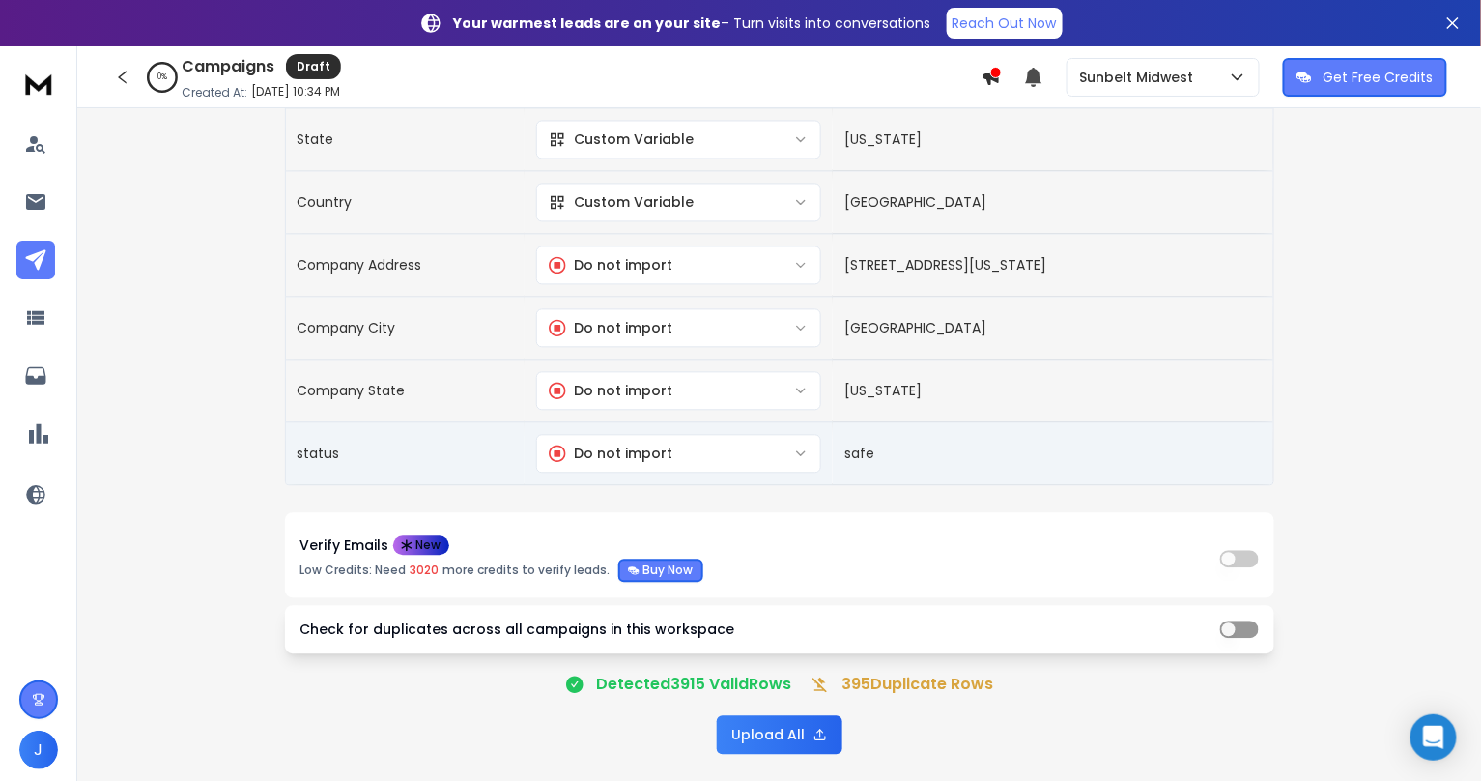
scroll to position [1170, 0]
click at [766, 739] on button "Upload All" at bounding box center [780, 734] width 126 height 39
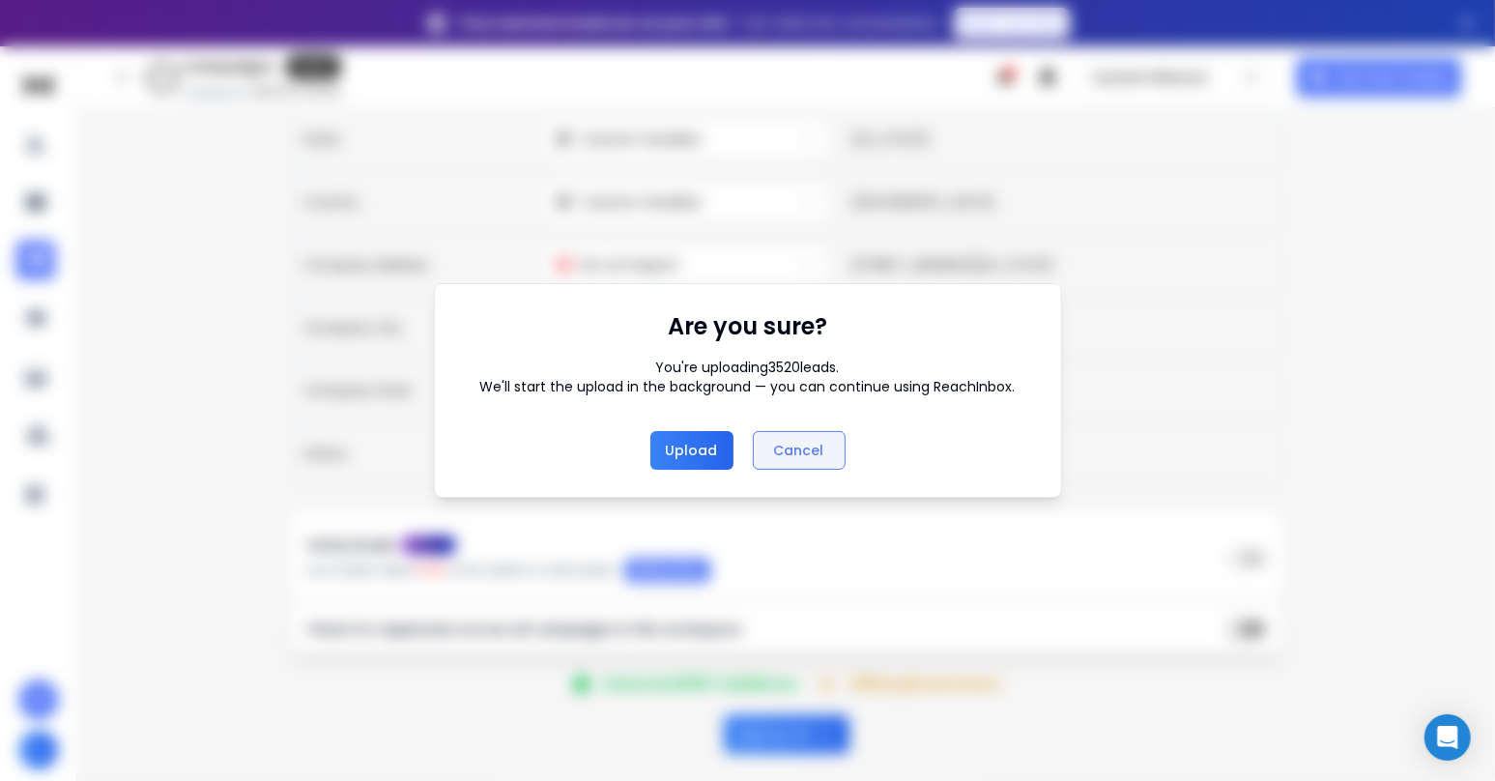
click at [692, 449] on button "Upload" at bounding box center [691, 450] width 83 height 39
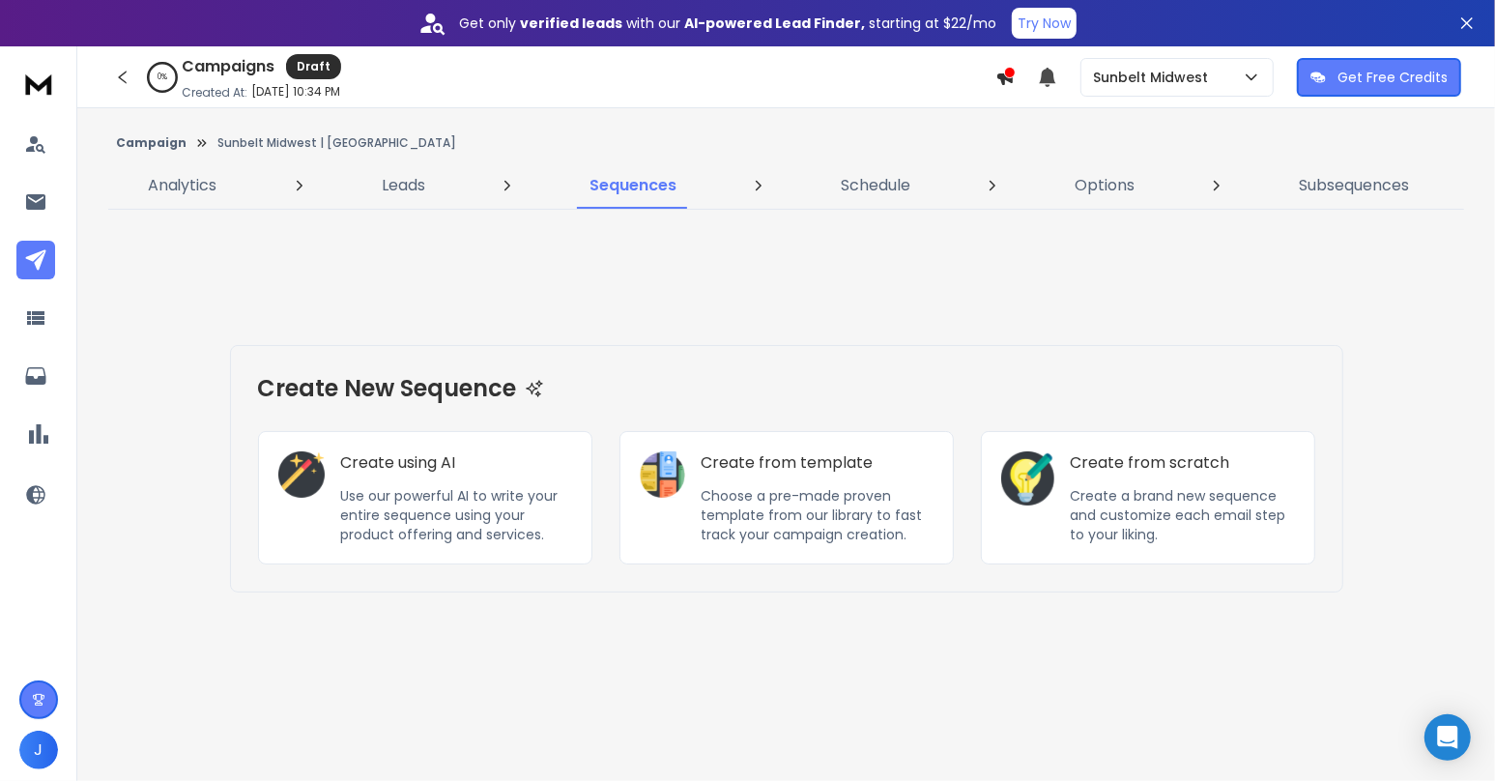
click at [1219, 323] on div "Create New Sequence Create using AI Use our powerful AI to write your entire se…" at bounding box center [786, 415] width 1237 height 356
click at [1188, 482] on div "Create from scratch Create a brand new sequence and customize each email step t…" at bounding box center [1182, 497] width 224 height 93
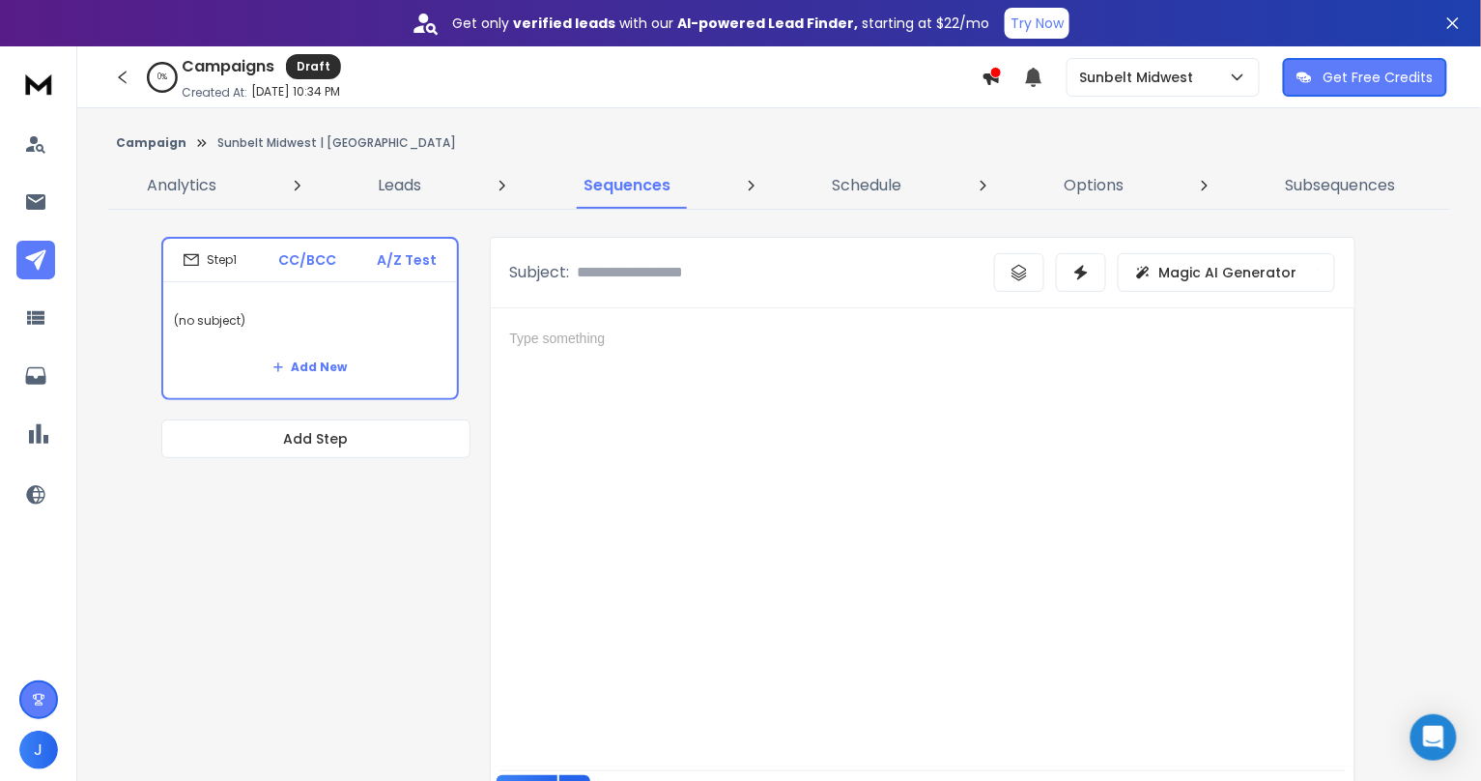
click at [591, 385] on div at bounding box center [923, 537] width 864 height 458
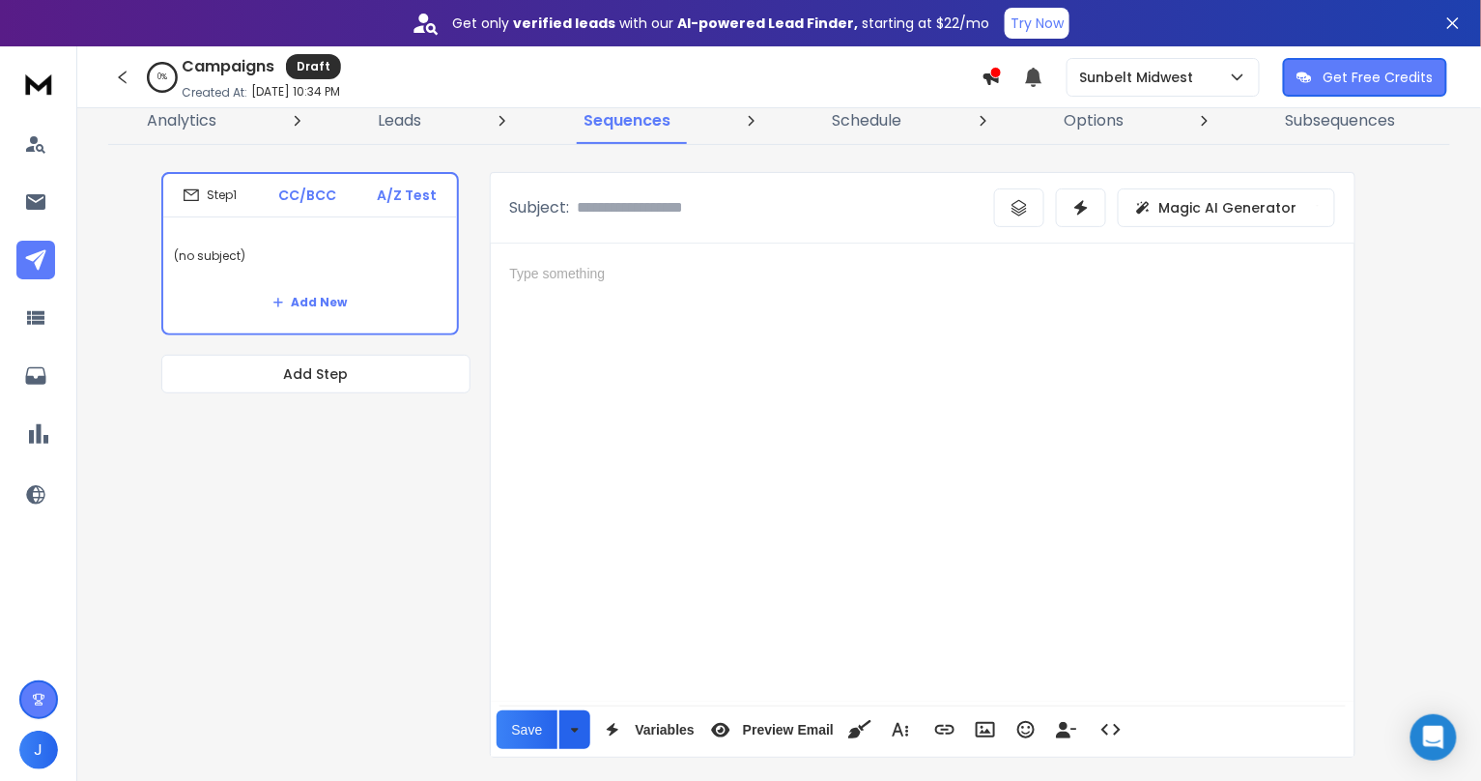
scroll to position [65, 0]
click at [47, 272] on link at bounding box center [35, 260] width 39 height 39
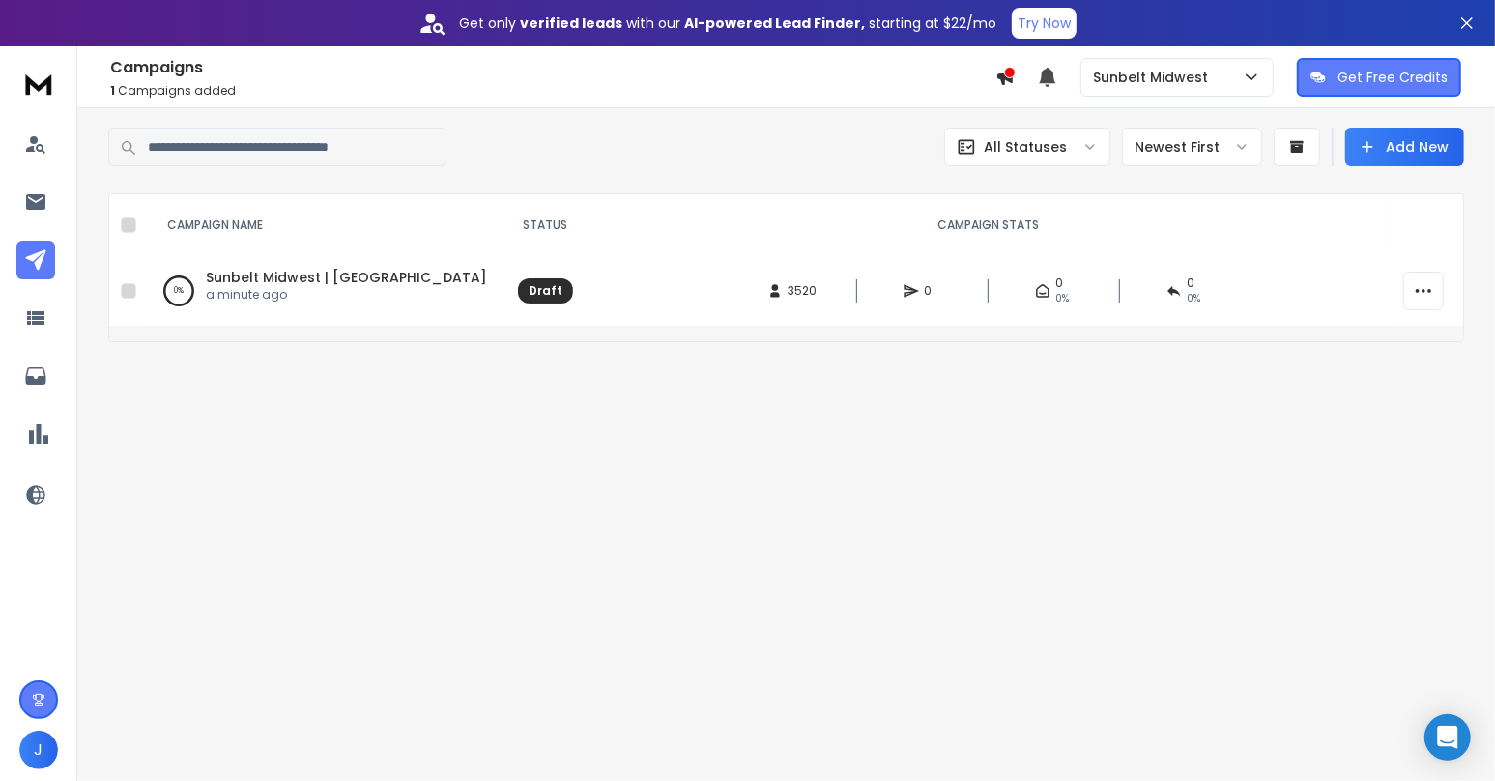
click at [616, 172] on div "Campaigns 1 Campaigns Added All Statuses Newest First Add New CAMPAIGN NAME STA…" at bounding box center [786, 235] width 1356 height 215
click at [1187, 75] on p "Sunbelt Midwest" at bounding box center [1154, 77] width 123 height 19
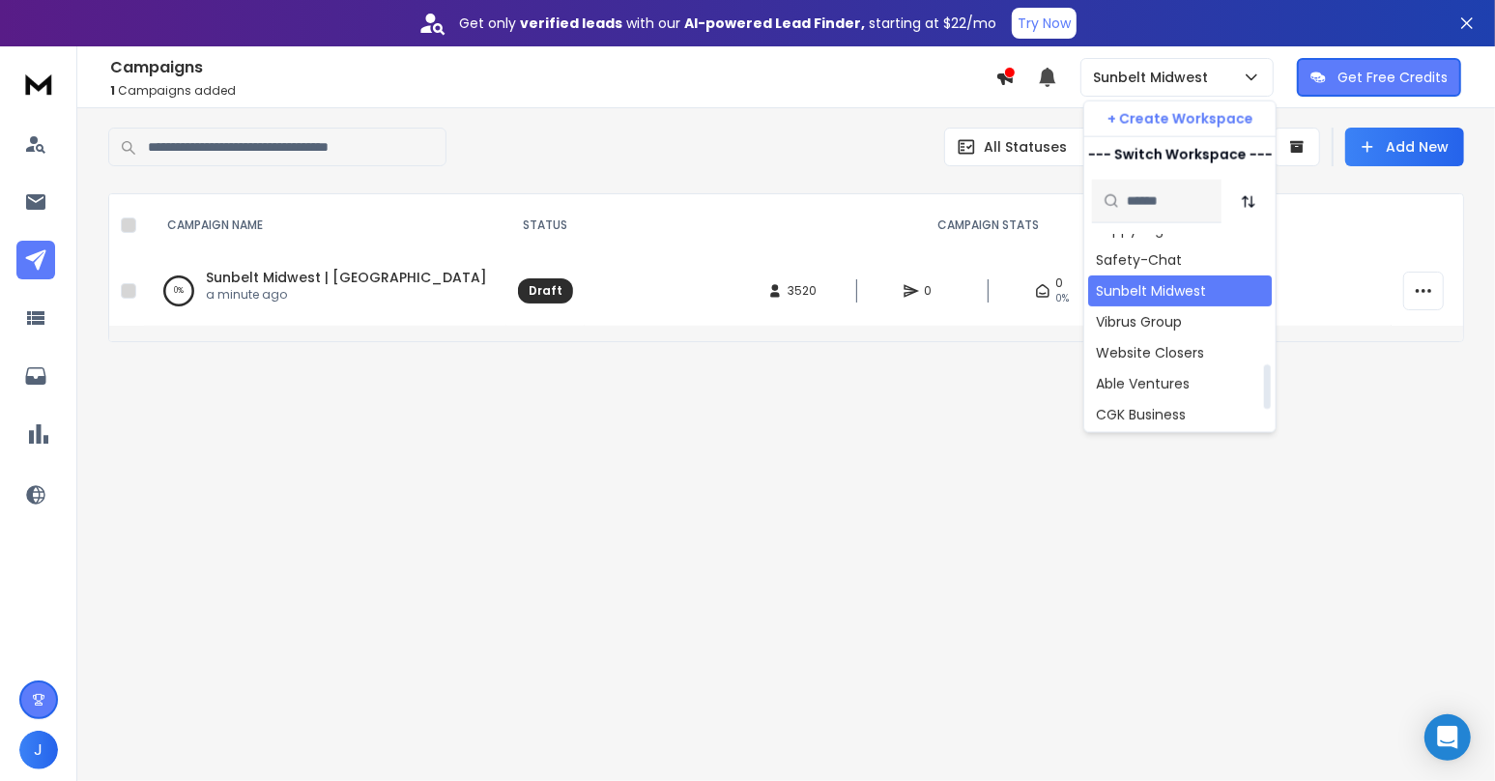
scroll to position [576, 0]
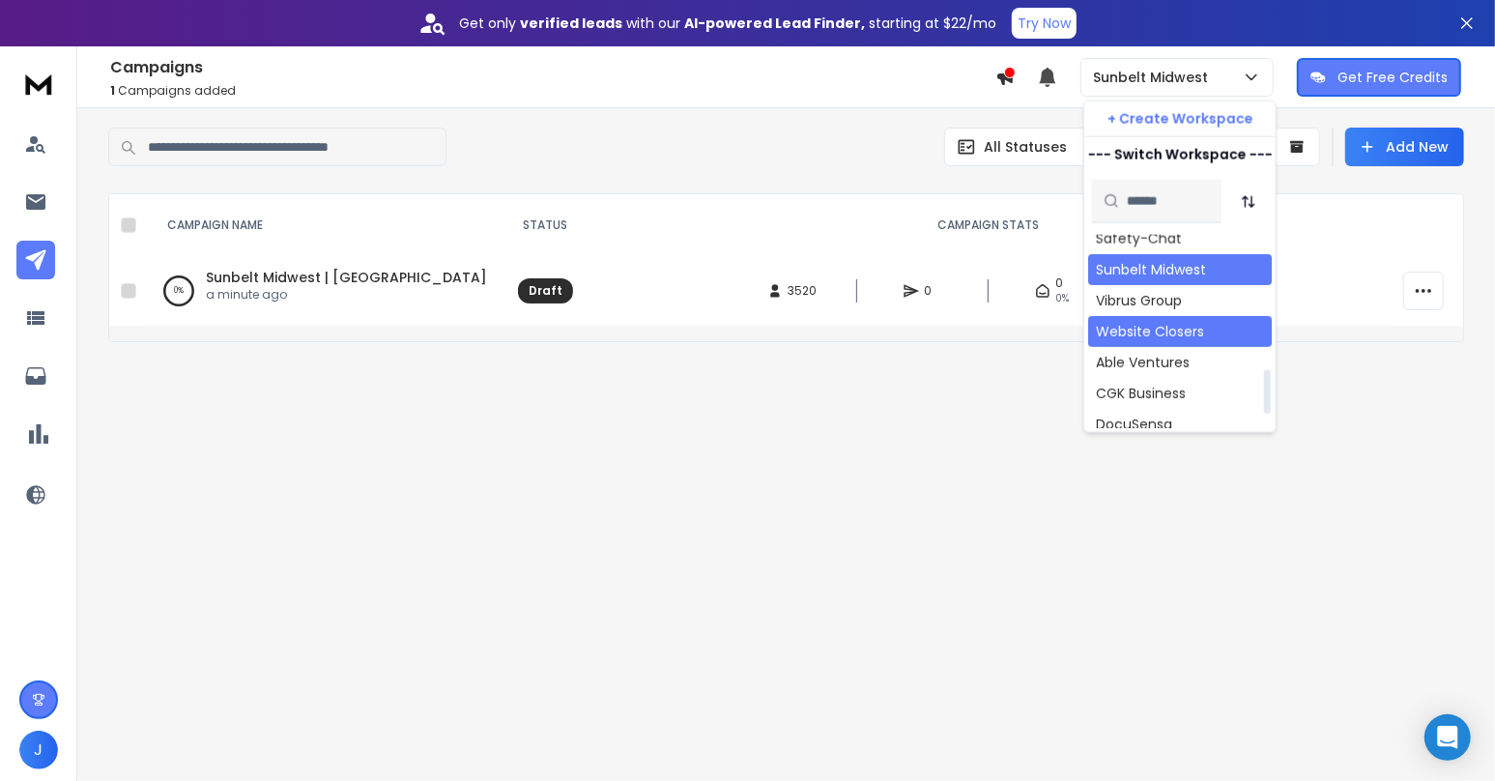
click at [1197, 322] on div "Website Closers" at bounding box center [1150, 331] width 108 height 19
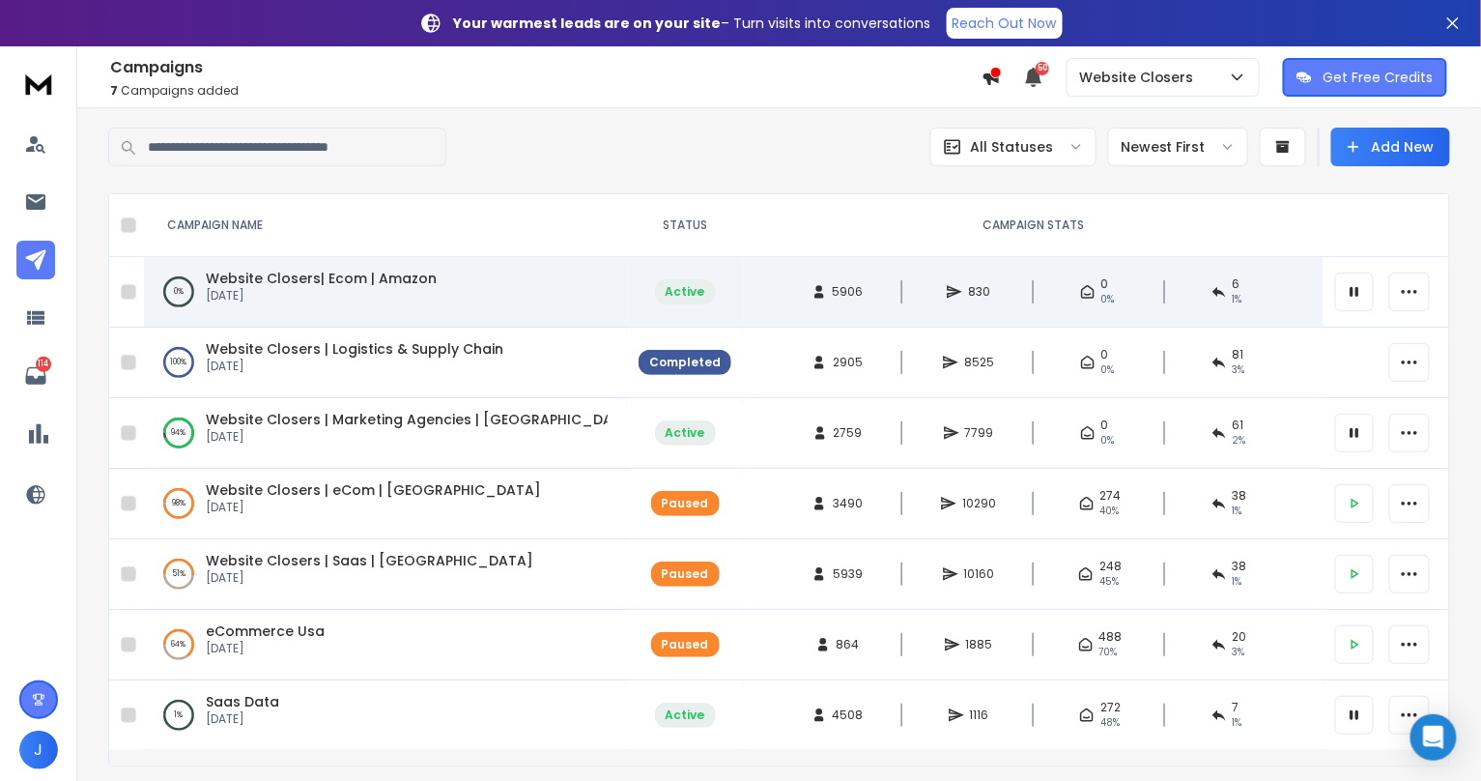
click at [368, 280] on span "Website Closers| Ecom | Amazon" at bounding box center [321, 278] width 231 height 19
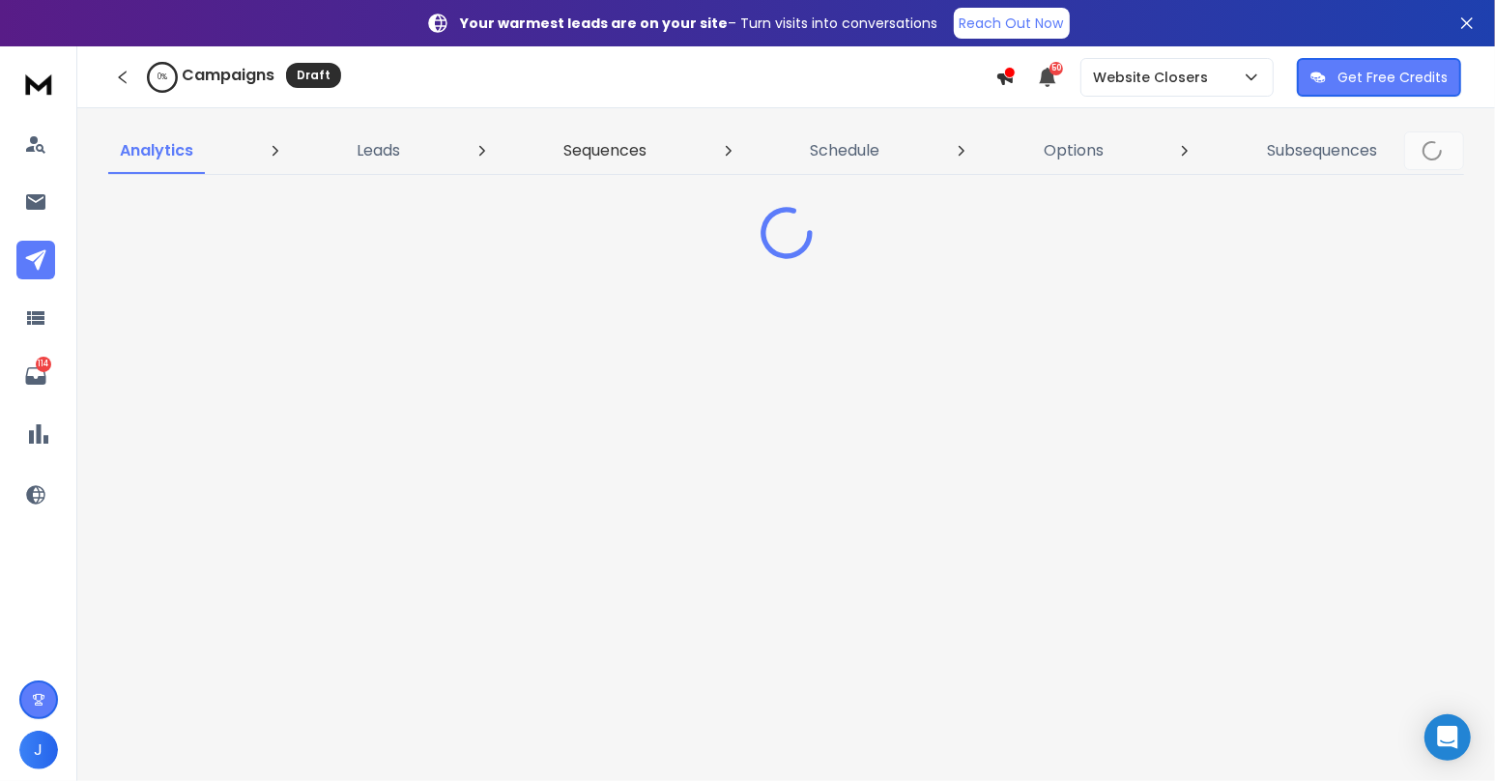
click at [600, 143] on p "Sequences" at bounding box center [604, 150] width 83 height 23
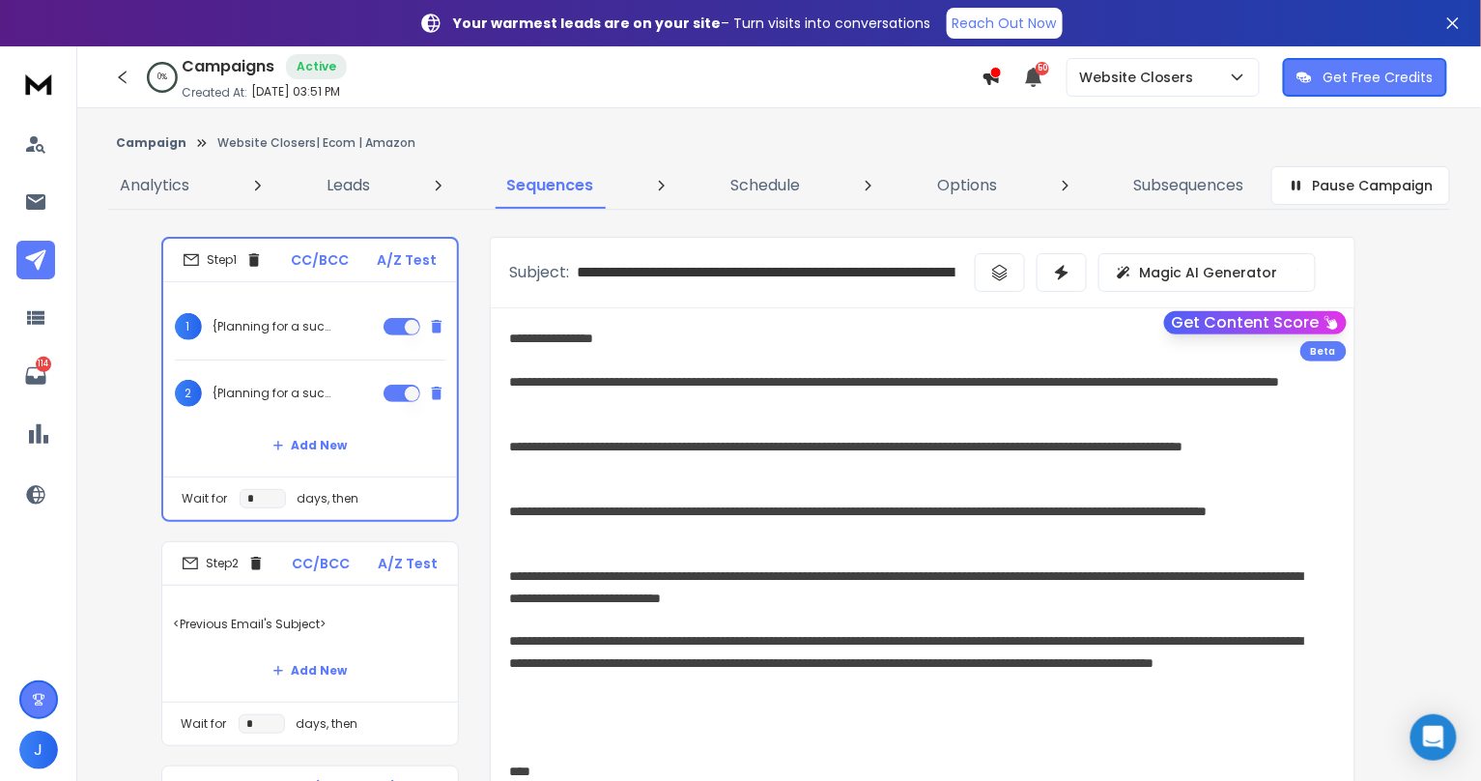
click at [324, 386] on p "{Planning for a successful exit?|Planning to sell your business?|successful Exi…" at bounding box center [276, 393] width 124 height 15
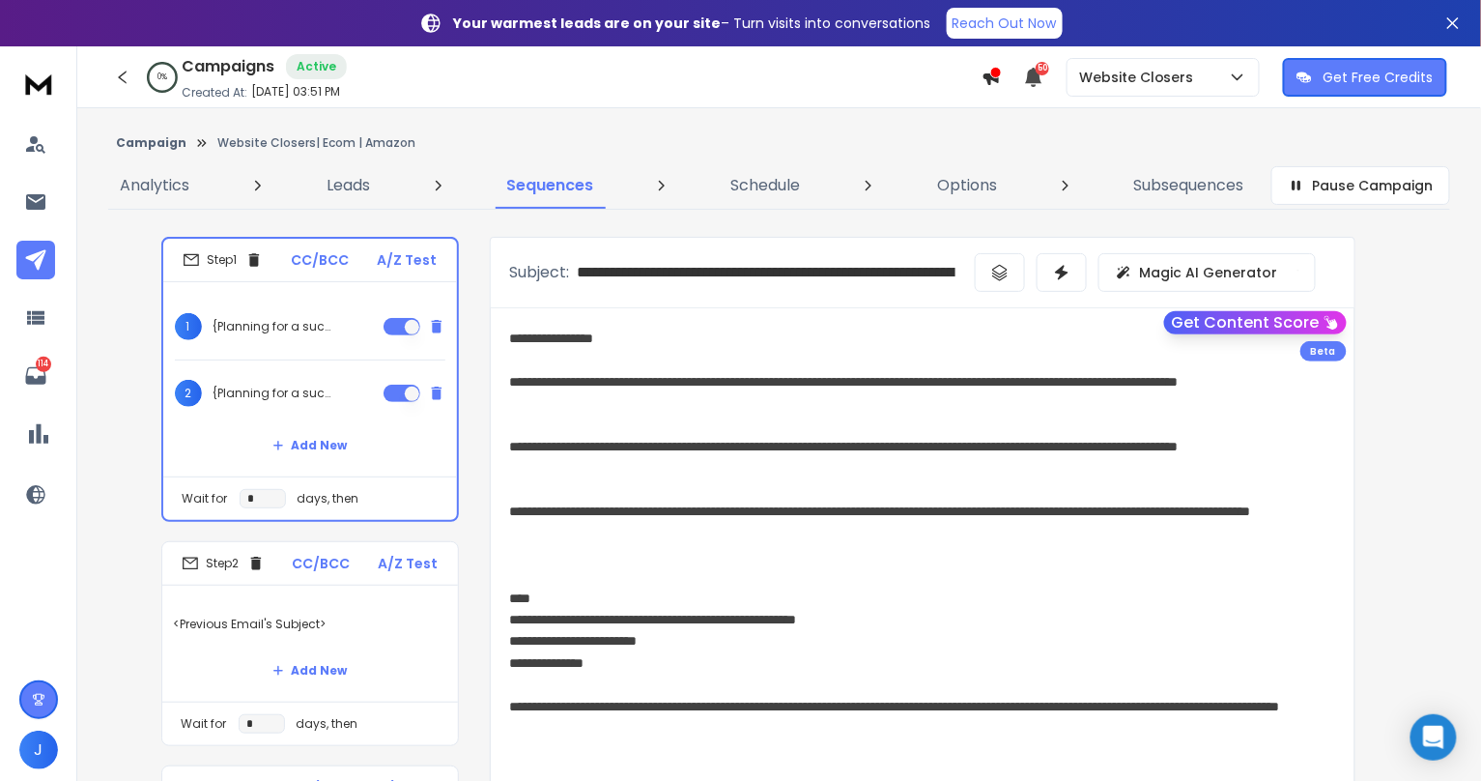
scroll to position [141, 0]
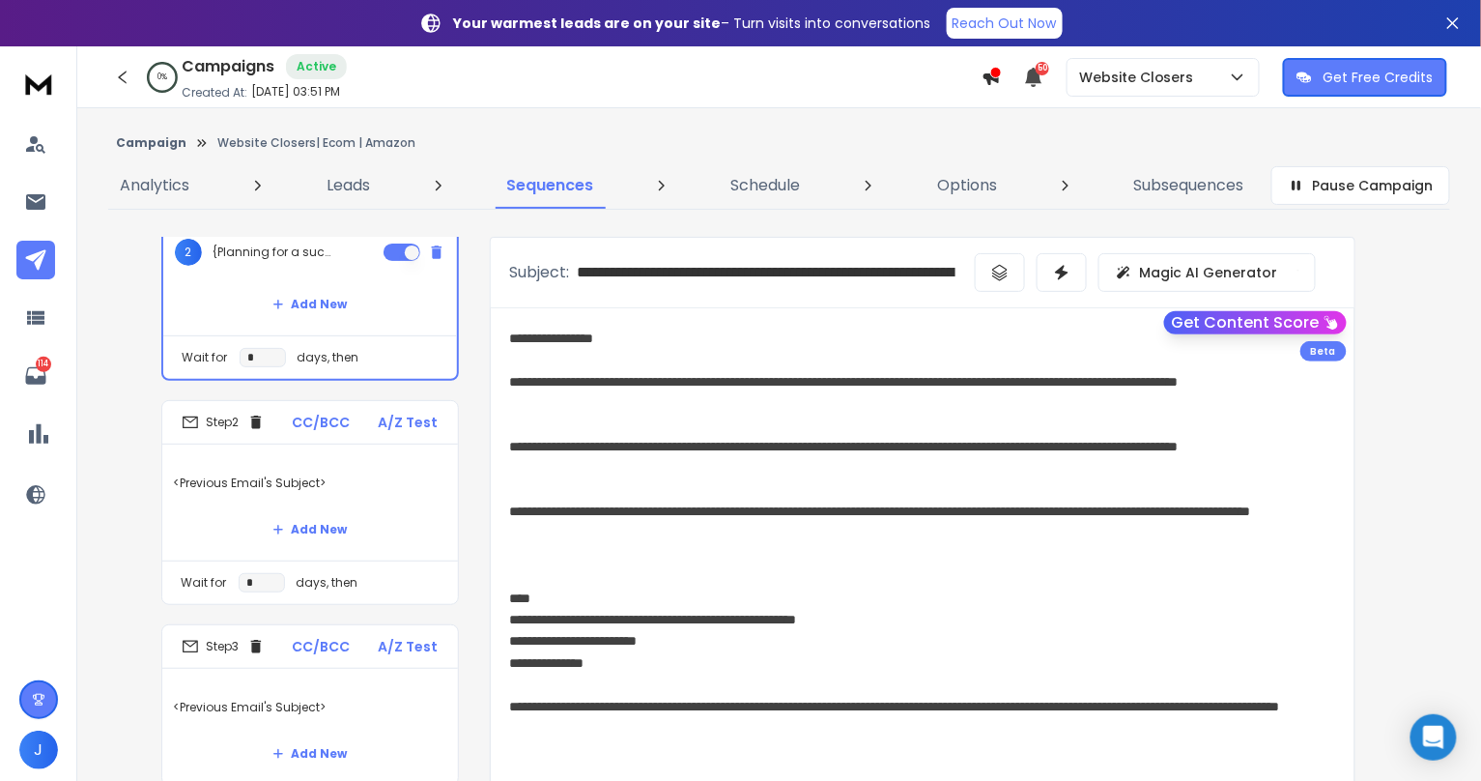
click at [407, 478] on p "<Previous Email's Subject>" at bounding box center [310, 483] width 273 height 54
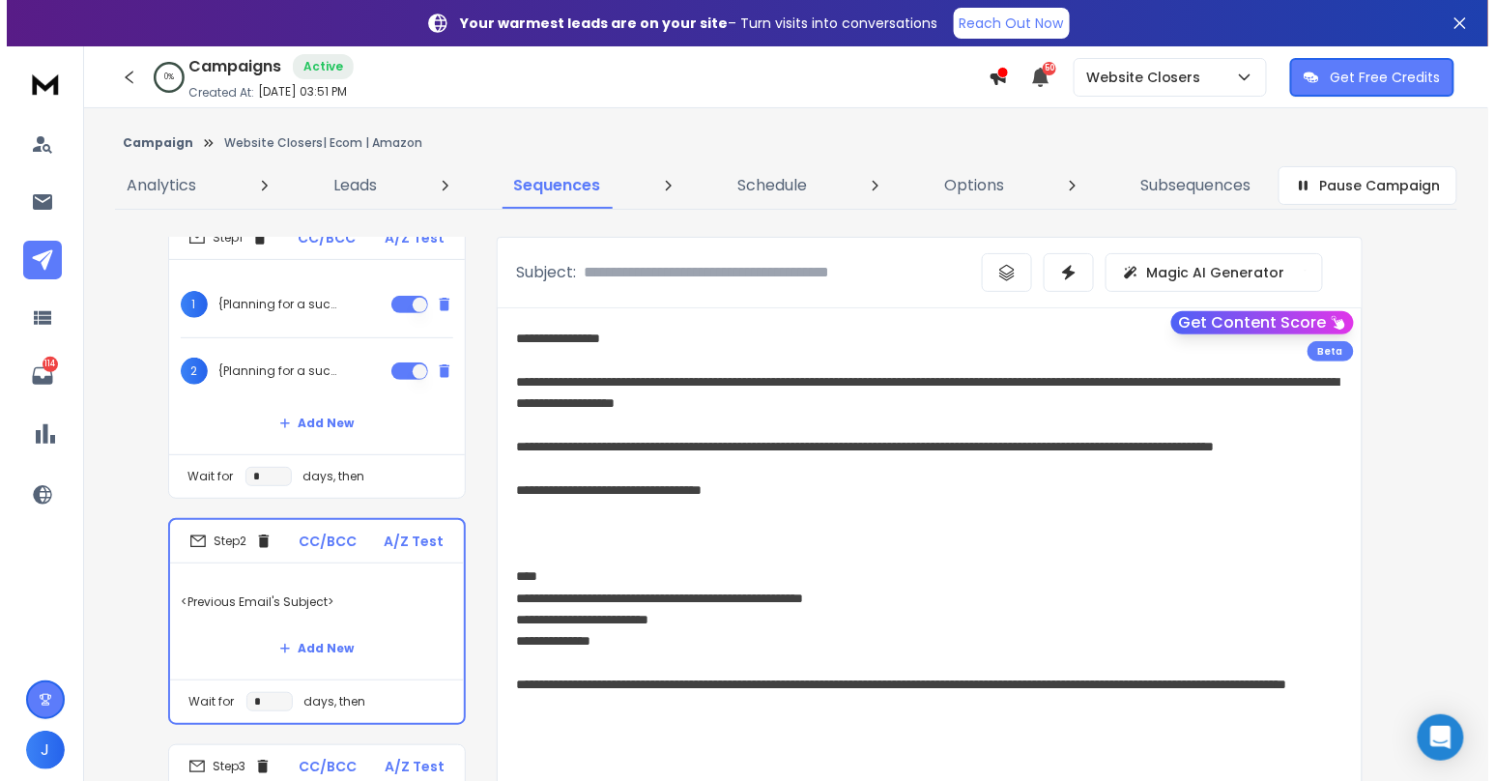
scroll to position [19, 0]
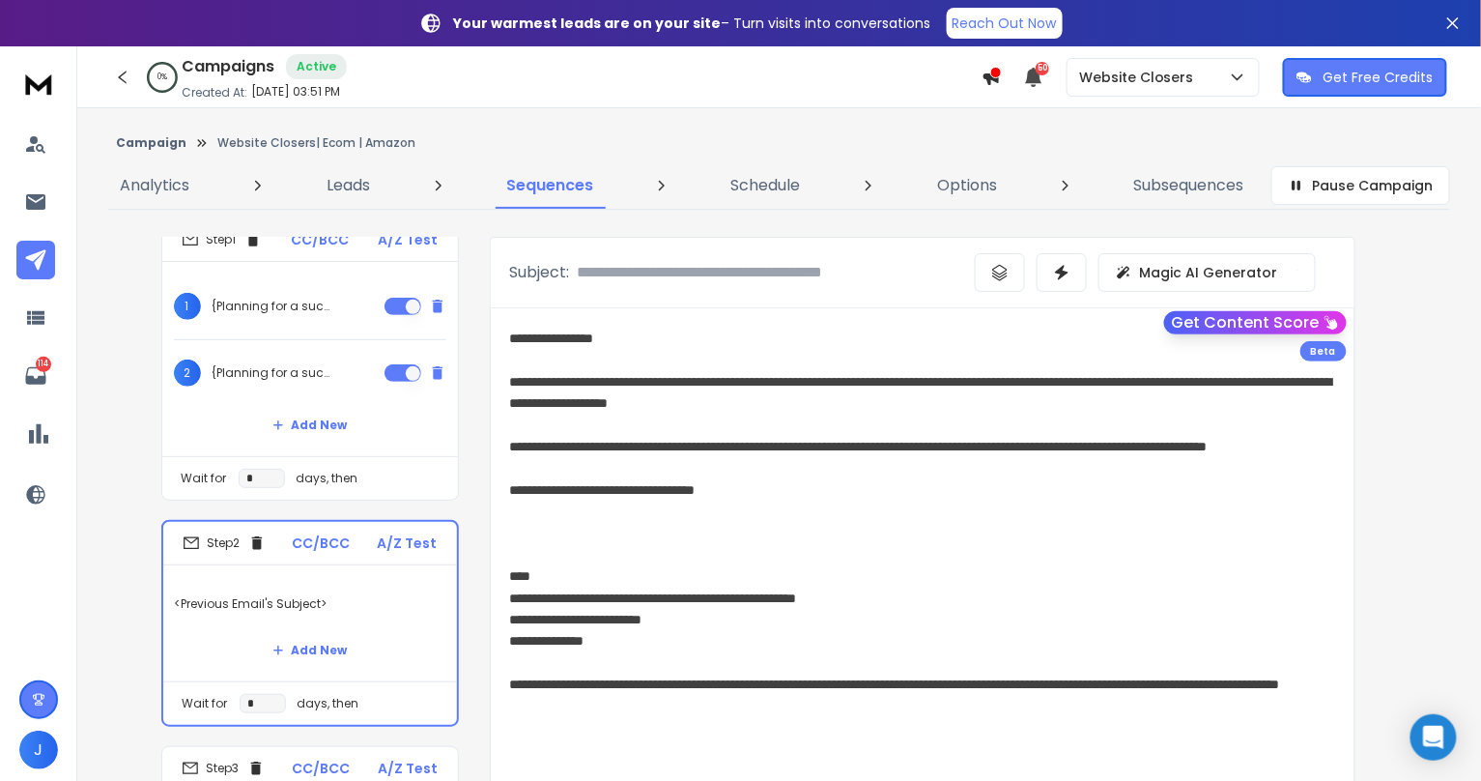
click at [298, 359] on div "2 {Planning for a successful exit?|Planning to sell your business?|successful E…" at bounding box center [255, 372] width 162 height 27
type input "**********"
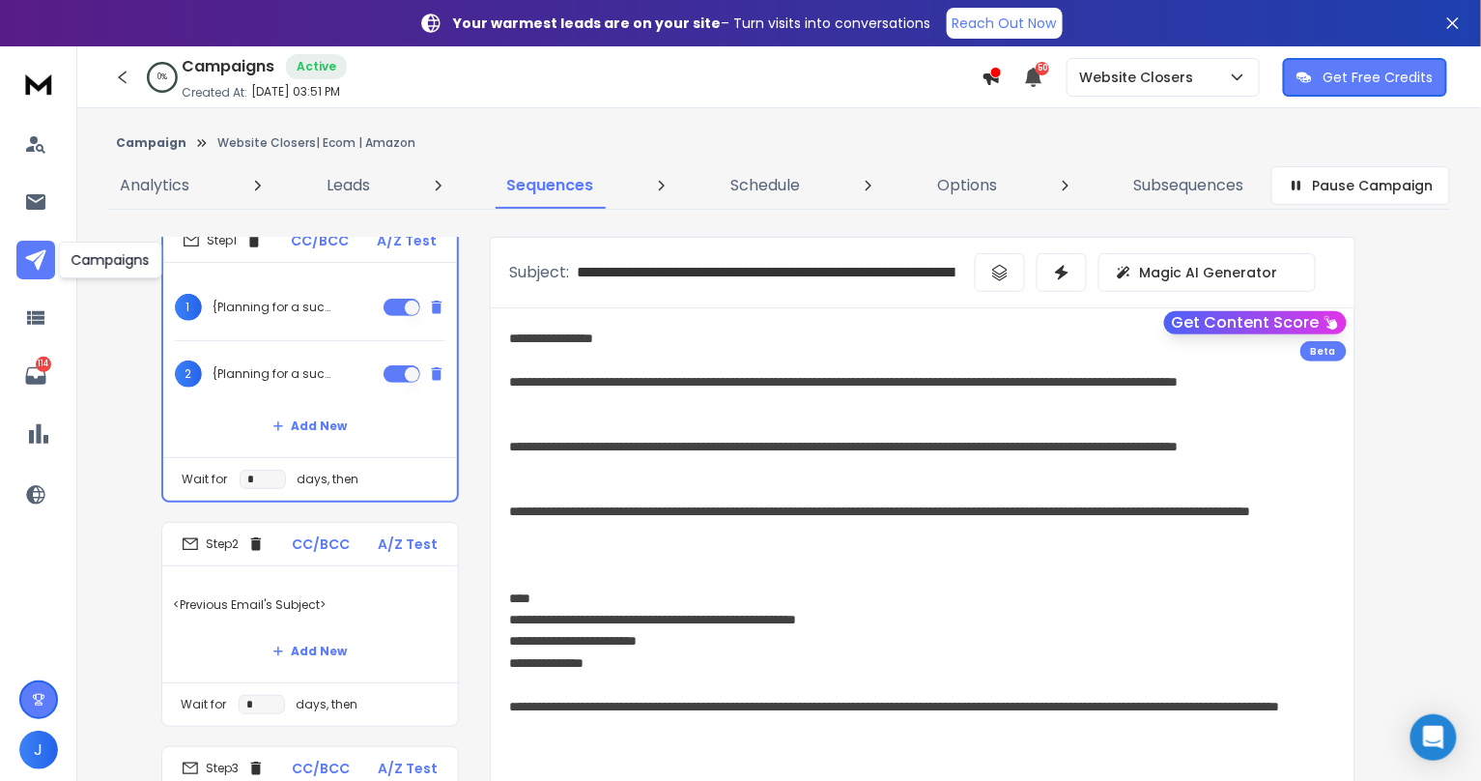
click at [43, 255] on icon at bounding box center [35, 259] width 20 height 20
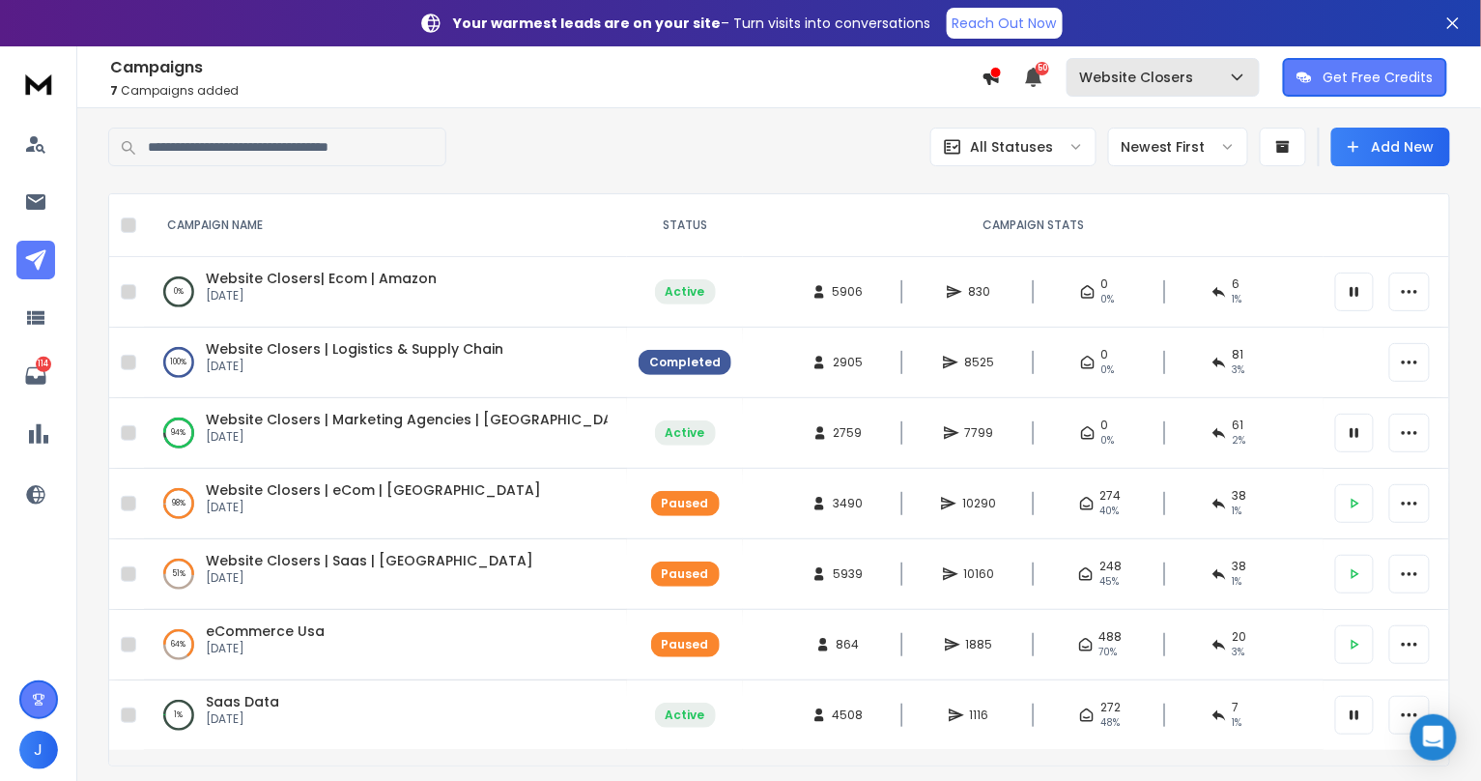
click at [1220, 84] on div "Website Closers" at bounding box center [1163, 77] width 168 height 19
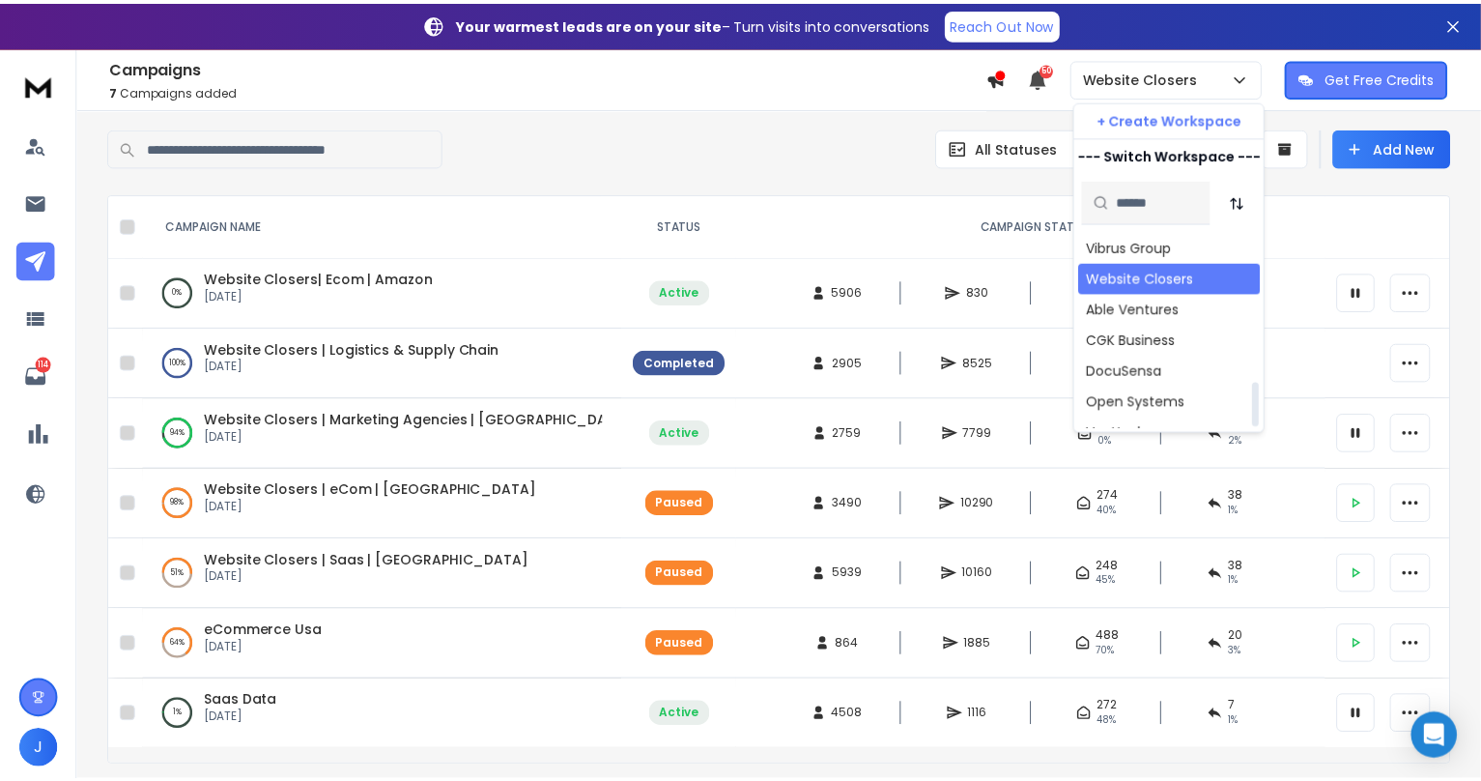
scroll to position [629, 0]
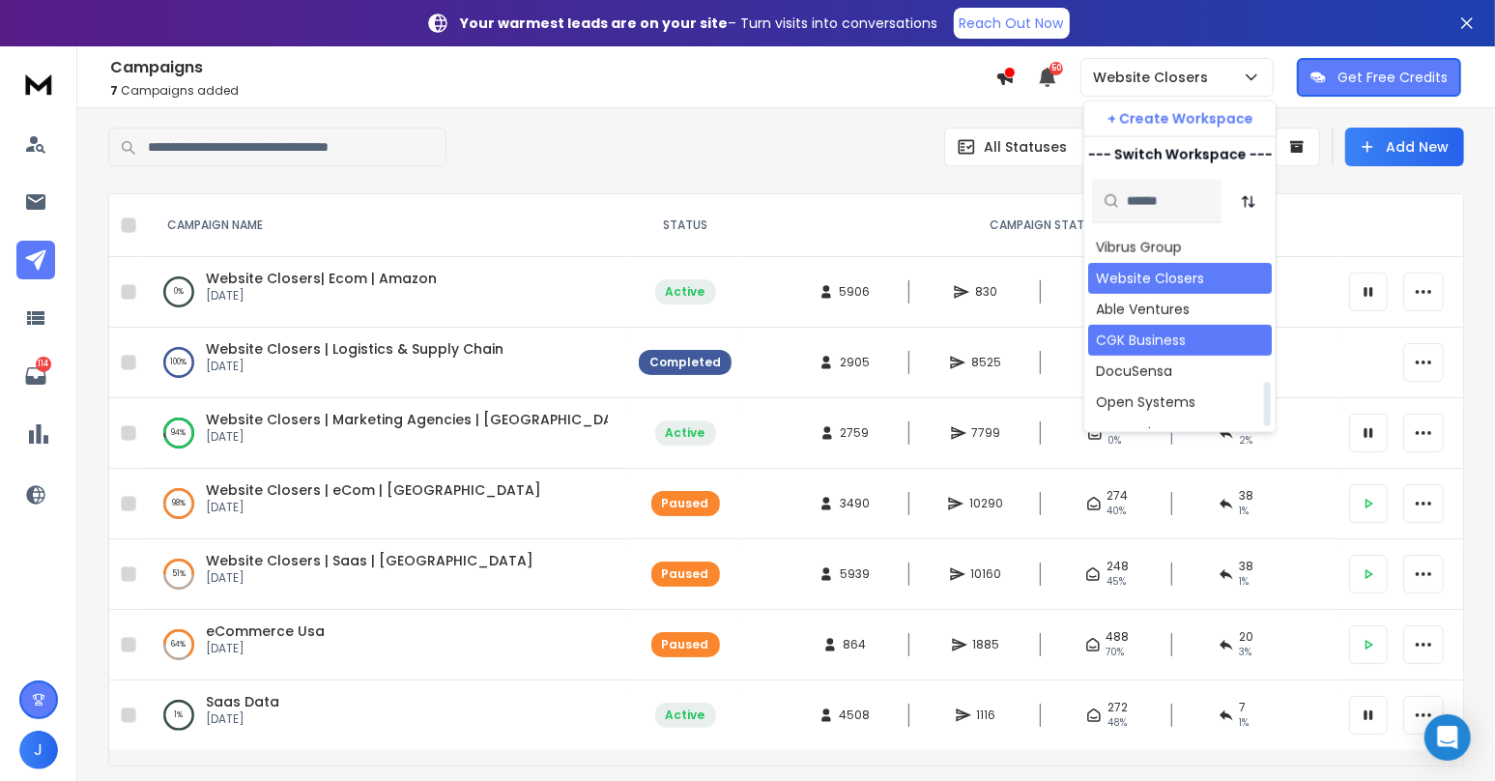
click at [1183, 330] on div "CGK Business" at bounding box center [1141, 339] width 90 height 19
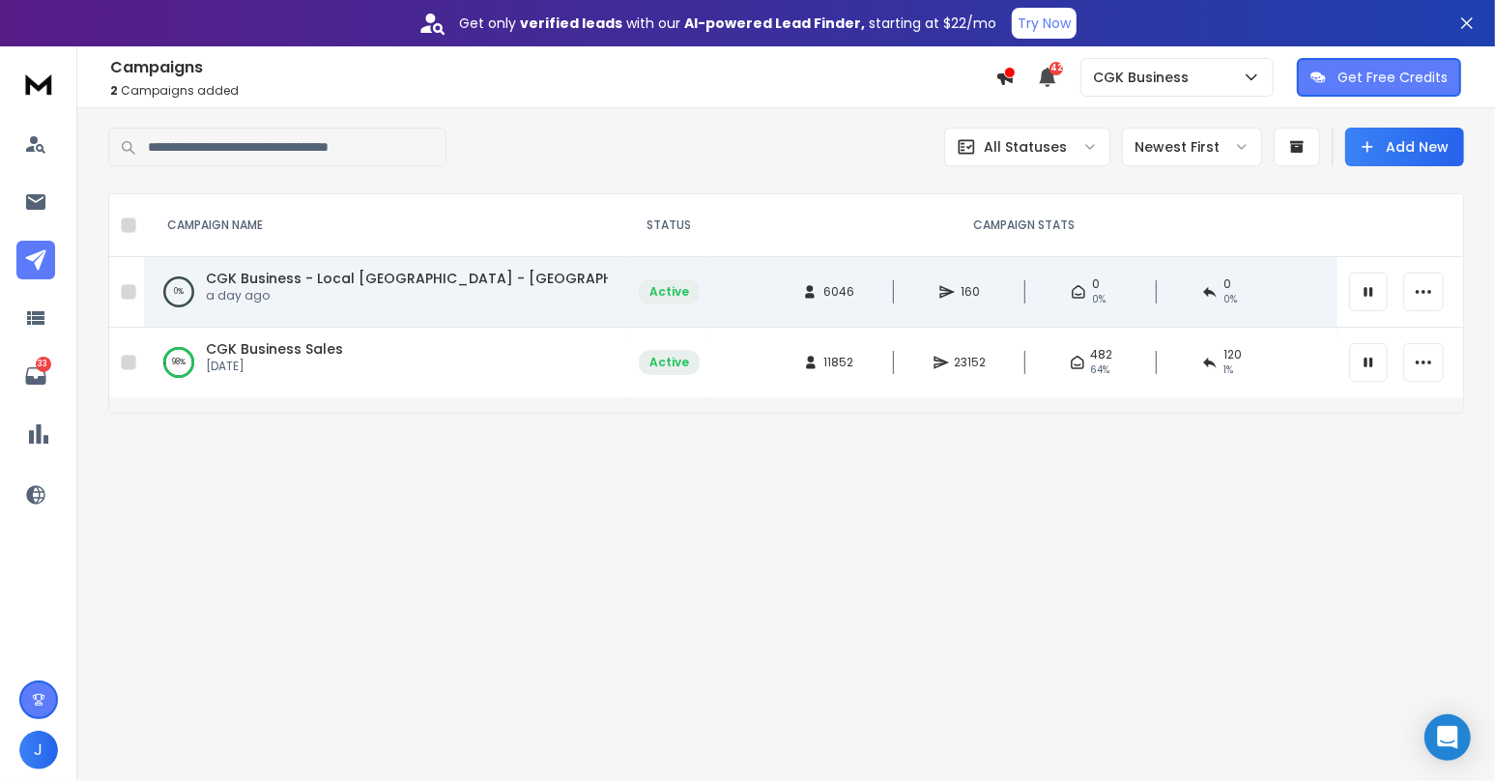
click at [302, 281] on span "CGK Business - Local [GEOGRAPHIC_DATA] - [GEOGRAPHIC_DATA]" at bounding box center [444, 278] width 477 height 19
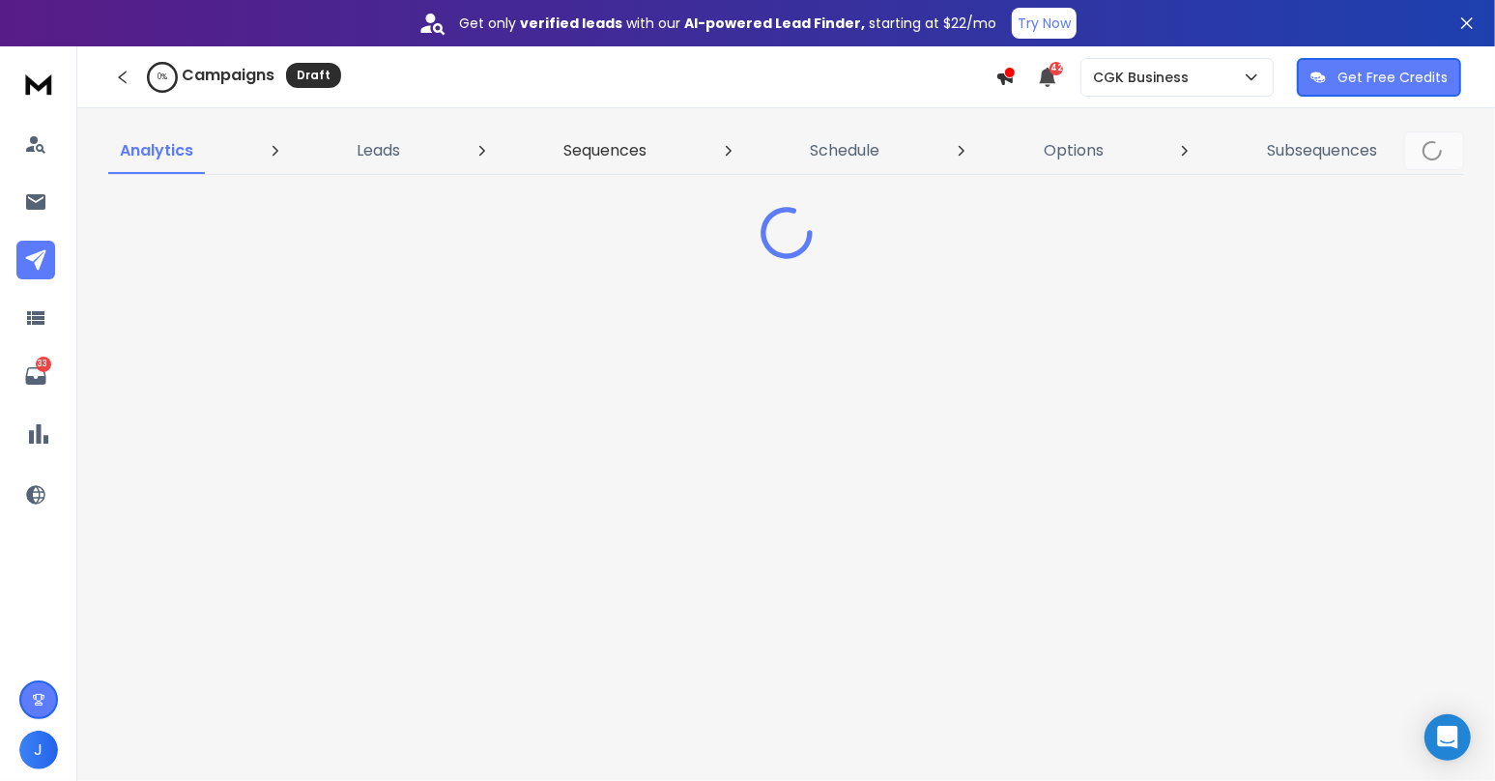
click at [595, 142] on p "Sequences" at bounding box center [604, 150] width 83 height 23
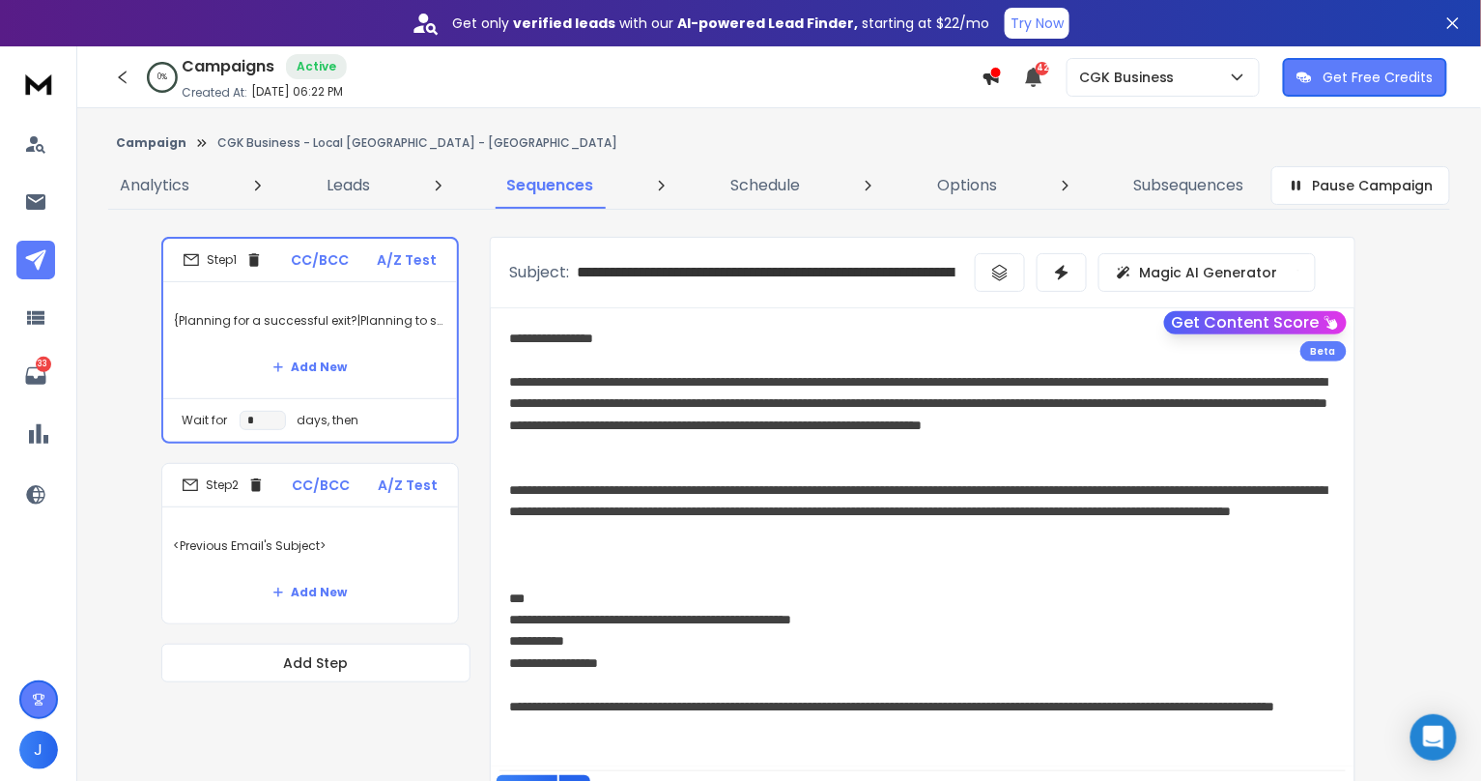
click at [345, 333] on p "{Planning for a successful exit?|Planning to sell your business?|Sussesfull Exi…" at bounding box center [310, 321] width 271 height 54
click at [761, 263] on input "**********" at bounding box center [767, 272] width 378 height 23
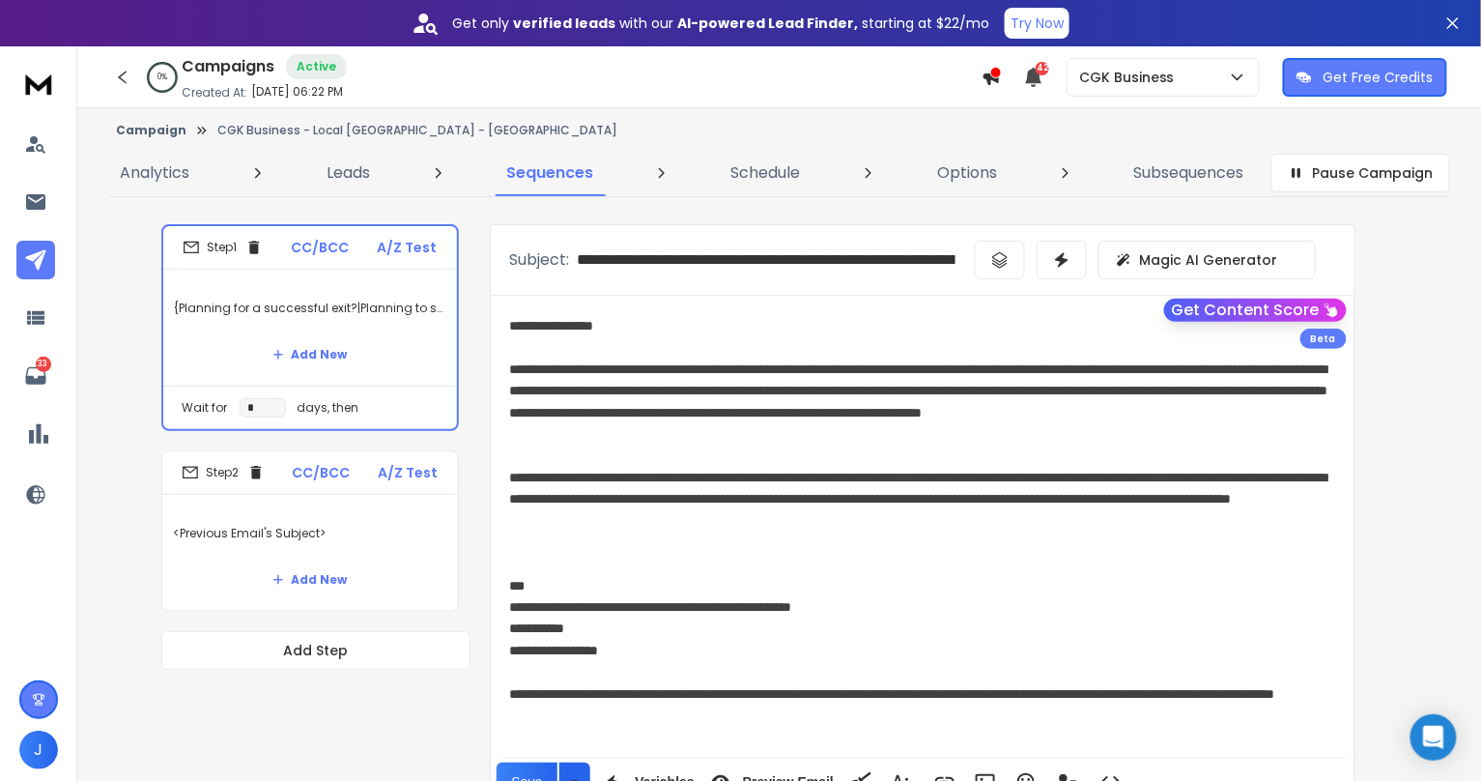
scroll to position [26, 0]
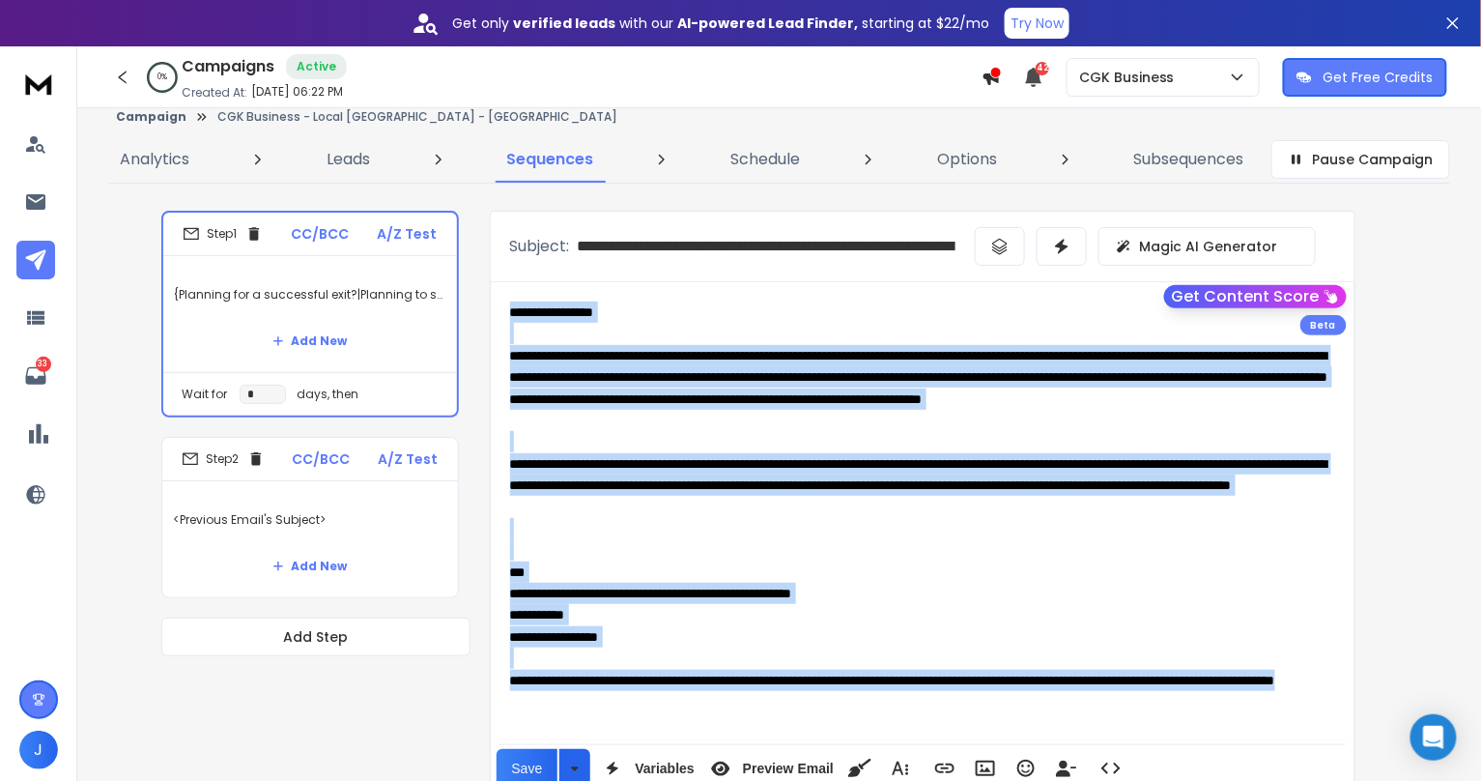
drag, startPoint x: 639, startPoint y: 706, endPoint x: 513, endPoint y: 285, distance: 439.7
click at [513, 285] on div "**********" at bounding box center [923, 511] width 864 height 458
click at [216, 505] on p "<Previous Email's Subject>" at bounding box center [310, 520] width 273 height 54
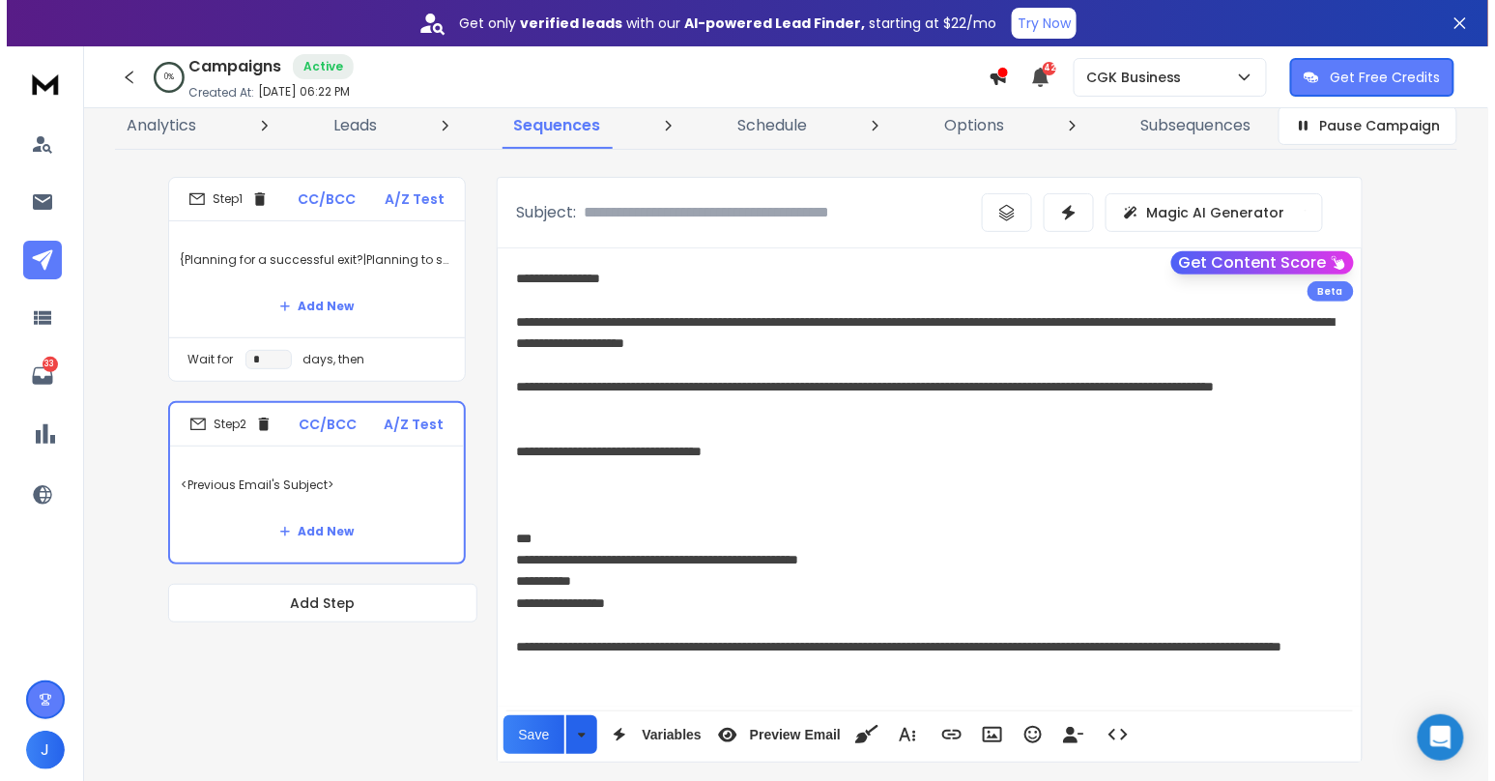
scroll to position [68, 0]
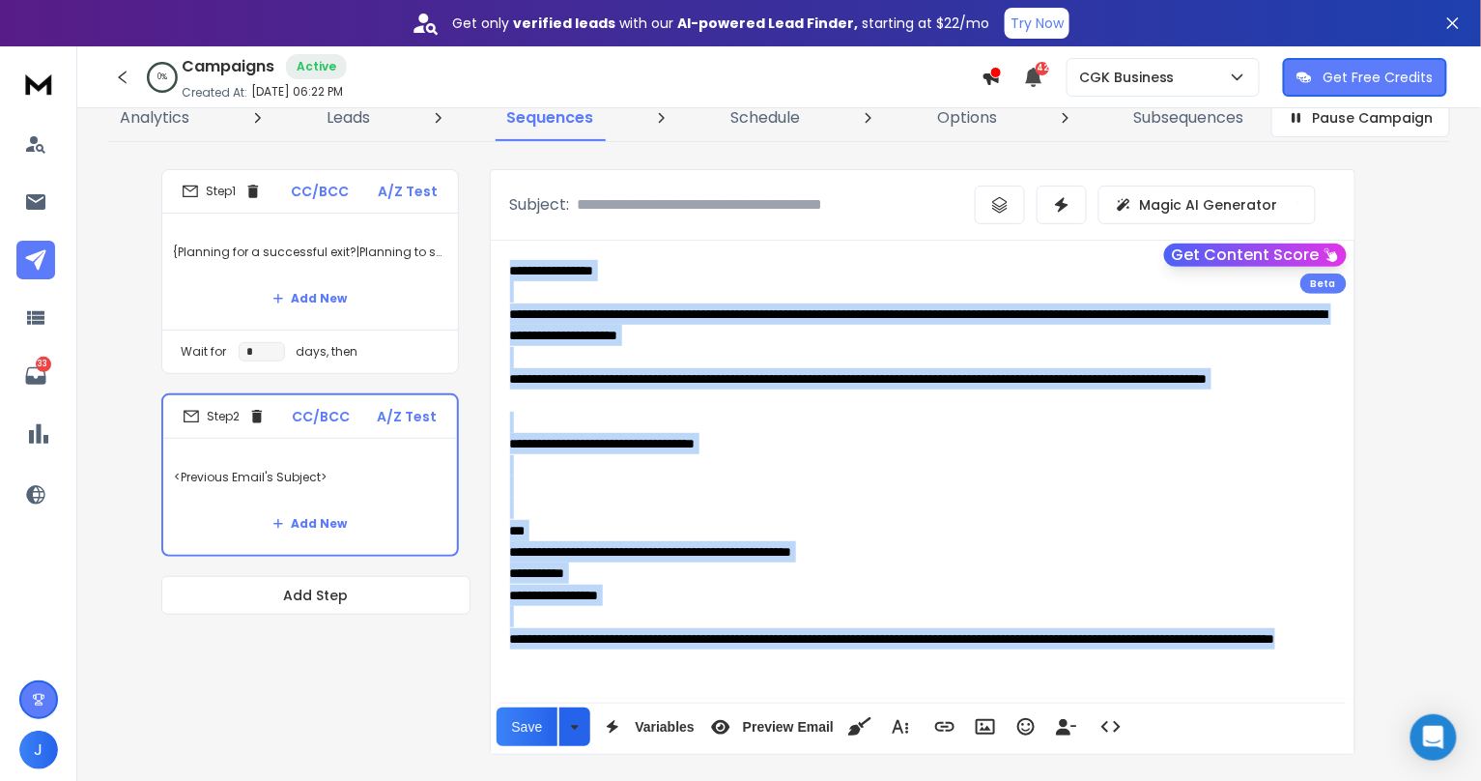
drag, startPoint x: 628, startPoint y: 665, endPoint x: 506, endPoint y: 261, distance: 421.9
click at [506, 261] on div "**********" at bounding box center [923, 470] width 864 height 458
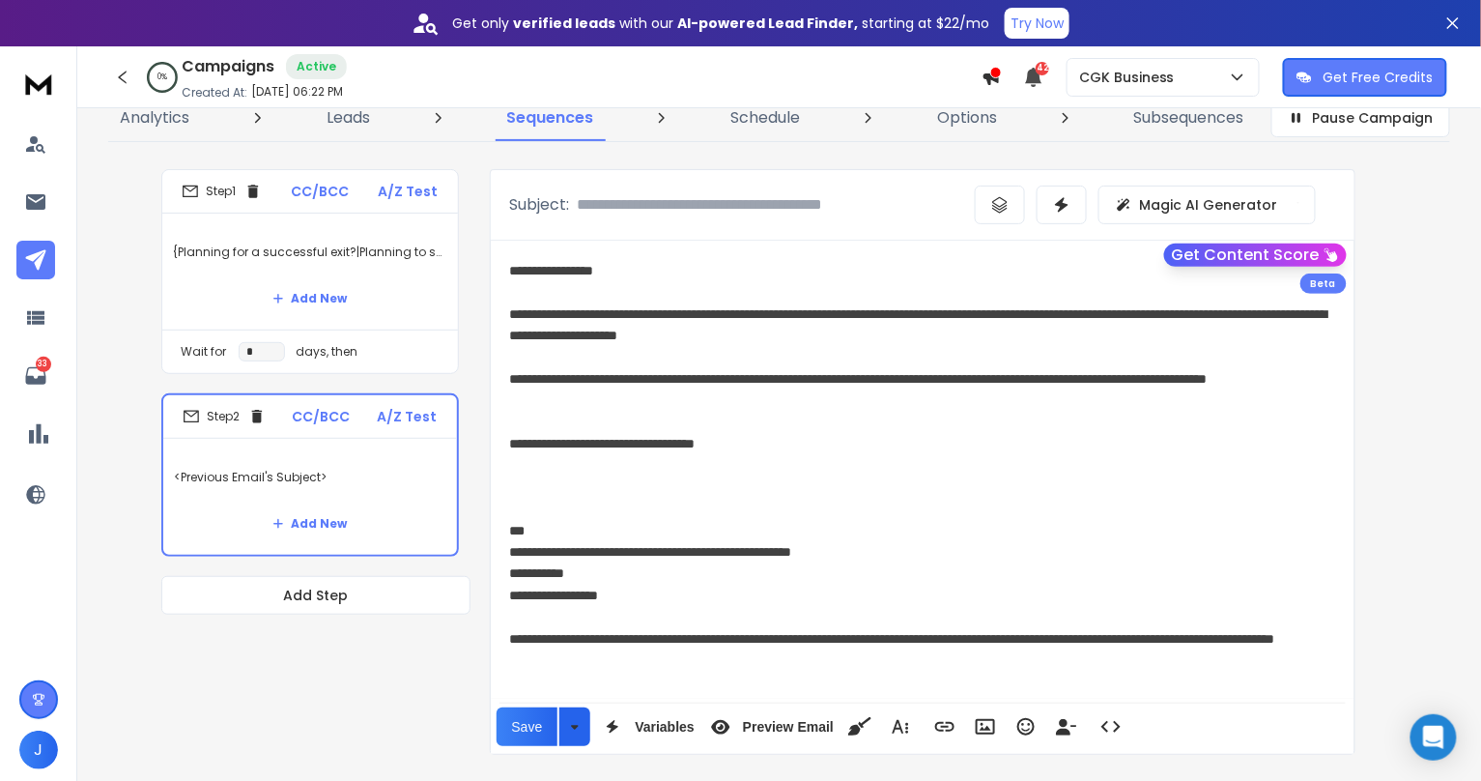
click at [108, 355] on div "**********" at bounding box center [779, 461] width 1342 height 601
click at [24, 254] on icon at bounding box center [35, 259] width 23 height 23
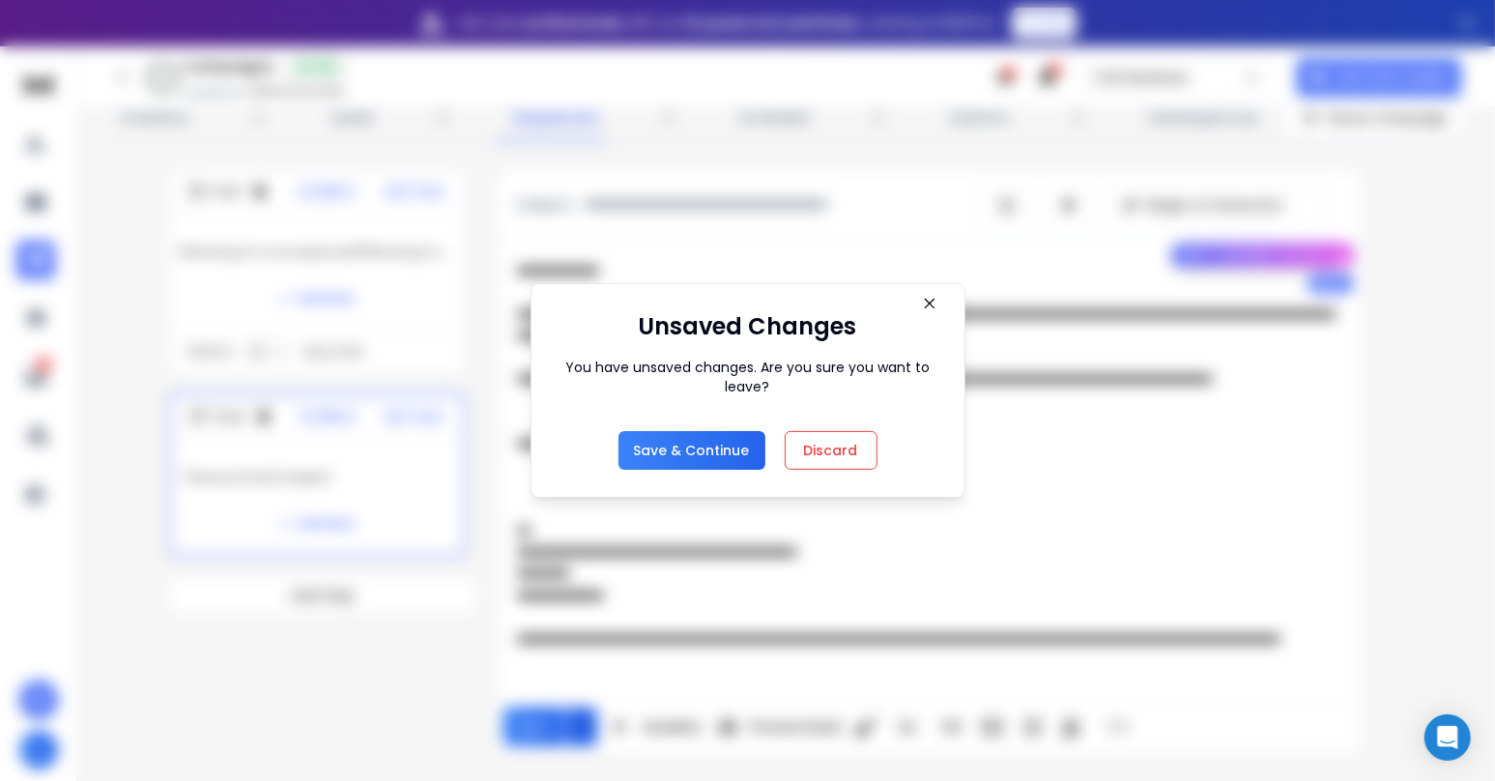
click at [728, 450] on button "Save & Continue" at bounding box center [691, 450] width 147 height 39
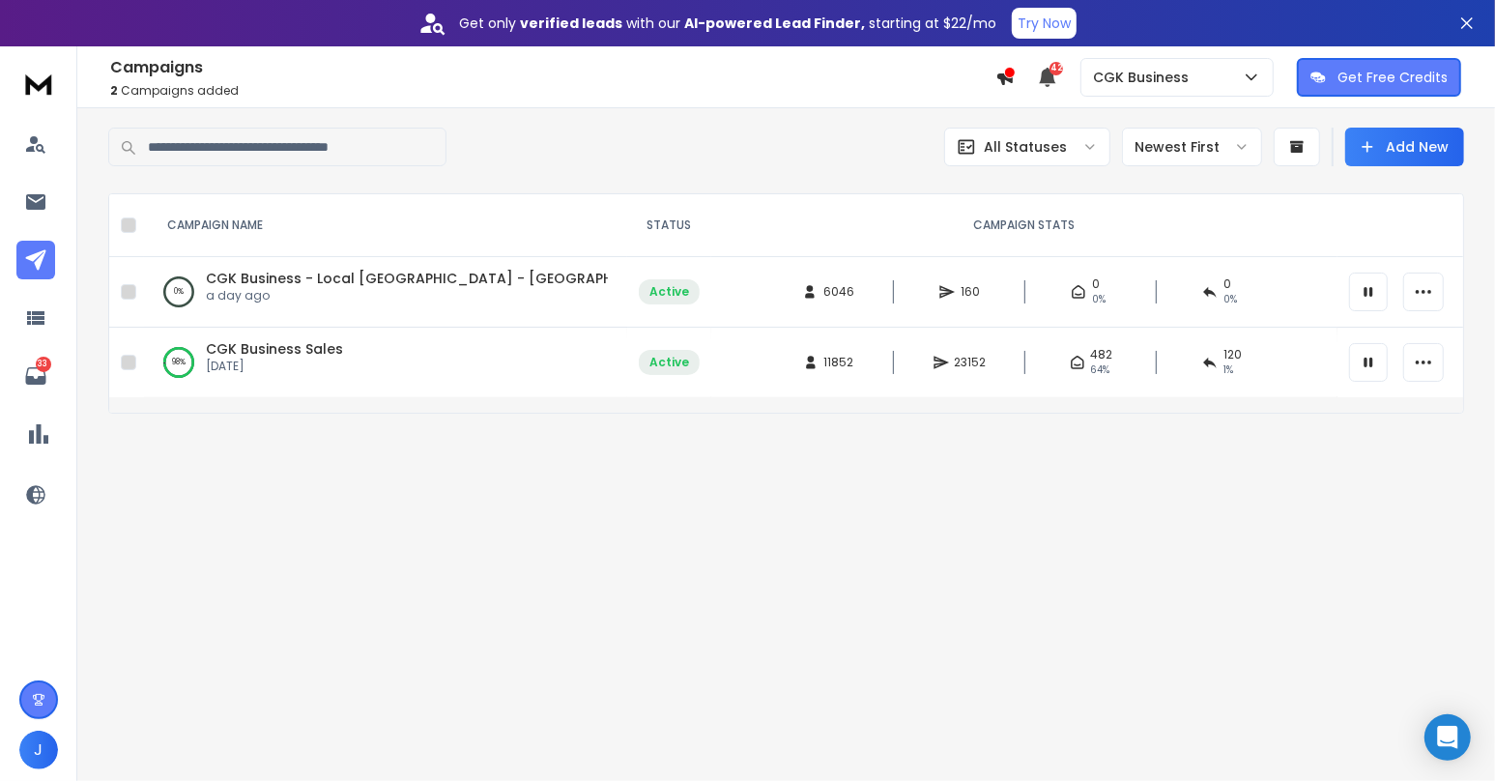
click at [753, 86] on p "2 Campaigns added" at bounding box center [552, 90] width 885 height 15
click at [1229, 79] on div "CGK Business" at bounding box center [1177, 77] width 168 height 19
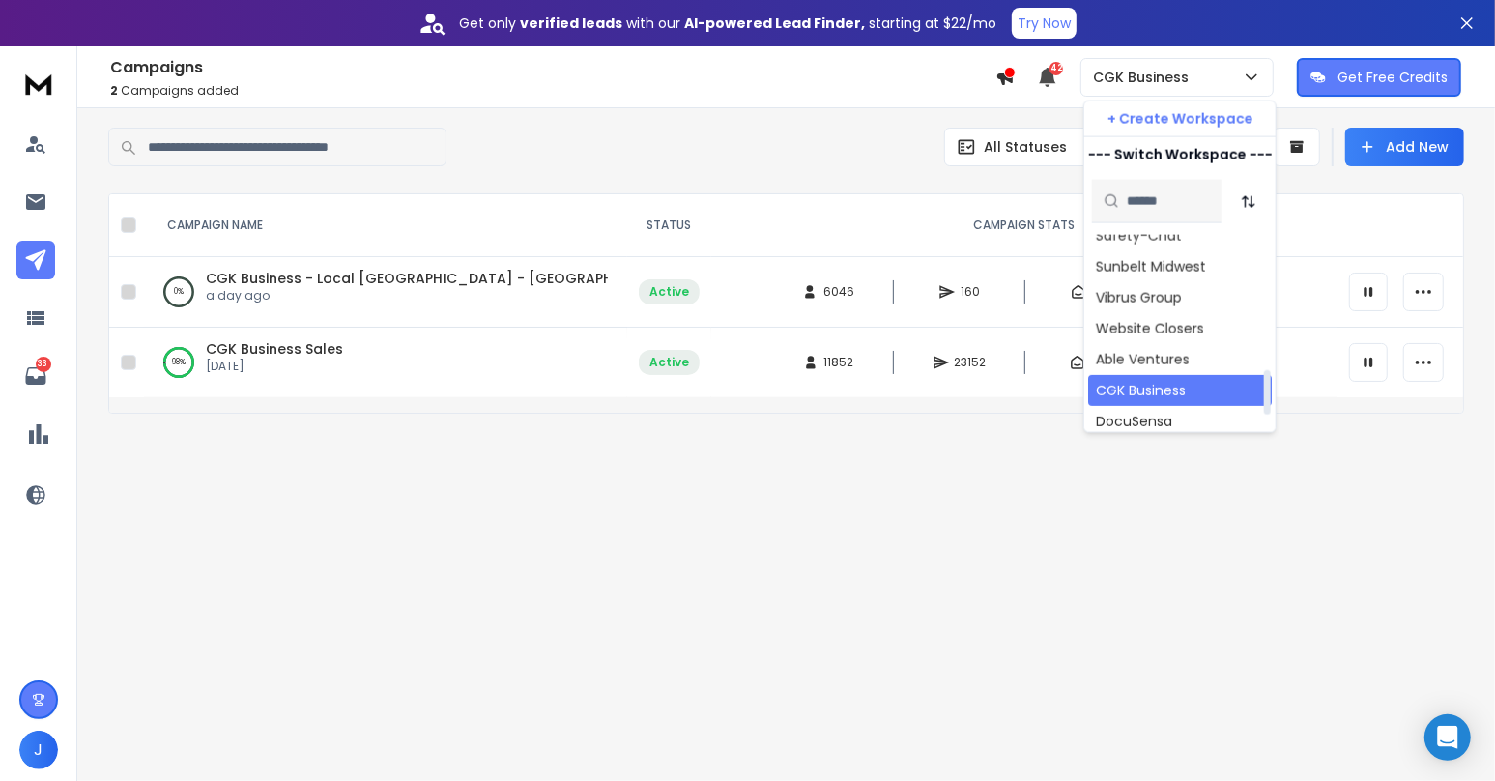
scroll to position [560, 0]
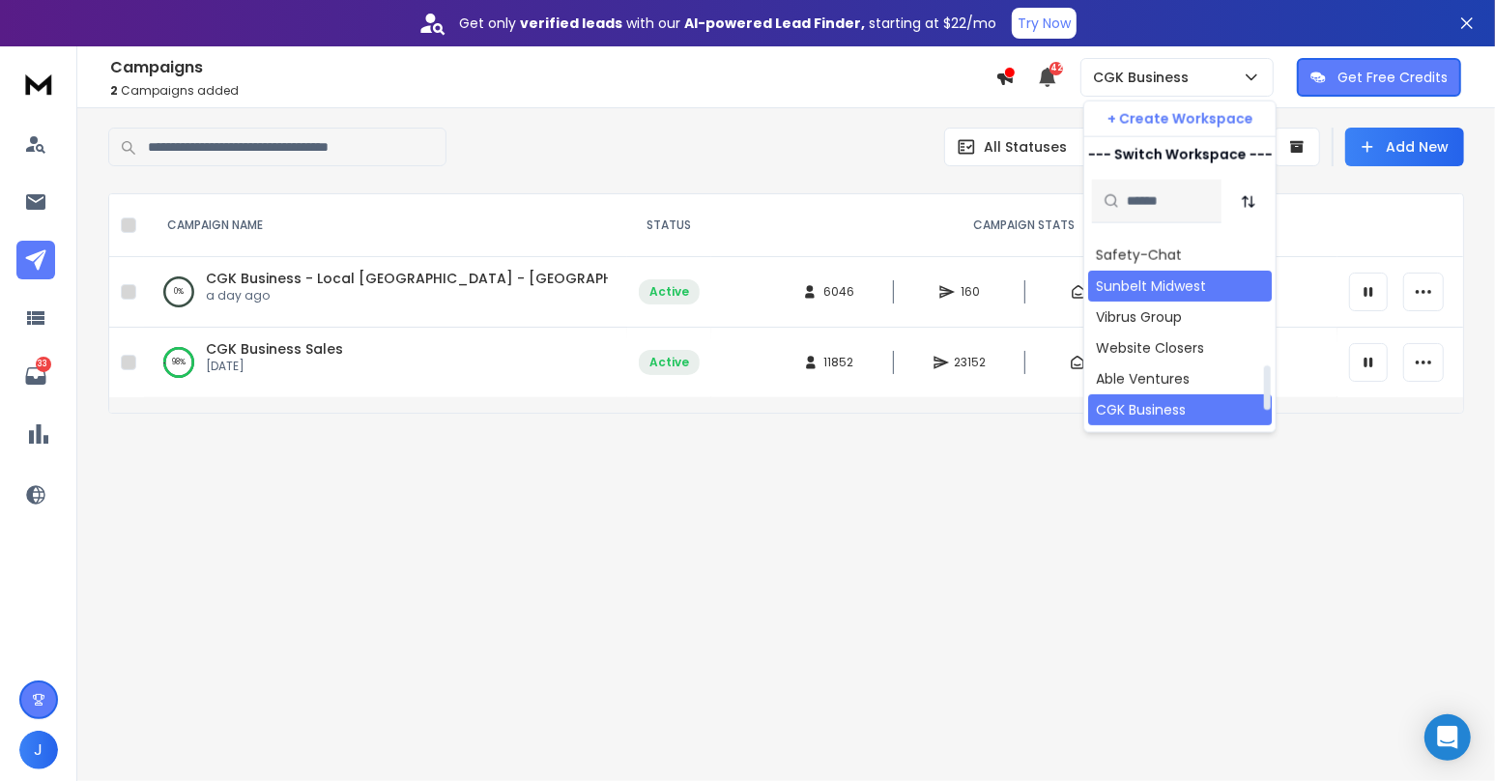
click at [1201, 276] on div "Sunbelt Midwest" at bounding box center [1151, 285] width 110 height 19
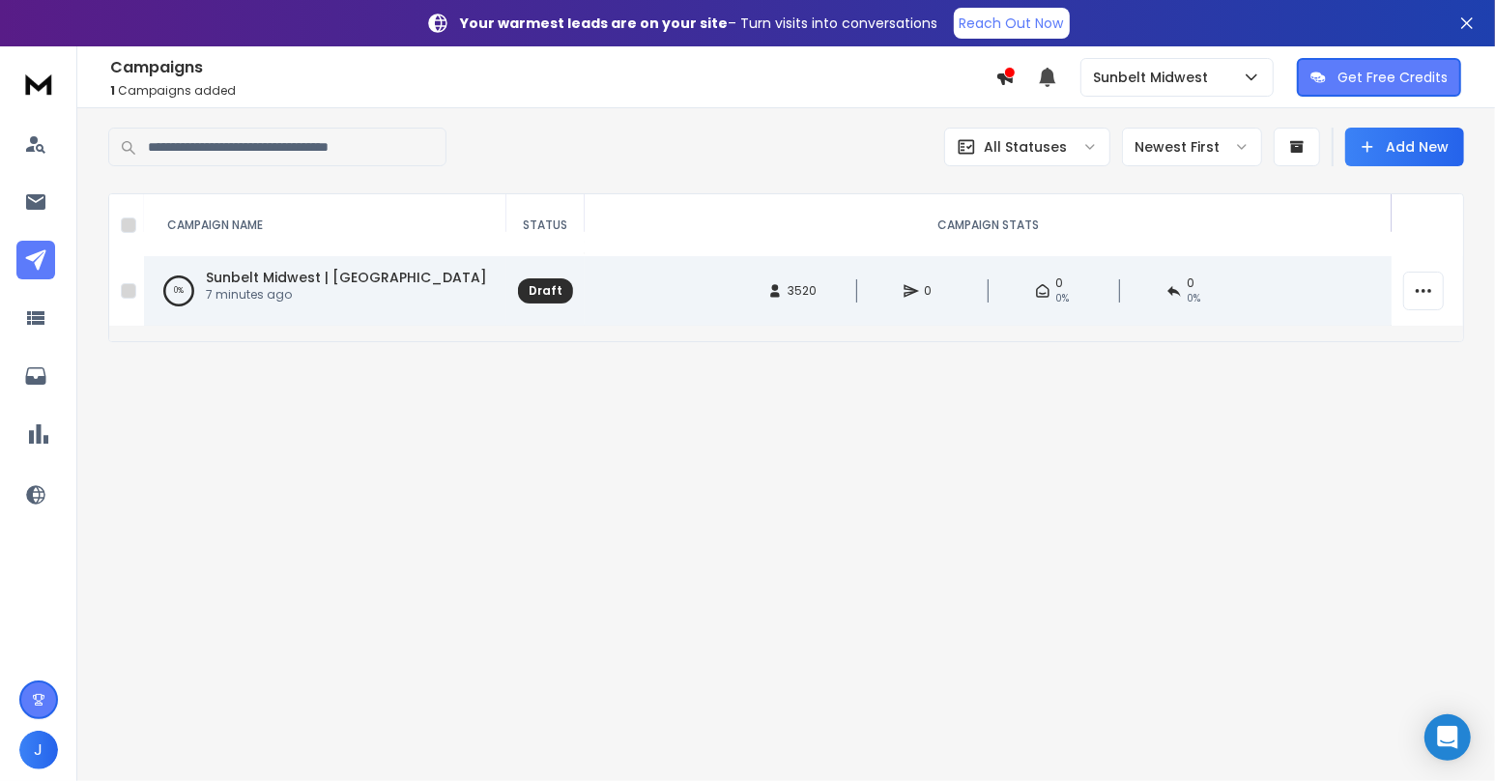
click at [275, 275] on span "Sunbelt Midwest | [GEOGRAPHIC_DATA]" at bounding box center [346, 277] width 281 height 19
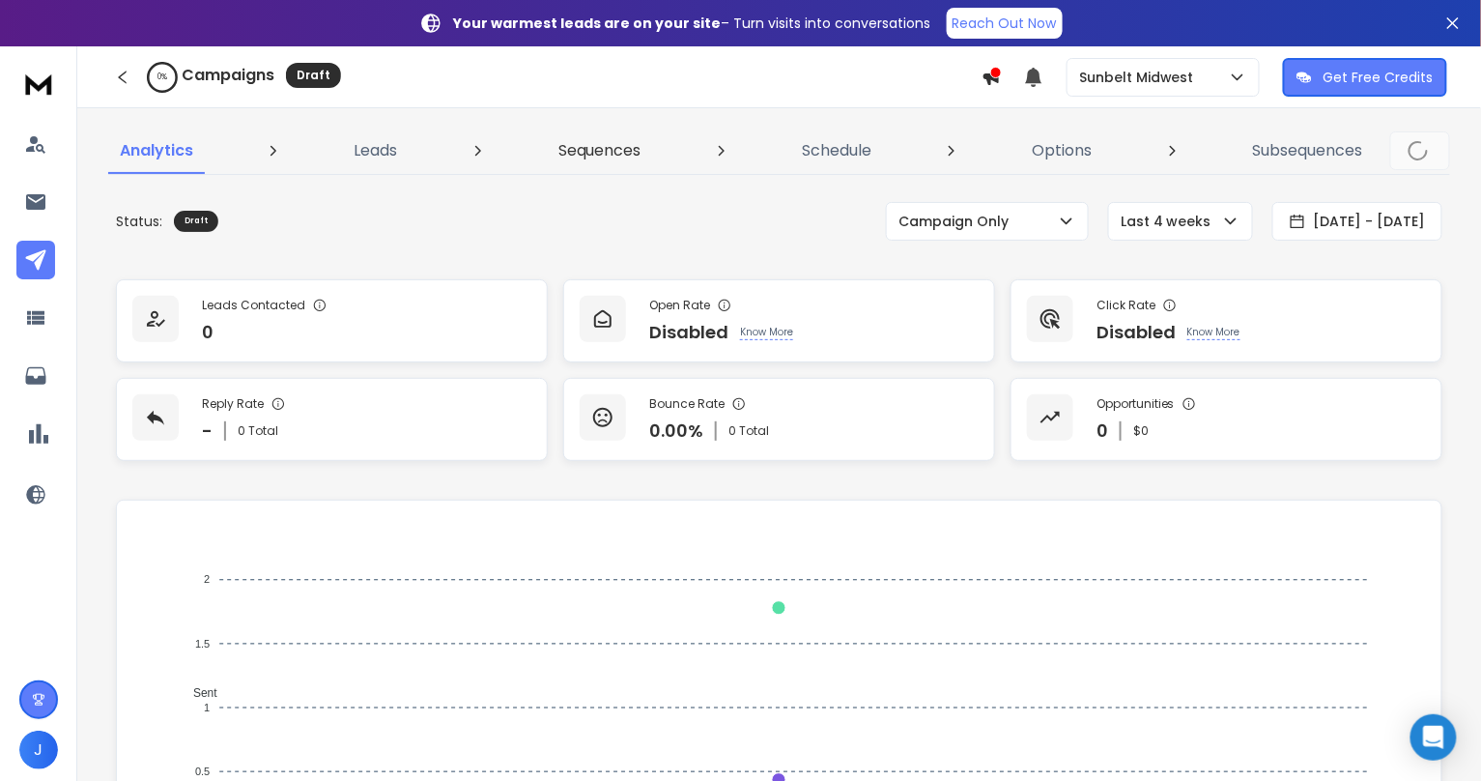
click at [594, 158] on div "Analytics Leads Sequences Schedule Options Subsequences" at bounding box center [779, 151] width 1342 height 47
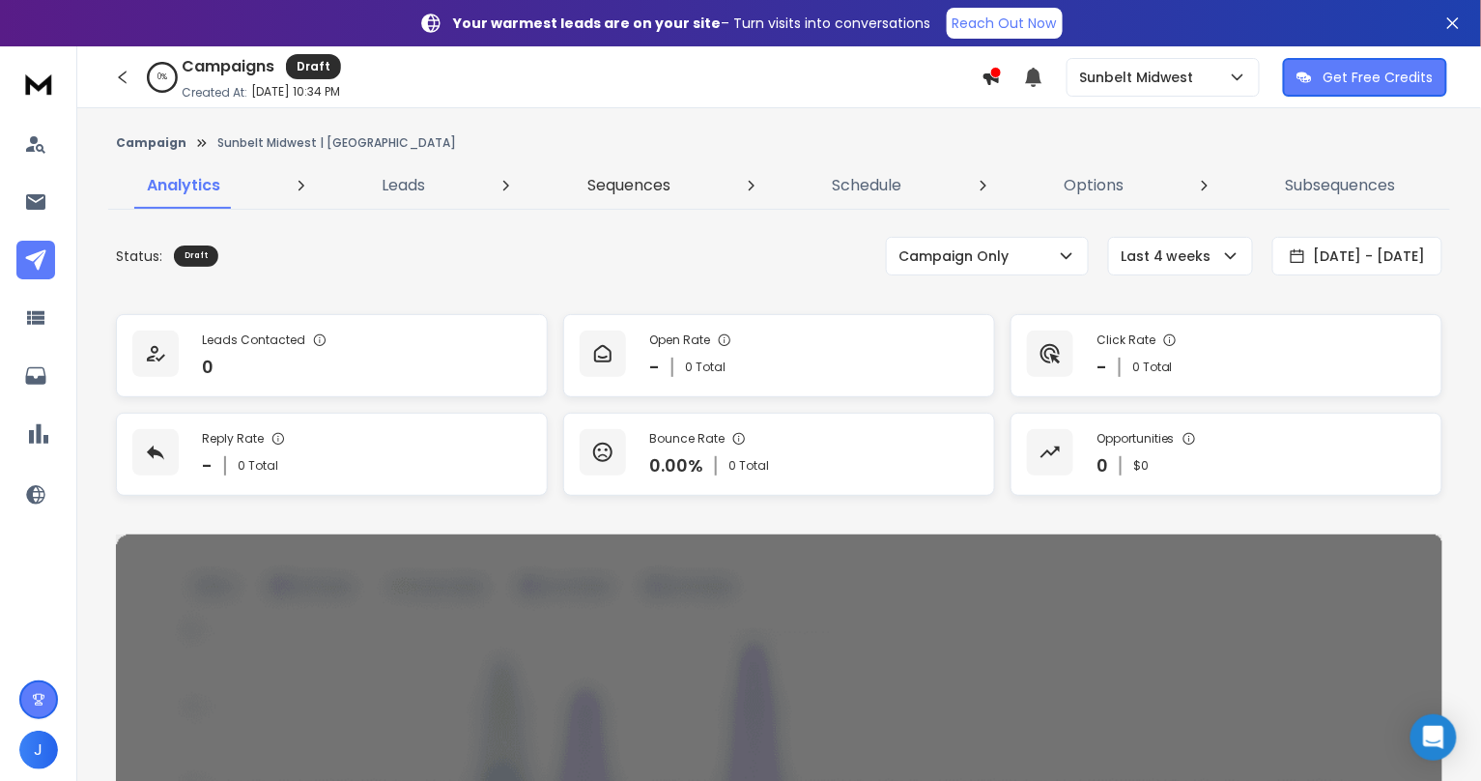
click at [619, 191] on p "Sequences" at bounding box center [629, 185] width 83 height 23
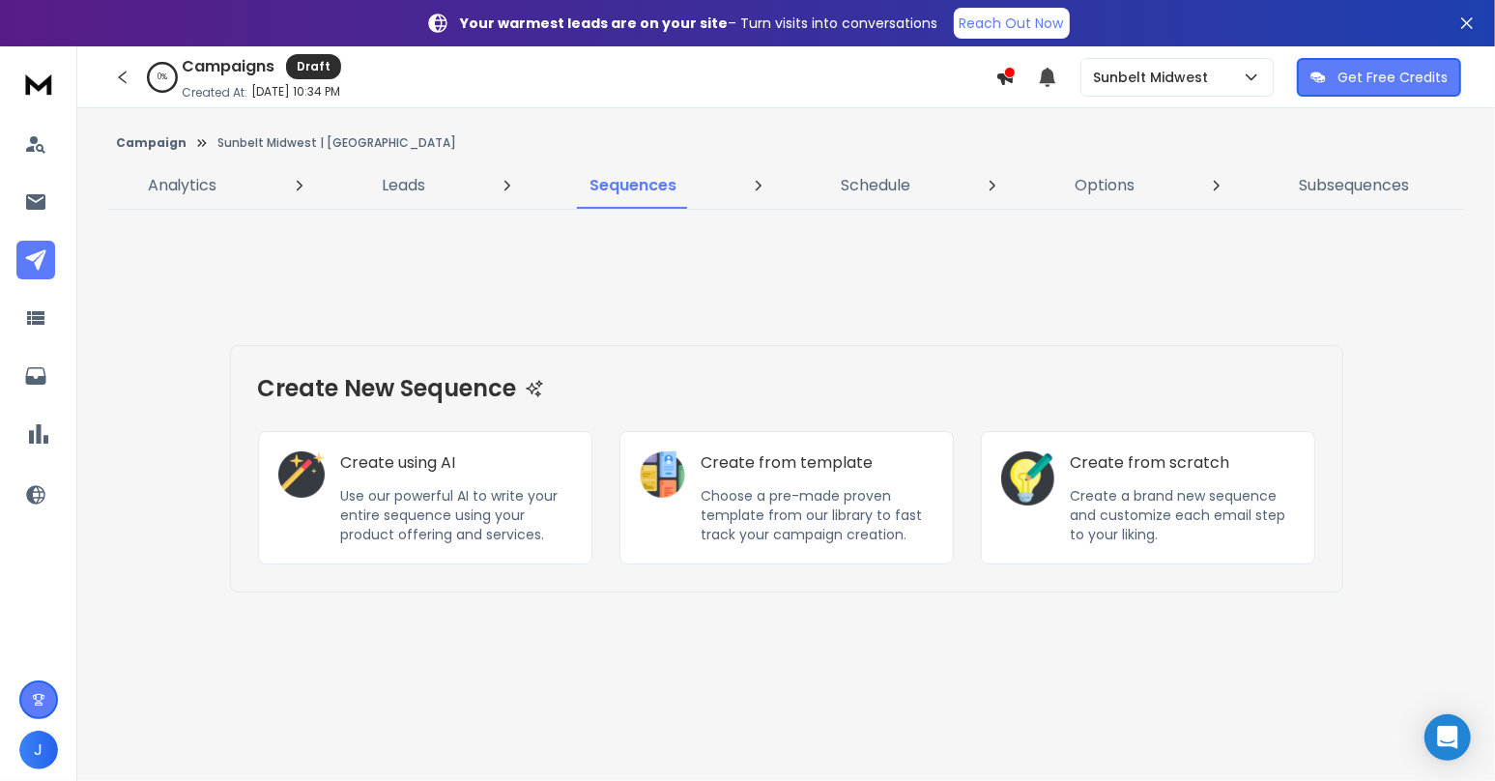
click at [1125, 499] on p "Create a brand new sequence and customize each email step to your liking." at bounding box center [1182, 515] width 224 height 58
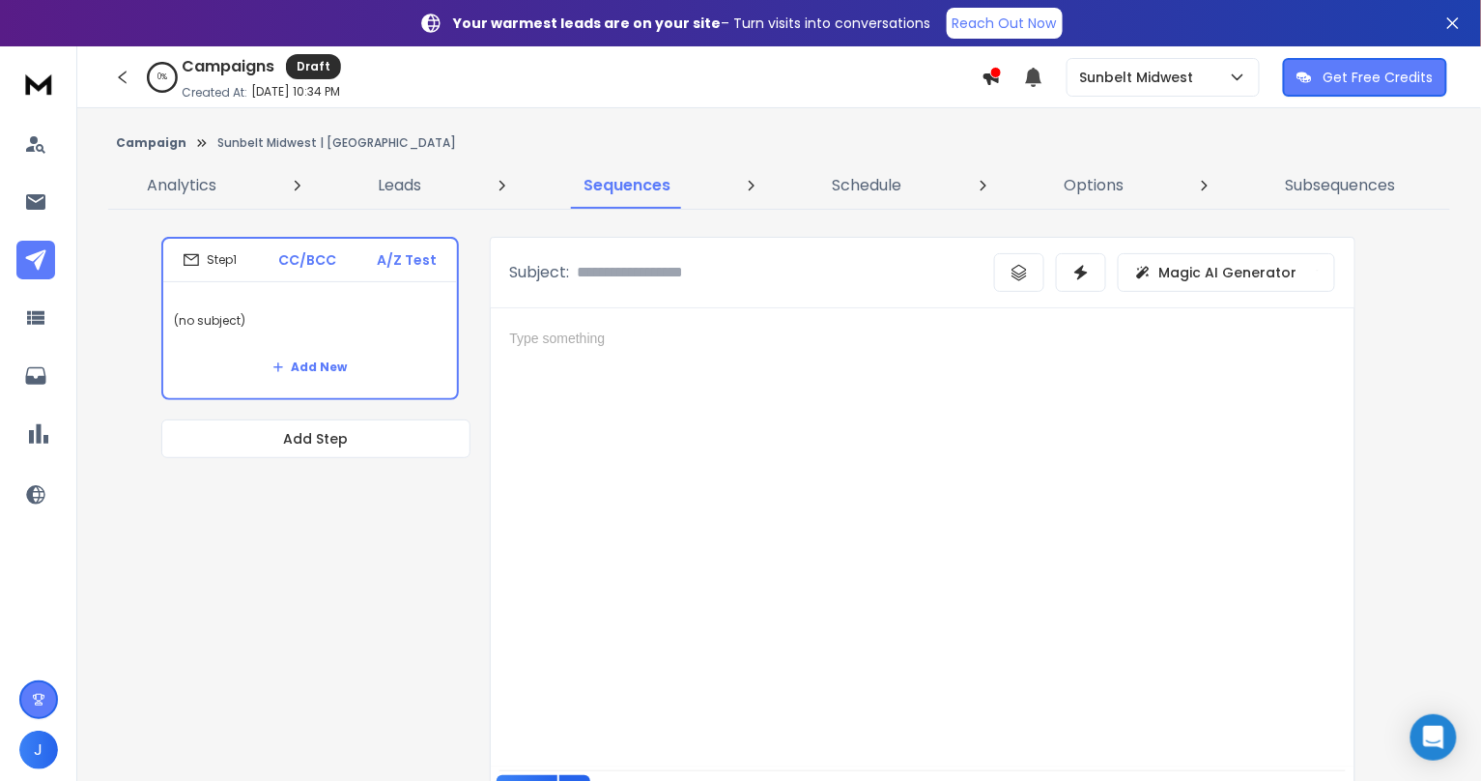
click at [676, 376] on div at bounding box center [923, 537] width 864 height 458
click at [712, 279] on input at bounding box center [776, 272] width 397 height 23
paste input "**********"
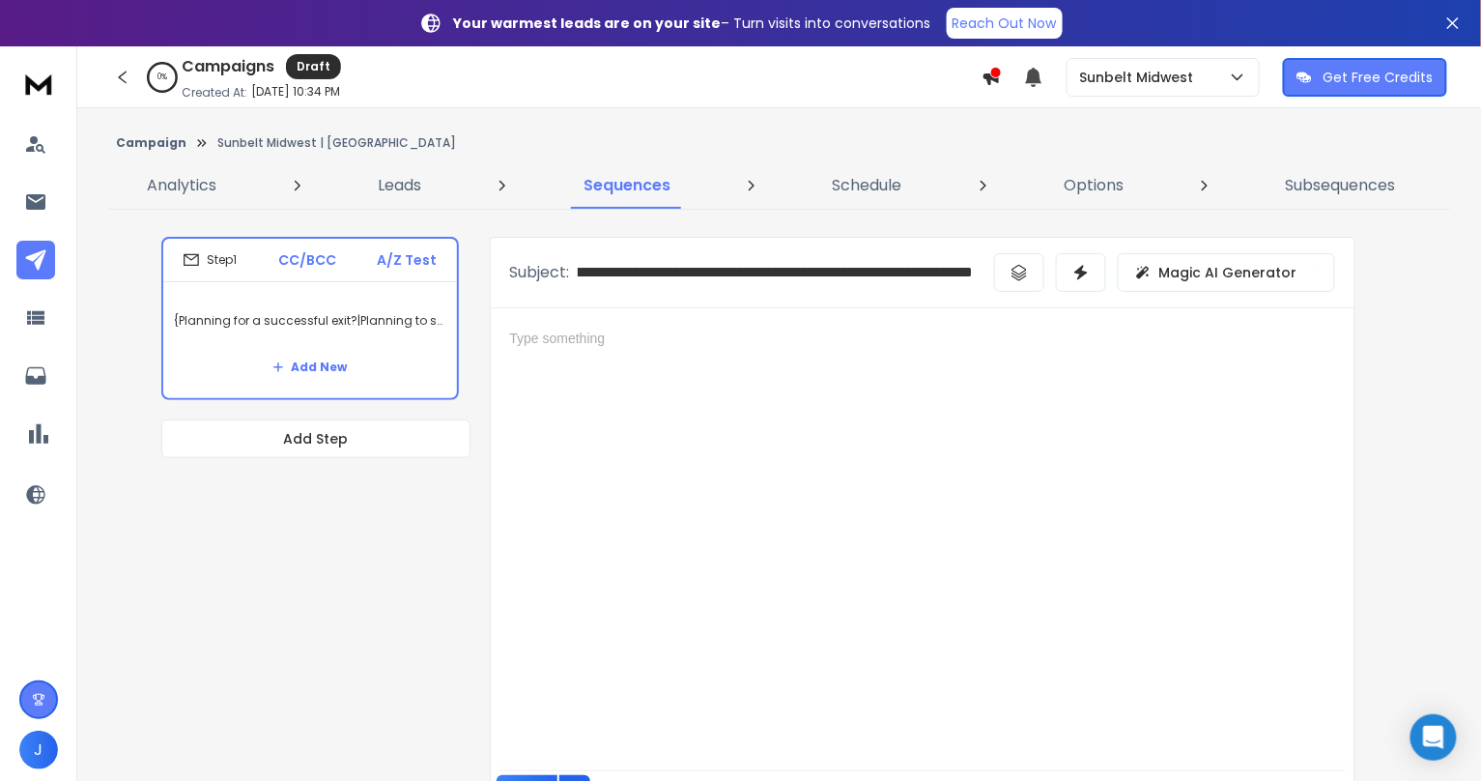
type input "**********"
click at [699, 398] on div at bounding box center [923, 537] width 864 height 458
click at [681, 354] on div at bounding box center [923, 537] width 864 height 458
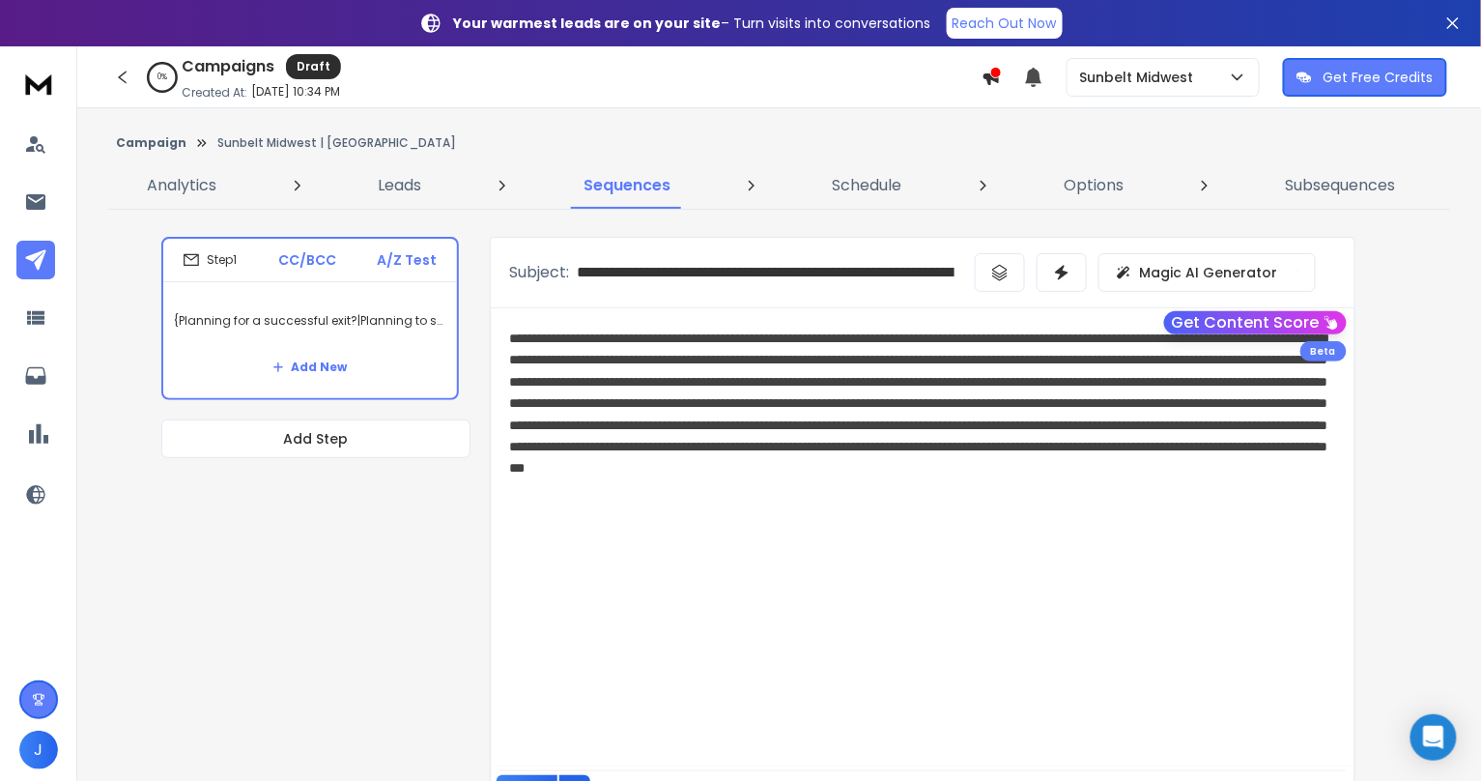
click at [609, 338] on div "**********" at bounding box center [922, 414] width 825 height 173
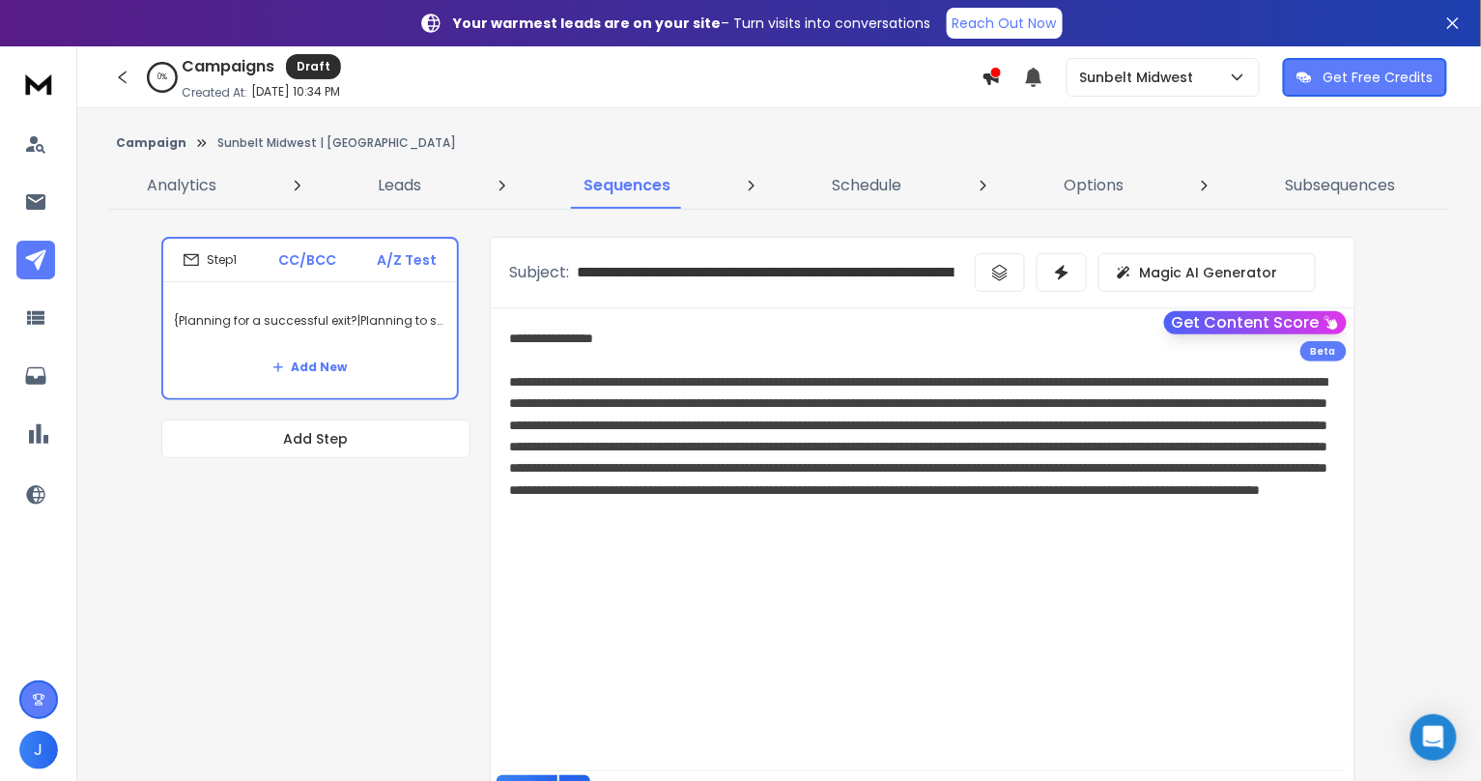
click at [945, 489] on div "**********" at bounding box center [922, 457] width 825 height 173
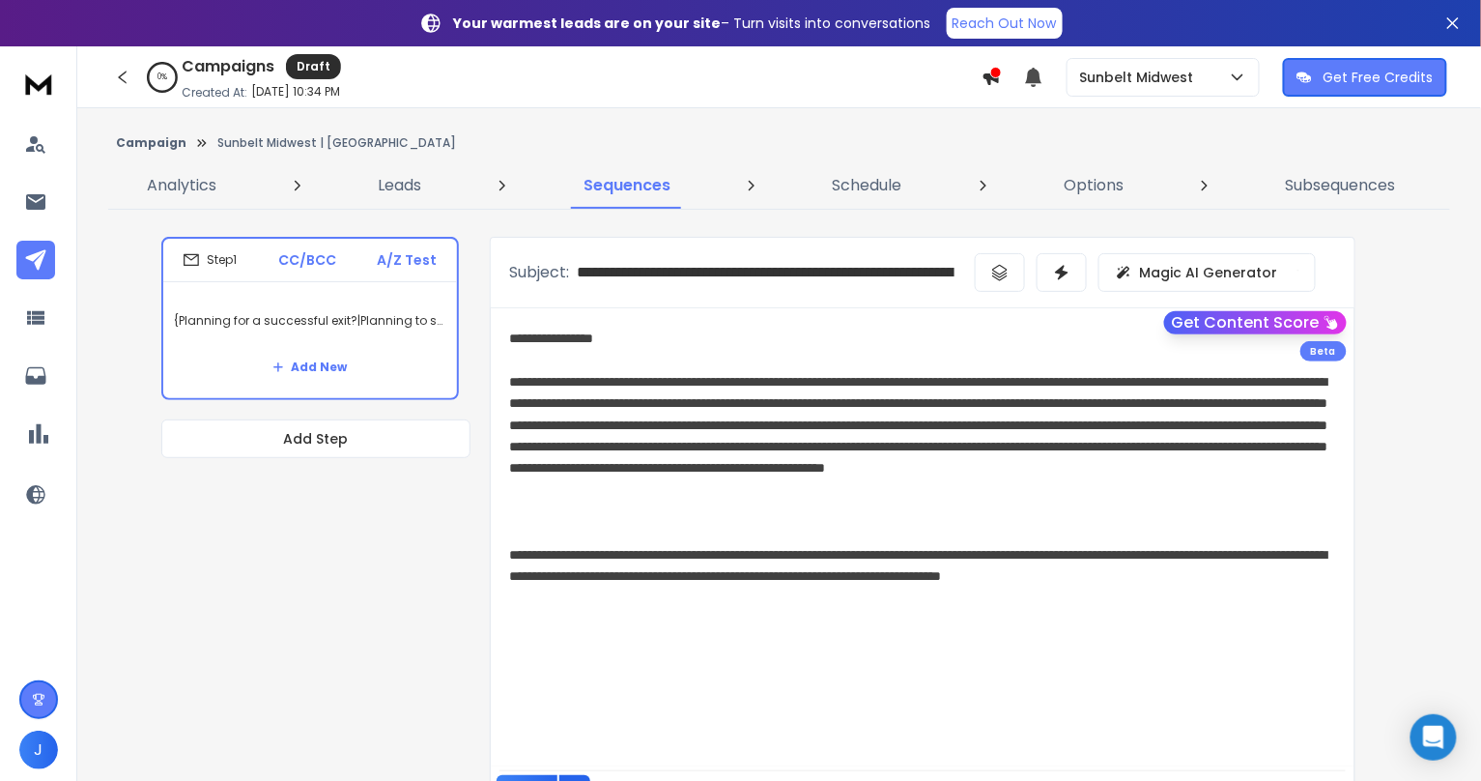
click at [609, 581] on div "**********" at bounding box center [922, 576] width 825 height 65
click at [528, 553] on div "**********" at bounding box center [922, 576] width 825 height 65
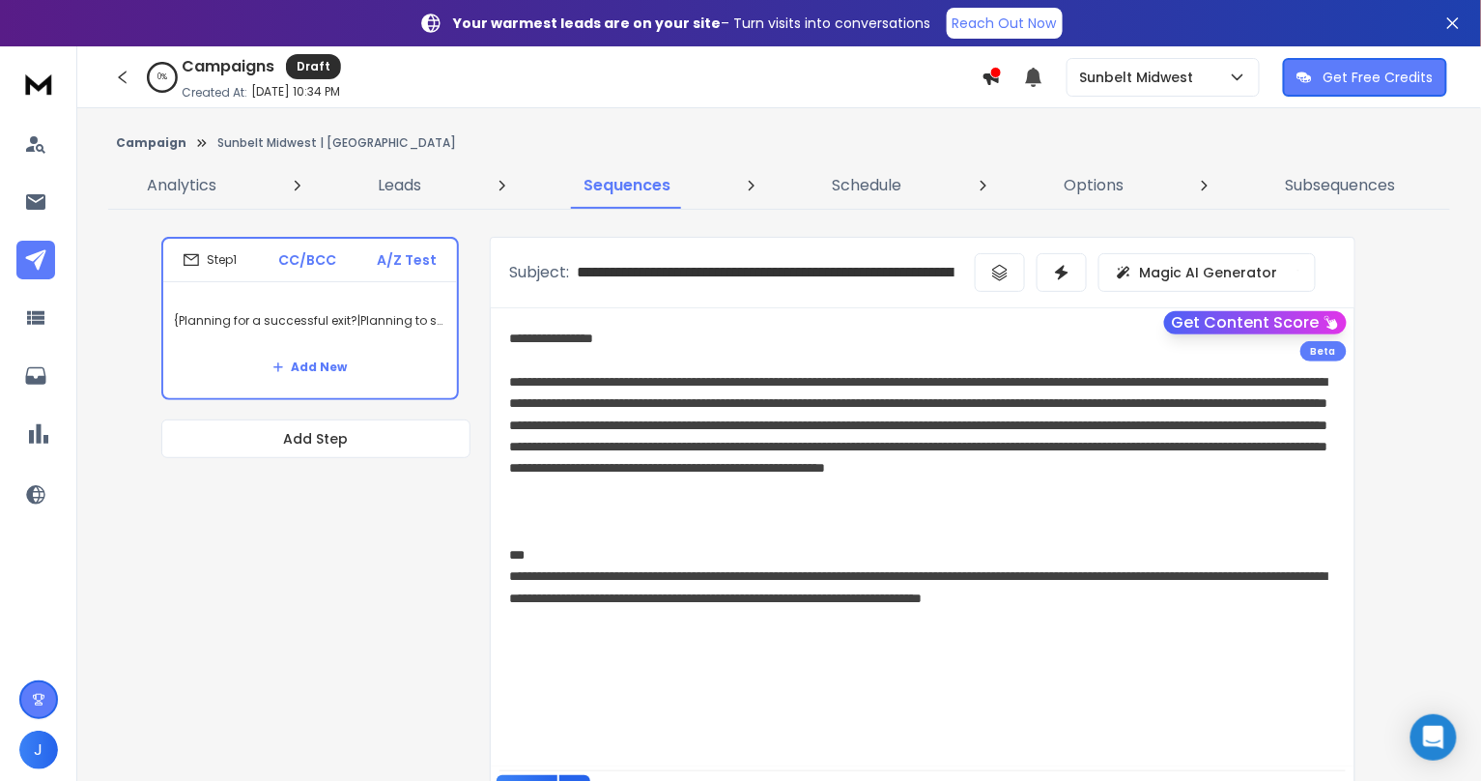
click at [898, 575] on div "**********" at bounding box center [922, 586] width 825 height 43
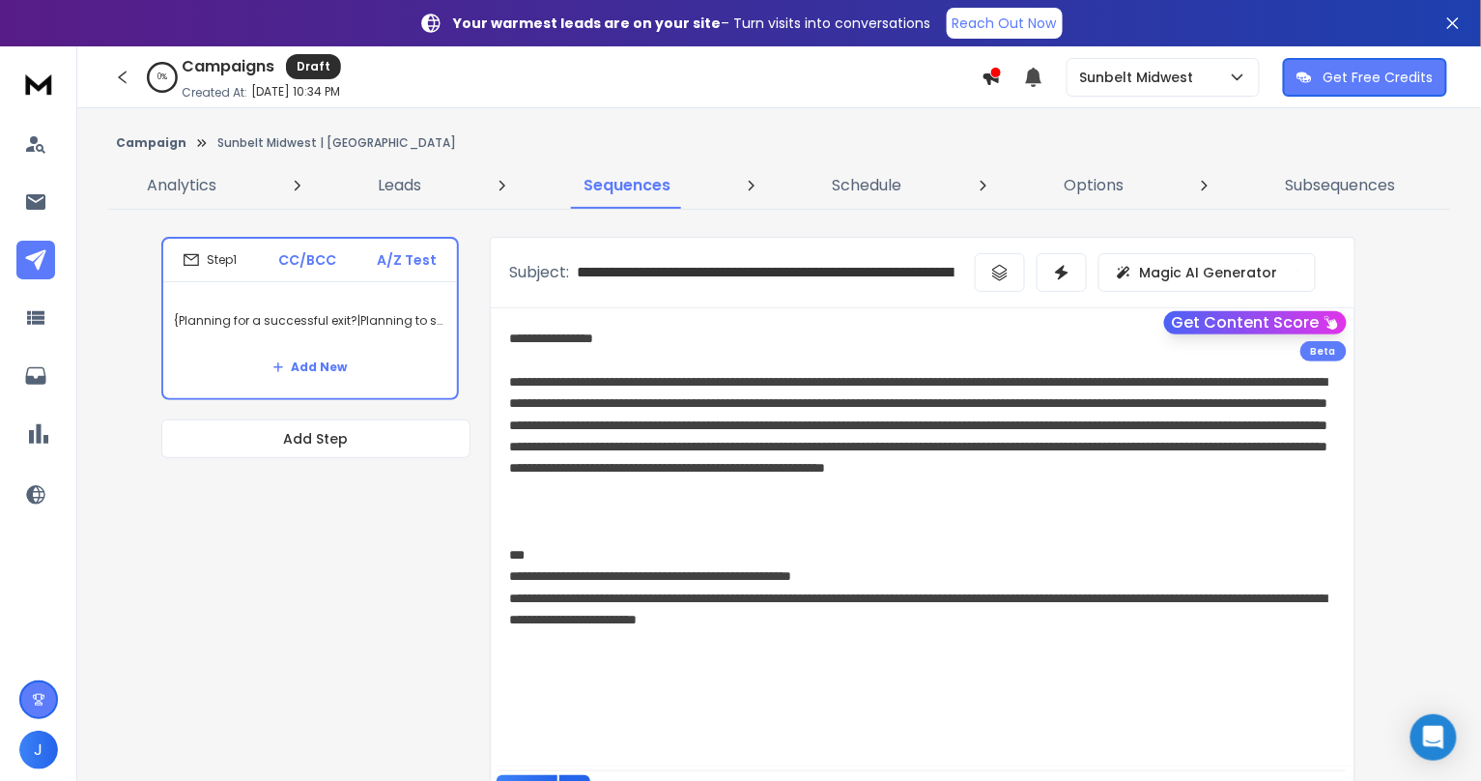
click at [748, 598] on div "**********" at bounding box center [922, 609] width 825 height 43
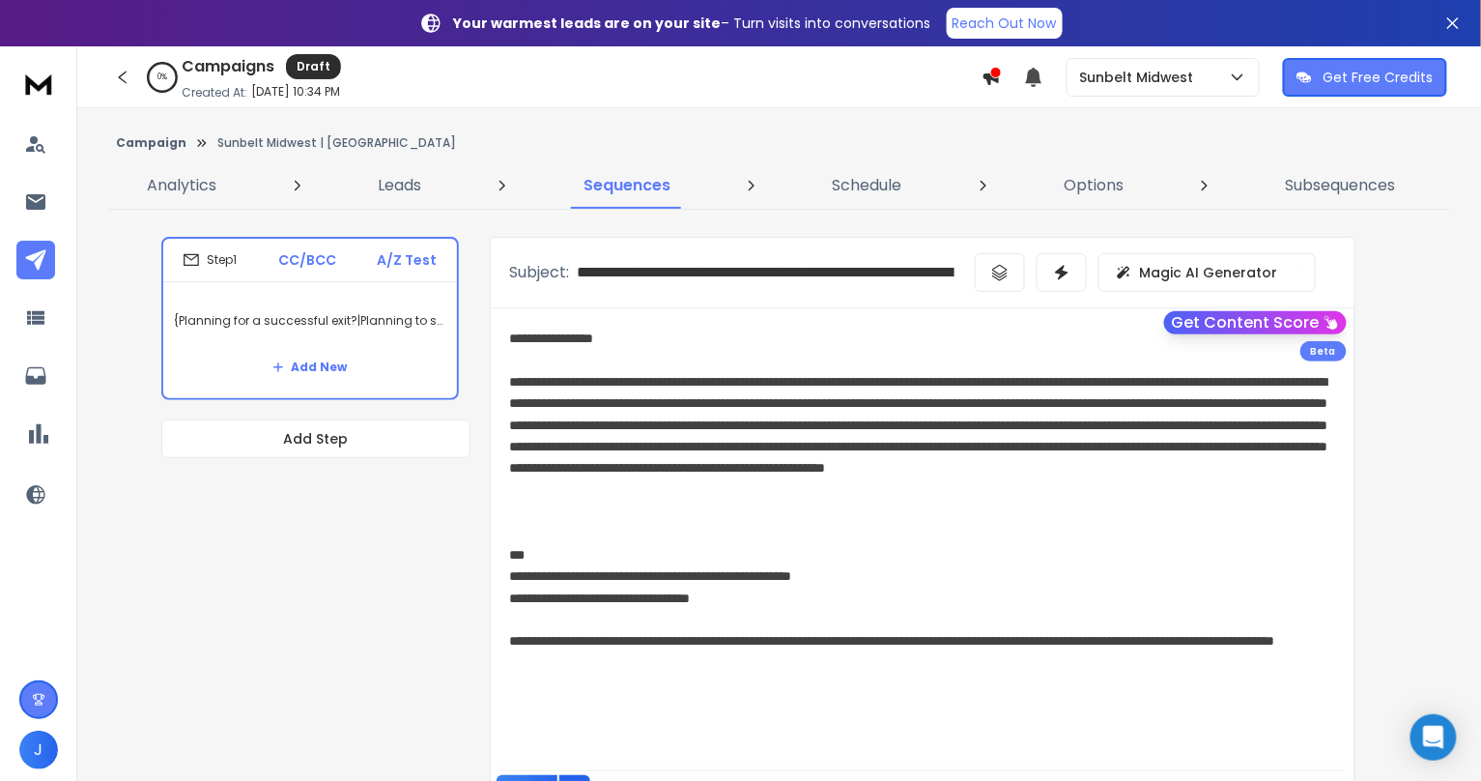
click at [704, 450] on div "**********" at bounding box center [922, 435] width 825 height 129
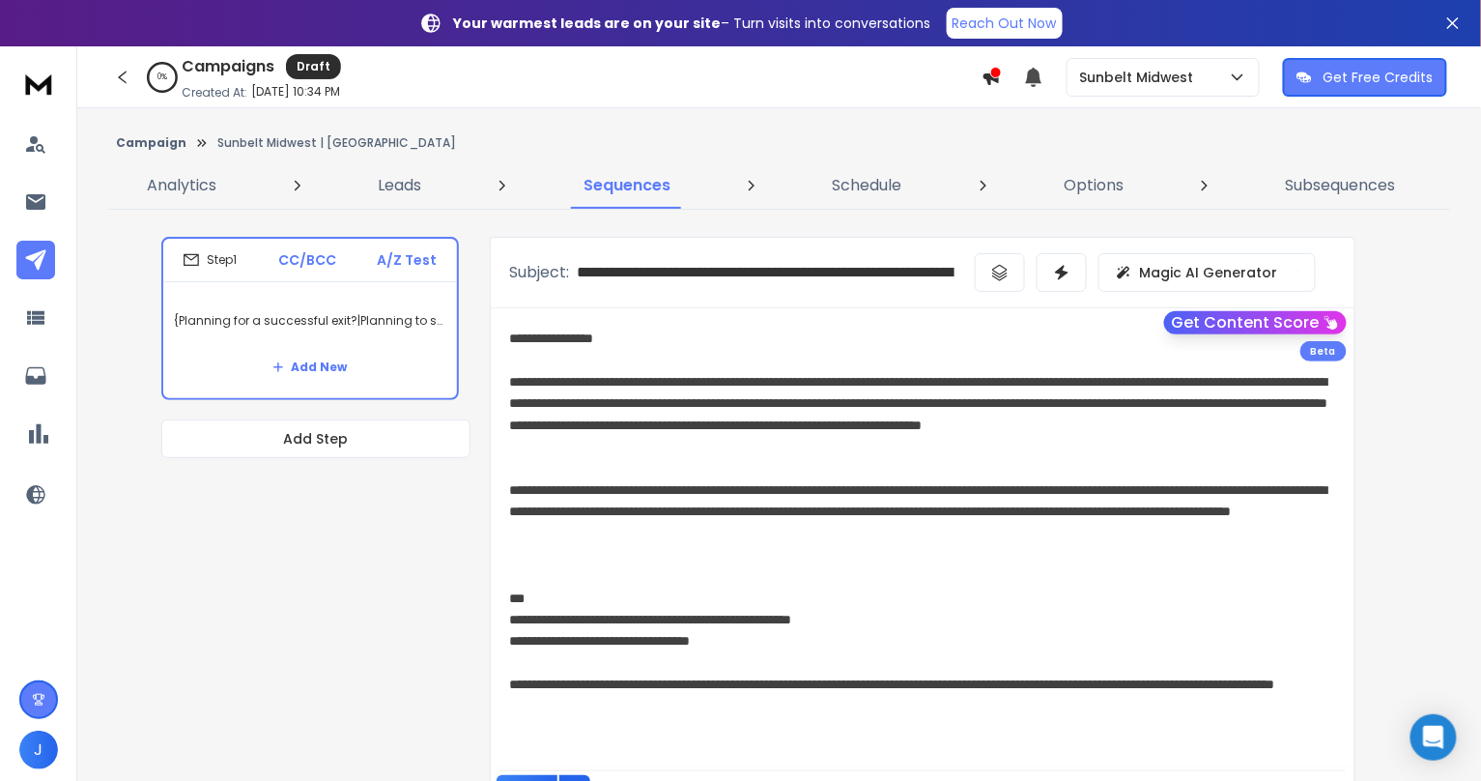
click at [888, 538] on div "**********" at bounding box center [922, 511] width 825 height 65
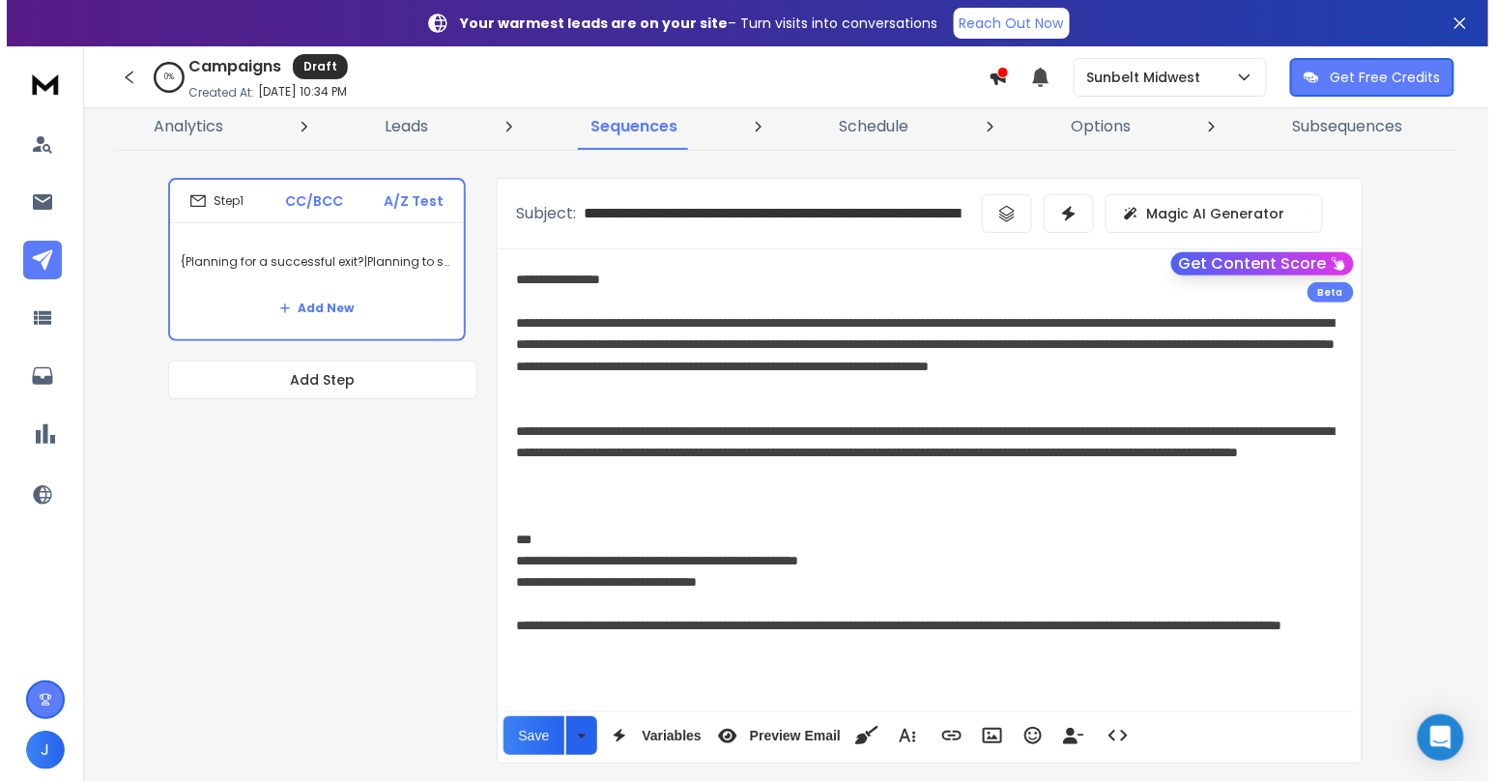
scroll to position [68, 0]
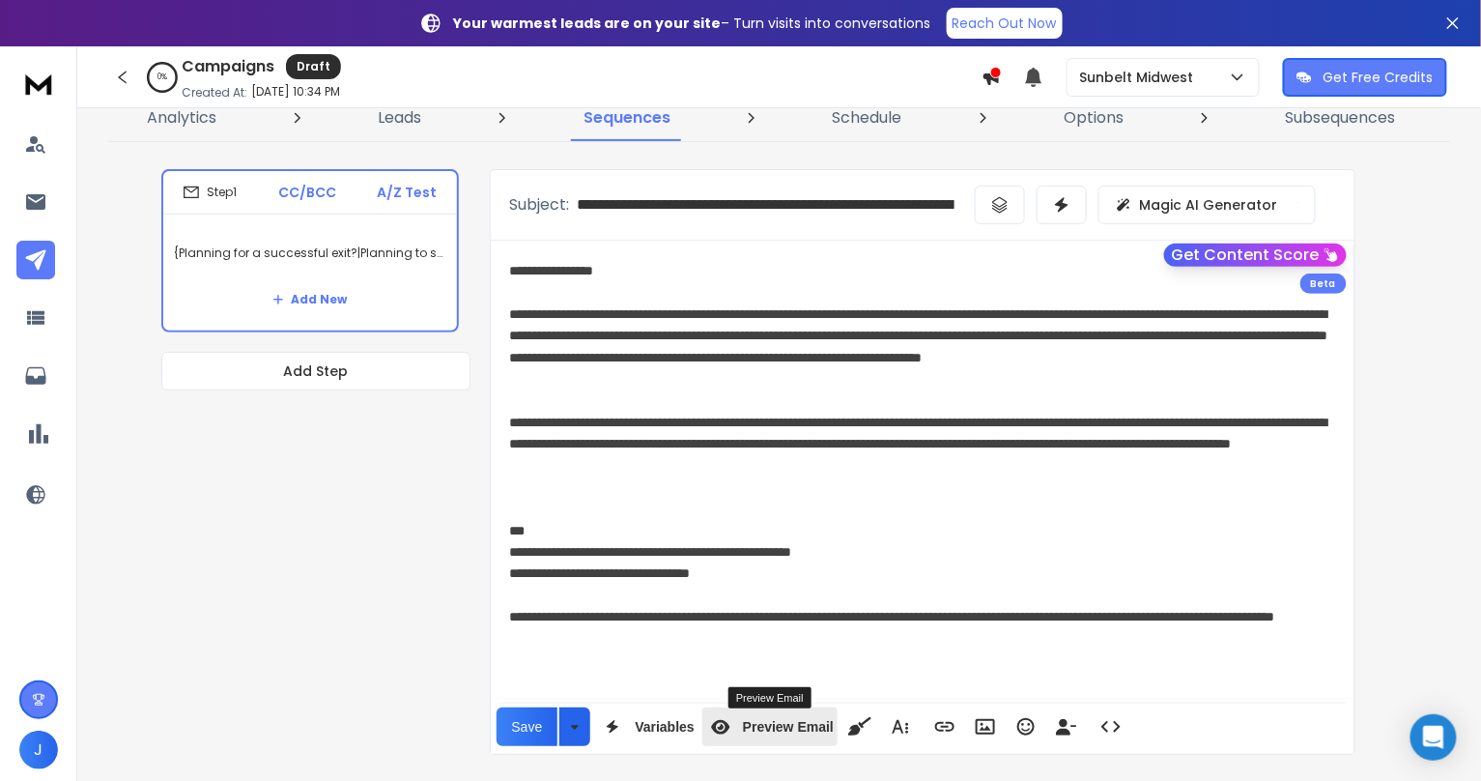
click at [784, 729] on span "Preview Email" at bounding box center [788, 727] width 99 height 16
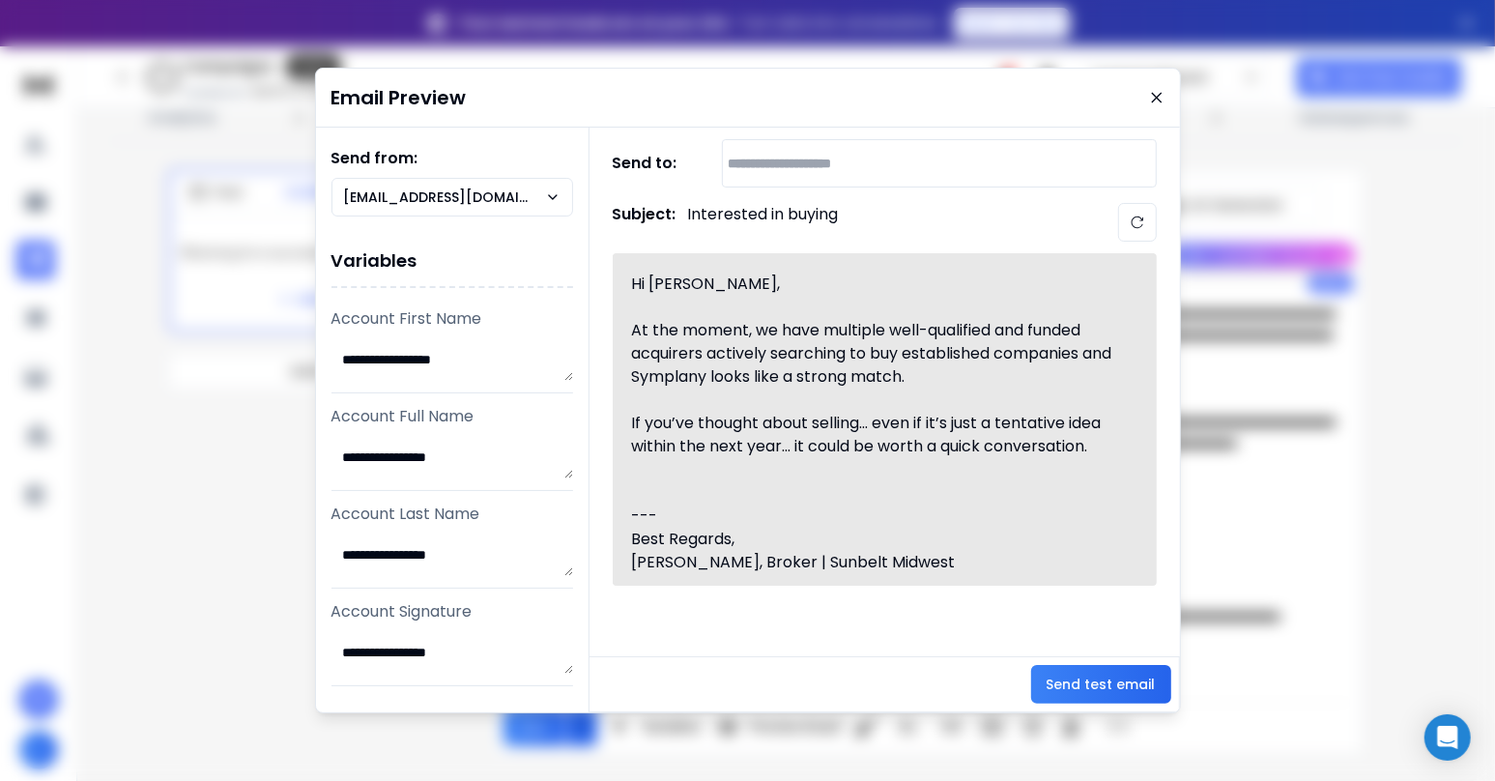
scroll to position [3, 0]
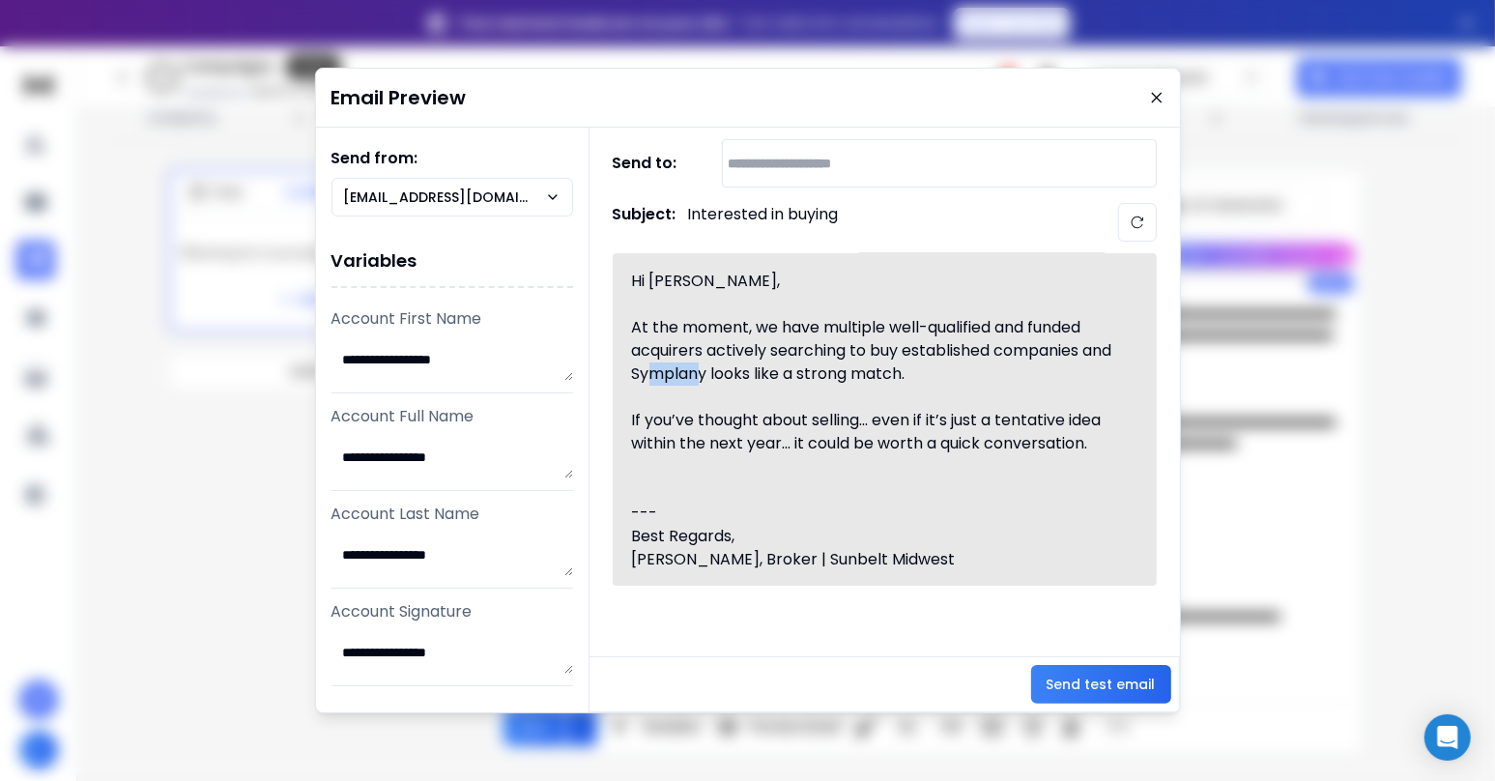
drag, startPoint x: 735, startPoint y: 375, endPoint x: 693, endPoint y: 371, distance: 42.7
click at [693, 371] on div "At the moment, we have multiple well-qualified and funded acquirers actively se…" at bounding box center [873, 351] width 483 height 70
click at [981, 427] on div "If you’ve thought about selling... even if it’s just a tentative idea within th…" at bounding box center [873, 432] width 483 height 46
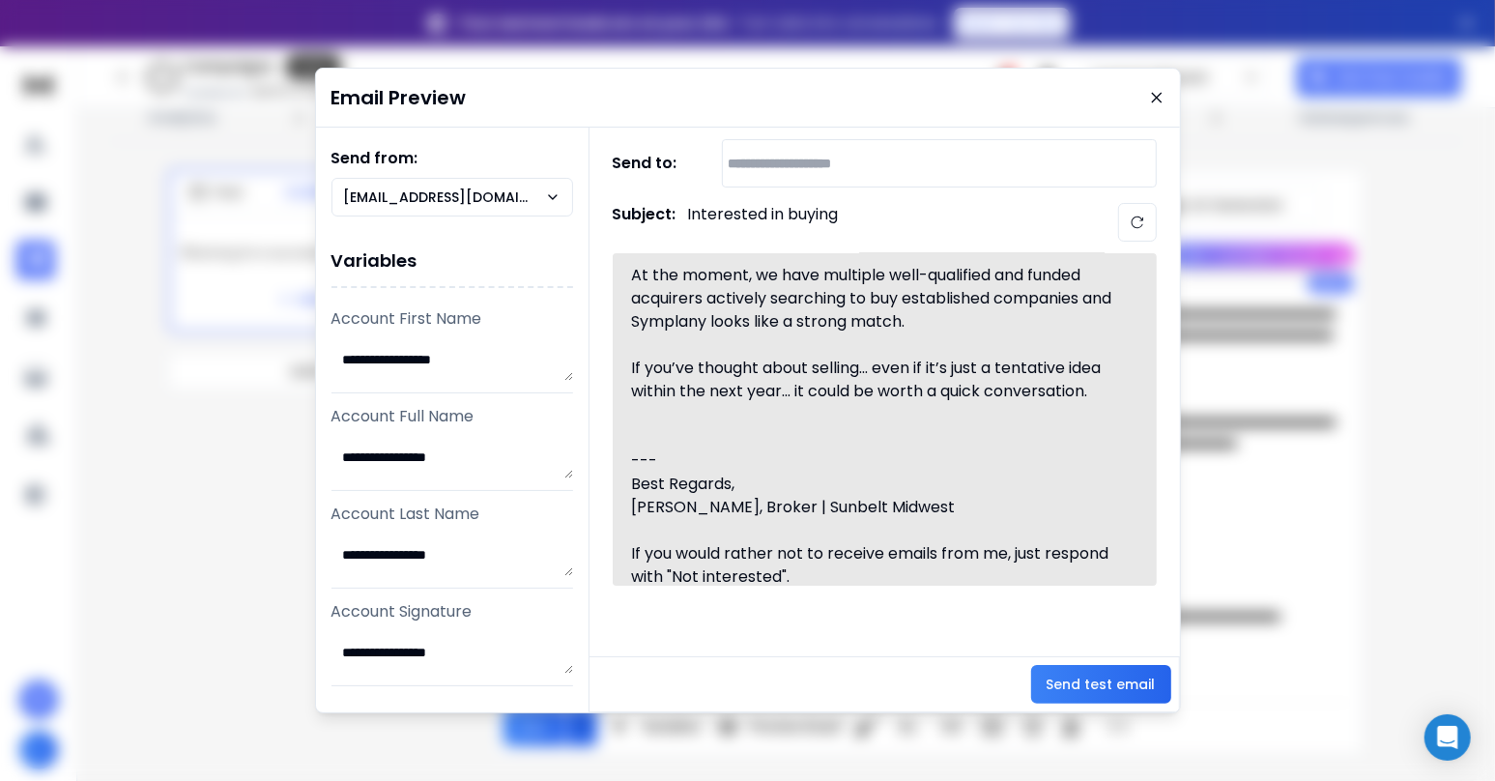
scroll to position [58, 0]
click at [1156, 101] on icon at bounding box center [1156, 97] width 15 height 15
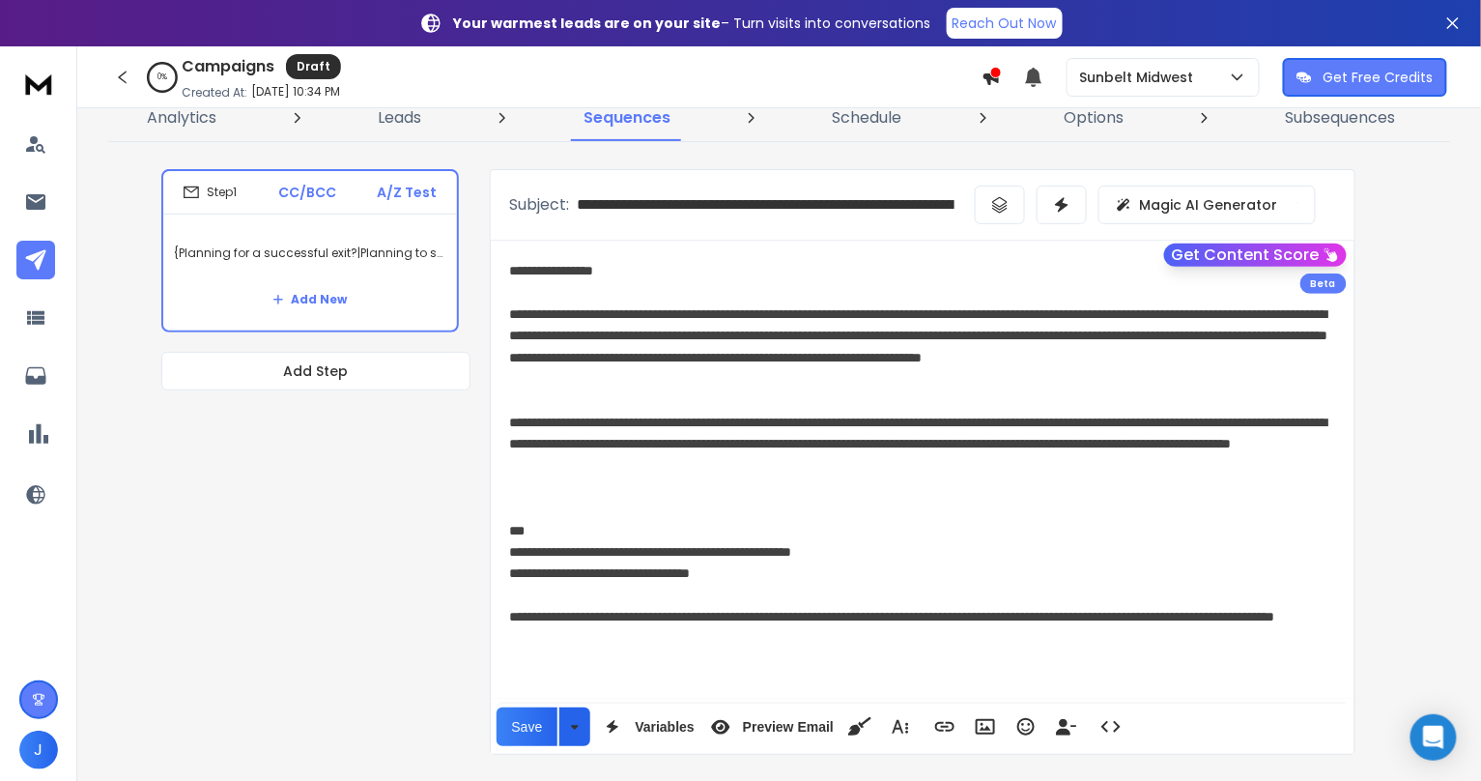
click at [593, 569] on div "**********" at bounding box center [922, 572] width 825 height 21
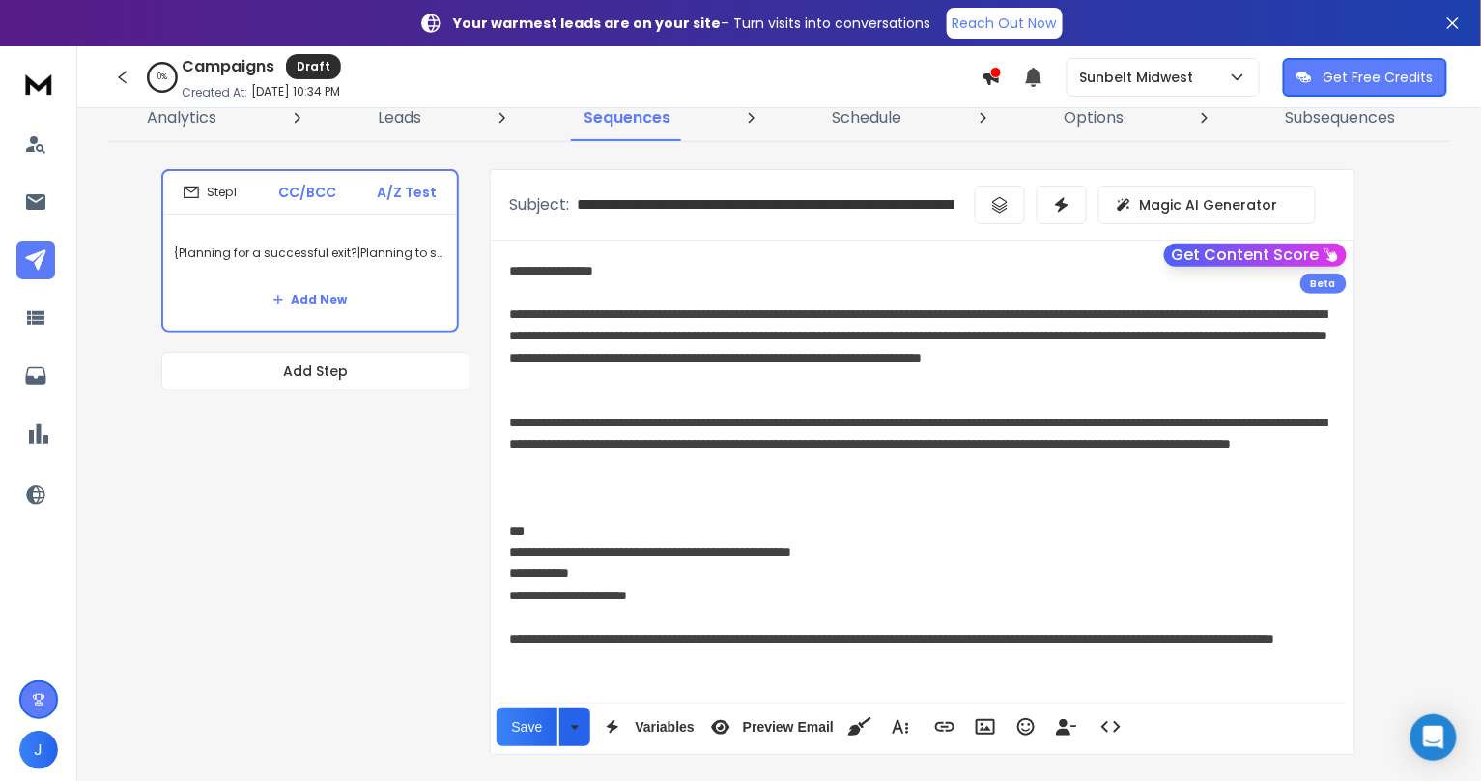
click at [588, 576] on div "**********" at bounding box center [922, 572] width 825 height 21
click at [751, 582] on div "**********" at bounding box center [922, 572] width 825 height 21
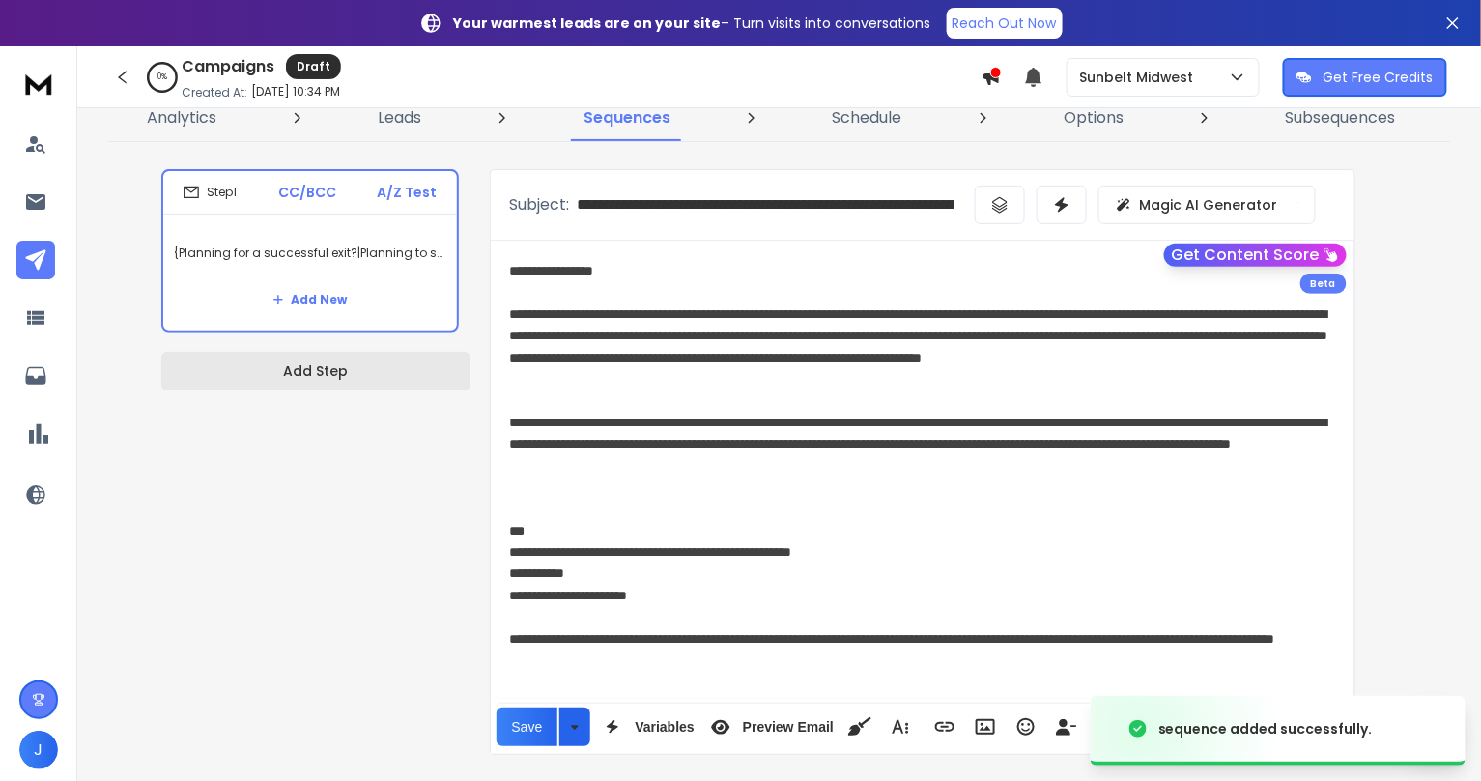
click at [302, 382] on button "Add Step" at bounding box center [315, 371] width 309 height 39
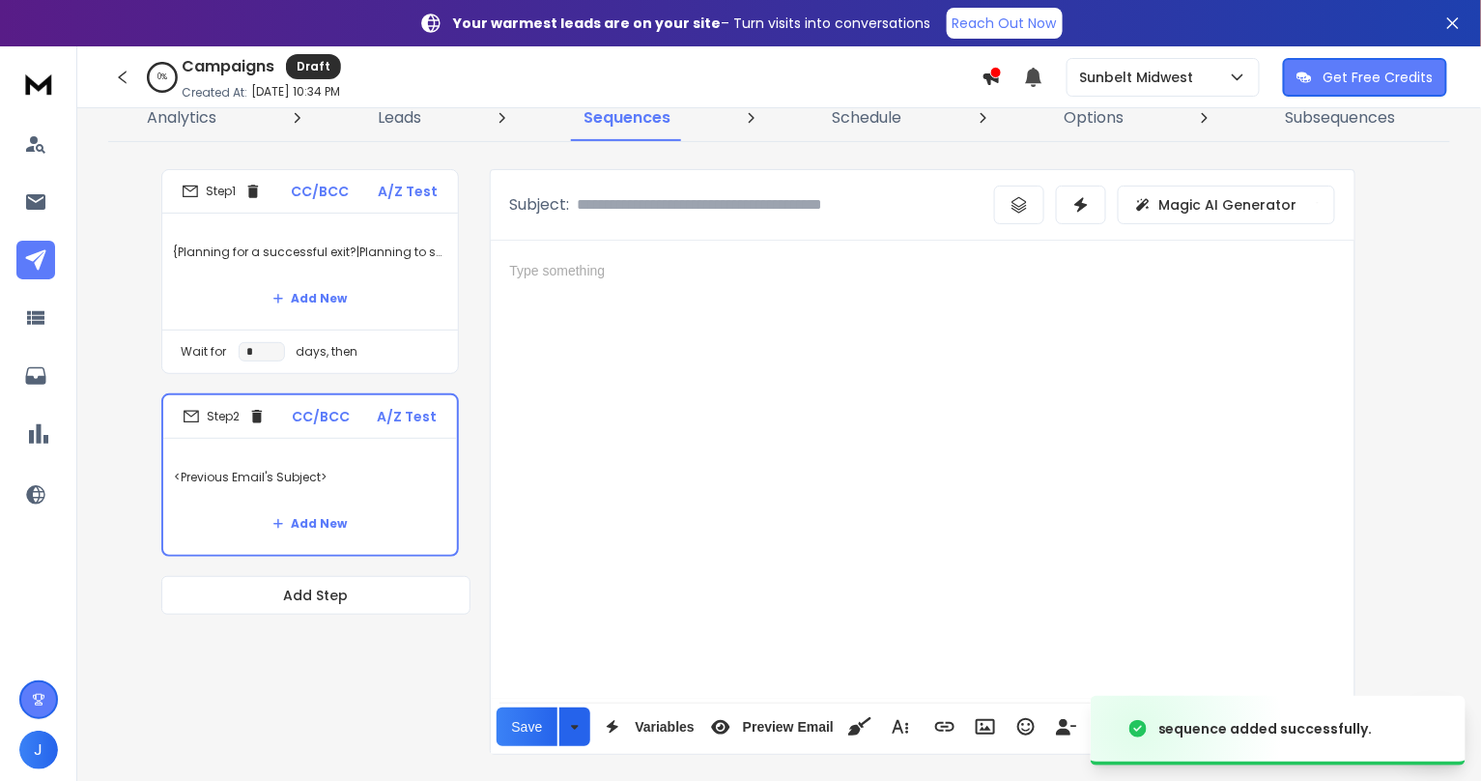
click at [259, 358] on input "*" at bounding box center [262, 351] width 46 height 19
type input "**********"
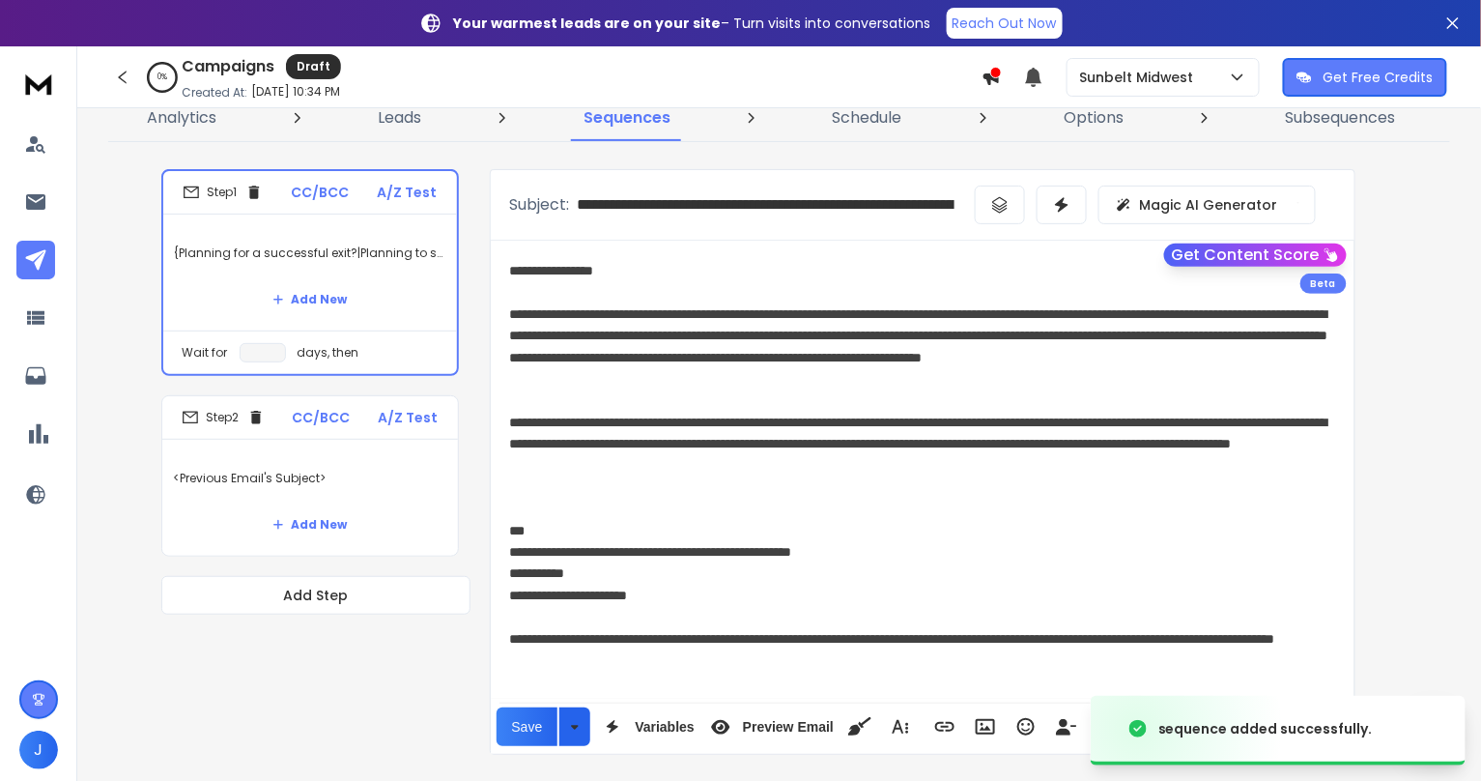
type input "*"
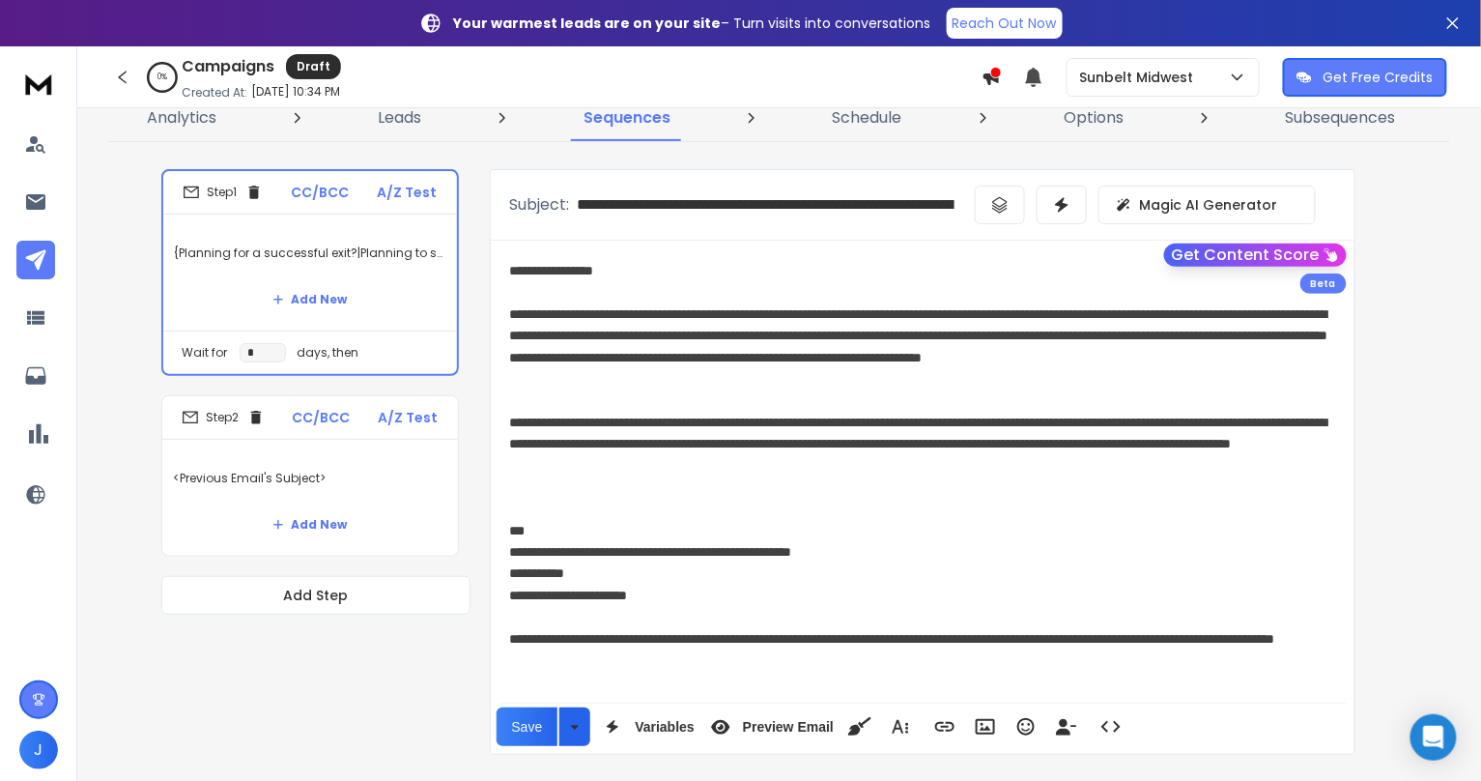
click at [288, 465] on p "<Previous Email's Subject>" at bounding box center [310, 478] width 273 height 54
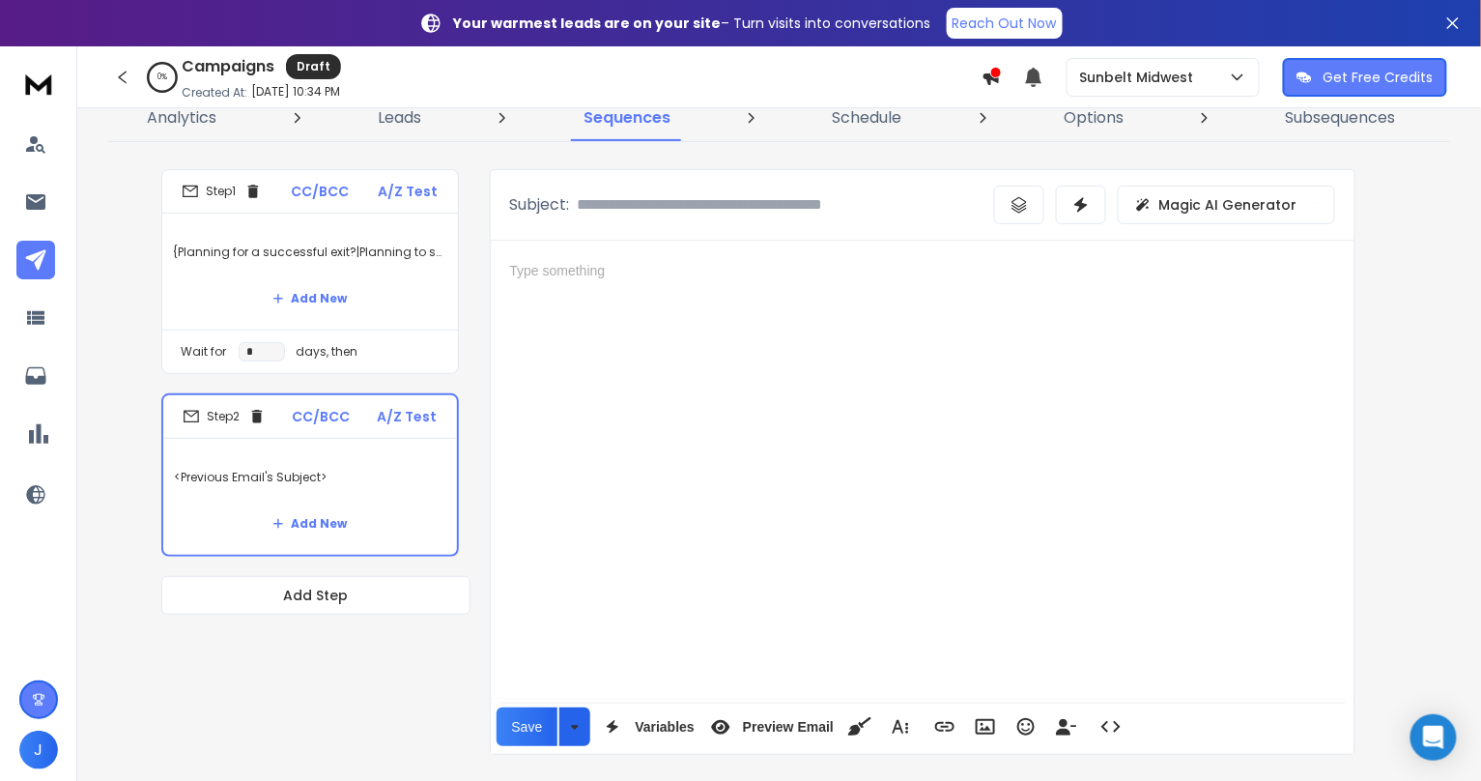
type input "*"
type input "**********"
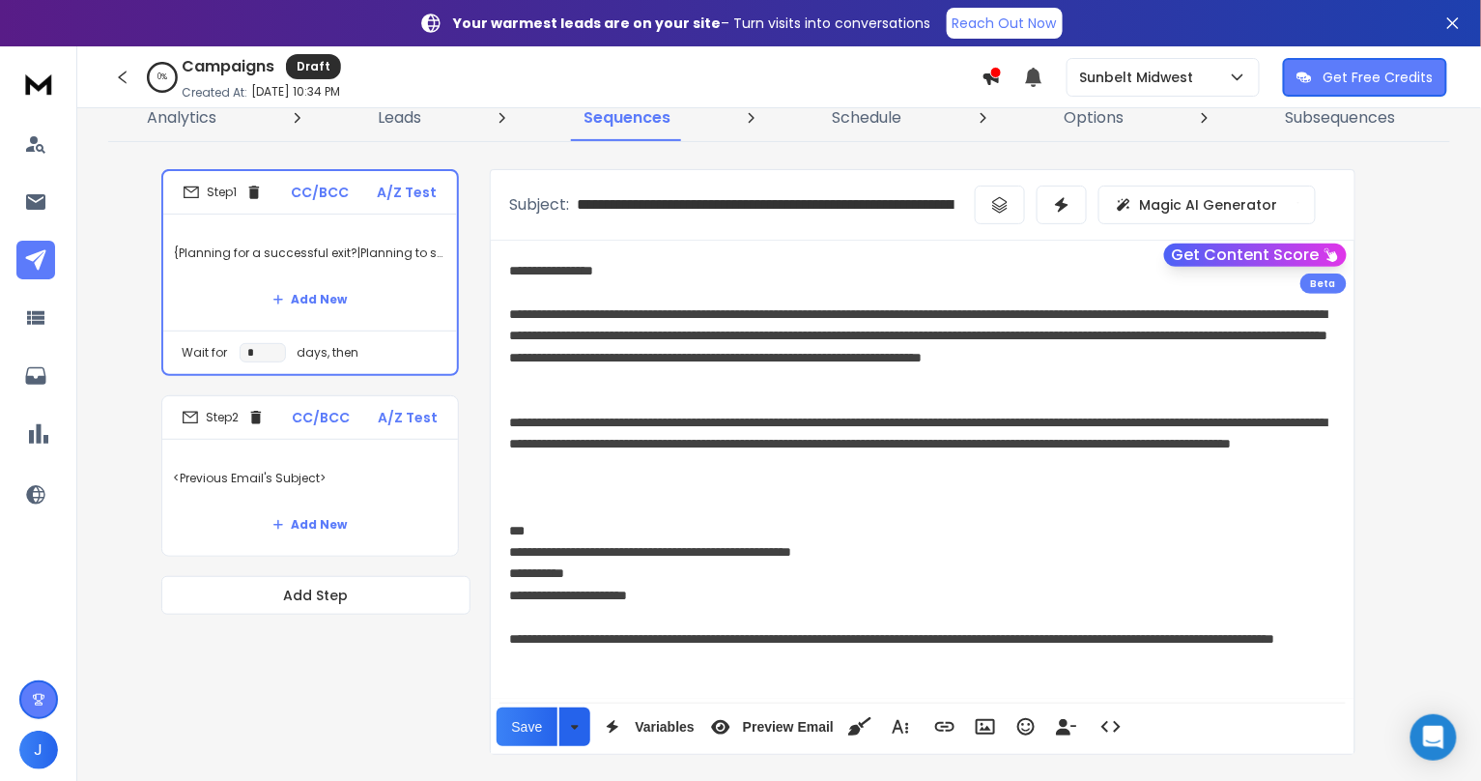
click at [366, 473] on p "<Previous Email's Subject>" at bounding box center [310, 478] width 273 height 54
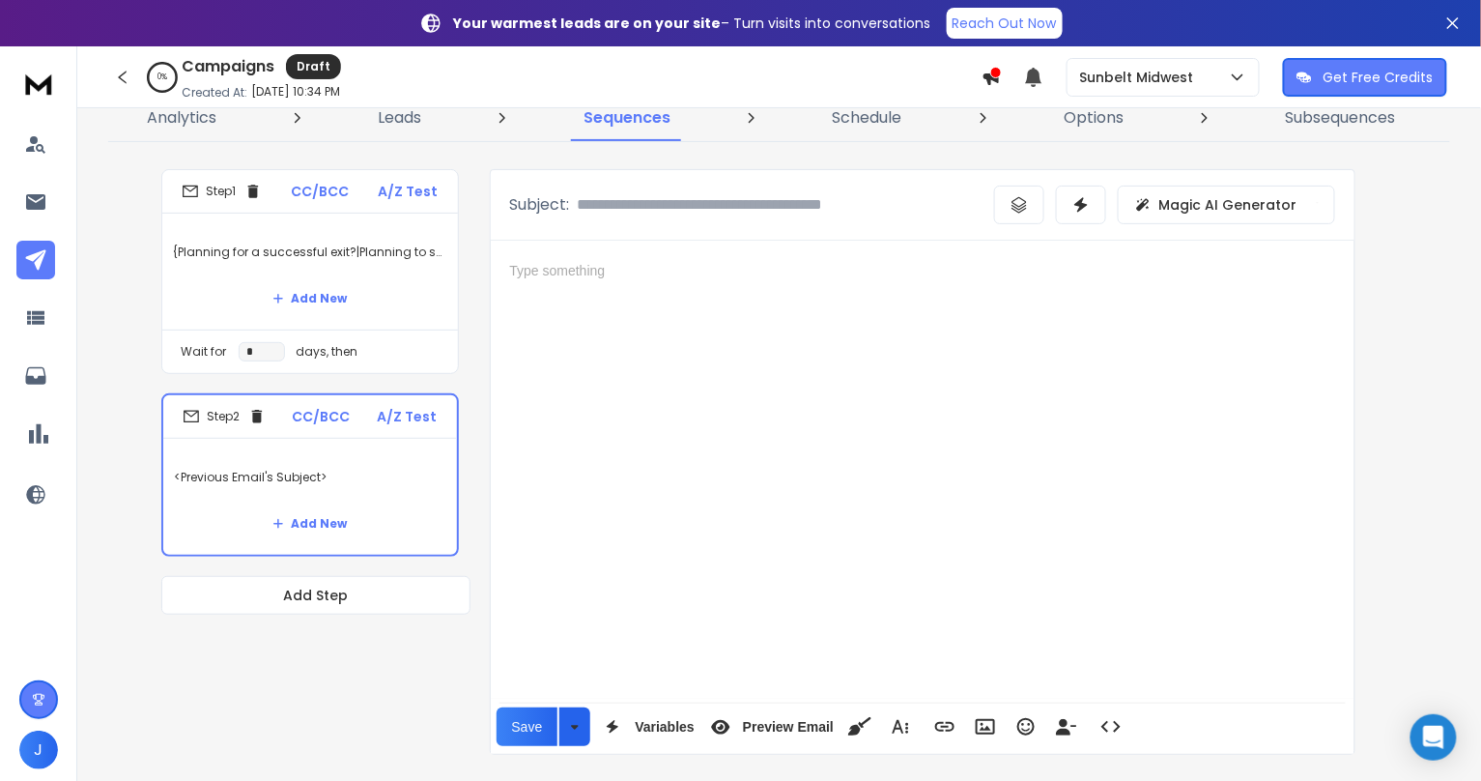
click at [938, 363] on div at bounding box center [923, 470] width 864 height 458
click at [564, 372] on div at bounding box center [923, 470] width 864 height 458
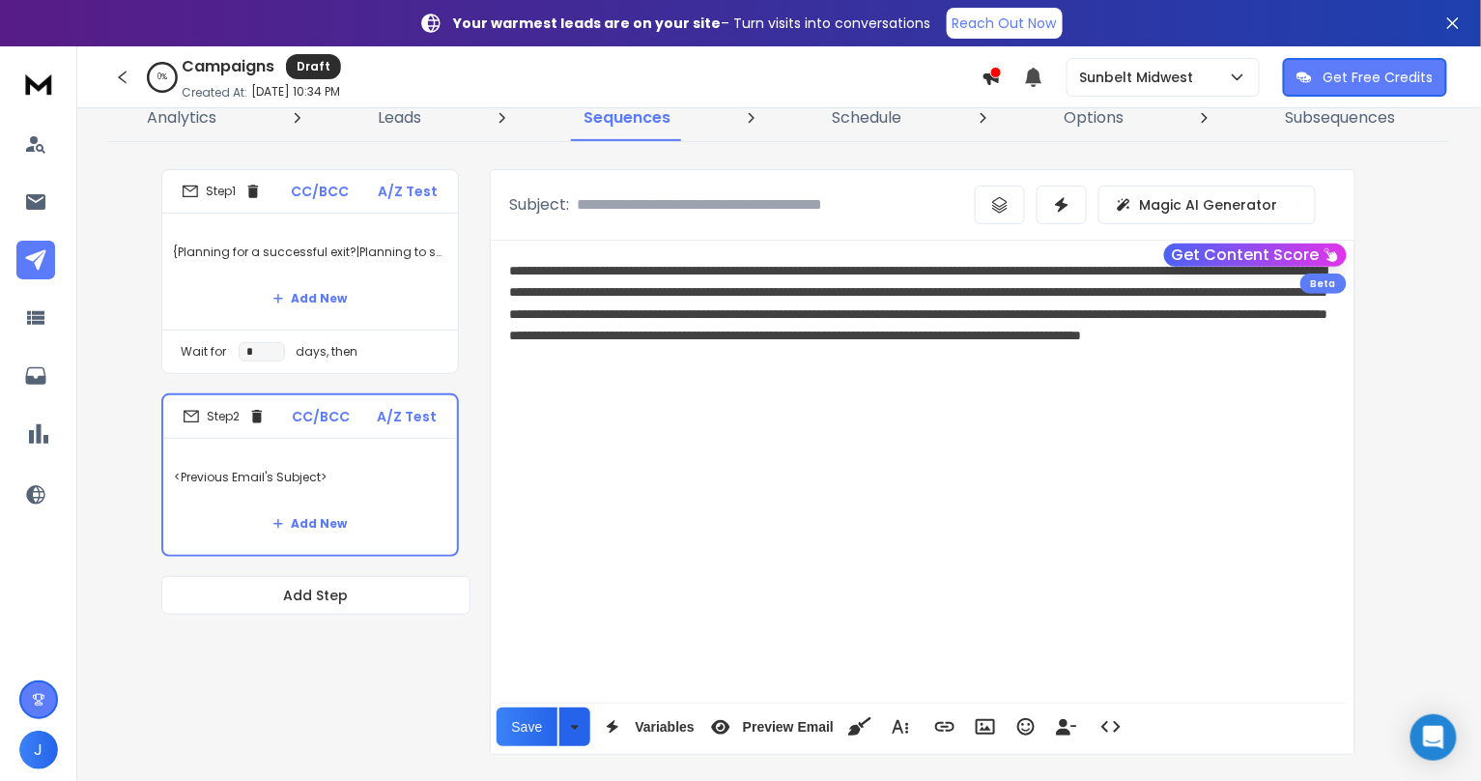
click at [614, 263] on div "**********" at bounding box center [922, 314] width 825 height 108
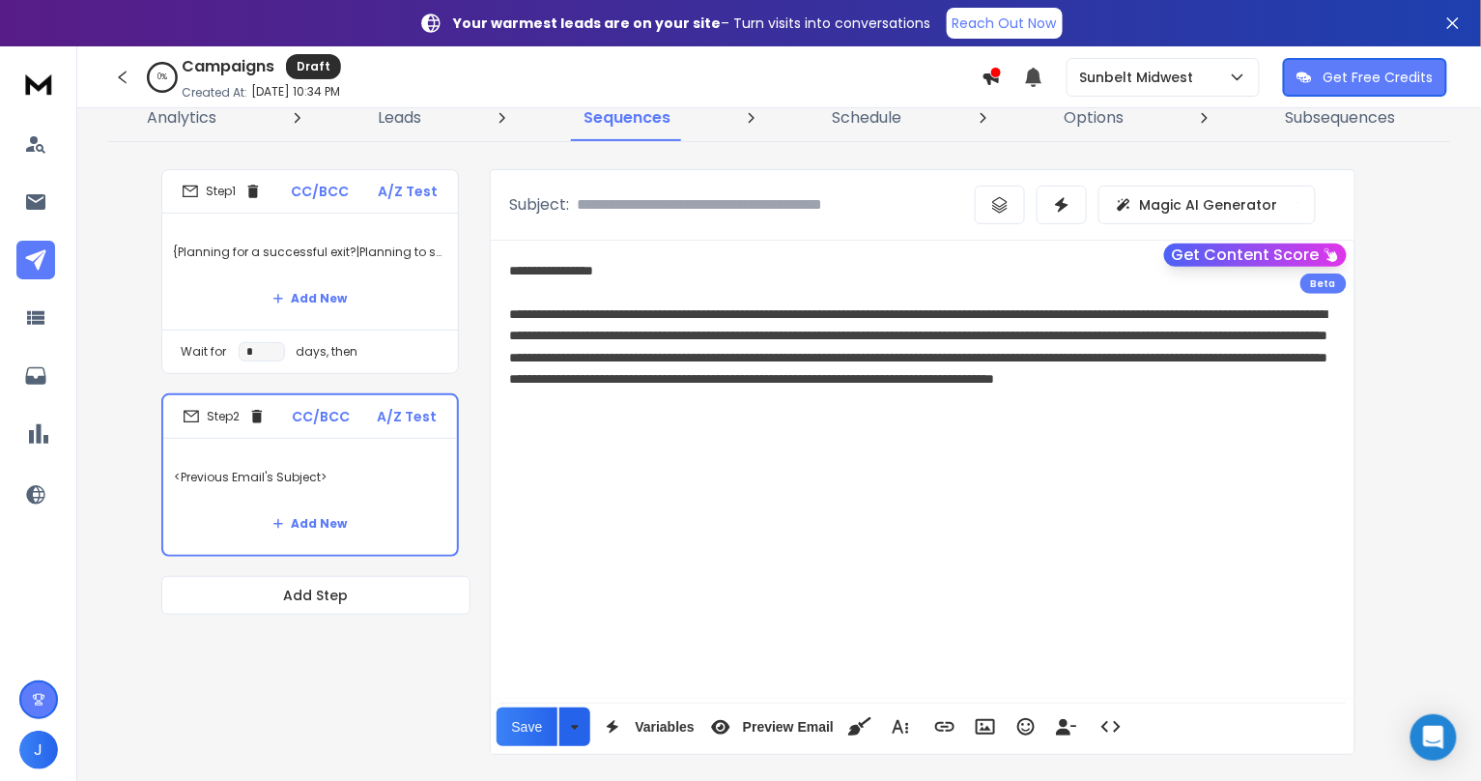
click at [1117, 353] on div "**********" at bounding box center [922, 357] width 825 height 108
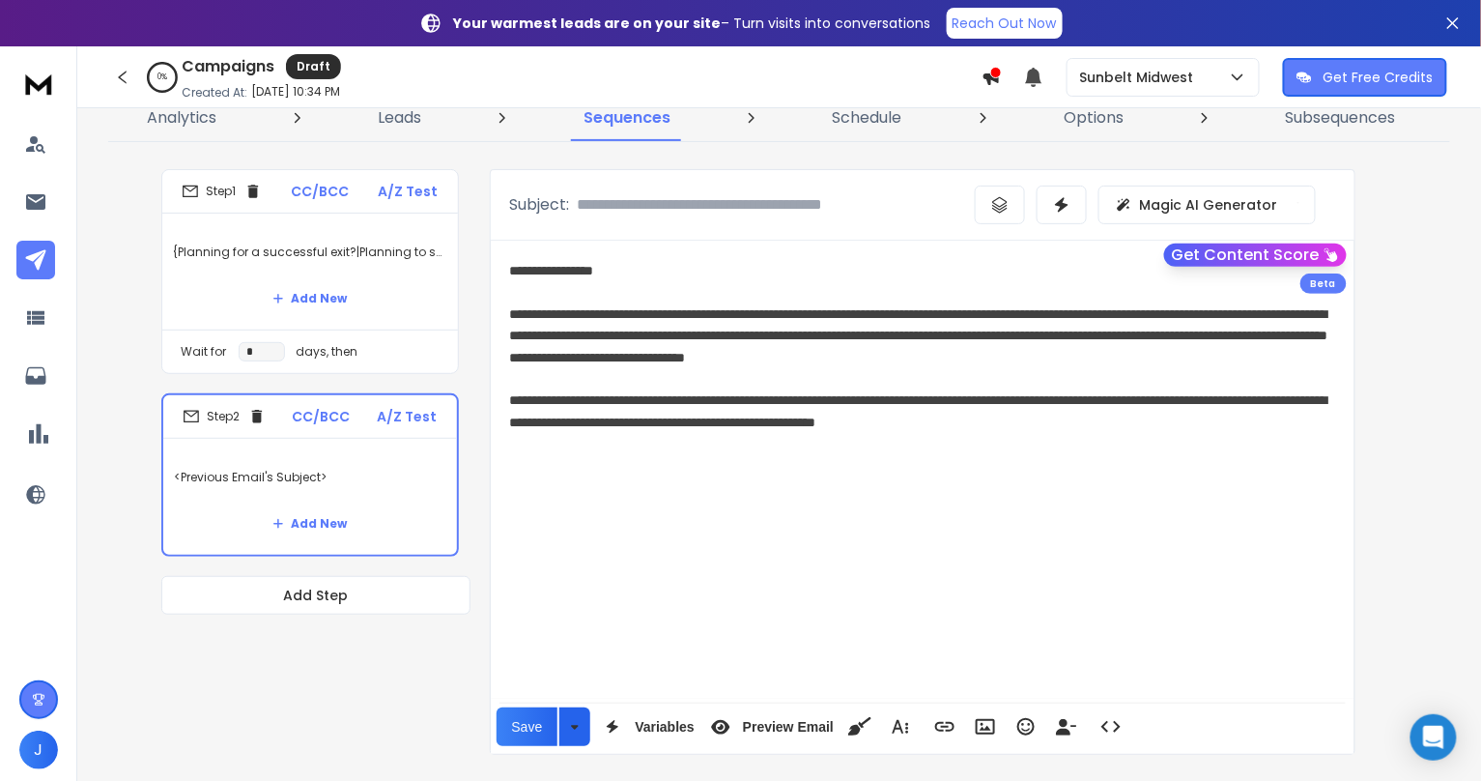
click at [528, 396] on div "**********" at bounding box center [922, 410] width 825 height 43
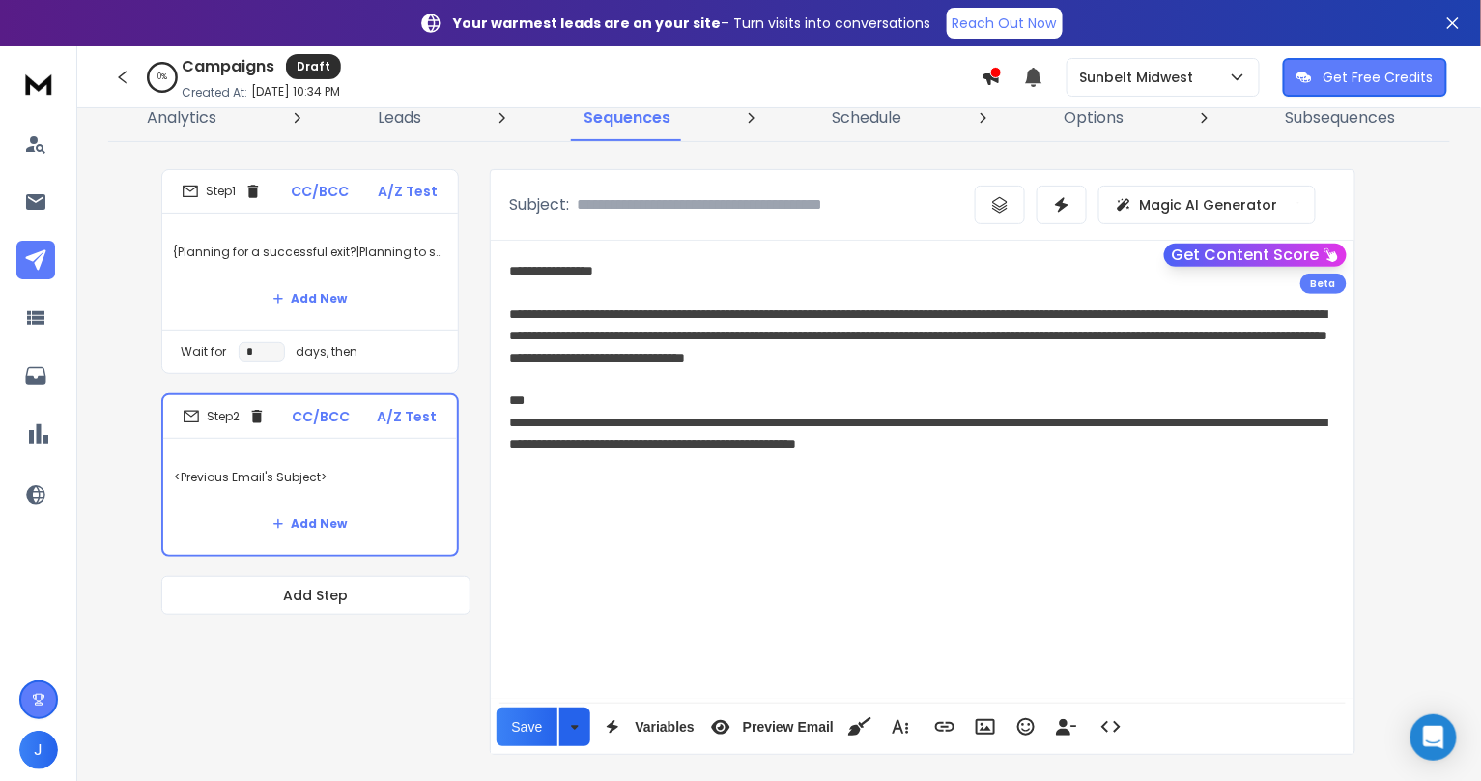
click at [899, 417] on div "**********" at bounding box center [922, 433] width 825 height 43
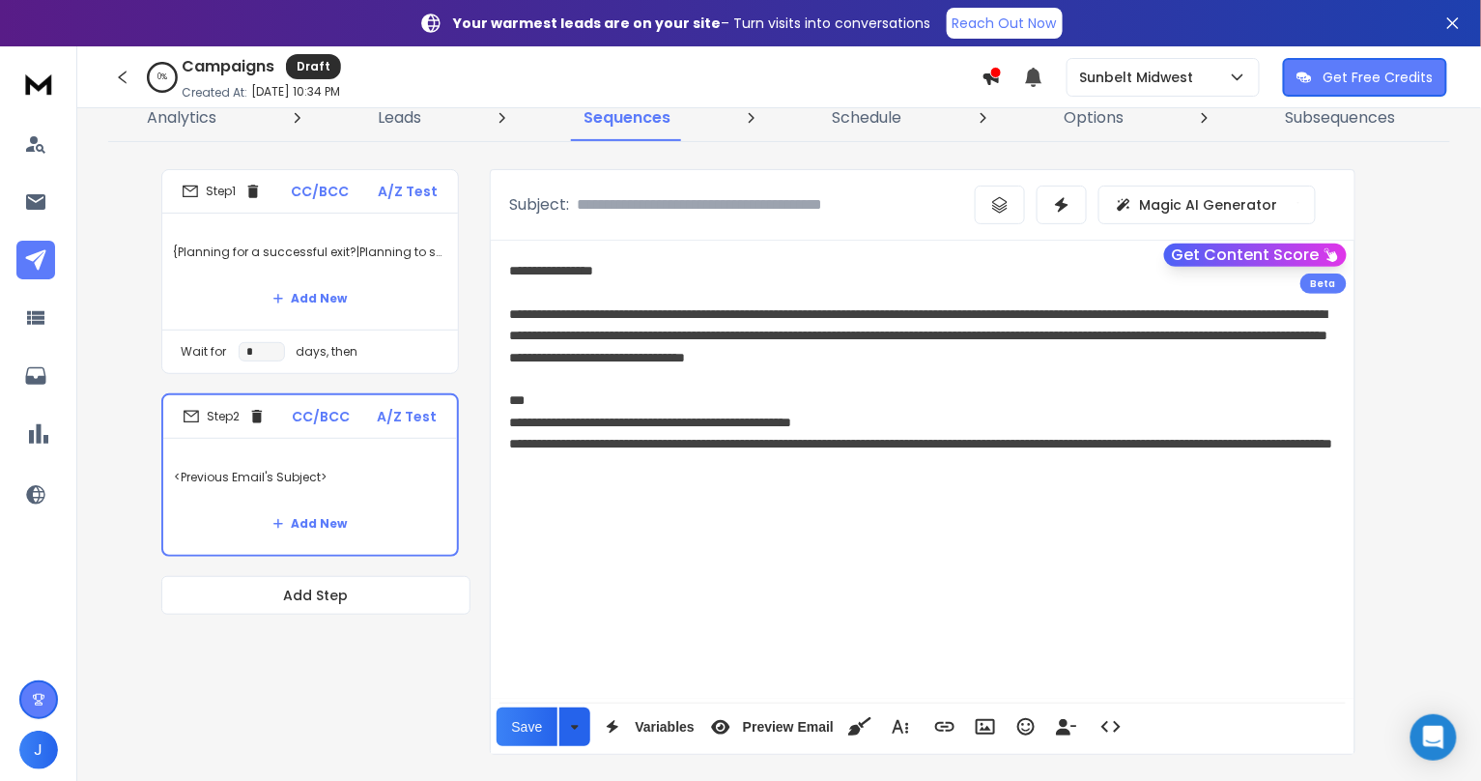
click at [589, 442] on div "**********" at bounding box center [922, 454] width 825 height 43
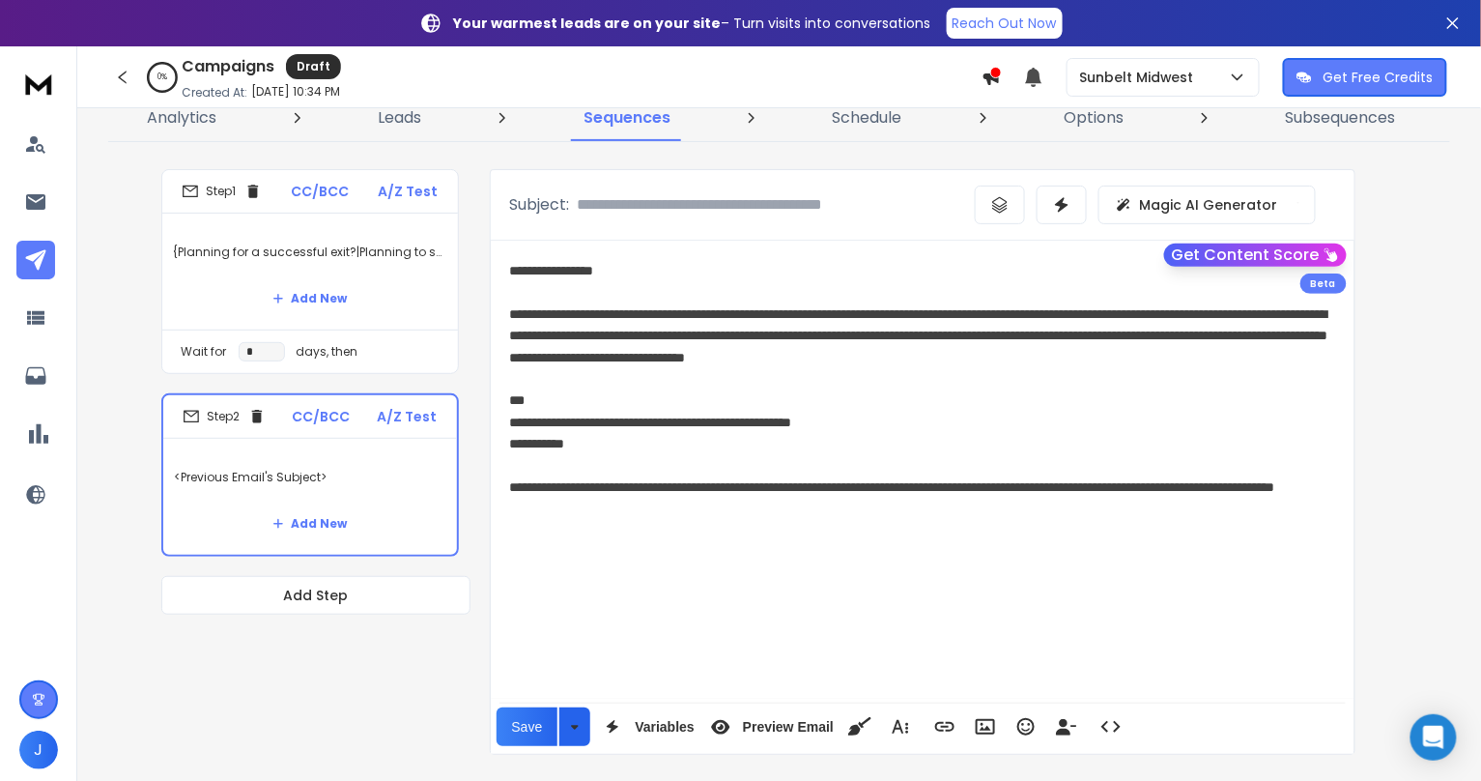
click at [820, 334] on div "**********" at bounding box center [922, 335] width 825 height 65
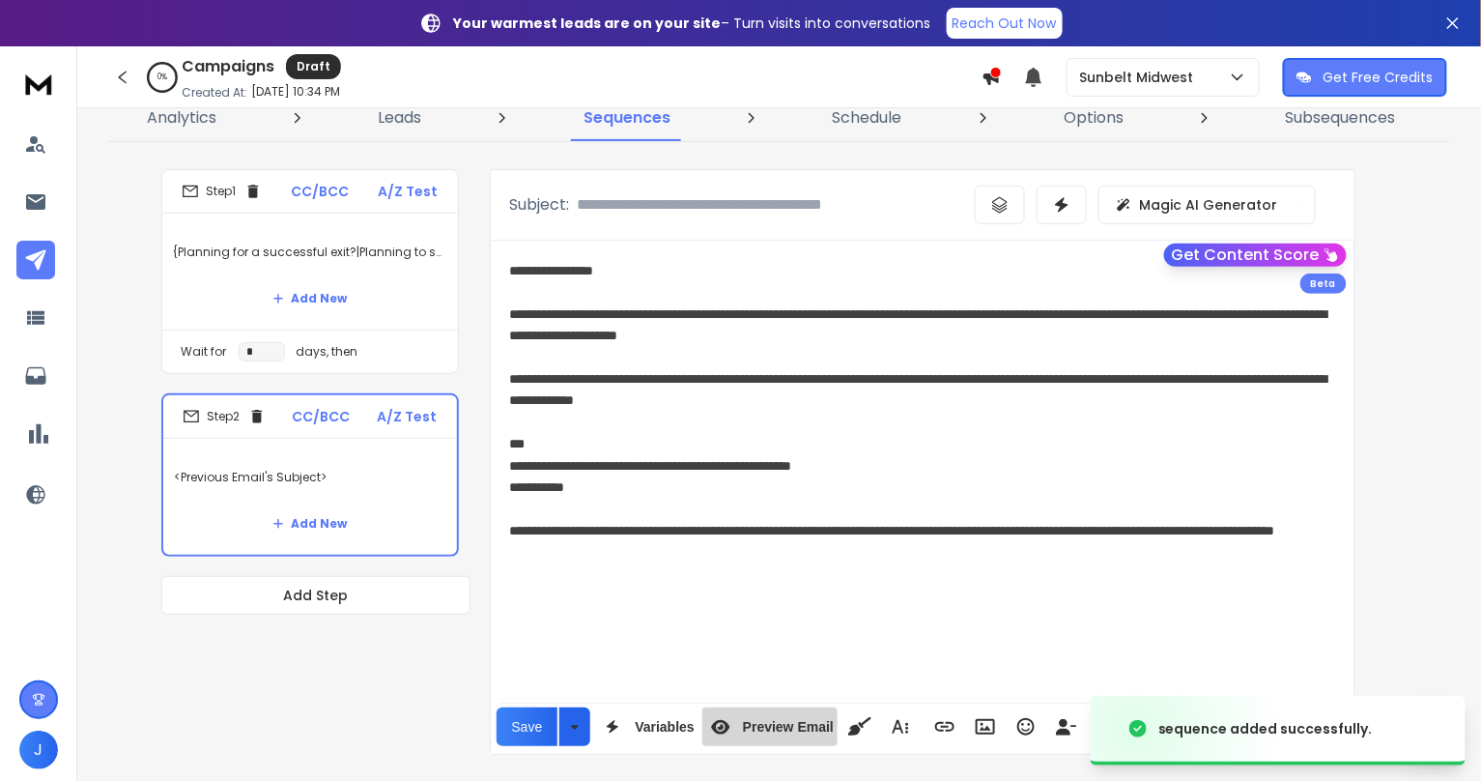
click at [799, 730] on span "Preview Email" at bounding box center [788, 727] width 99 height 16
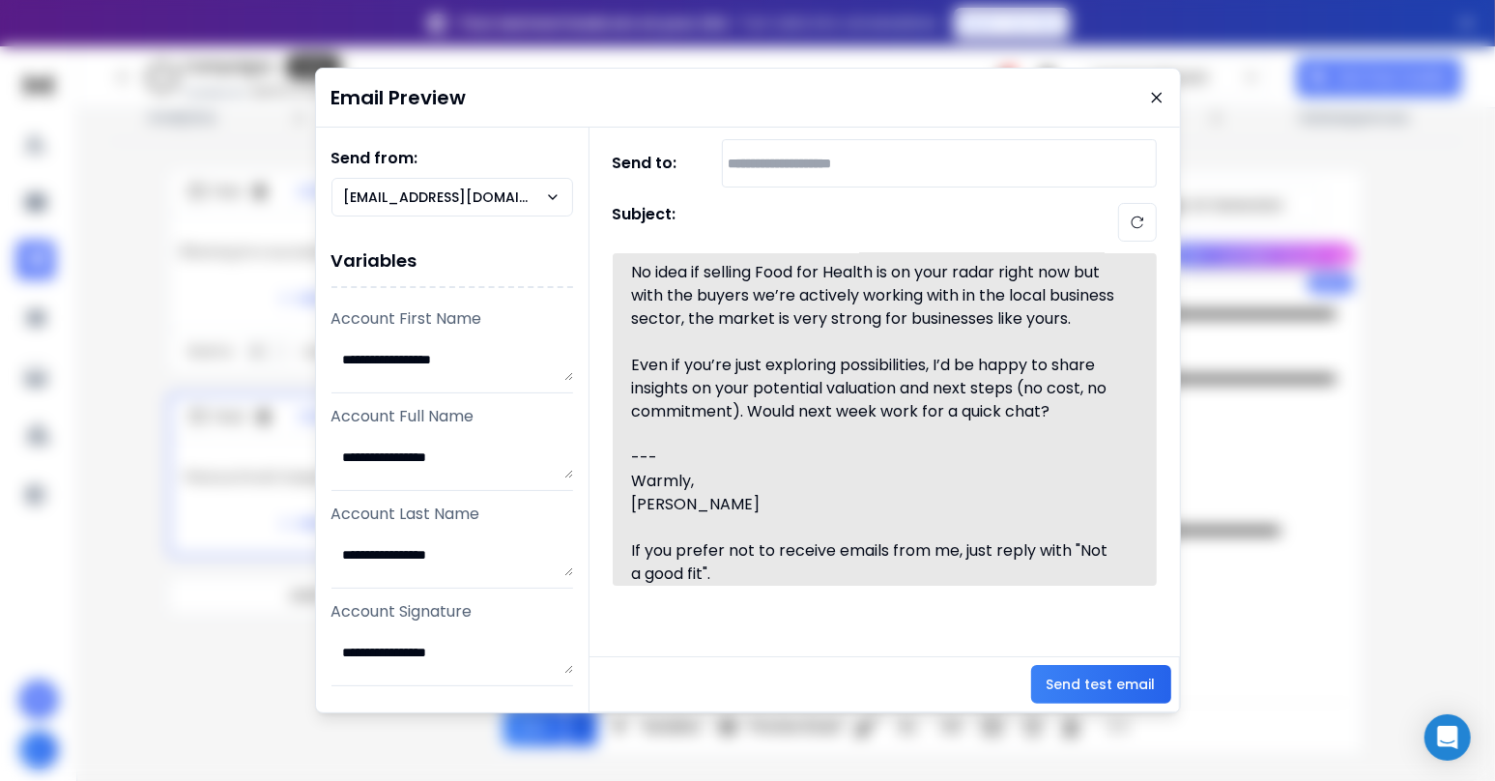
scroll to position [80, 0]
click at [1139, 220] on icon at bounding box center [1138, 222] width 14 height 14
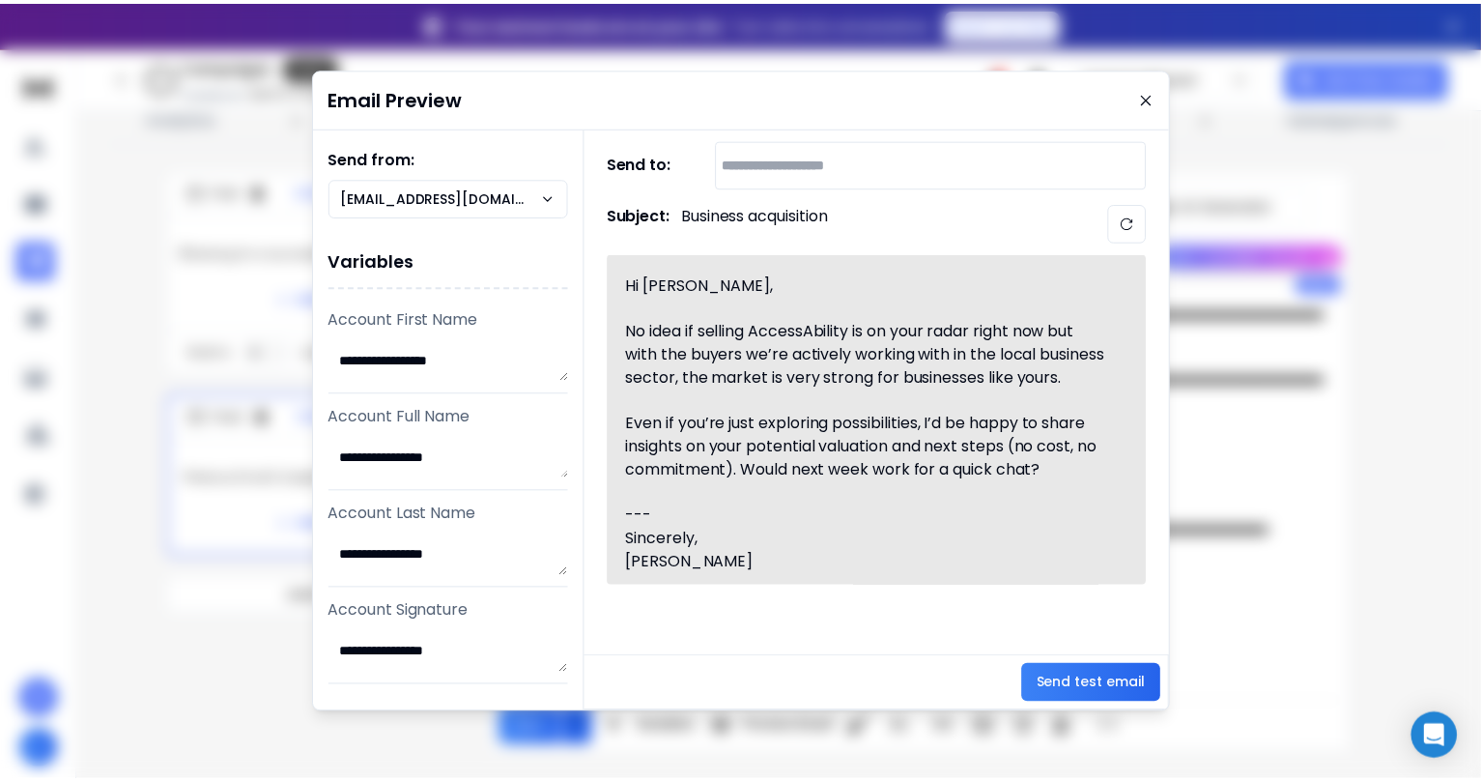
scroll to position [0, 0]
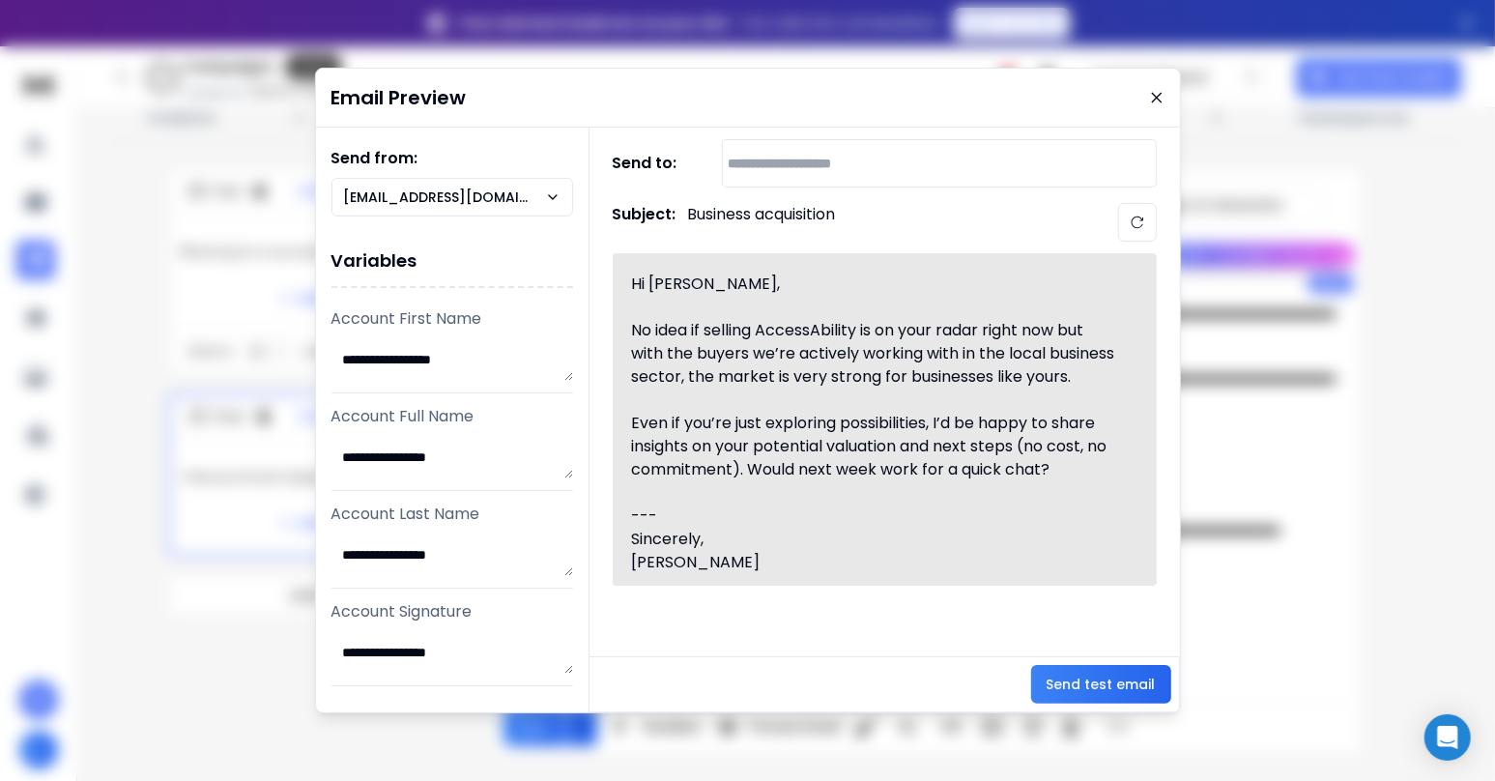
click at [1150, 101] on icon at bounding box center [1156, 97] width 15 height 15
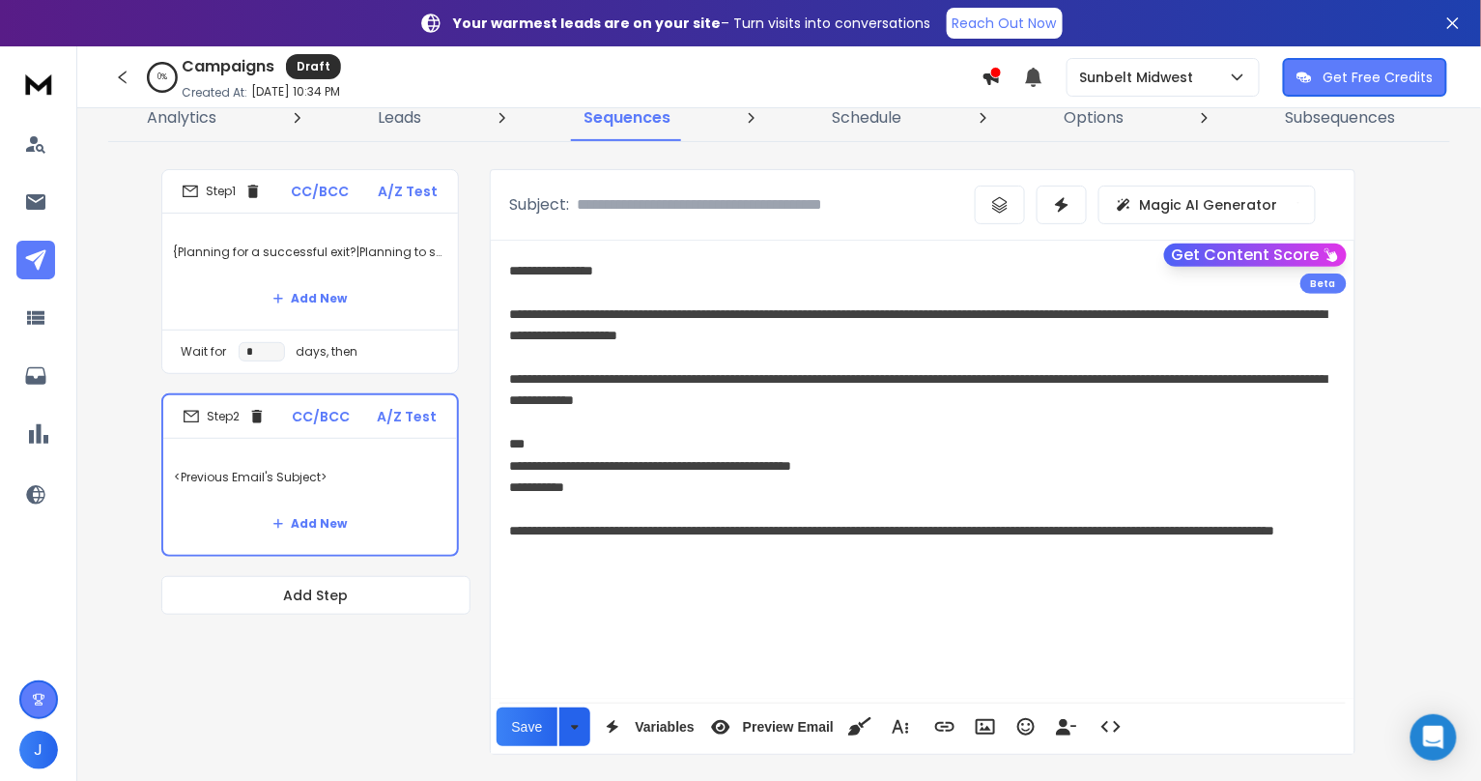
click at [697, 206] on input at bounding box center [766, 204] width 377 height 23
click at [381, 488] on p "<Previous Email's Subject>" at bounding box center [310, 477] width 271 height 54
click at [514, 424] on div at bounding box center [922, 422] width 825 height 21
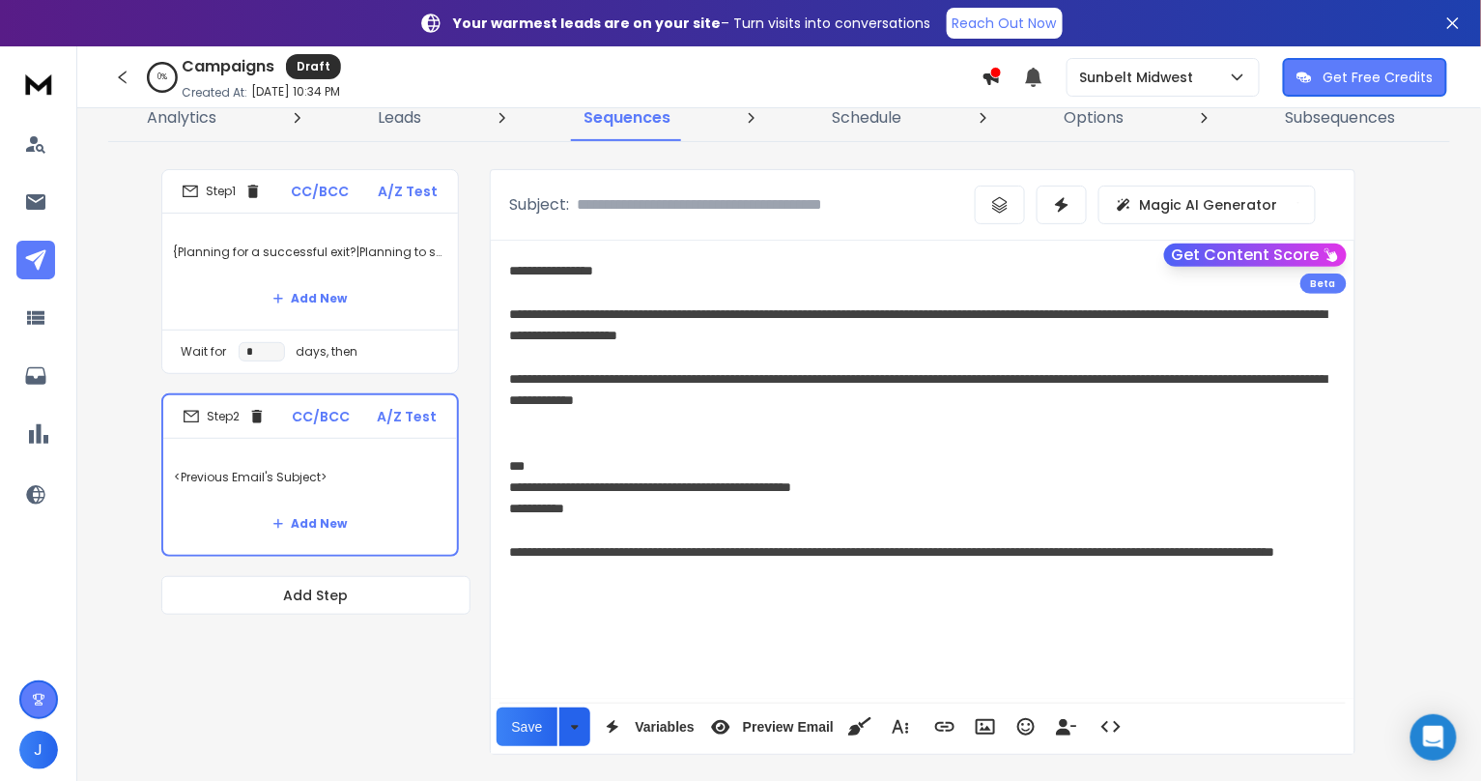
click at [762, 495] on div "**********" at bounding box center [922, 486] width 825 height 21
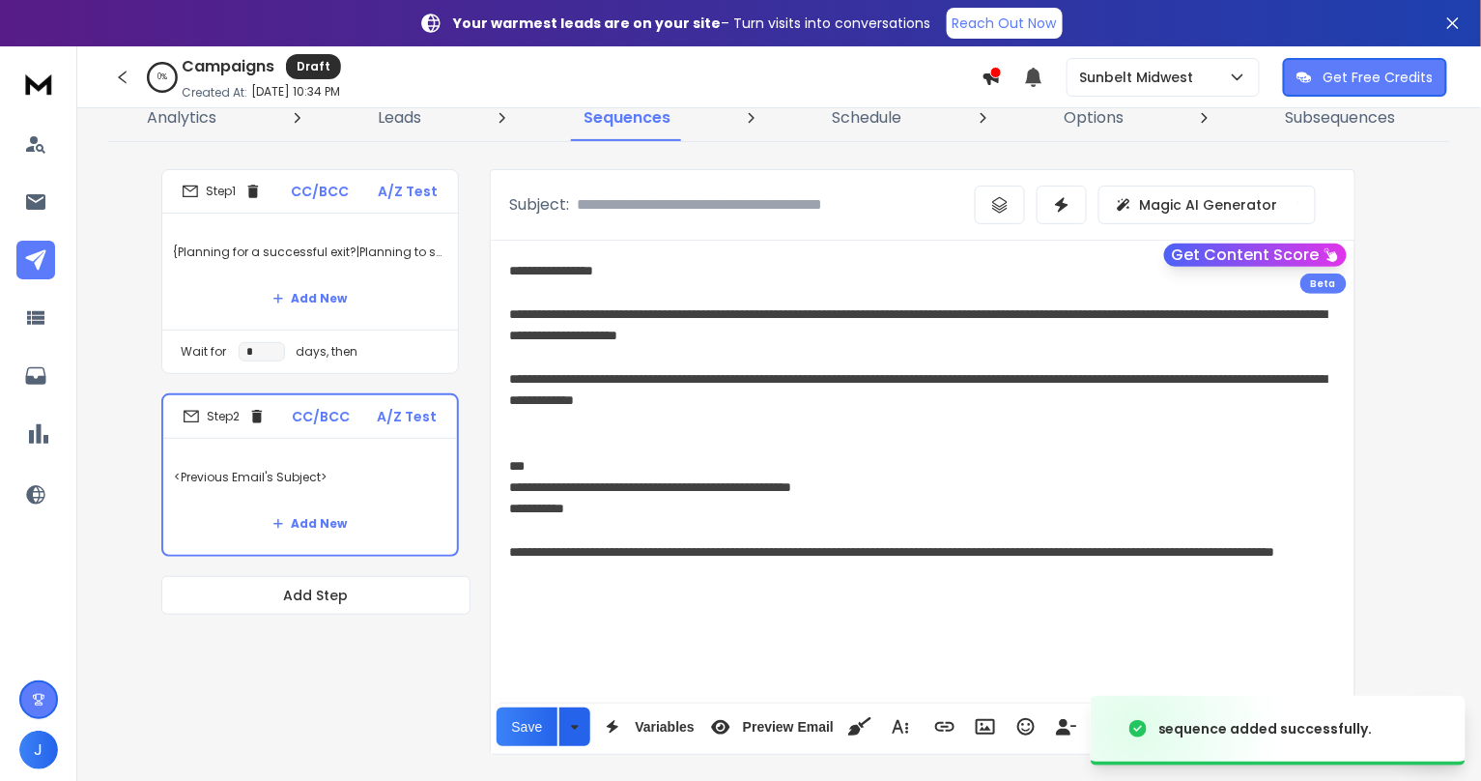
click at [597, 404] on div "**********" at bounding box center [922, 389] width 825 height 43
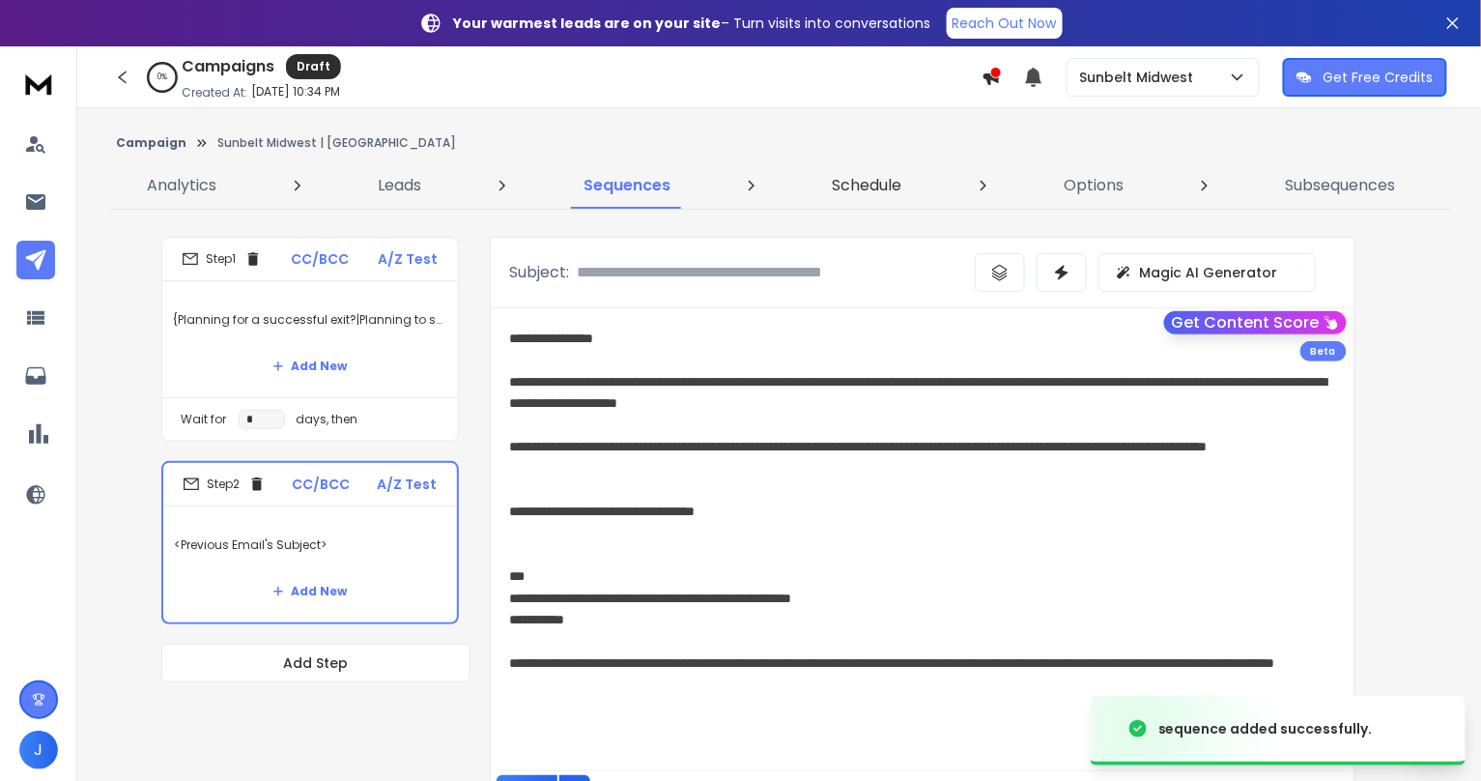
click at [892, 179] on p "Schedule" at bounding box center [868, 185] width 70 height 23
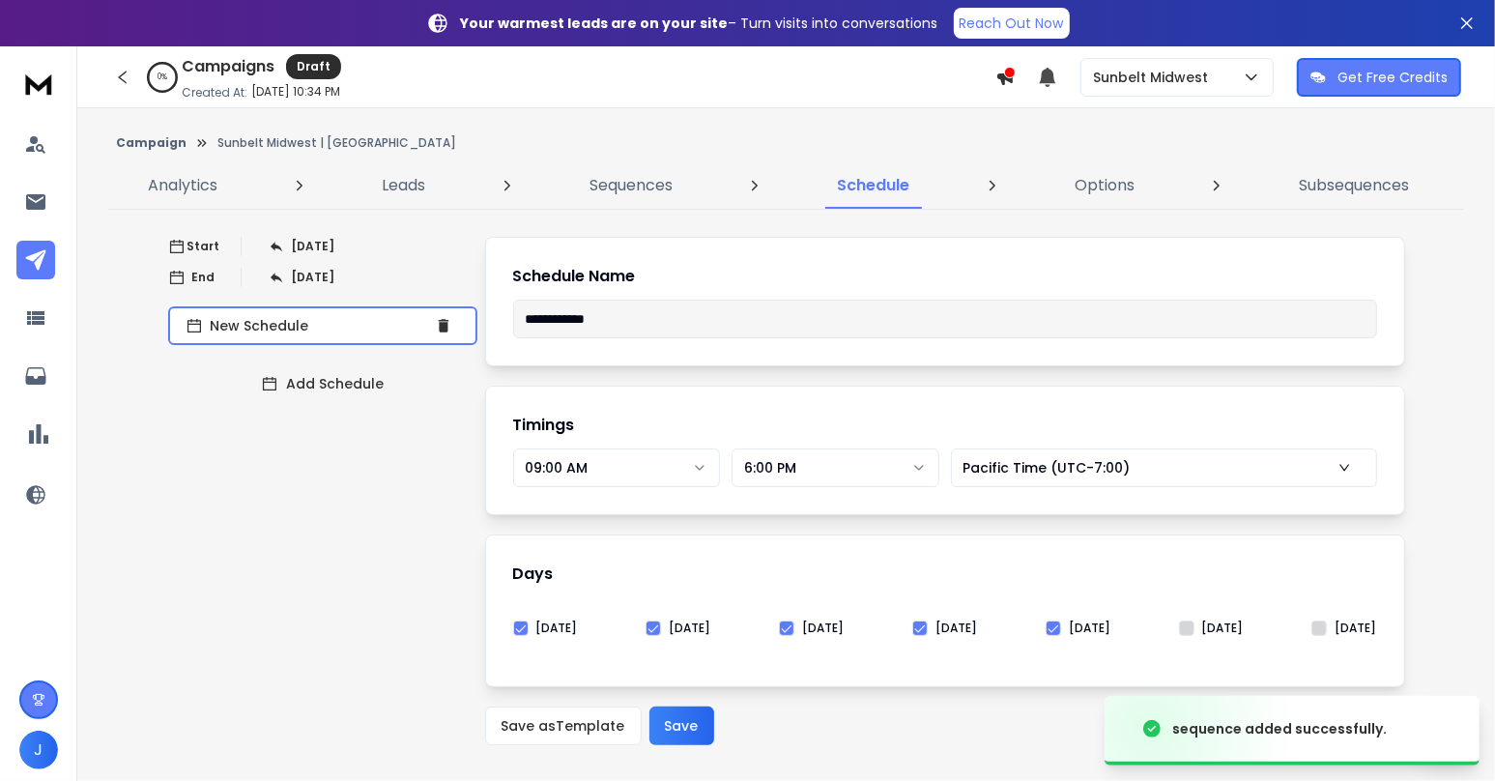
click at [897, 137] on div "Campaign Sunbelt Midwest | TWIN CITIES" at bounding box center [786, 143] width 1356 height 31
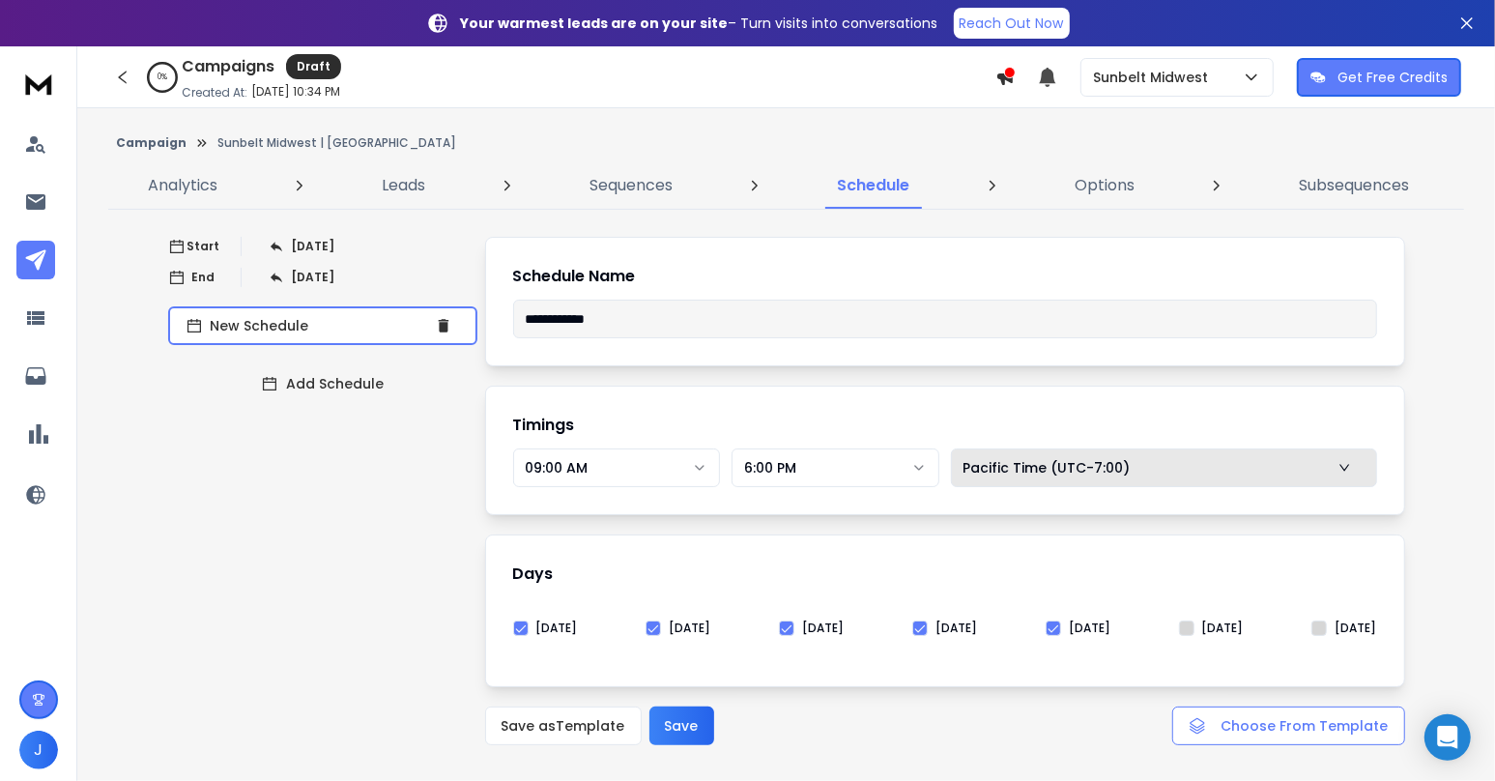
click at [1057, 466] on p "Pacific Time (UTC-7:00)" at bounding box center [1050, 467] width 175 height 19
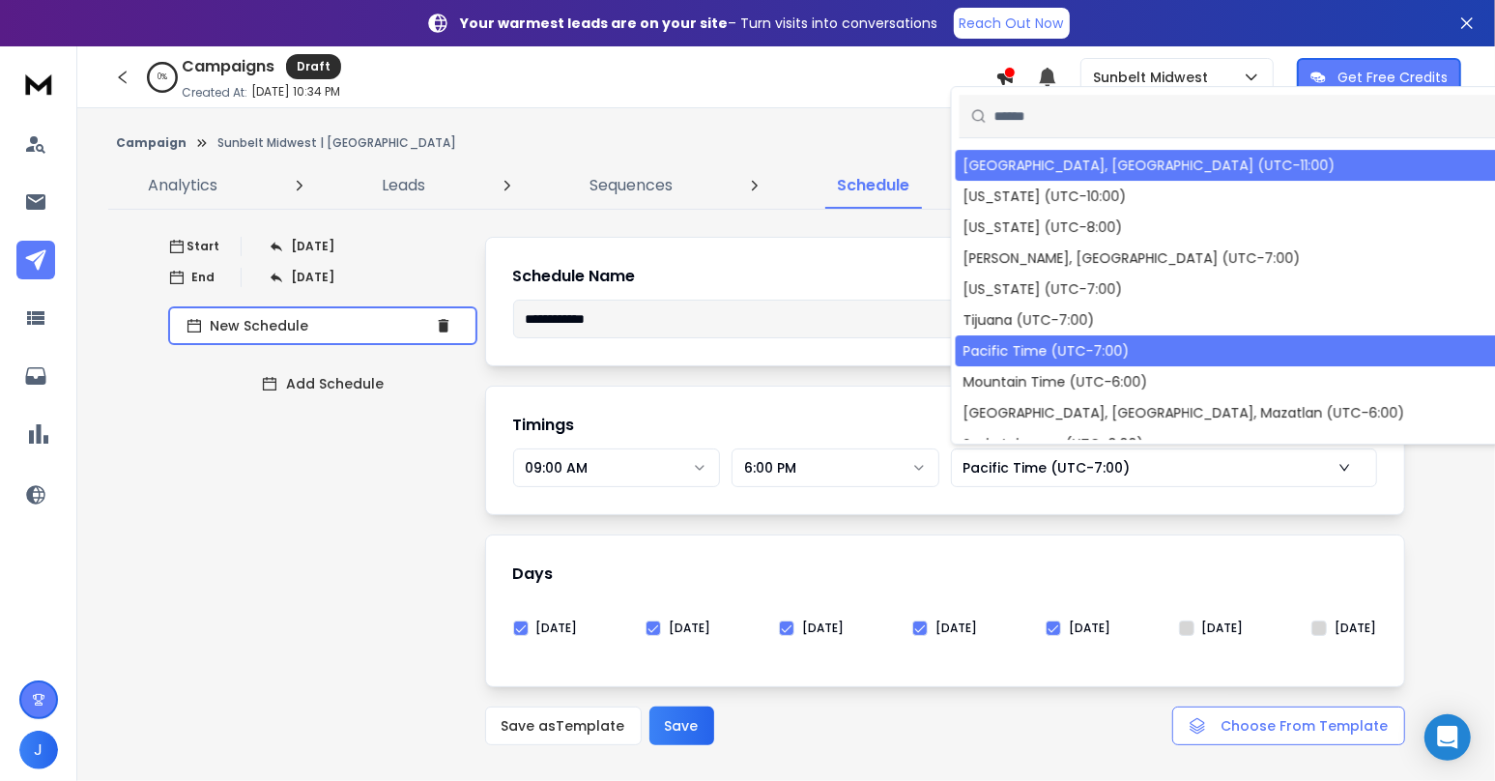
click at [1079, 121] on input "text" at bounding box center [1459, 116] width 930 height 43
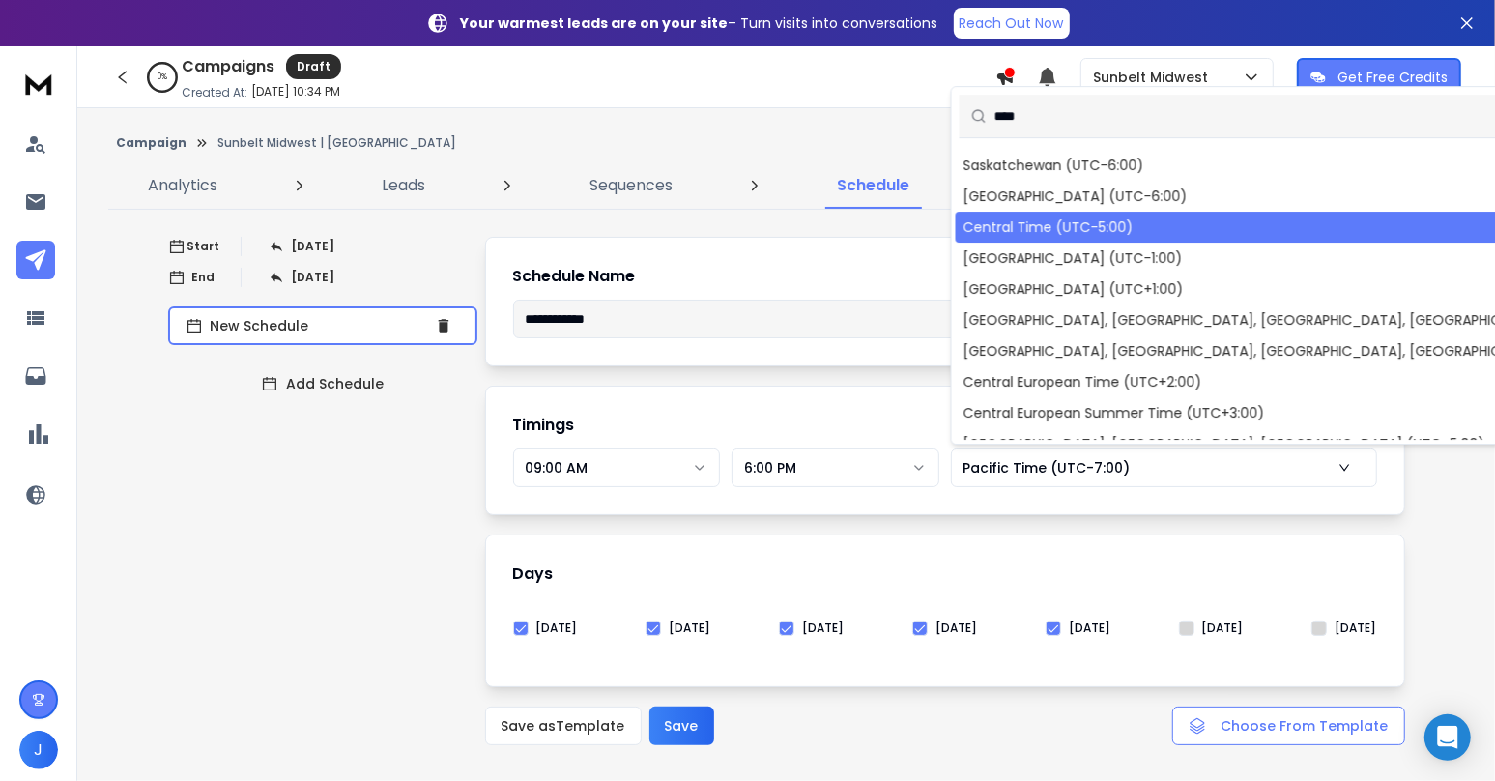
type input "****"
click at [1039, 234] on div "Central Time (UTC-5:00)" at bounding box center [1048, 226] width 170 height 19
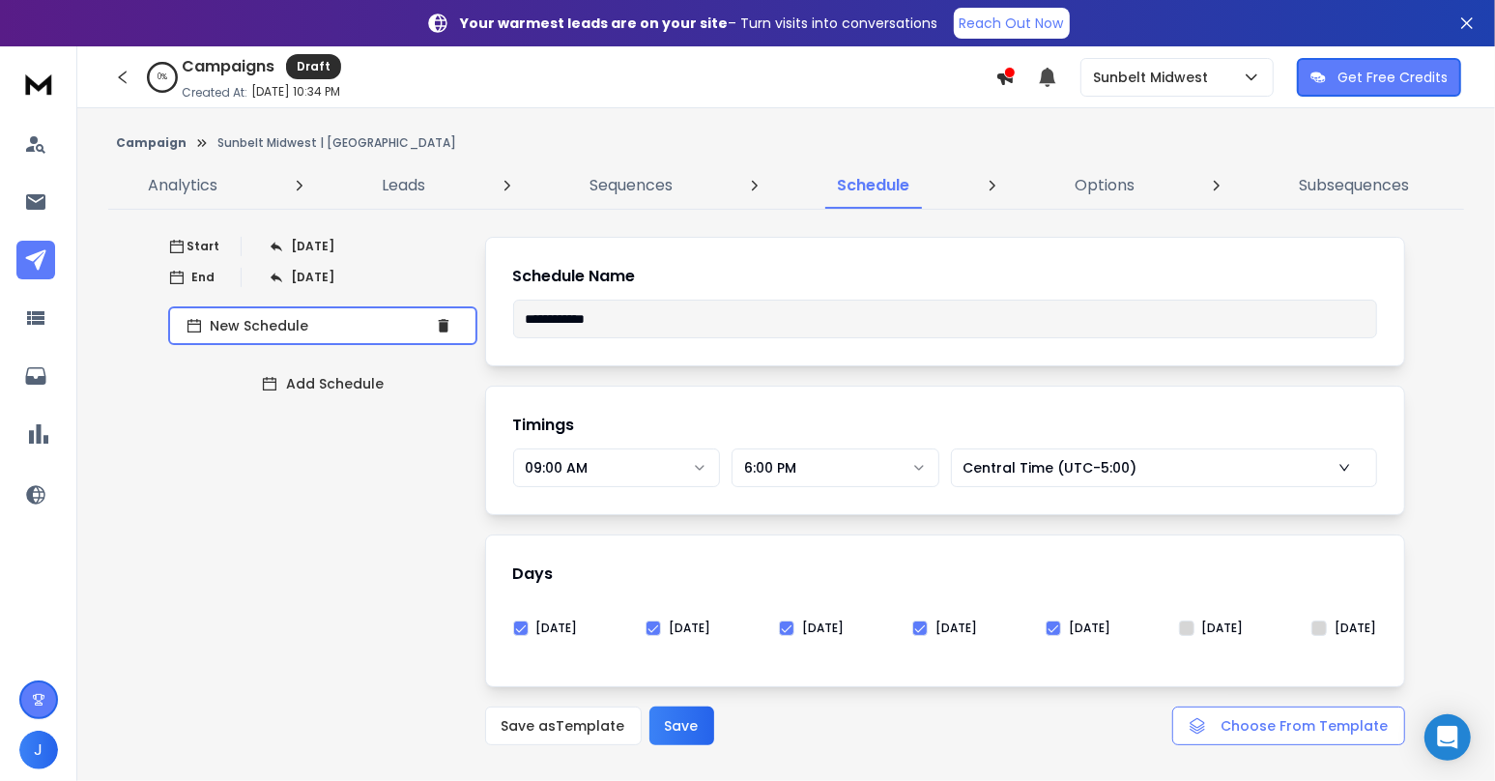
click at [980, 425] on h1 "Timings" at bounding box center [945, 425] width 864 height 23
click at [607, 475] on button "09:00 AM" at bounding box center [617, 467] width 208 height 39
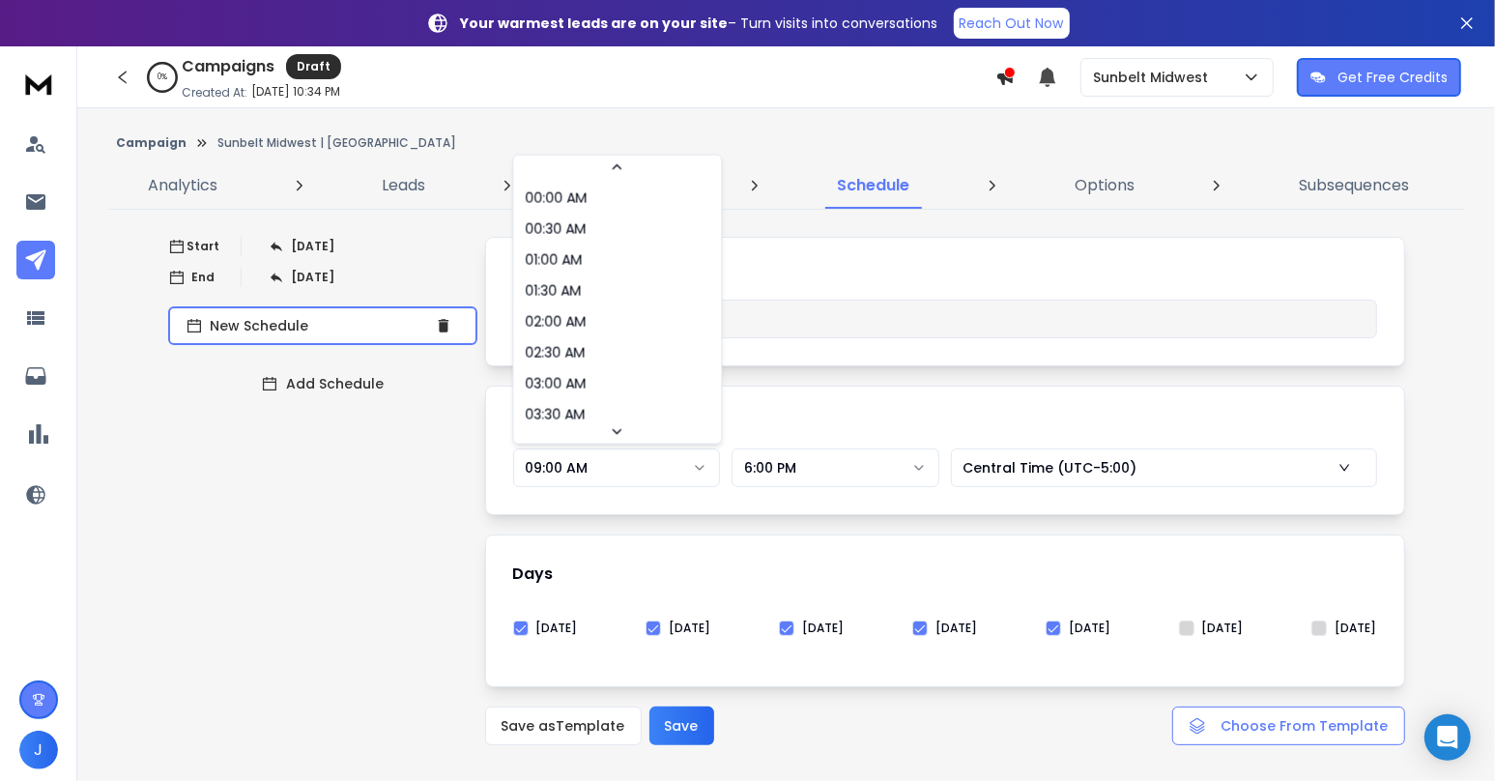
scroll to position [349, 0]
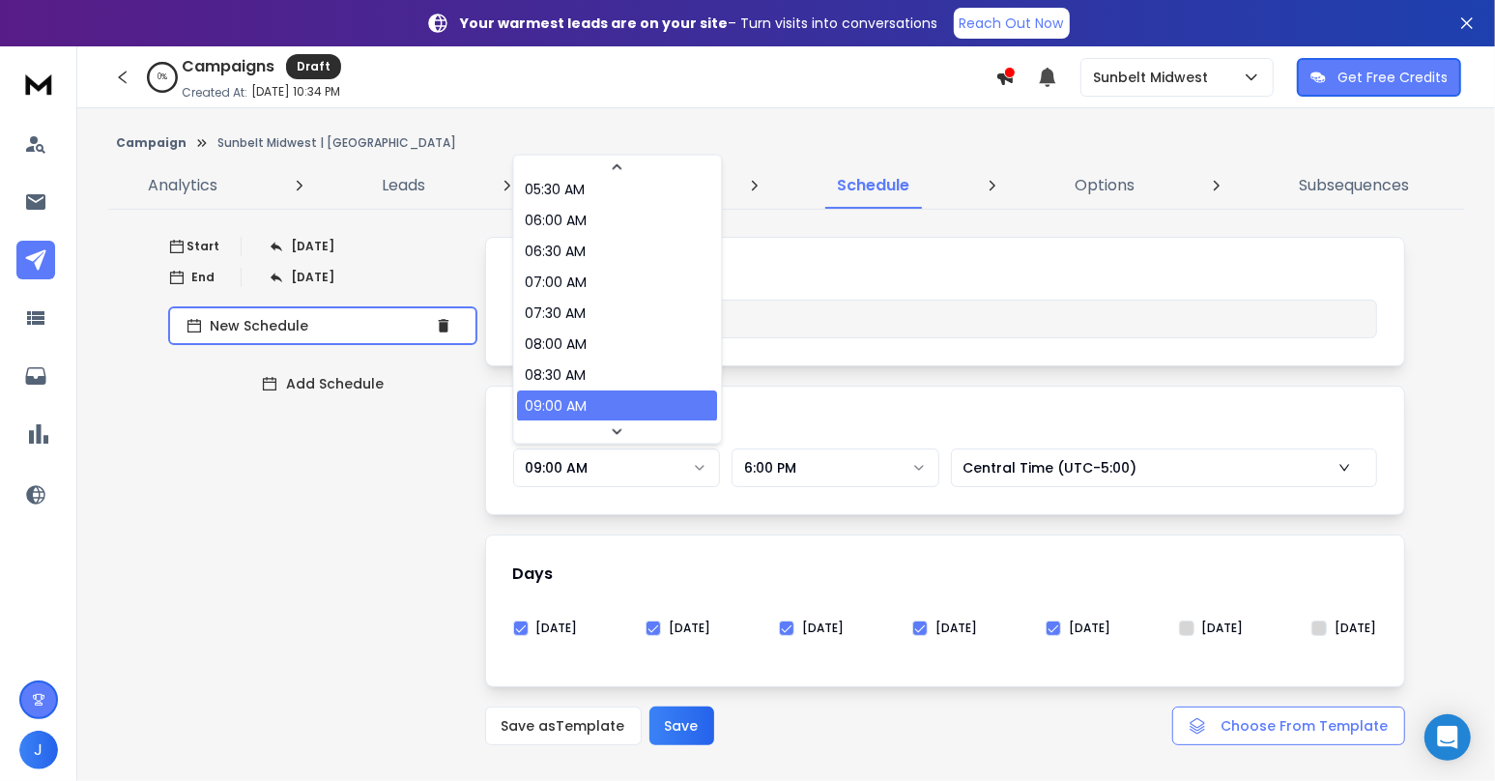
select select "********"
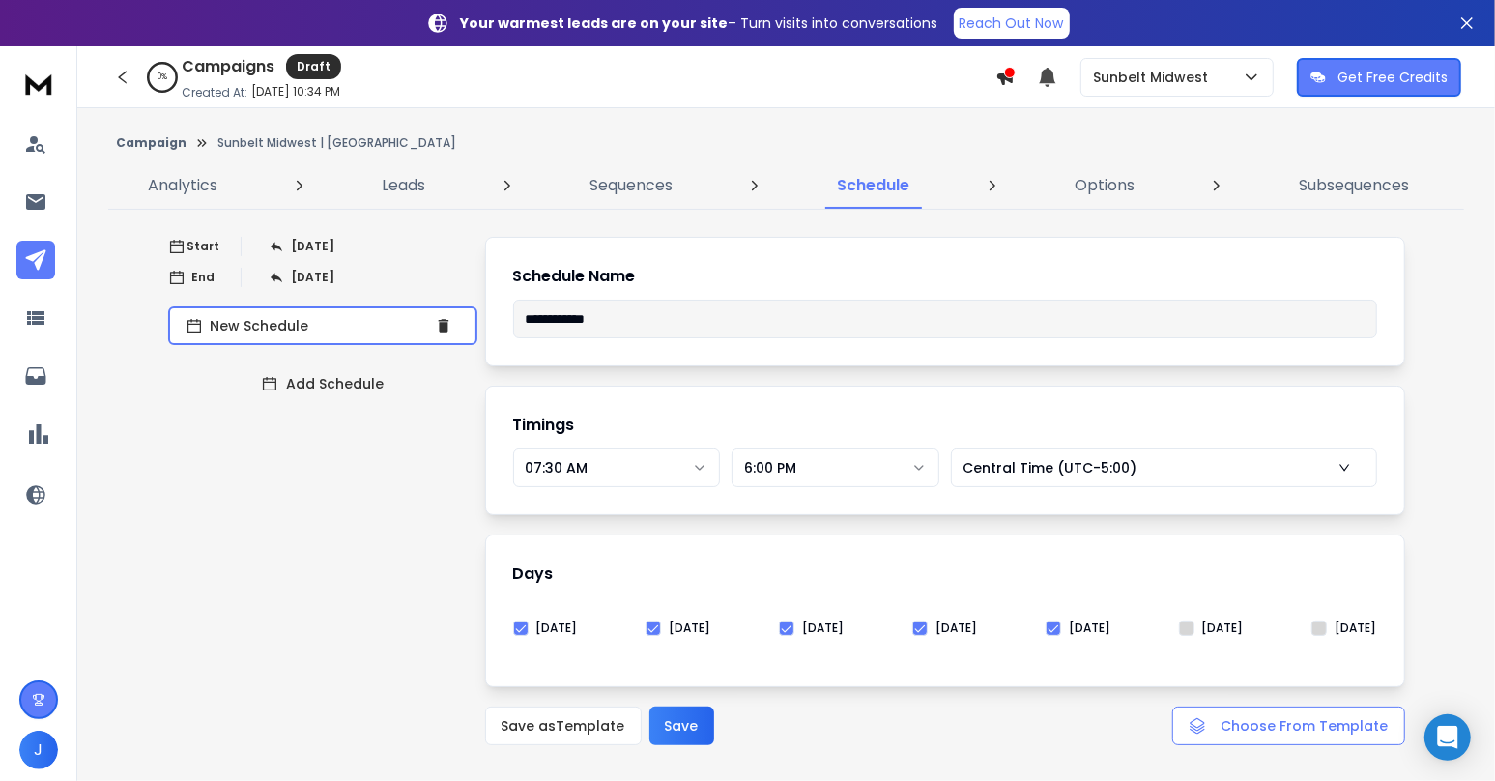
click at [801, 456] on button "6:00 PM" at bounding box center [836, 467] width 208 height 39
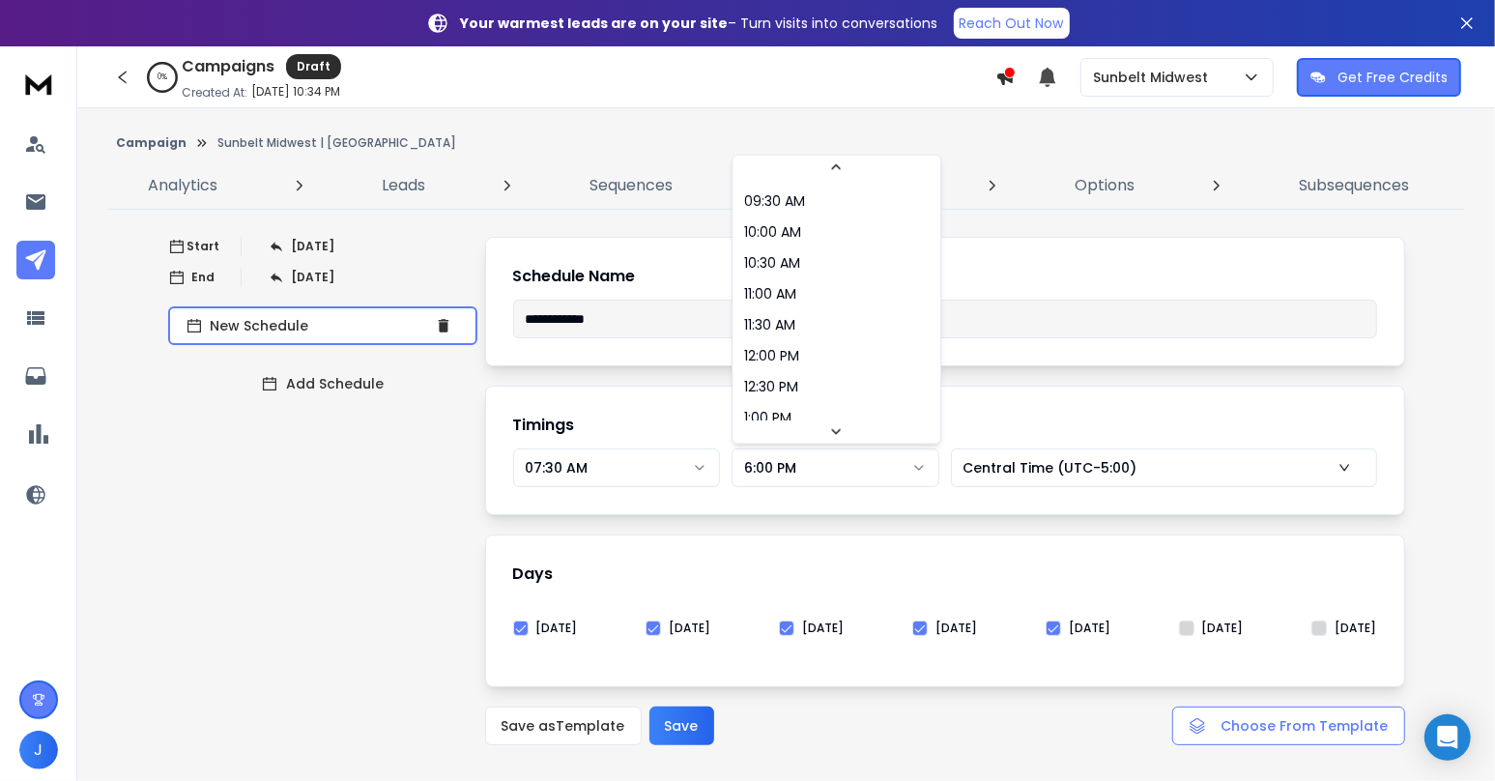
scroll to position [93, 0]
select select "********"
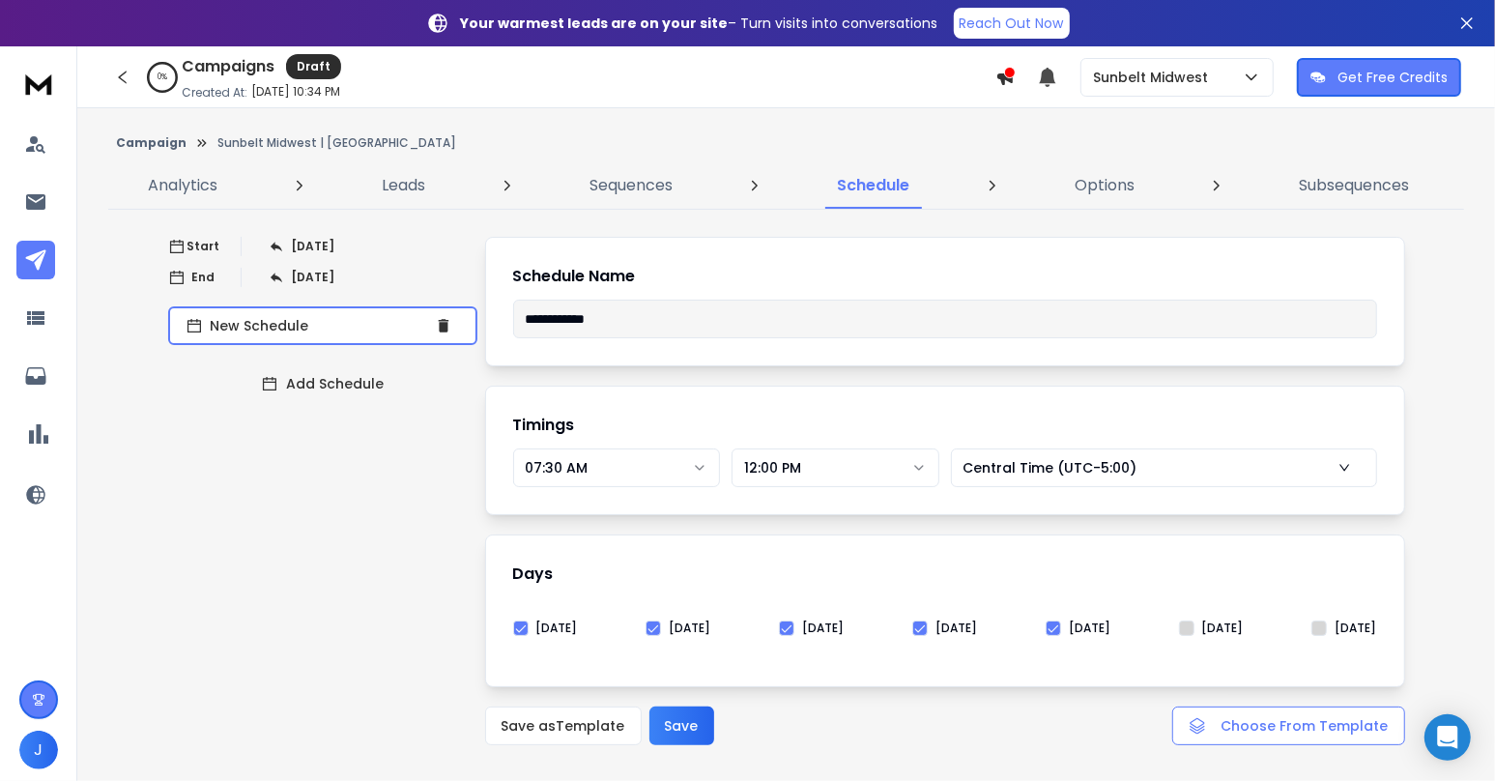
click at [363, 545] on div "**********" at bounding box center [786, 491] width 1237 height 508
click at [697, 728] on button "Save" at bounding box center [681, 725] width 65 height 39
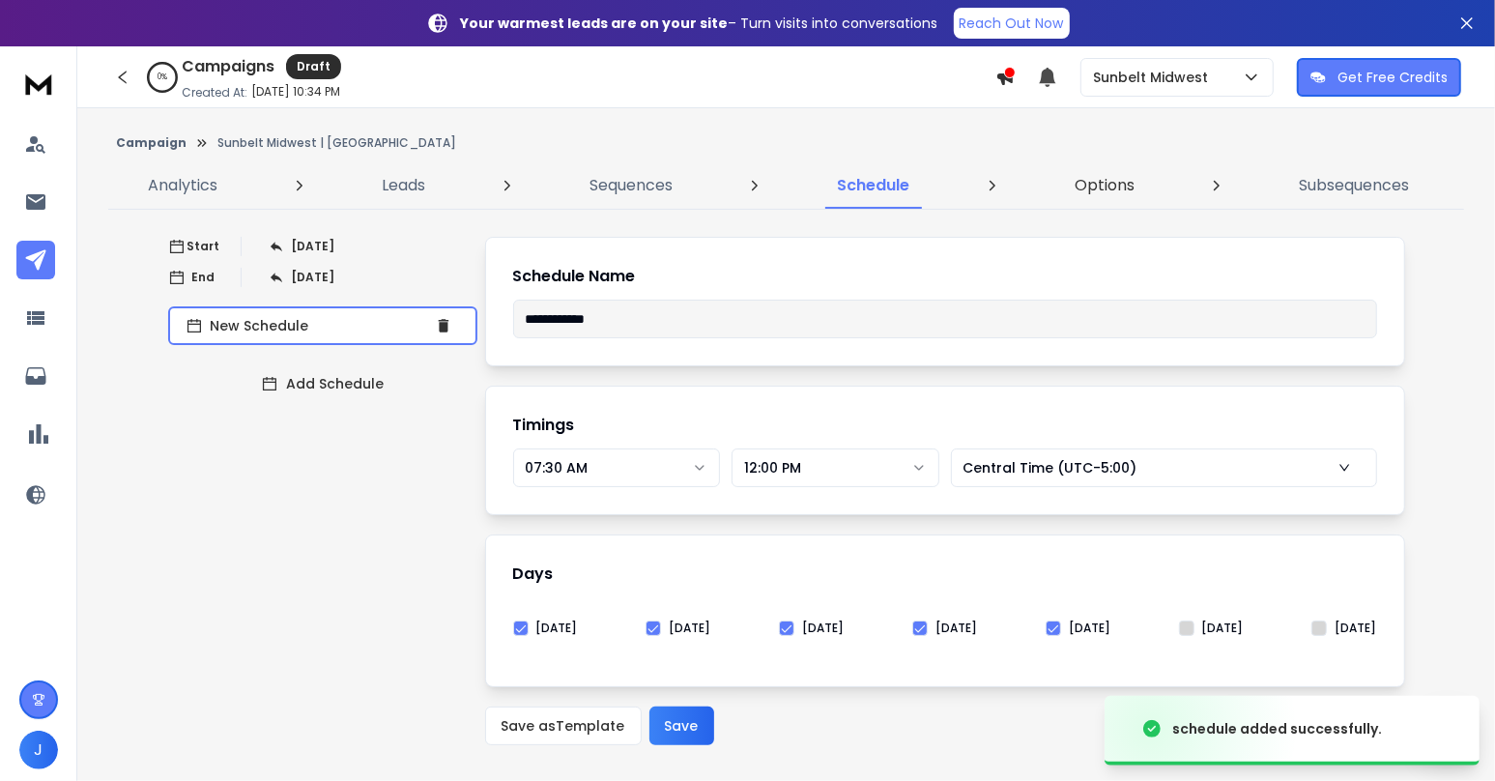
click at [1116, 191] on p "Options" at bounding box center [1105, 185] width 60 height 23
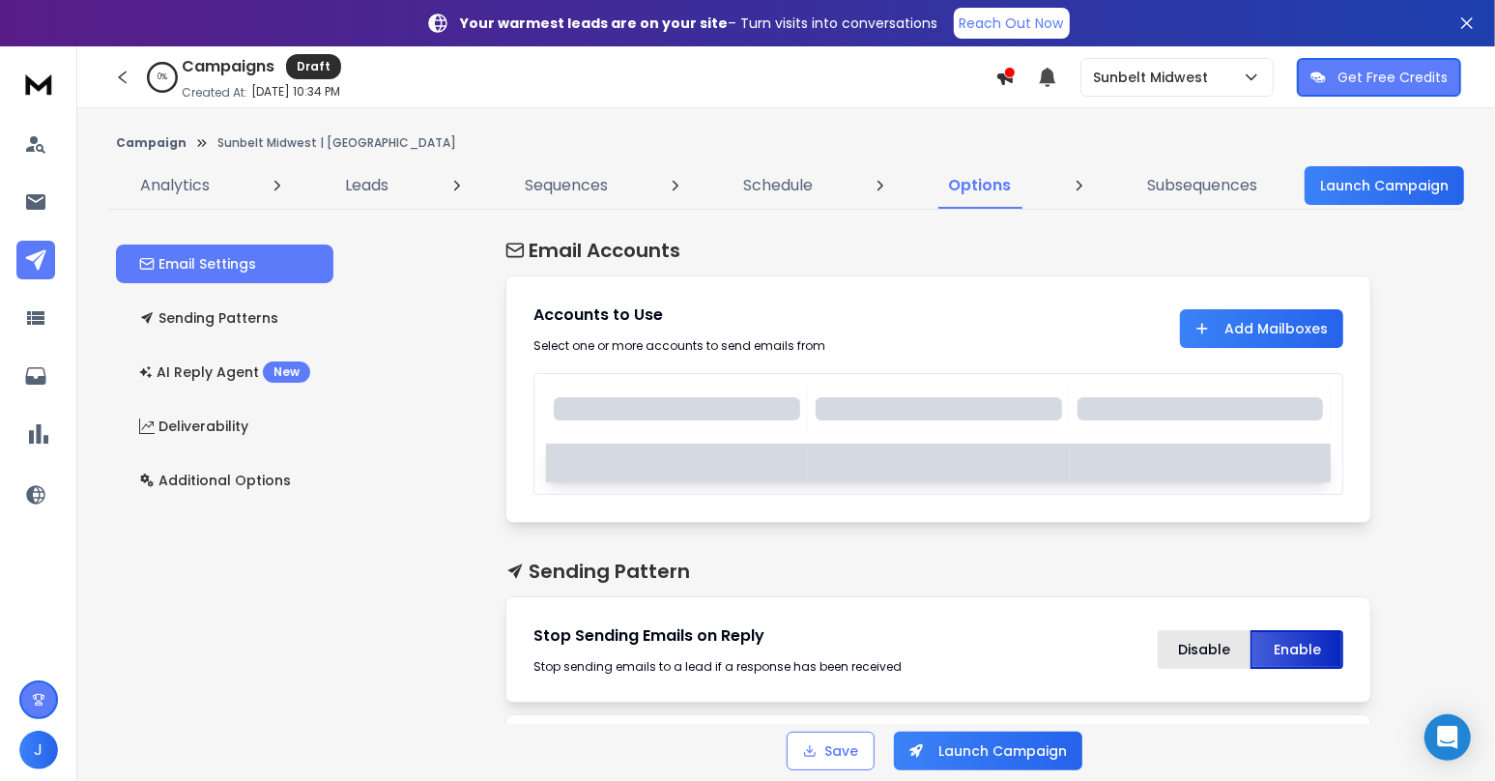
click at [1072, 264] on div "Email Accounts Accounts to Use Select one or more accounts to send emails from …" at bounding box center [938, 380] width 866 height 286
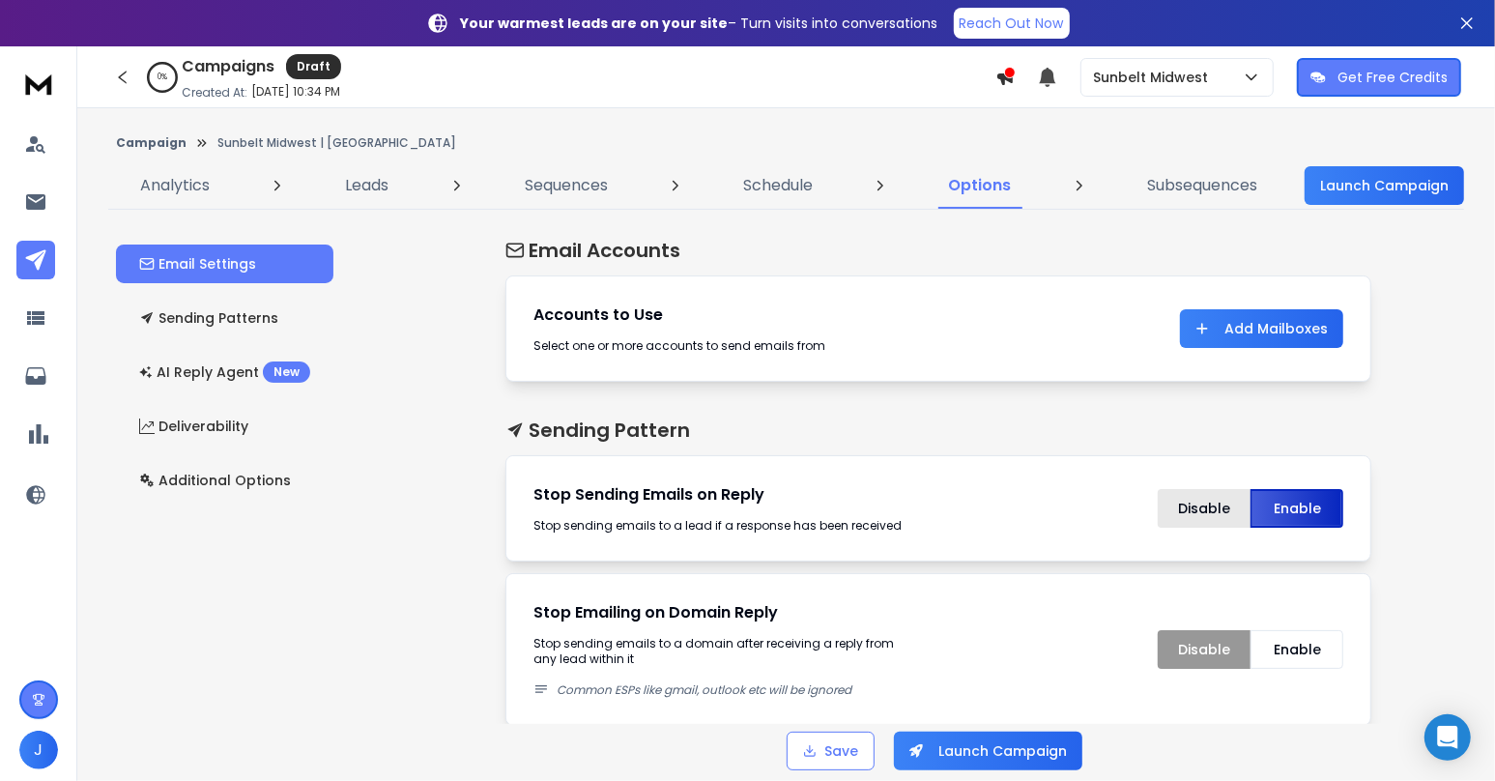
click at [1276, 325] on button "Add Mailboxes" at bounding box center [1261, 328] width 163 height 39
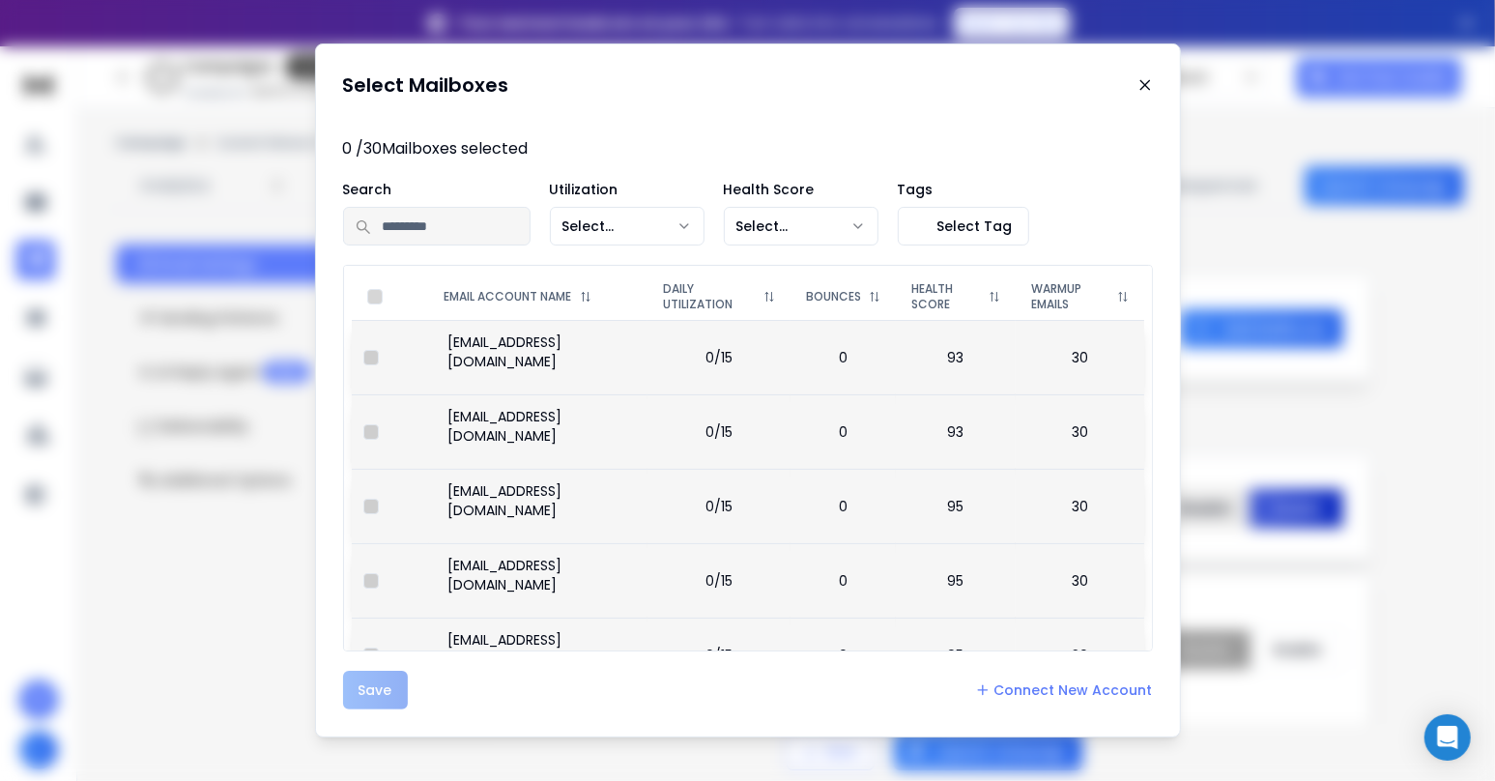
click at [416, 258] on div "0 / 30 Mailboxes selected Search Utilization Select... Health Score Select... T…" at bounding box center [748, 423] width 810 height 572
click at [345, 389] on button "Select this Page" at bounding box center [342, 390] width 15 height 15
click at [374, 696] on button "Save" at bounding box center [375, 690] width 65 height 39
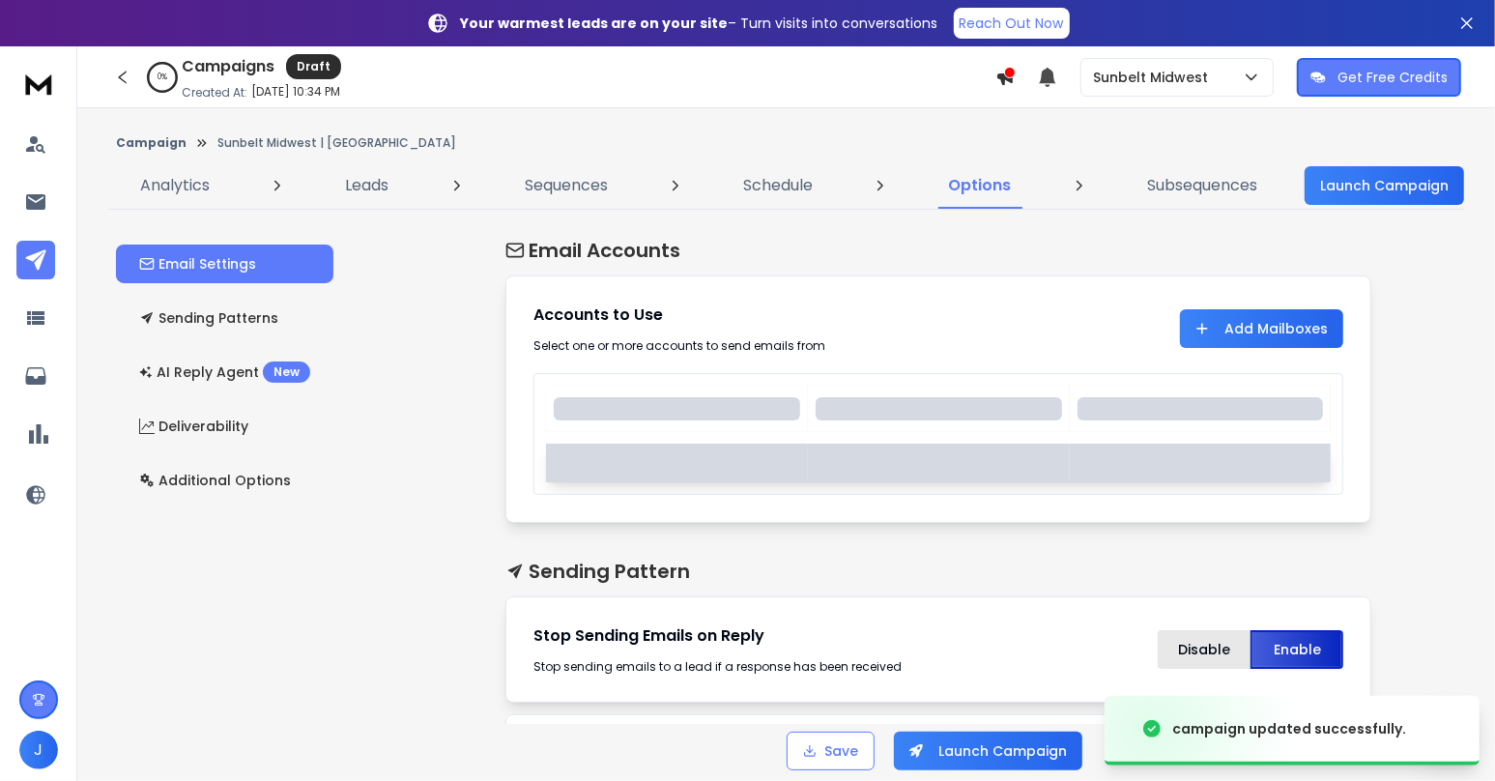
click at [1382, 408] on div "Email Accounts Accounts to Use Select one or more accounts to send emails from …" at bounding box center [950, 480] width 1172 height 487
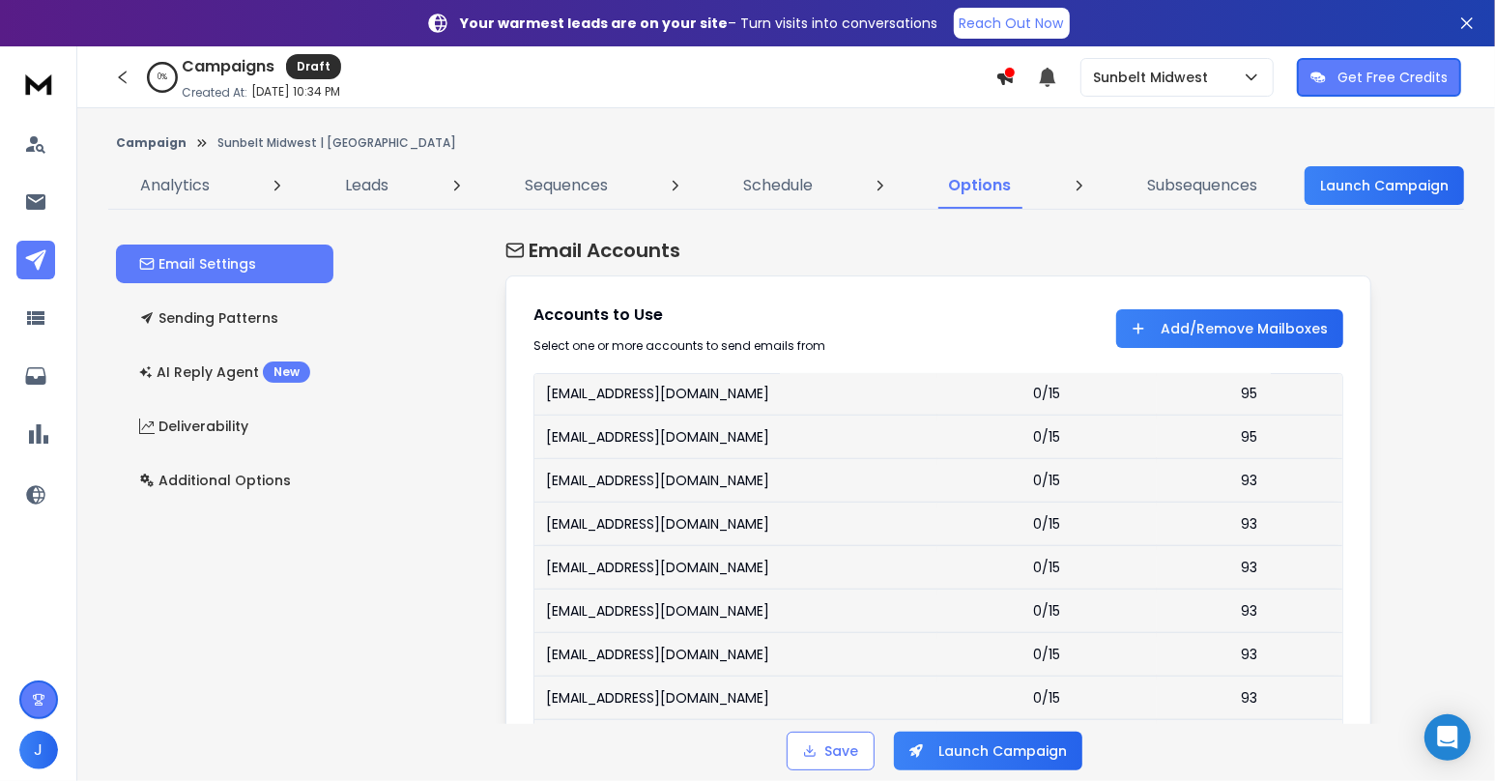
scroll to position [962, 0]
click at [1414, 456] on div "Email Accounts Accounts to Use Select one or more accounts to send emails from …" at bounding box center [950, 480] width 1172 height 487
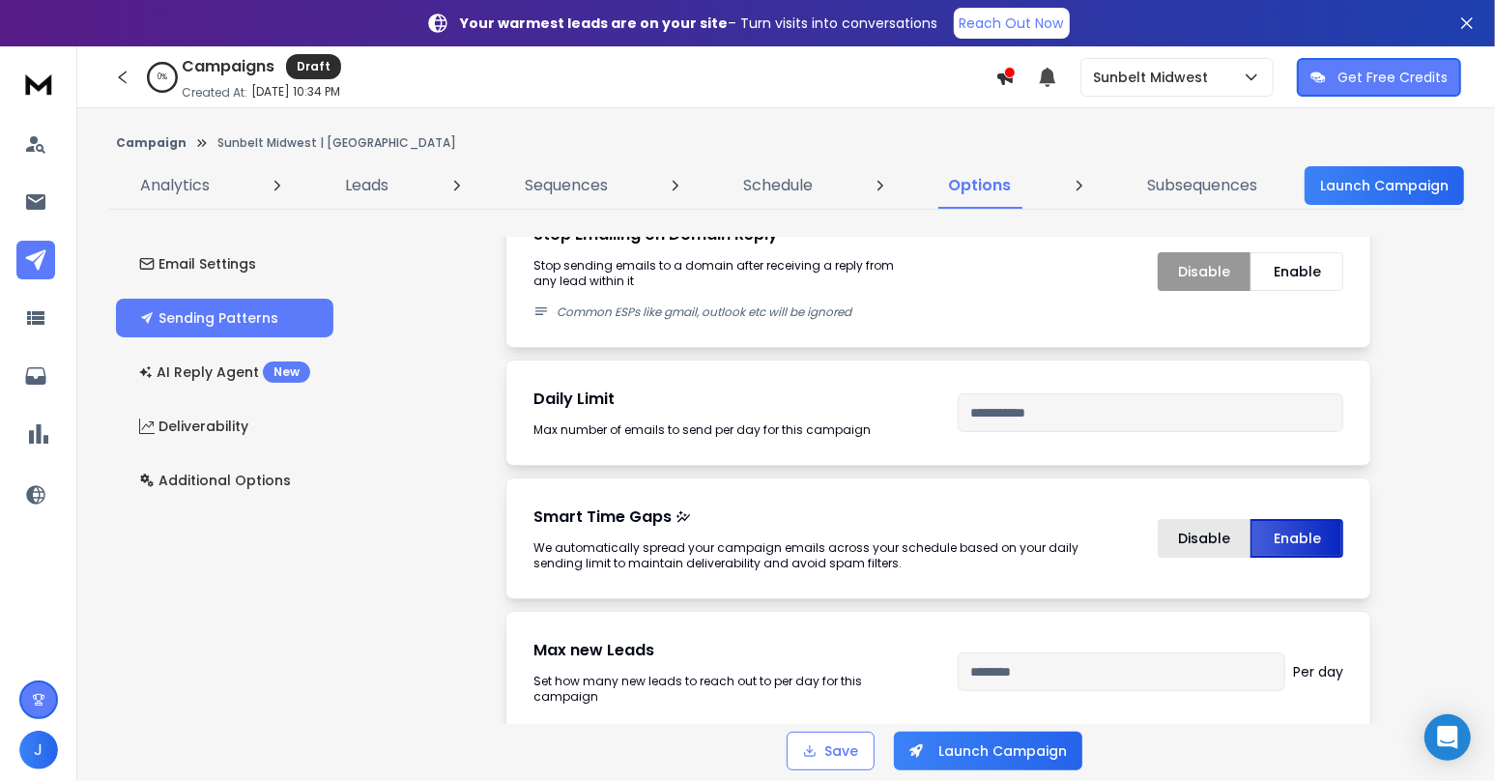
scroll to position [884, 0]
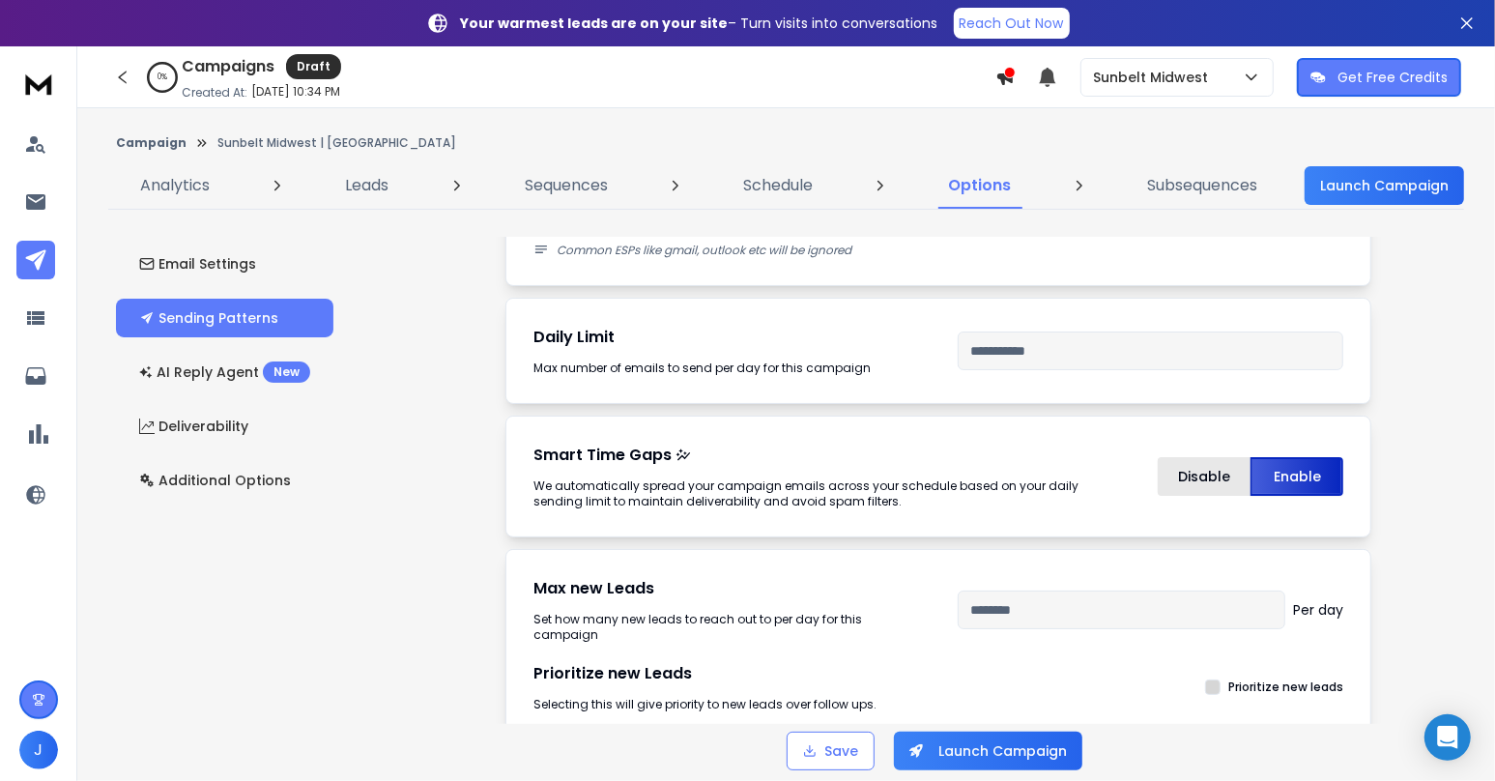
click at [1114, 337] on input "***" at bounding box center [1151, 350] width 386 height 39
type input "****"
click at [1047, 610] on input "***" at bounding box center [1122, 609] width 328 height 39
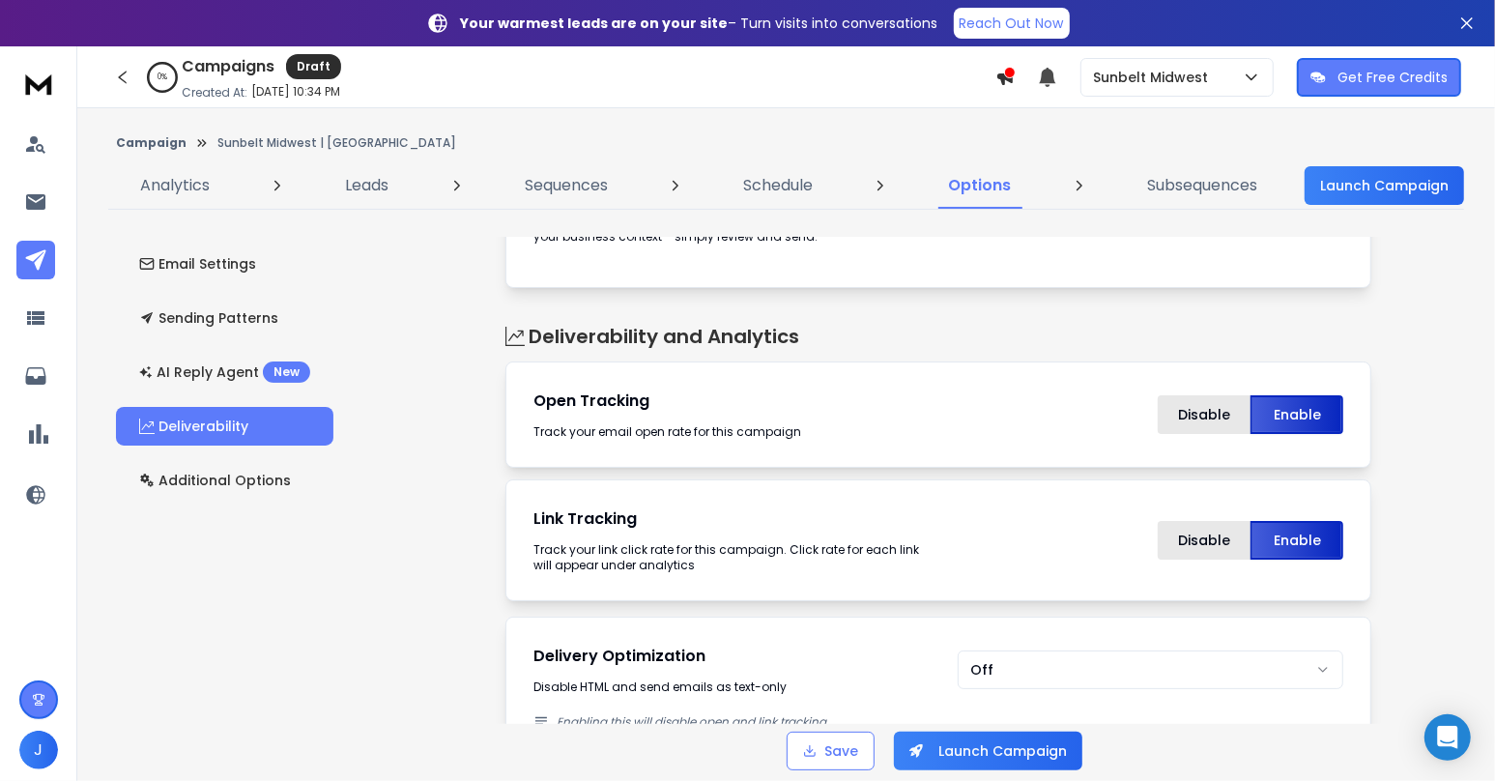
scroll to position [2102, 0]
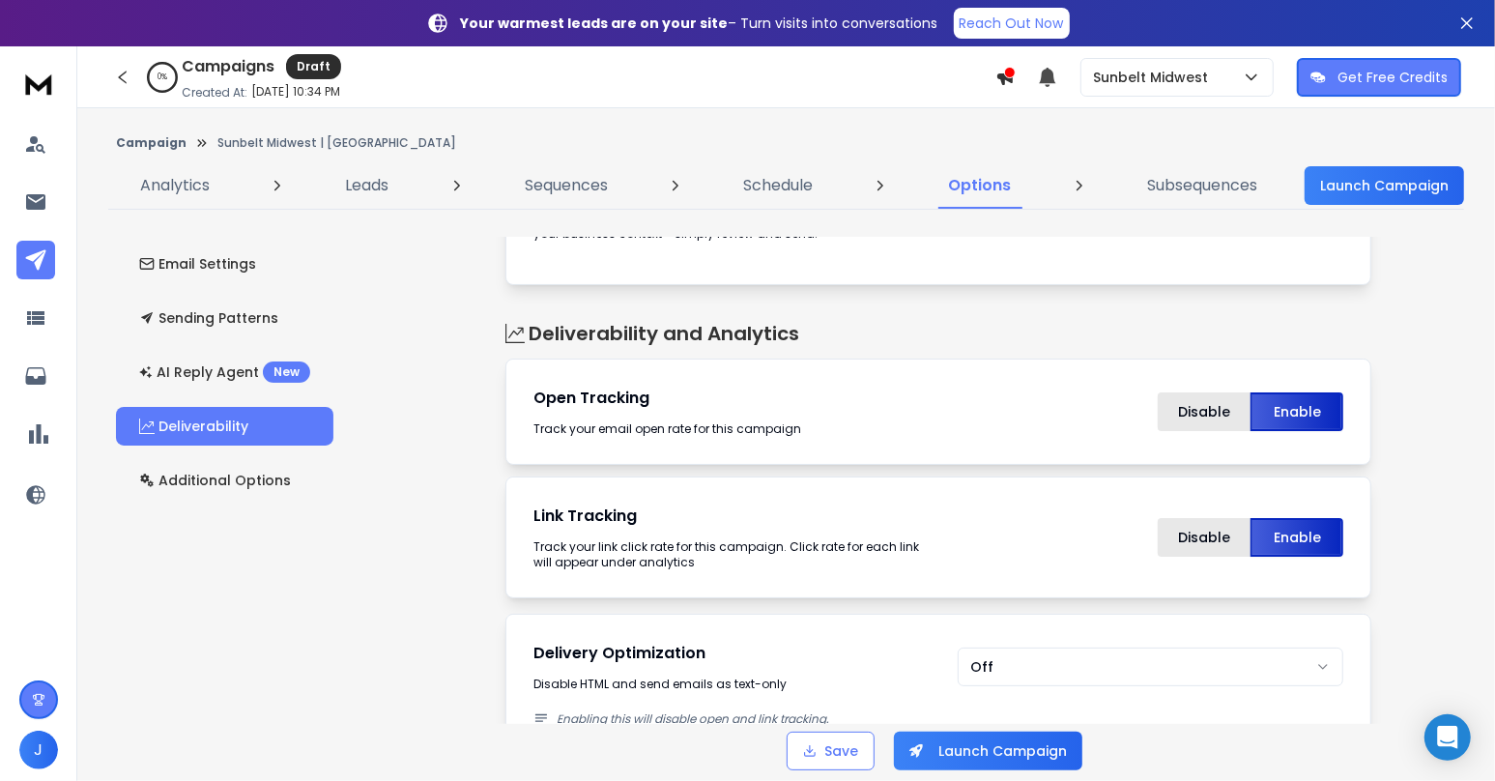
type input "****"
click at [1193, 537] on button "Disable" at bounding box center [1204, 537] width 93 height 39
click at [1423, 360] on div "Email Accounts Accounts to Use Select one or more accounts to send emails from …" at bounding box center [950, 480] width 1172 height 487
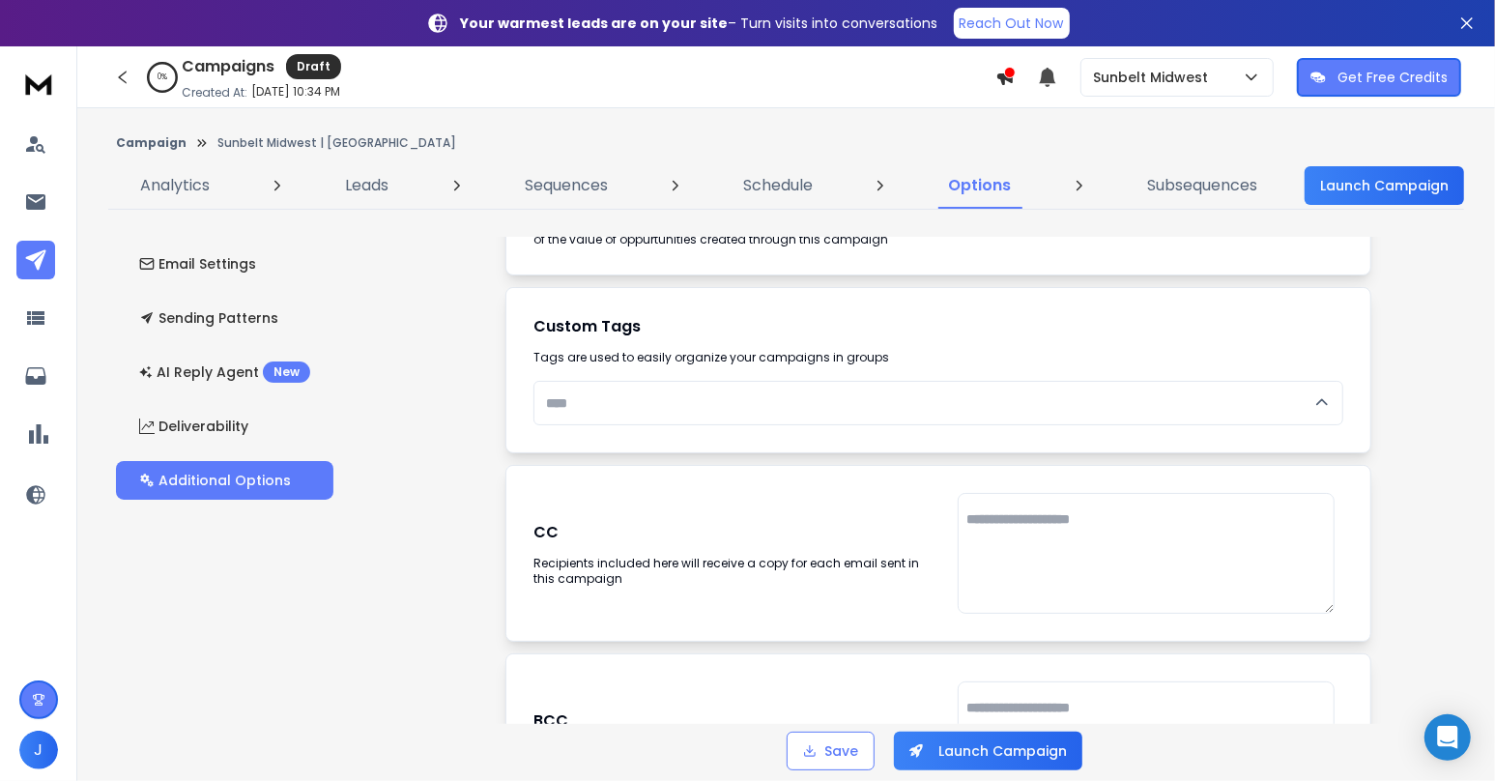
scroll to position [3837, 0]
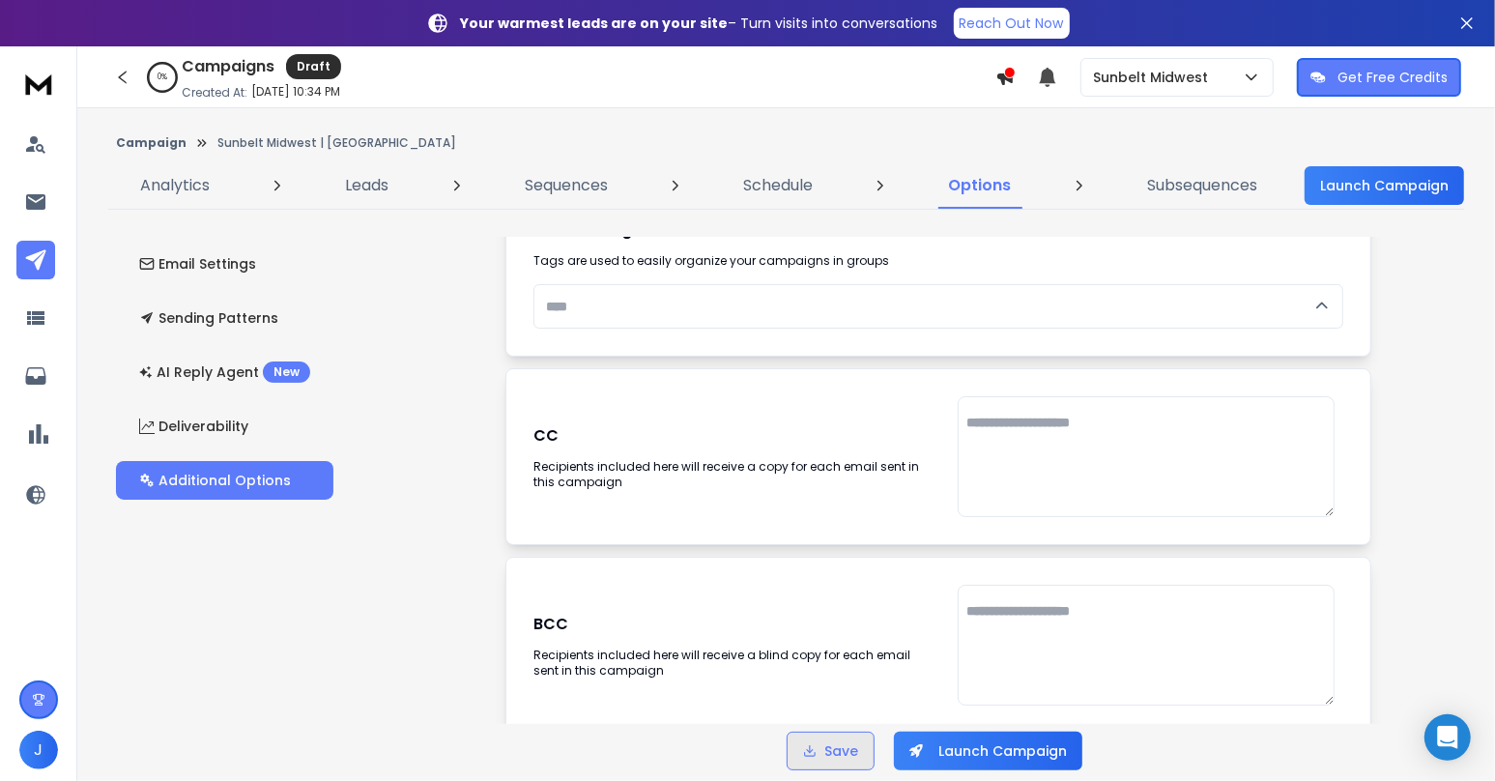
click at [836, 749] on button "Save" at bounding box center [831, 751] width 88 height 39
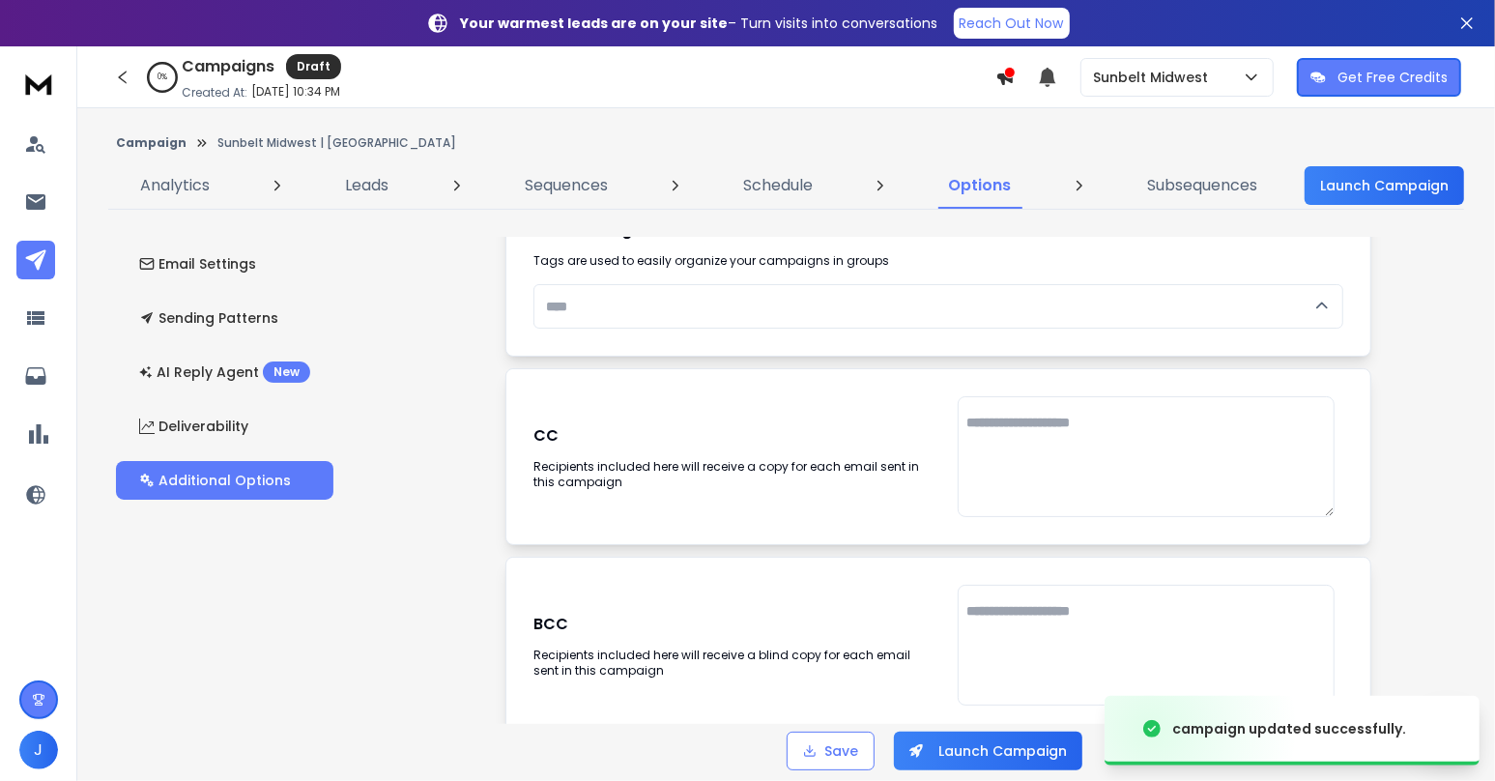
click at [959, 756] on button "Launch Campaign" at bounding box center [988, 751] width 188 height 39
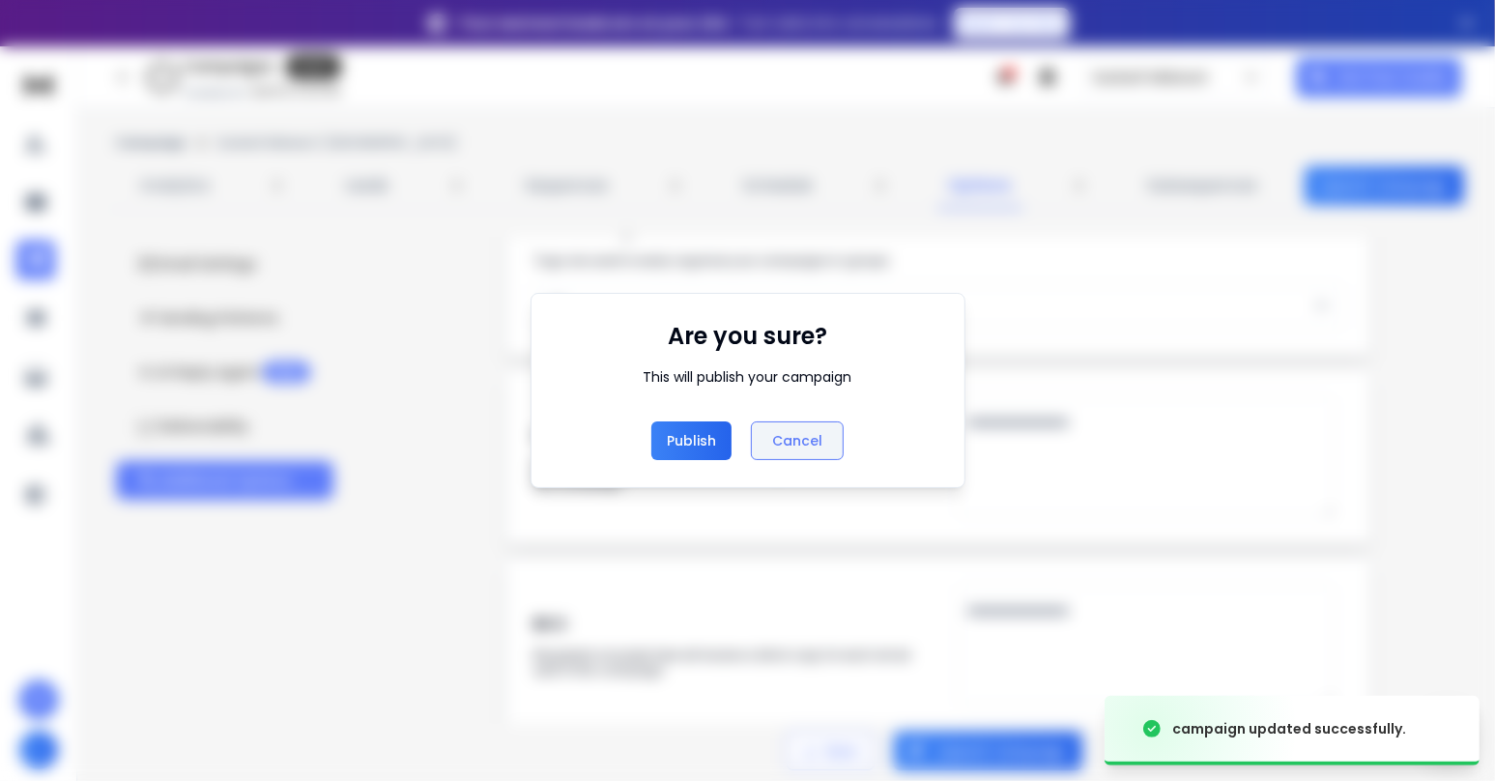
click at [655, 441] on button "Publish" at bounding box center [691, 440] width 80 height 39
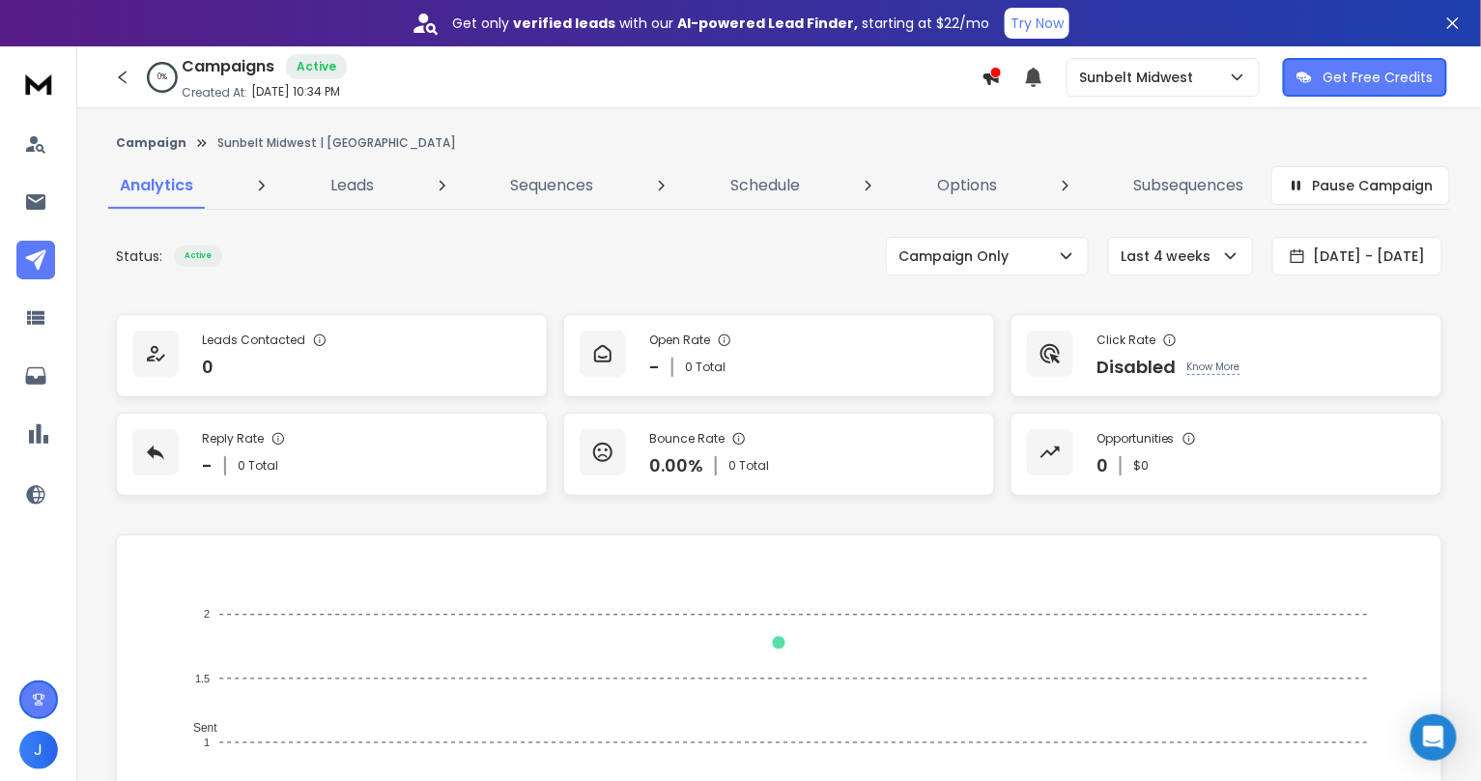
click at [397, 266] on div "Status: Active Pause Campaign Campaign Only Last 4 weeks [DATE] - [DATE]" at bounding box center [779, 256] width 1327 height 39
click at [417, 269] on div "Status: Active Pause Campaign Campaign Only Last 4 weeks [DATE] - [DATE]" at bounding box center [779, 256] width 1327 height 39
click at [30, 258] on icon at bounding box center [35, 259] width 20 height 20
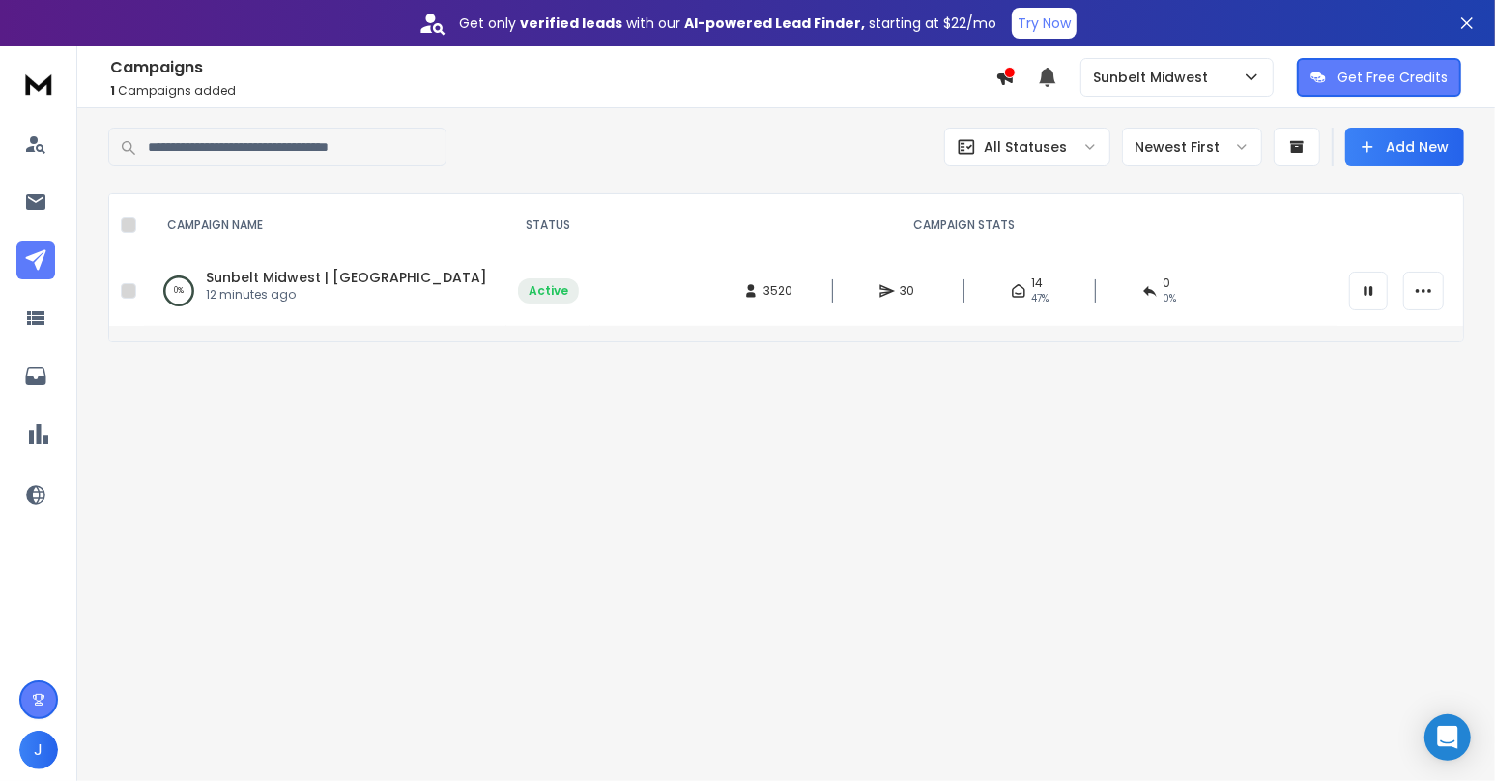
click at [628, 160] on div at bounding box center [447, 147] width 678 height 39
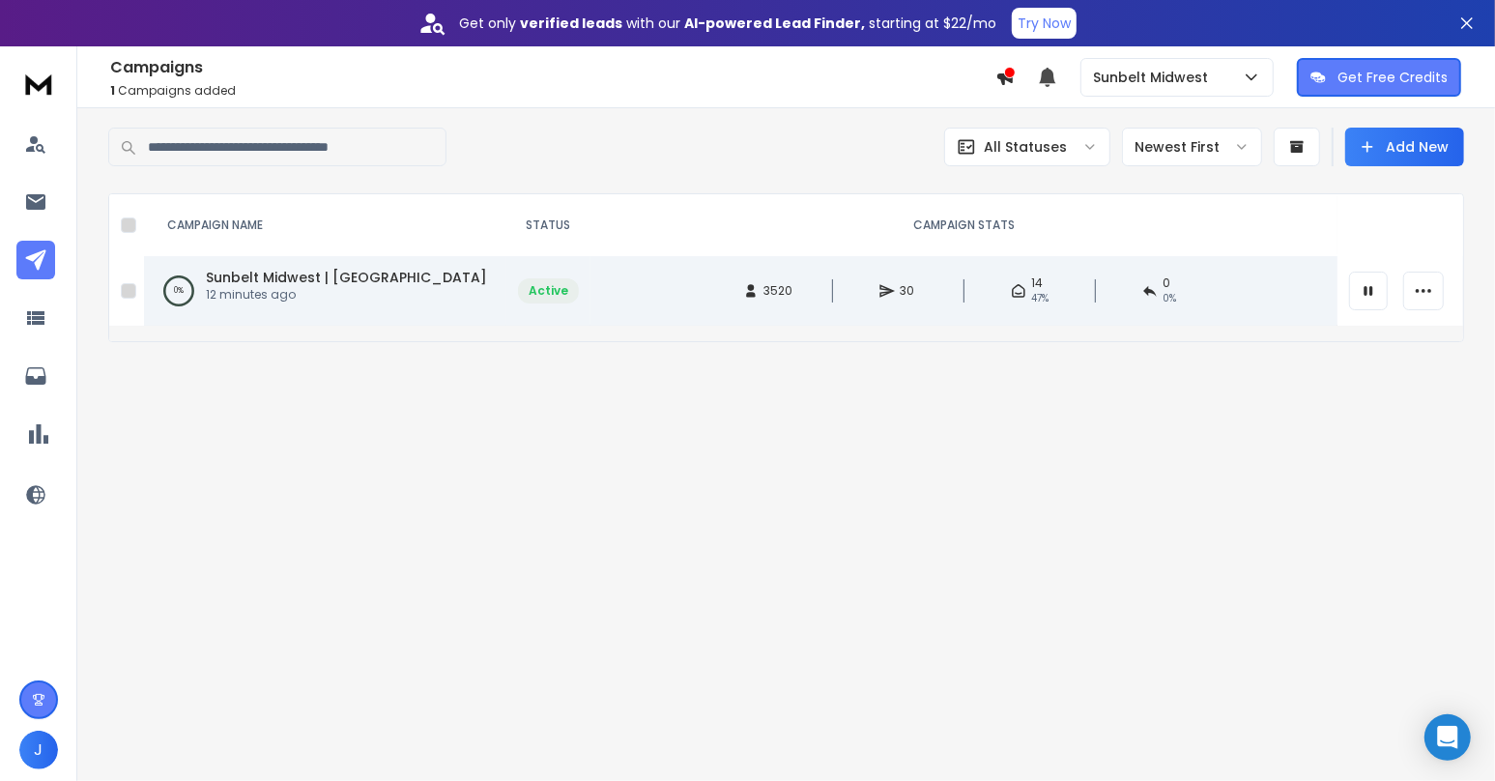
click at [317, 270] on span "Sunbelt Midwest | [GEOGRAPHIC_DATA]" at bounding box center [346, 277] width 281 height 19
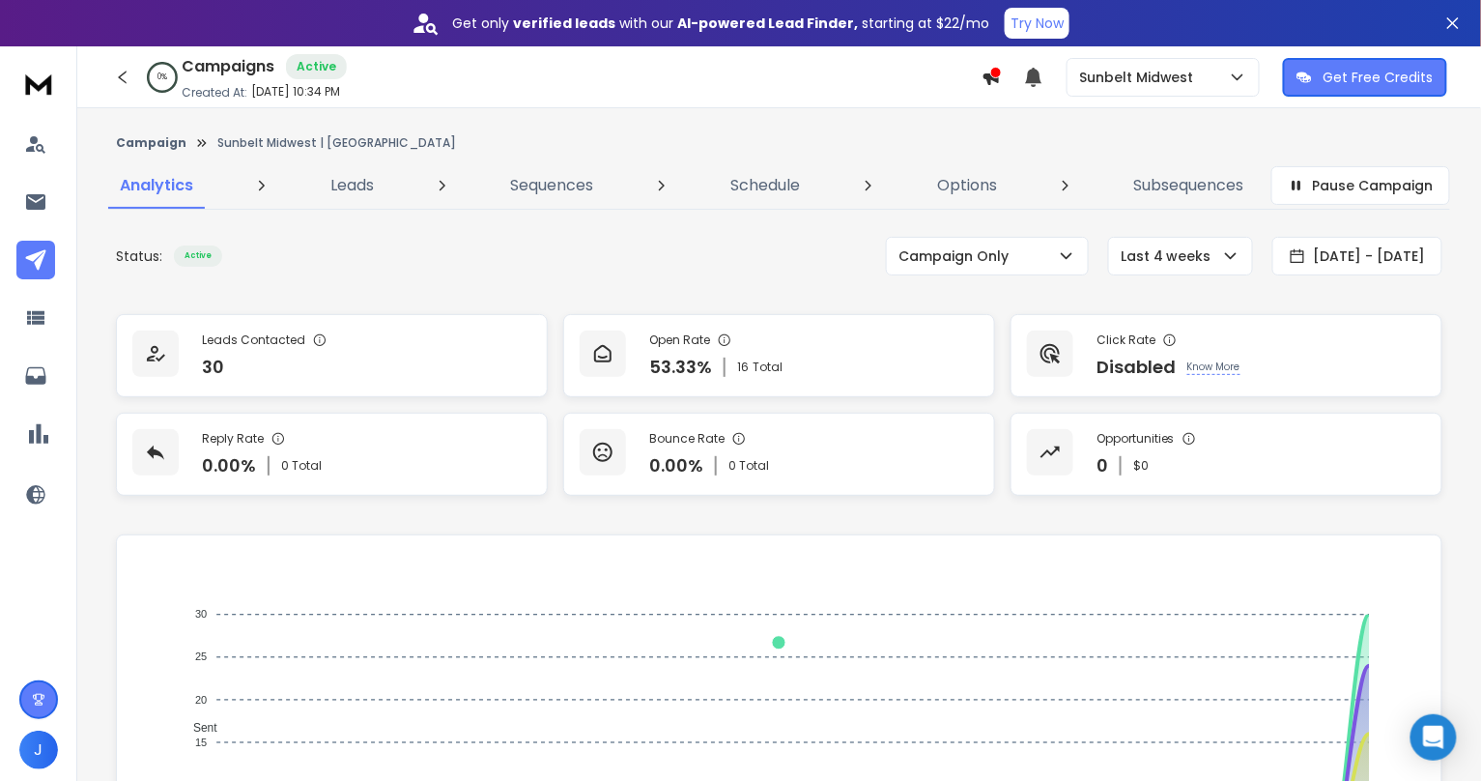
click at [651, 262] on div "Status: Active Pause Campaign Campaign Only Last 4 weeks [DATE] - [DATE]" at bounding box center [779, 256] width 1327 height 39
click at [46, 383] on icon at bounding box center [35, 375] width 23 height 23
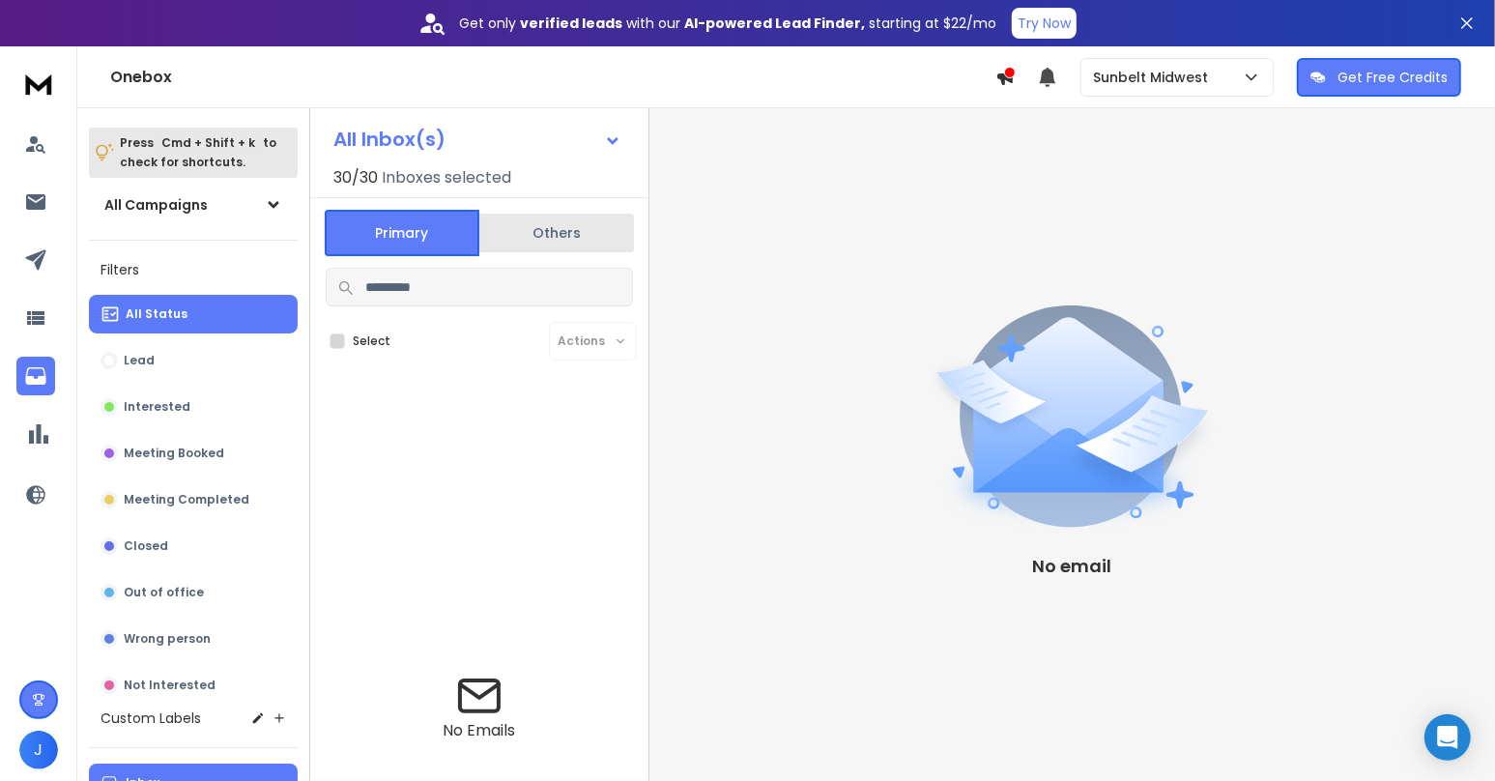
click at [480, 449] on div "No Emails" at bounding box center [479, 669] width 323 height 578
click at [490, 425] on div "No Emails" at bounding box center [479, 669] width 323 height 578
